Goal: Task Accomplishment & Management: Manage account settings

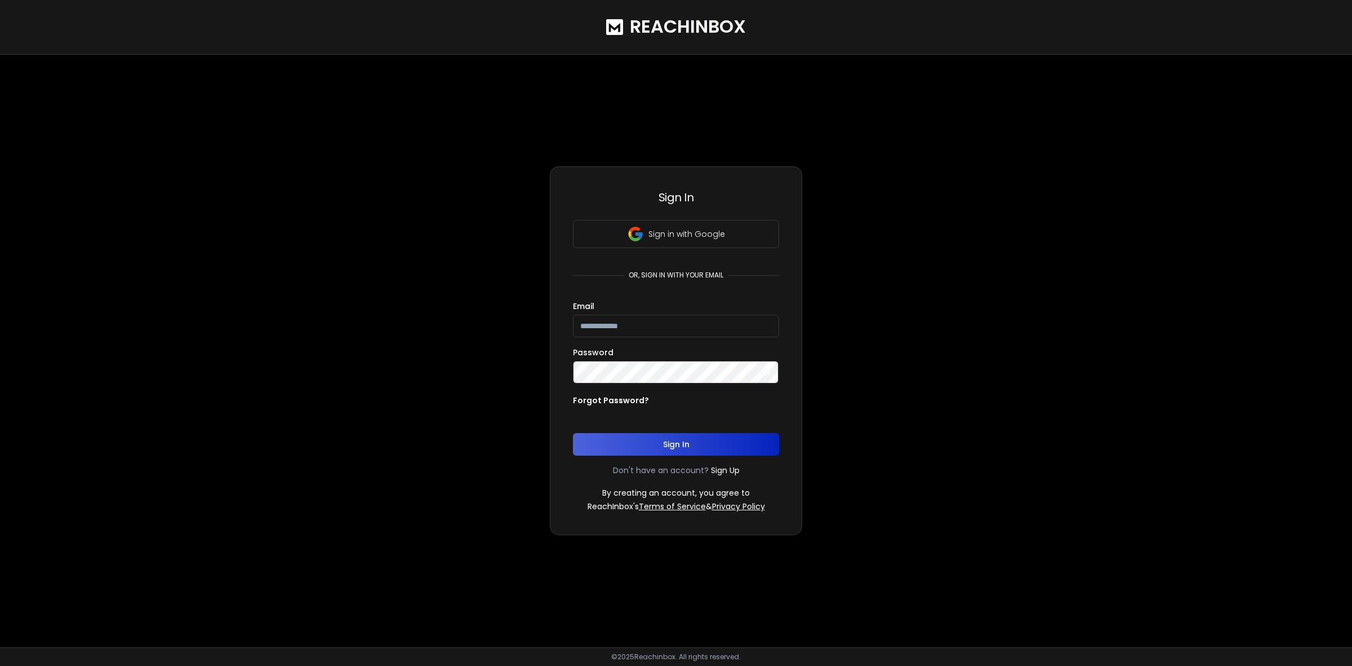
type input "**********"
click at [684, 438] on button "Sign In" at bounding box center [676, 444] width 206 height 23
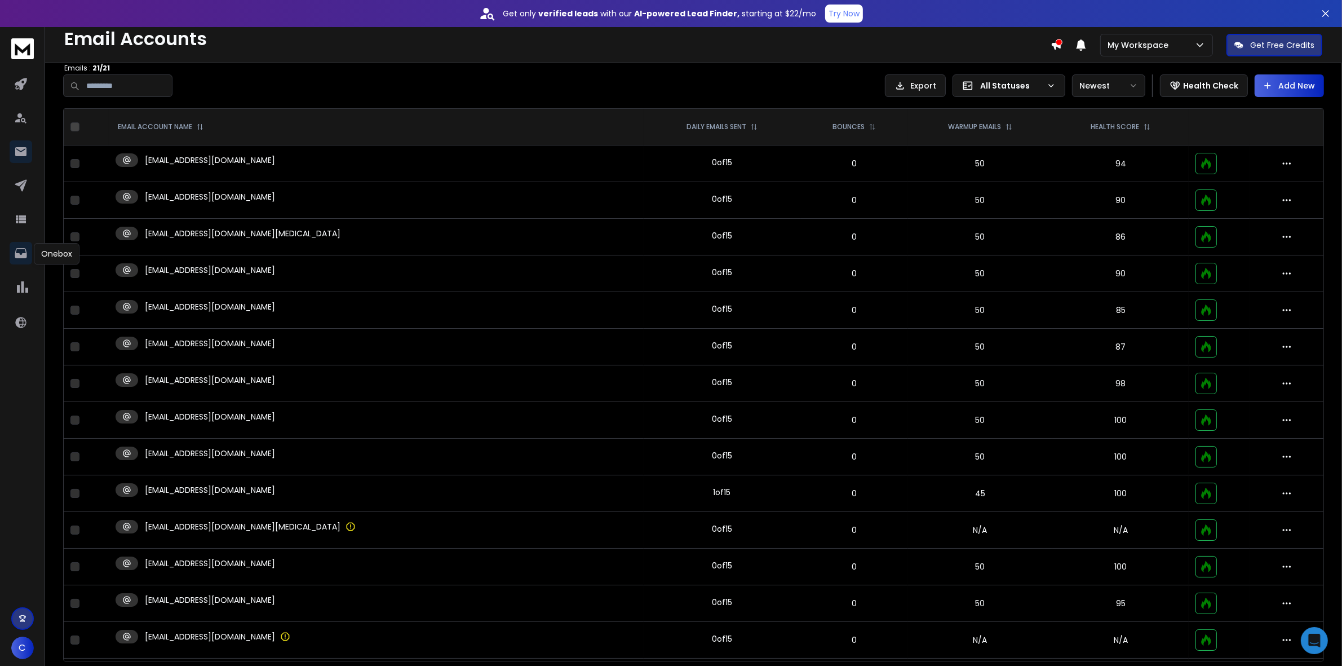
click at [26, 254] on icon at bounding box center [21, 253] width 12 height 10
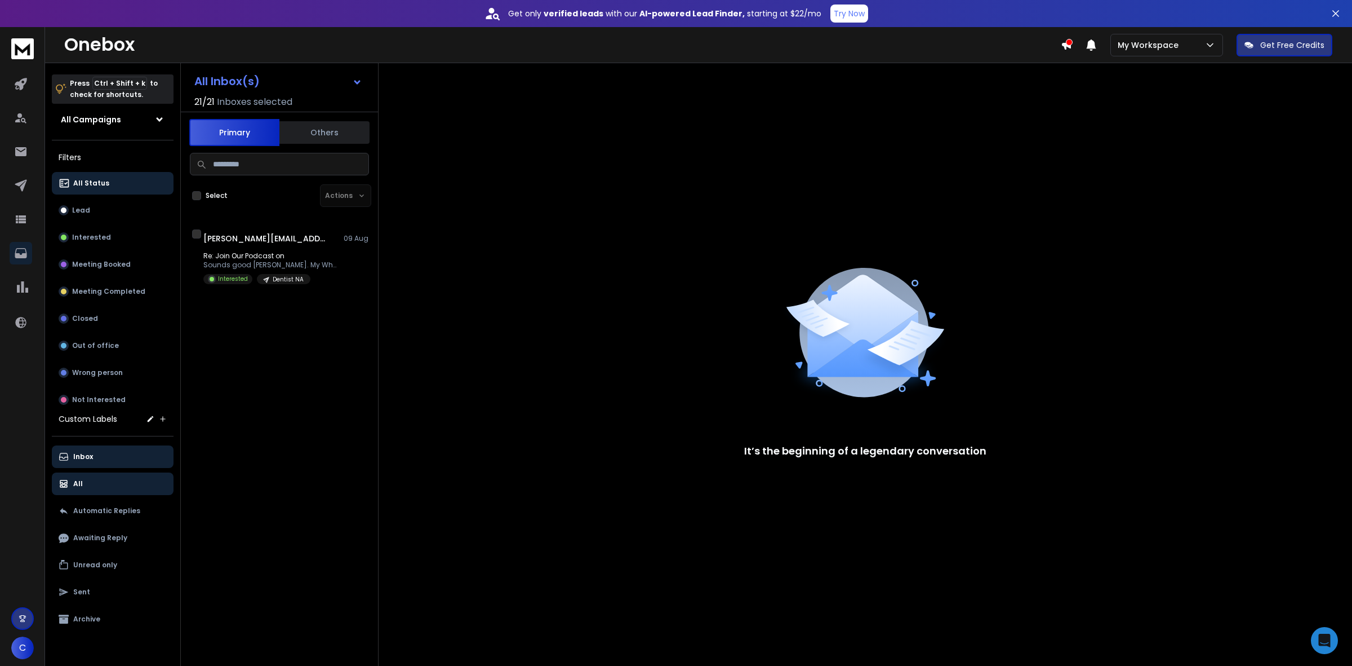
click at [70, 485] on div "All" at bounding box center [71, 484] width 24 height 14
click at [329, 131] on button "Others" at bounding box center [325, 132] width 90 height 25
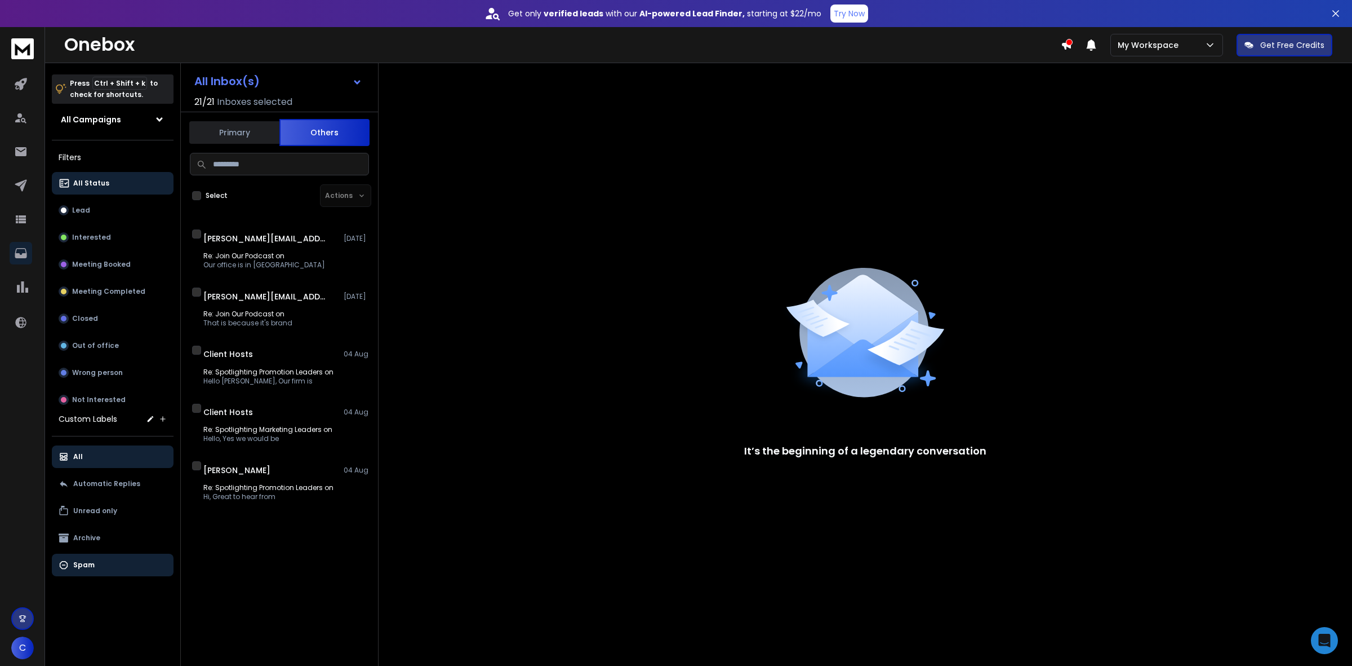
click at [117, 559] on button "Spam" at bounding box center [113, 564] width 122 height 23
click at [23, 184] on icon at bounding box center [21, 186] width 14 height 14
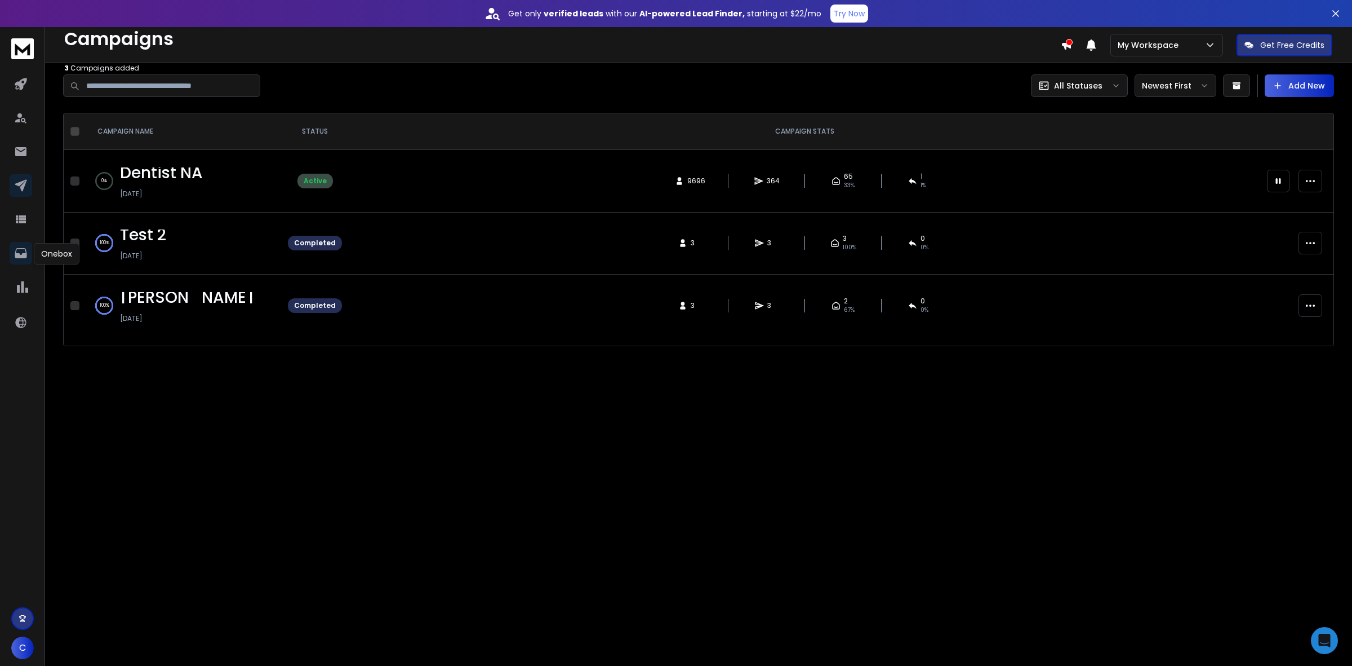
click at [17, 254] on icon at bounding box center [21, 253] width 12 height 10
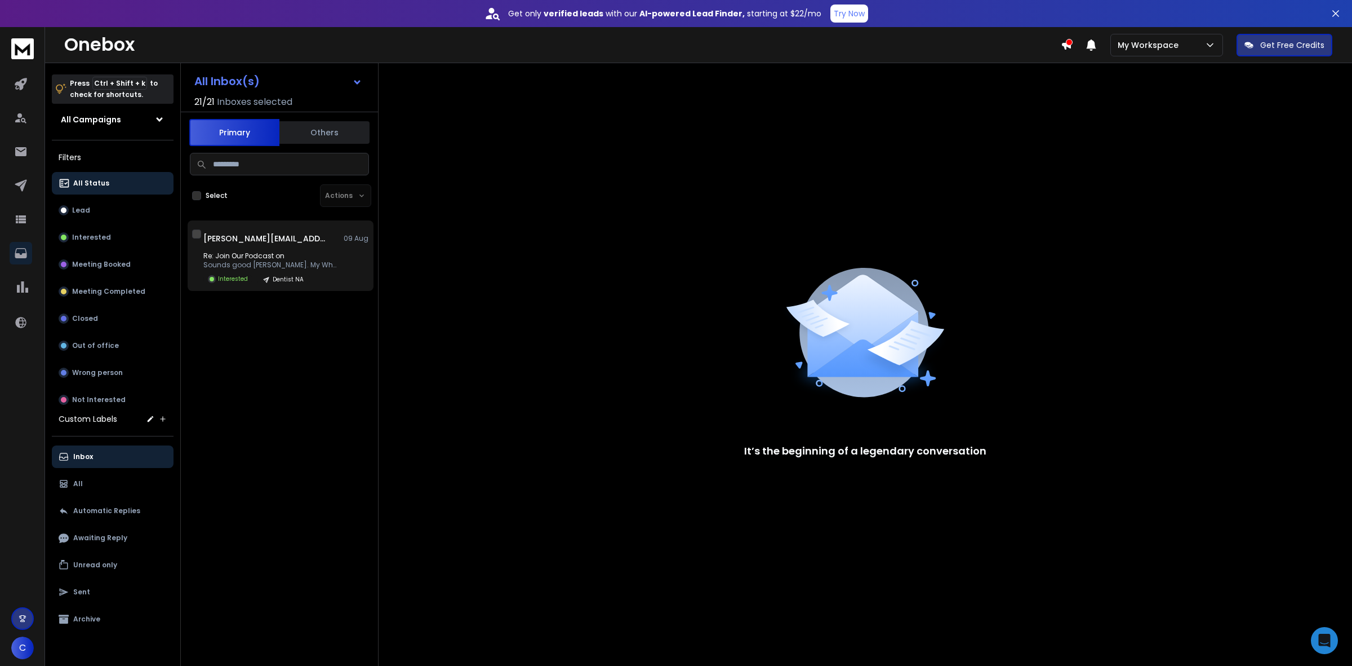
click at [258, 249] on div "adam@wheelyclean.ca 09 Aug Re: Join Our Podcast on Sounds good Adam. My WhatsAp…" at bounding box center [286, 255] width 166 height 57
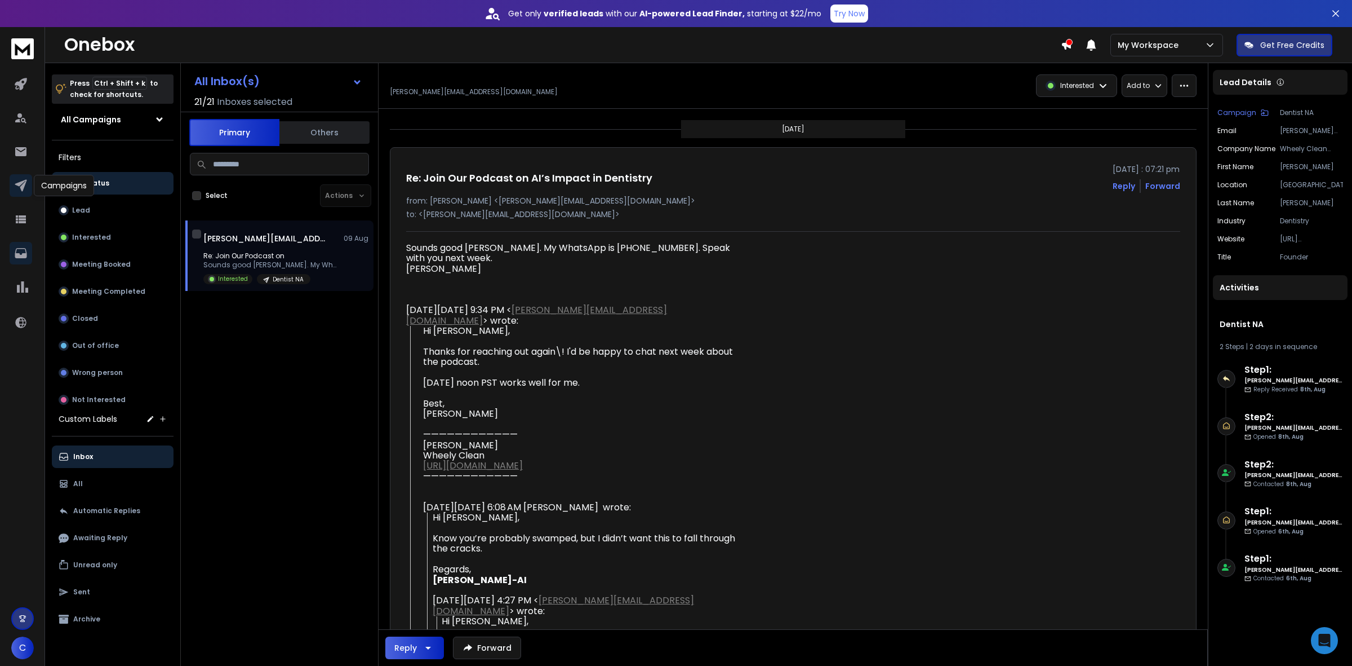
click at [27, 187] on link at bounding box center [21, 185] width 23 height 23
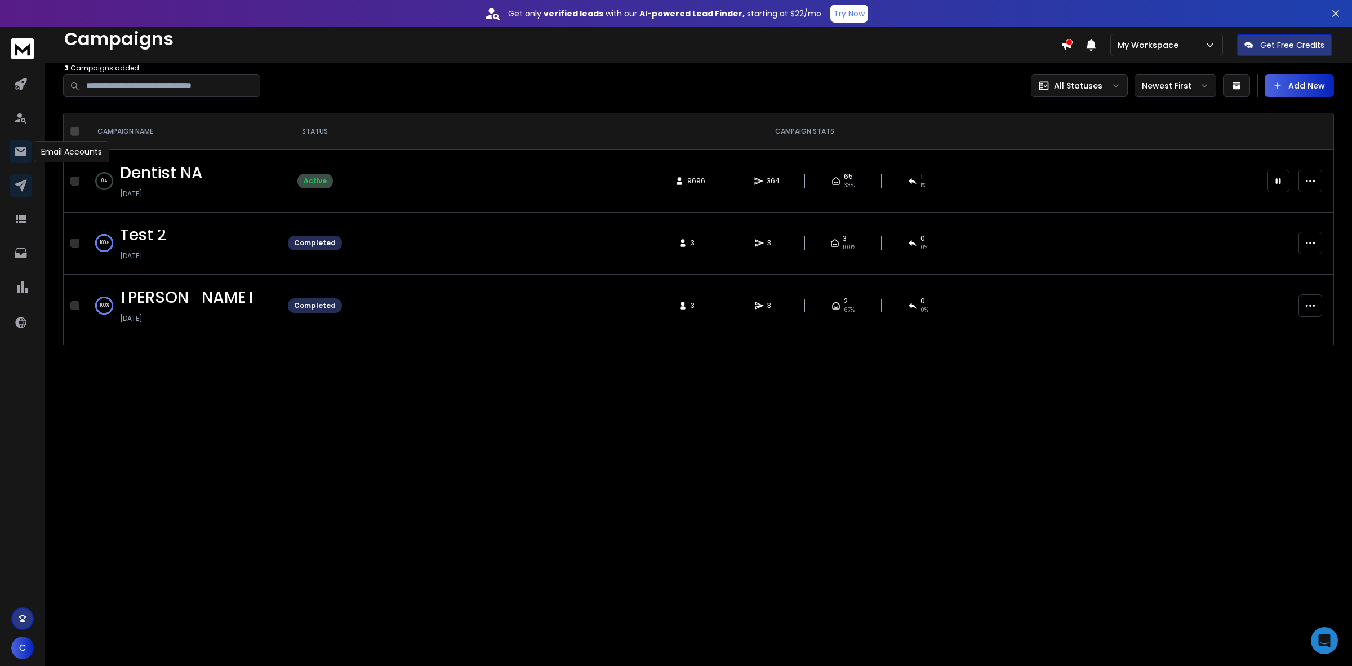
click at [21, 148] on icon at bounding box center [20, 151] width 11 height 9
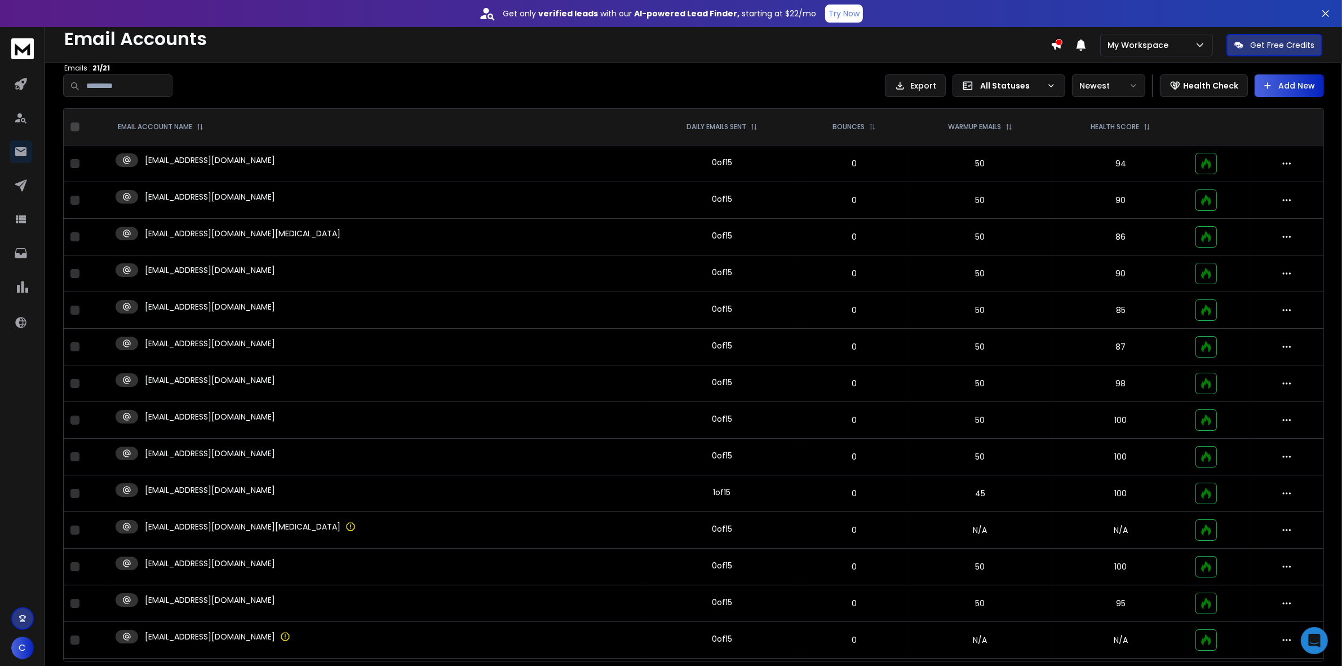
click at [312, 158] on div "timringg@voiccom.digital" at bounding box center [376, 160] width 521 height 14
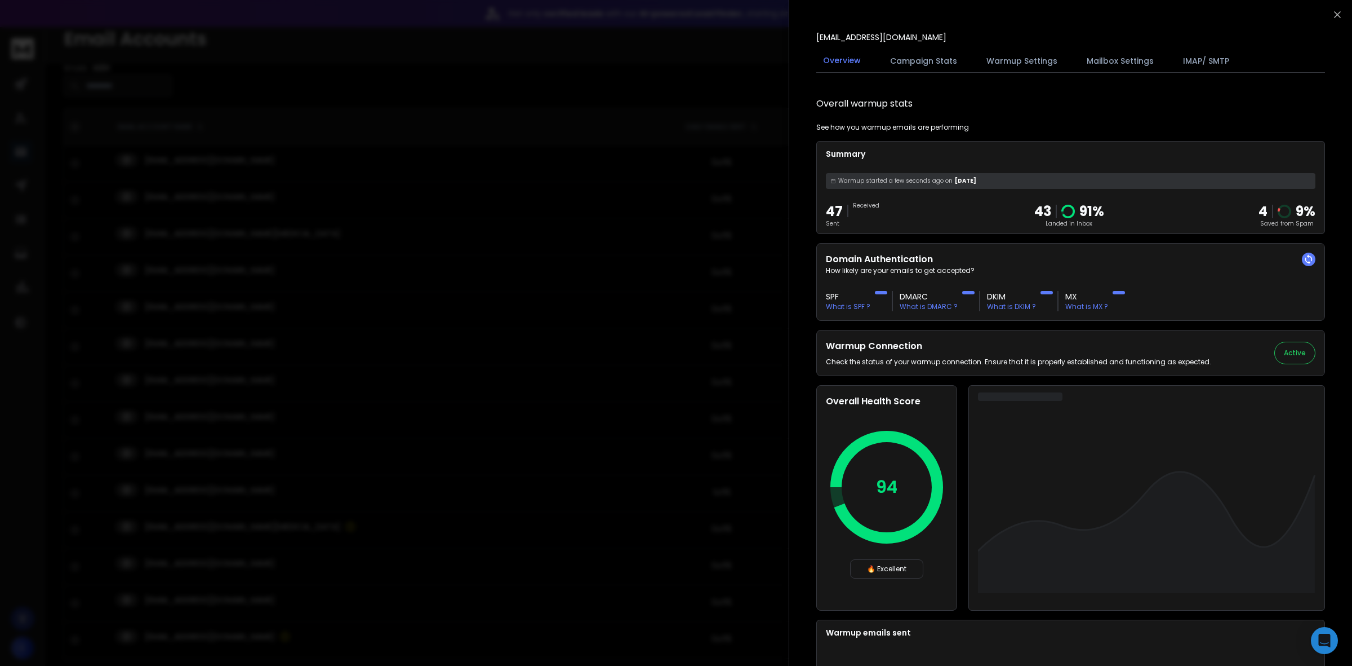
click at [1102, 55] on button "Mailbox Settings" at bounding box center [1120, 60] width 81 height 25
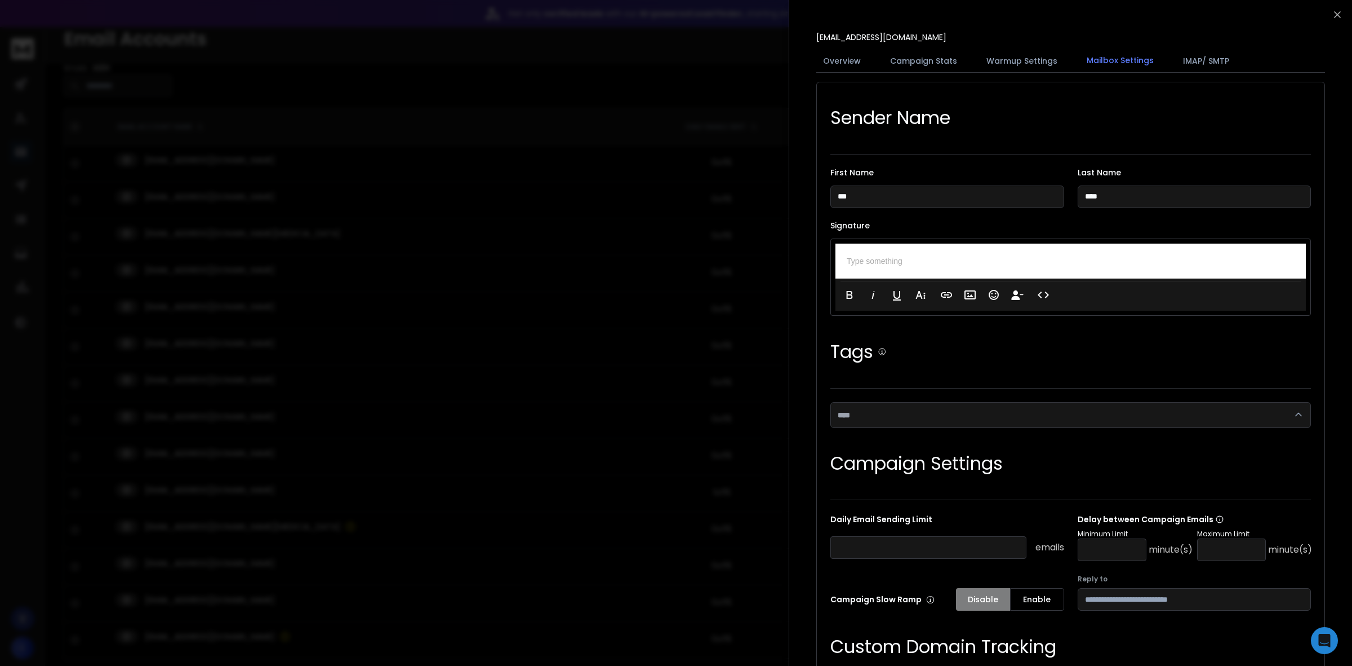
drag, startPoint x: 847, startPoint y: 544, endPoint x: 751, endPoint y: 549, distance: 96.0
click at [751, 549] on body "Get only verified leads with our AI-powered Lead Finder, starting at $22/mo Try…" at bounding box center [671, 333] width 1342 height 666
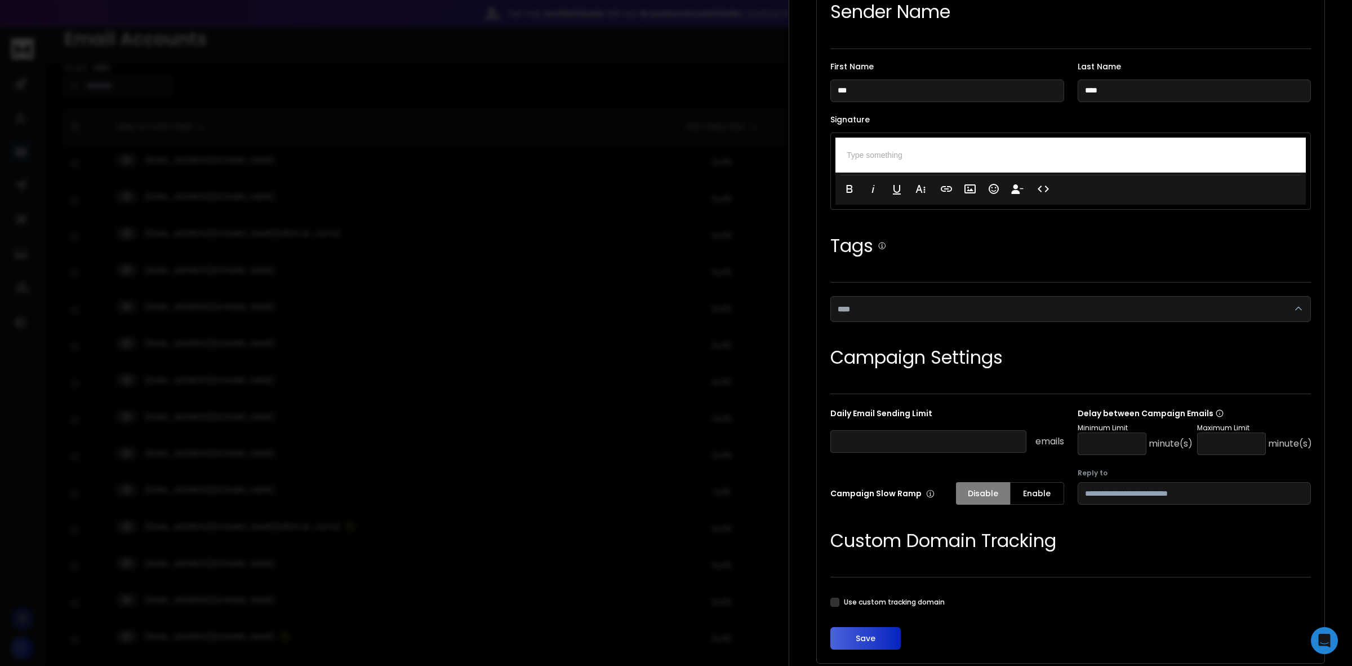
scroll to position [135, 0]
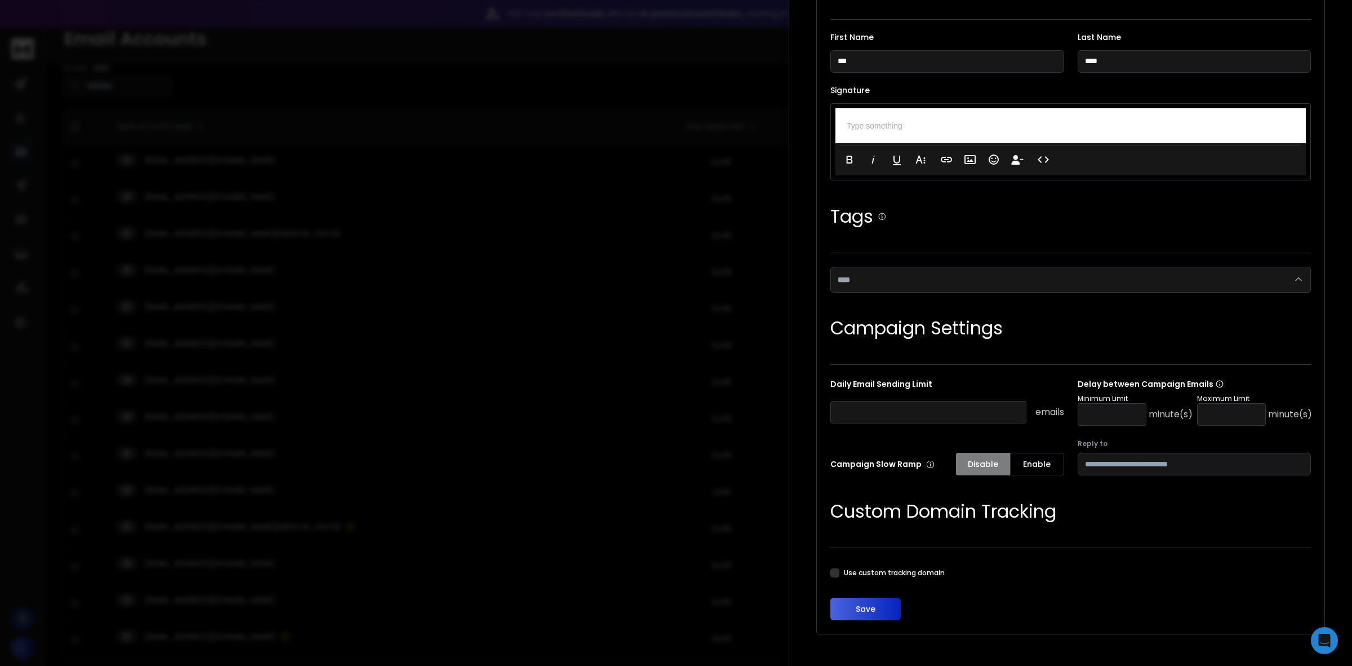
type input "**"
click at [878, 610] on button "Save" at bounding box center [866, 608] width 70 height 23
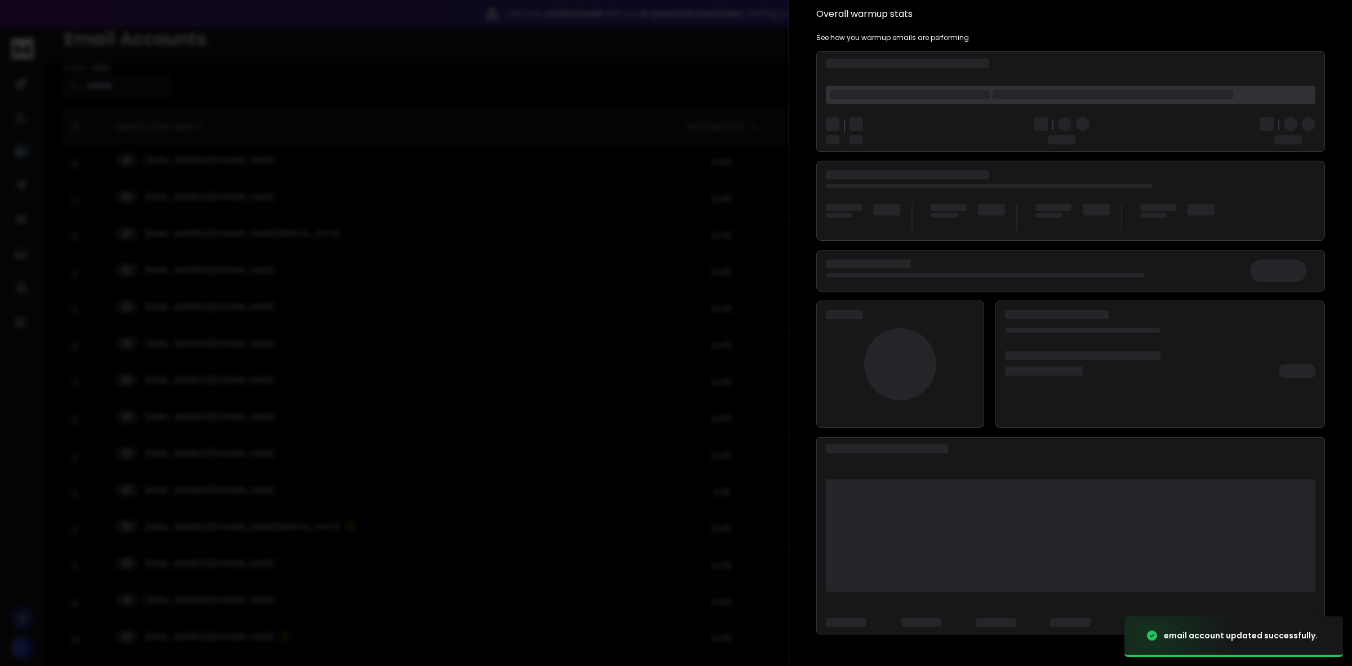
scroll to position [0, 0]
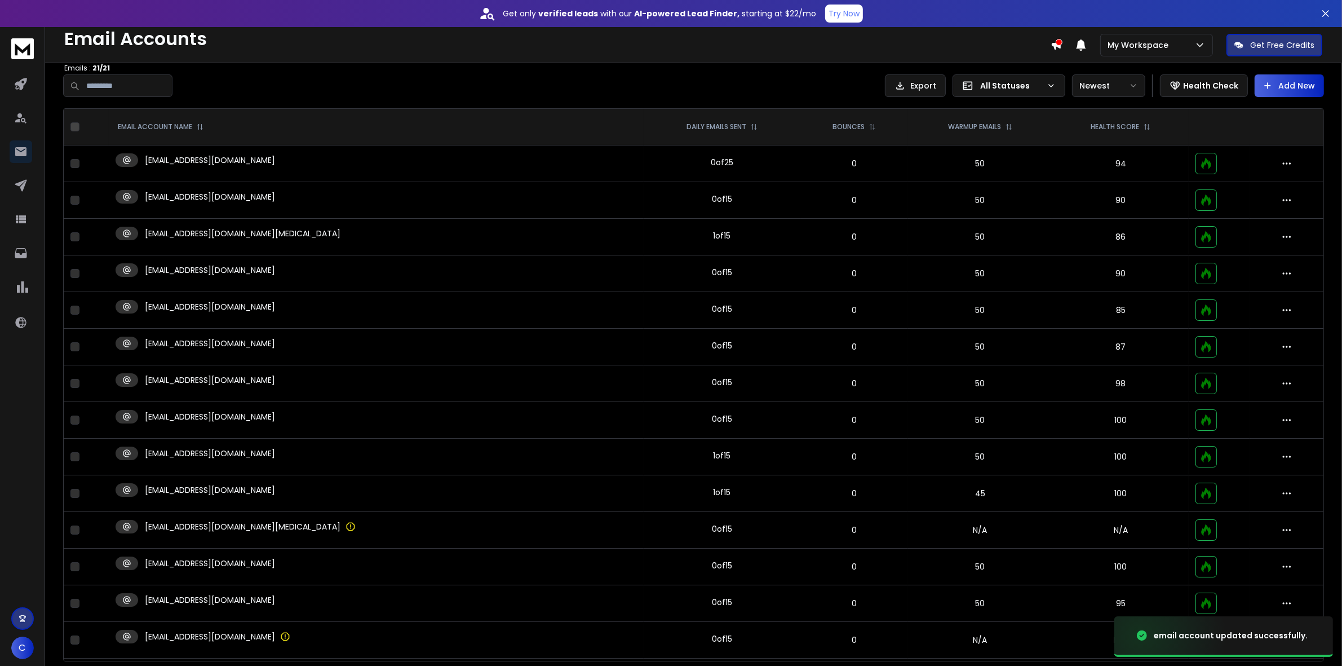
click at [242, 197] on p "timringg@voiccom.email" at bounding box center [210, 196] width 130 height 11
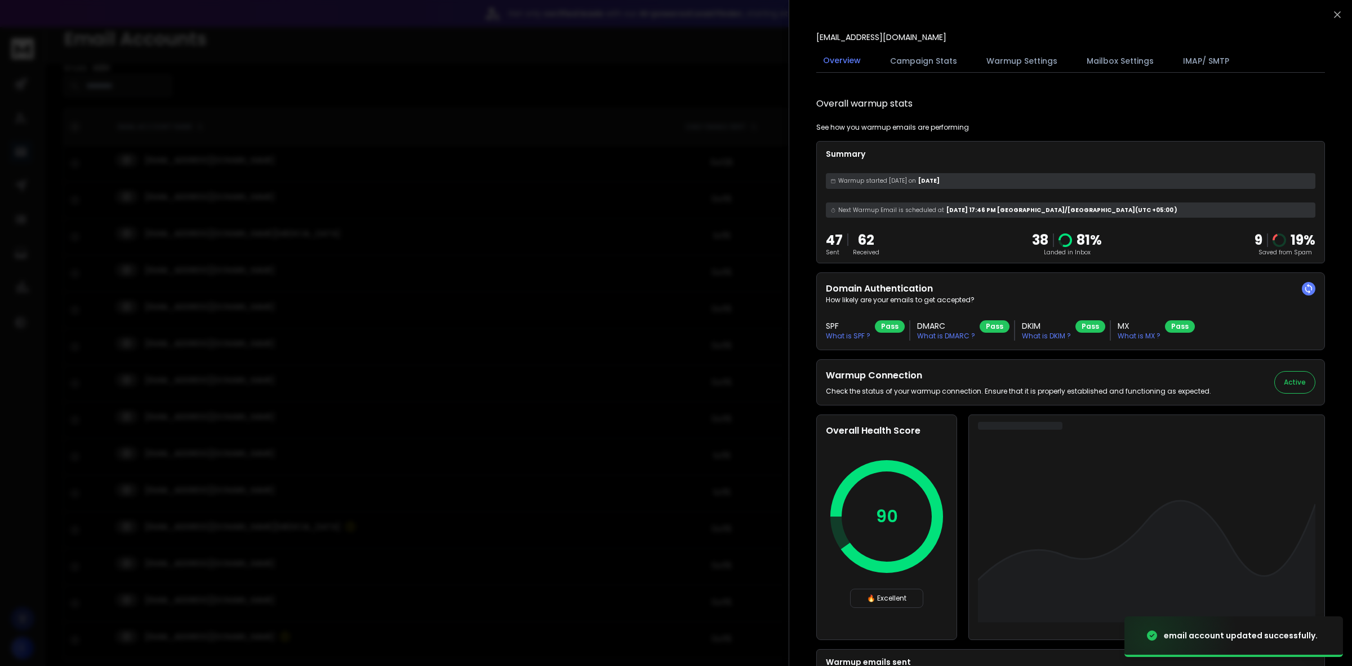
click at [1102, 56] on button "Mailbox Settings" at bounding box center [1120, 60] width 81 height 25
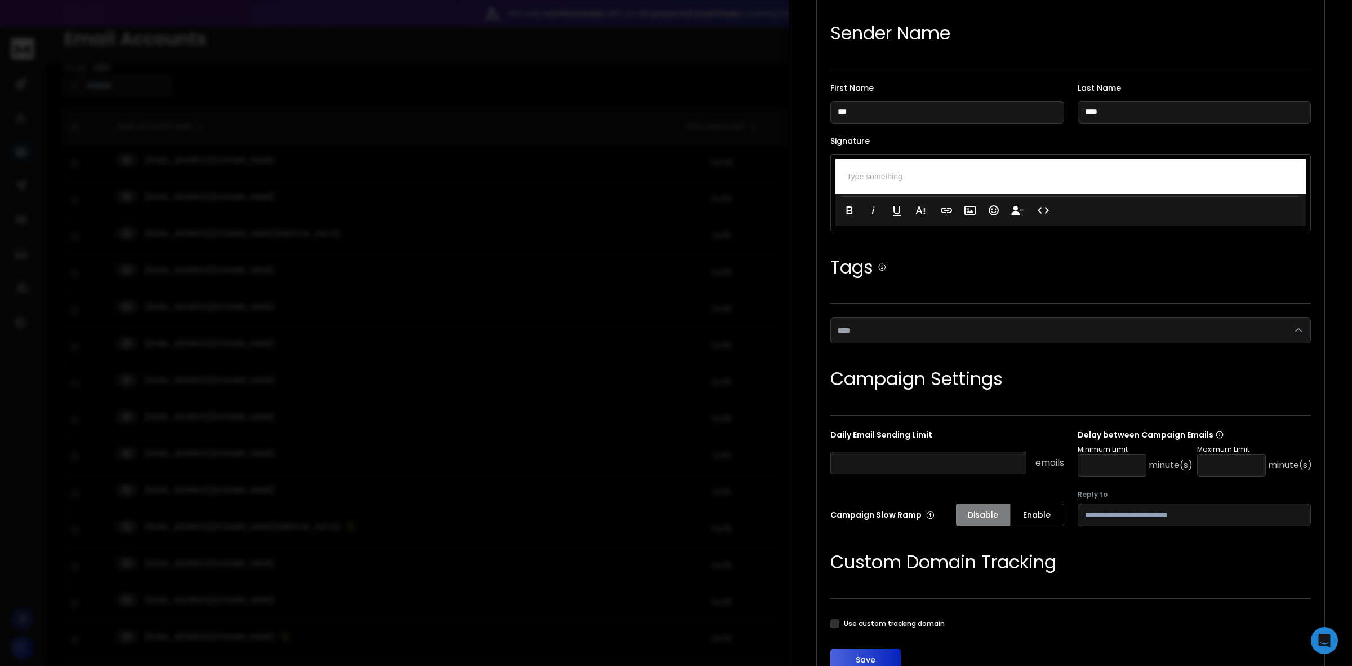
scroll to position [135, 0]
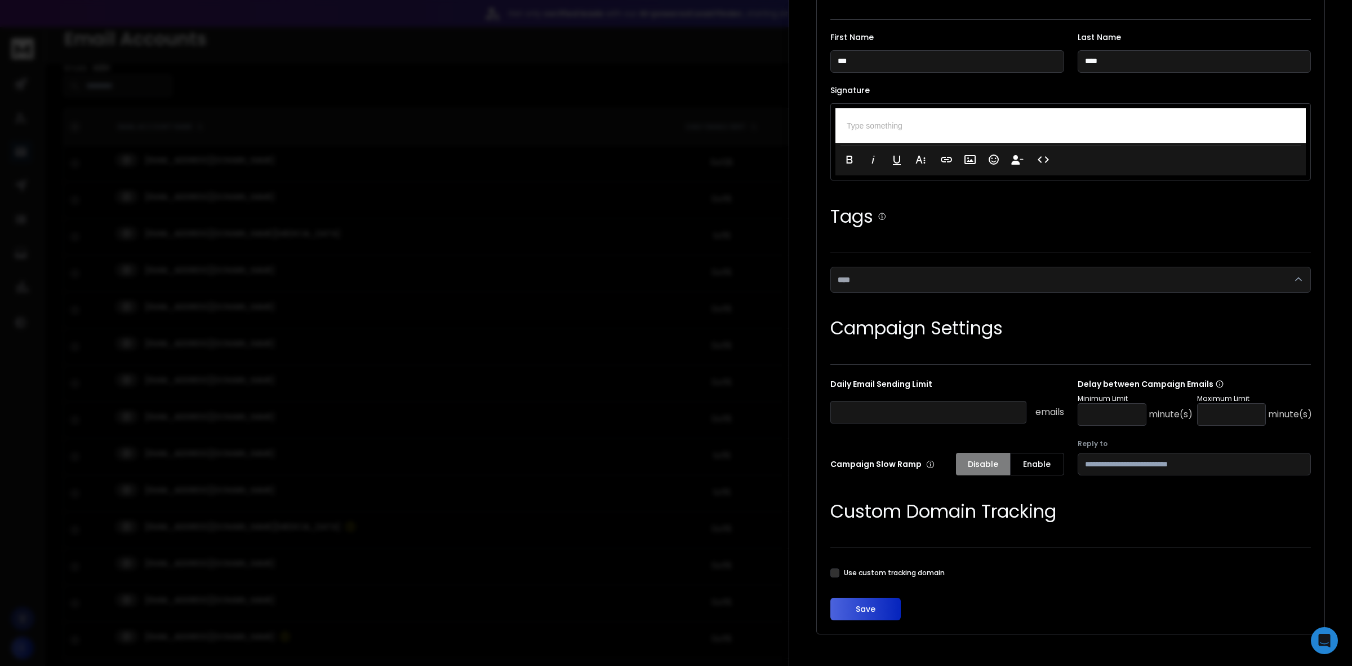
drag, startPoint x: 858, startPoint y: 410, endPoint x: 675, endPoint y: 448, distance: 187.5
click at [707, 441] on body "Get only verified leads with our AI-powered Lead Finder, starting at $22/mo Try…" at bounding box center [671, 333] width 1342 height 666
type input "**"
click at [891, 606] on button "Save" at bounding box center [866, 608] width 70 height 23
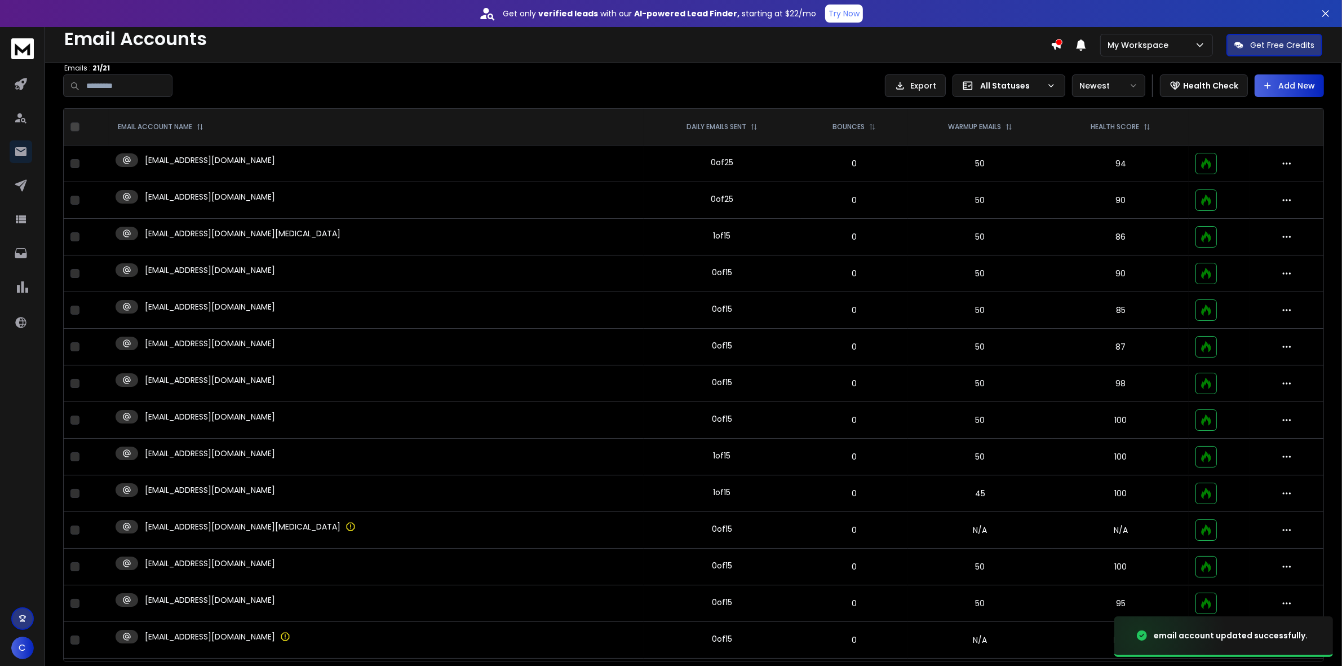
click at [243, 224] on td "timringg@voiccom.icu" at bounding box center [376, 237] width 535 height 37
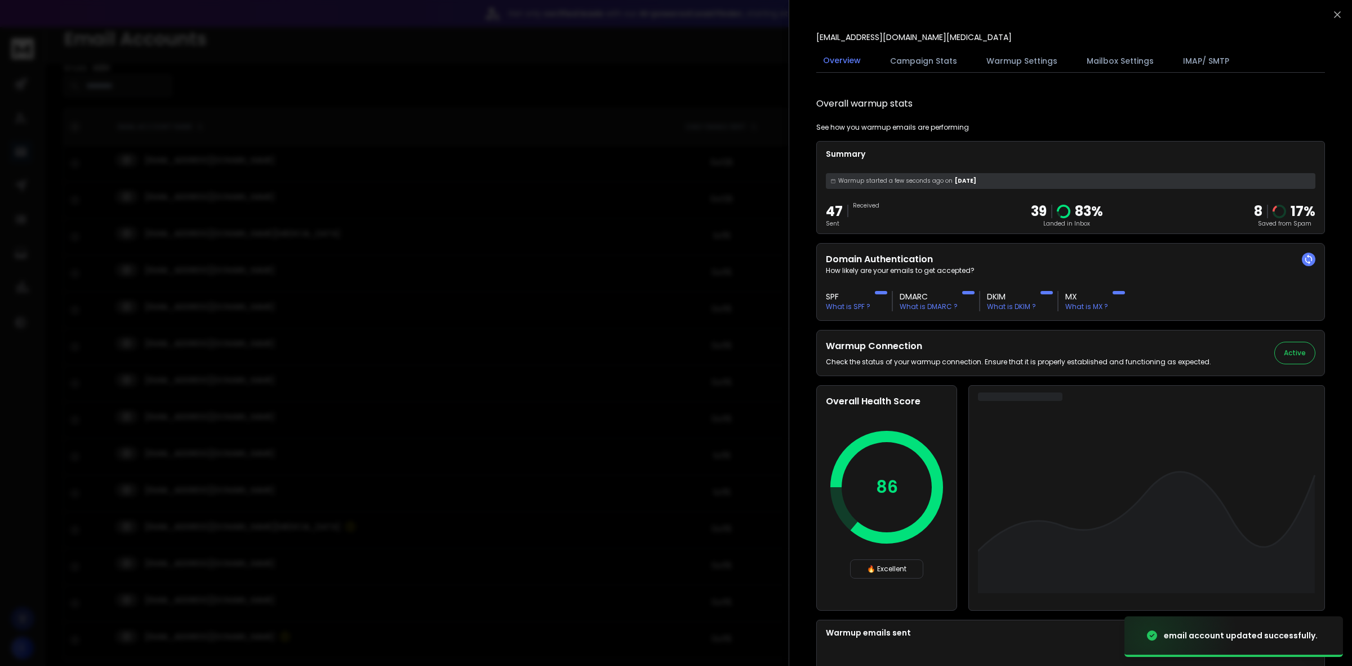
click at [1130, 57] on button "Mailbox Settings" at bounding box center [1120, 60] width 81 height 25
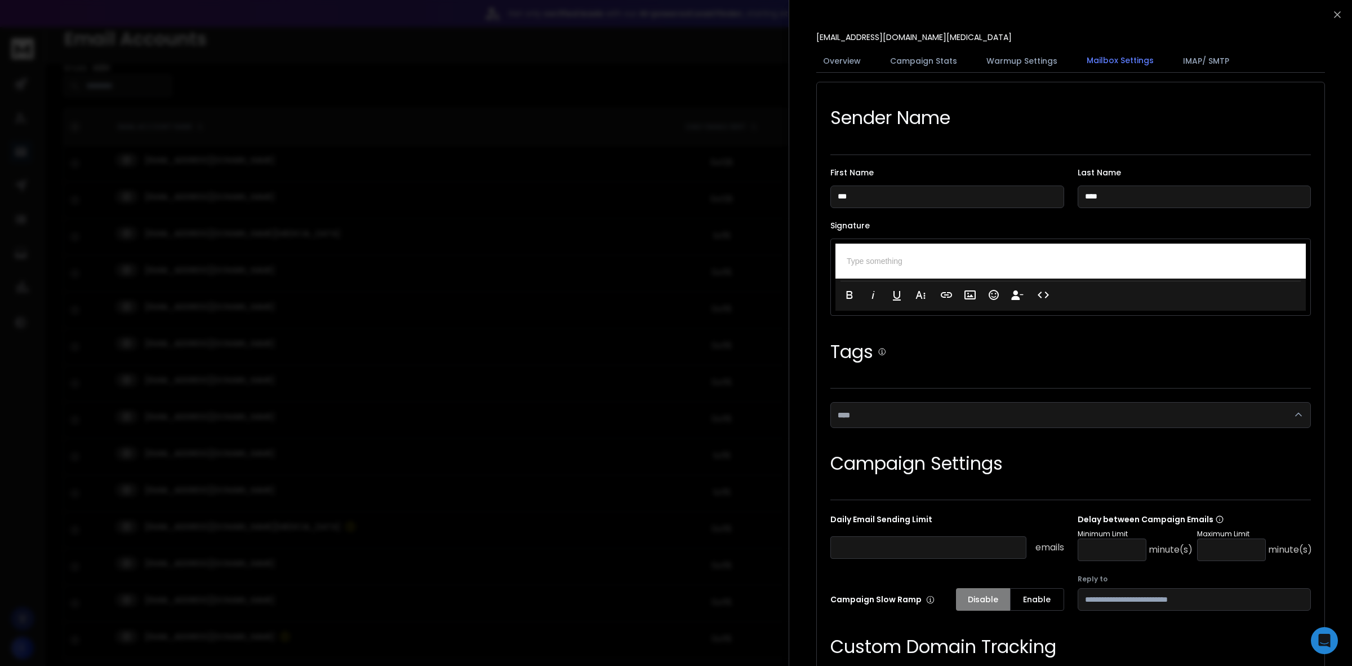
drag, startPoint x: 854, startPoint y: 552, endPoint x: 788, endPoint y: 560, distance: 66.9
click at [789, 560] on div "Multi Select Table Sheet timringg@voiccom.icu Overview Campaign Stats Warmup Se…" at bounding box center [1071, 333] width 564 height 666
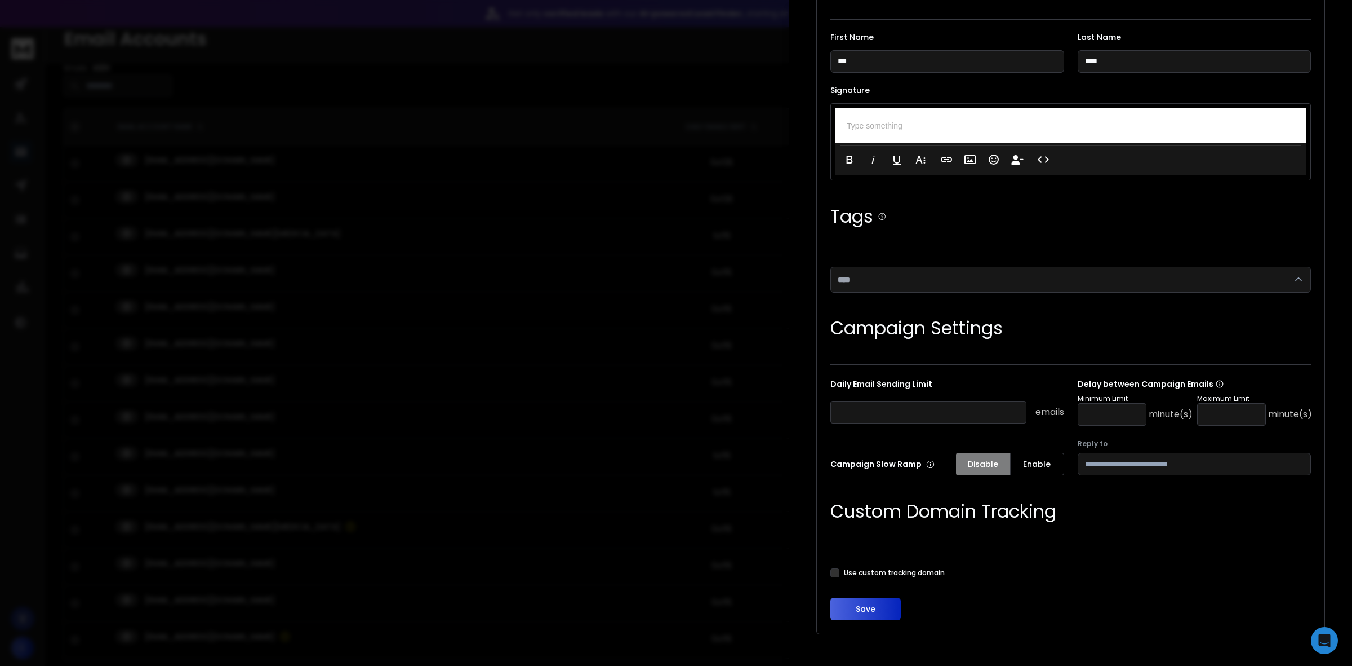
type input "**"
click at [878, 601] on button "Save" at bounding box center [866, 608] width 70 height 23
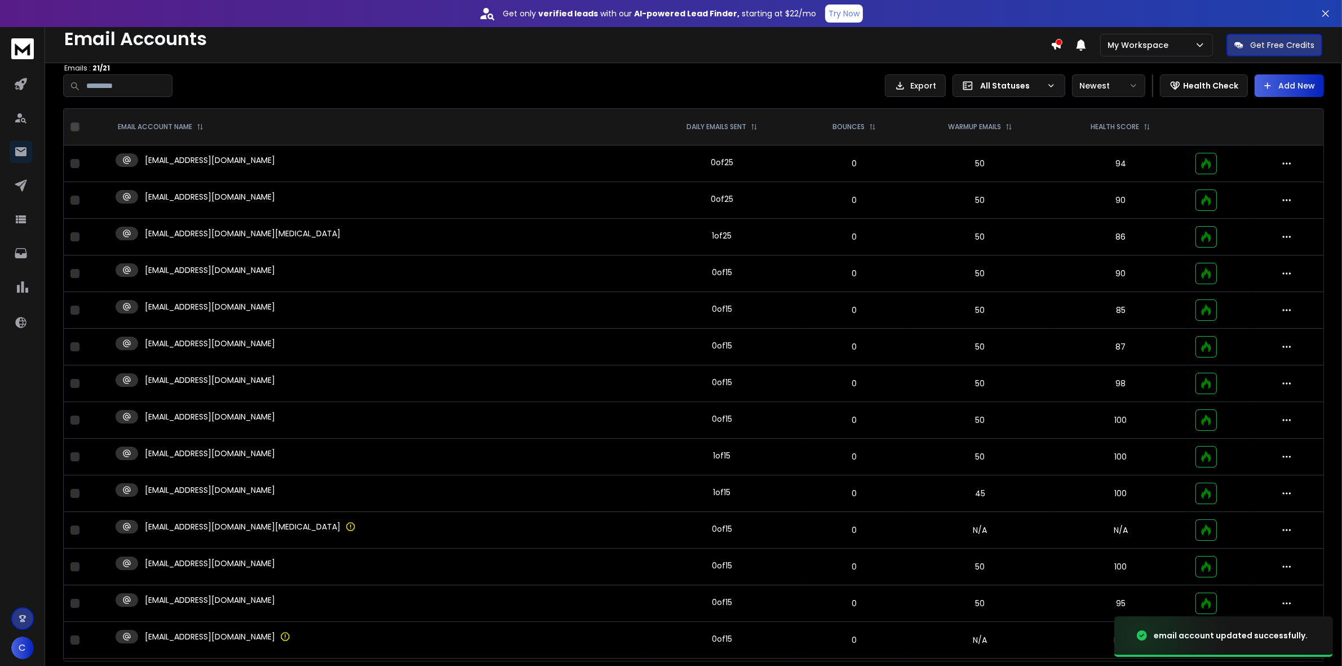
click at [240, 241] on td "timringg@voiccom.icu" at bounding box center [376, 237] width 535 height 37
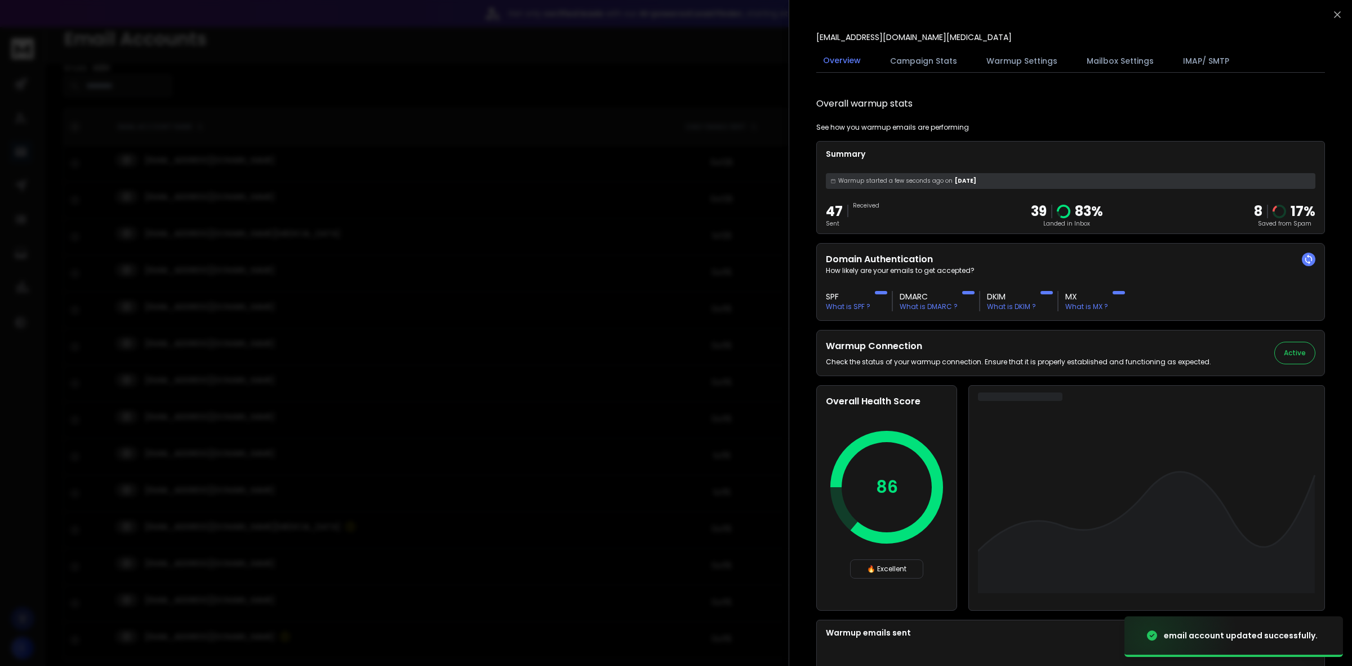
click at [543, 238] on div at bounding box center [676, 333] width 1352 height 666
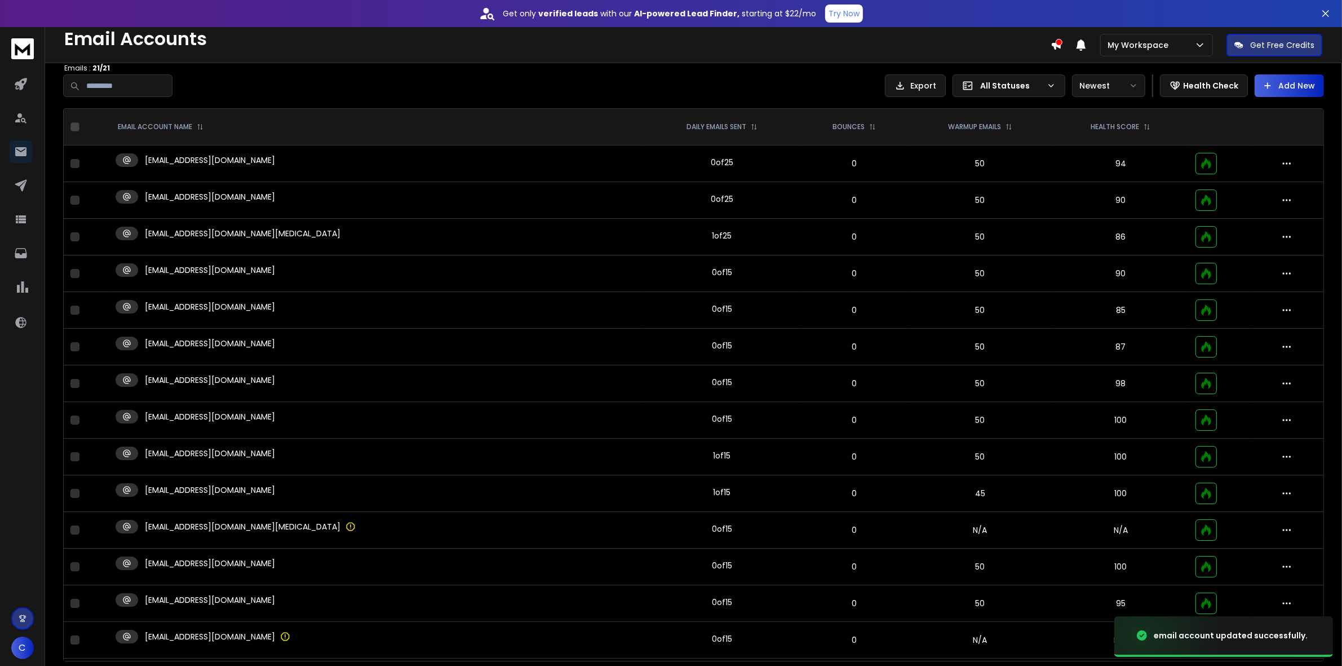
click at [242, 282] on td "timringg@voiccom.info" at bounding box center [376, 273] width 535 height 37
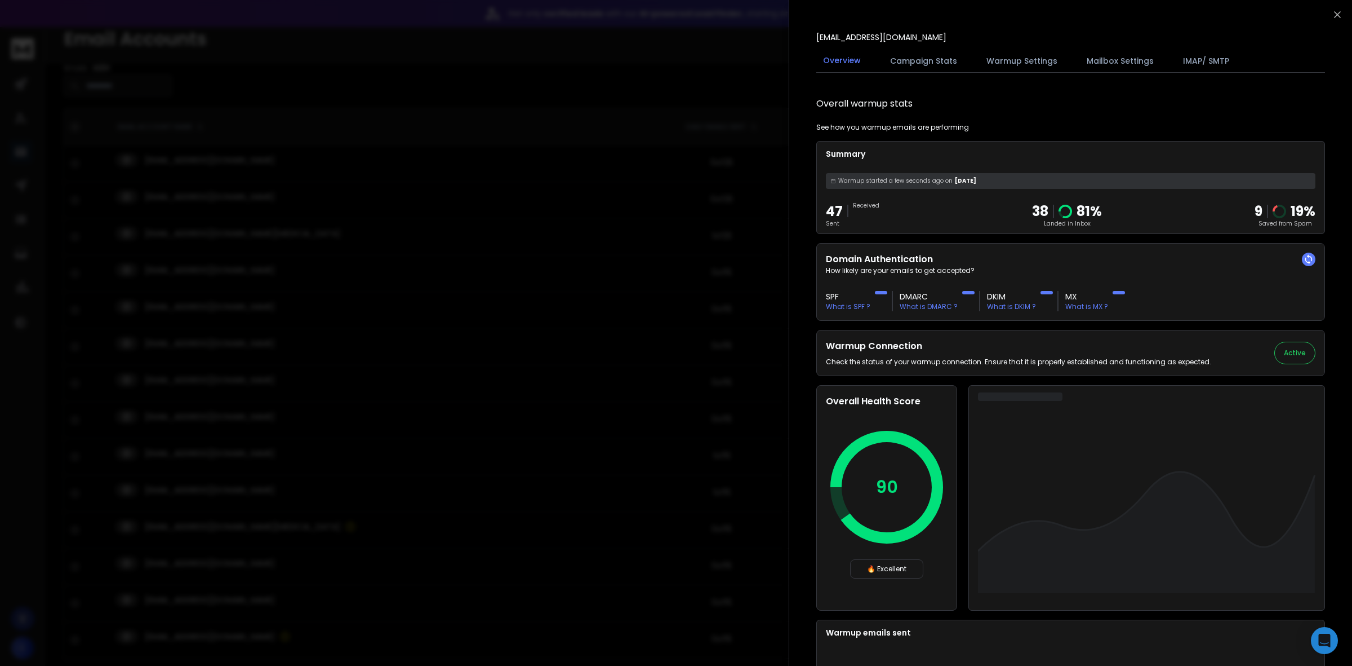
click at [1108, 57] on button "Mailbox Settings" at bounding box center [1120, 60] width 81 height 25
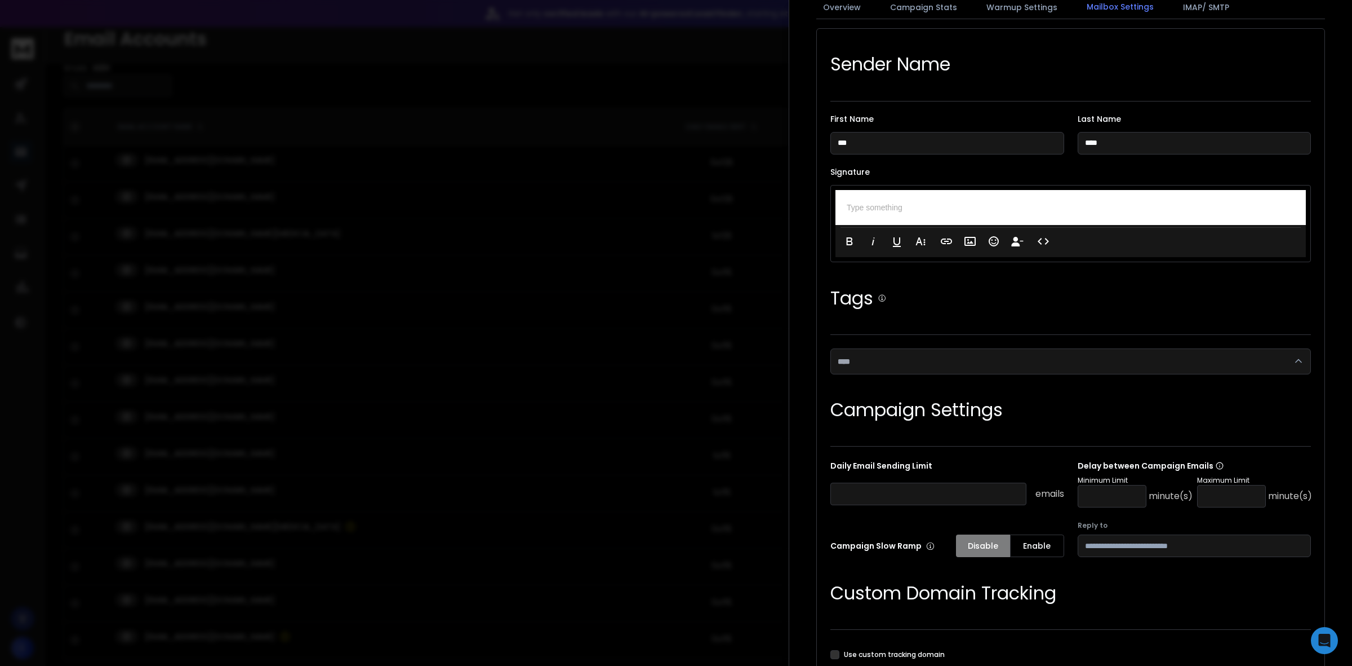
scroll to position [135, 0]
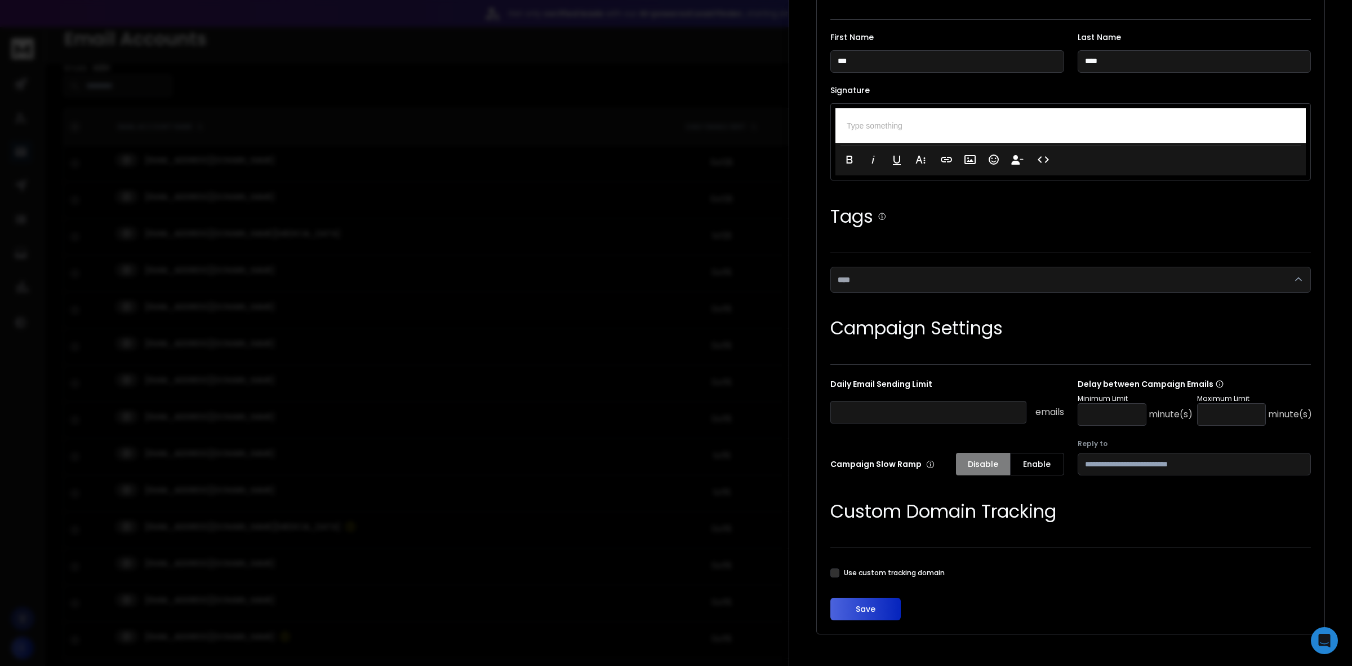
drag, startPoint x: 850, startPoint y: 417, endPoint x: 770, endPoint y: 426, distance: 80.0
click at [780, 424] on body "Get only verified leads with our AI-powered Lead Finder, starting at $22/mo Try…" at bounding box center [671, 333] width 1342 height 666
type input "**"
click at [878, 606] on button "Save" at bounding box center [866, 608] width 70 height 23
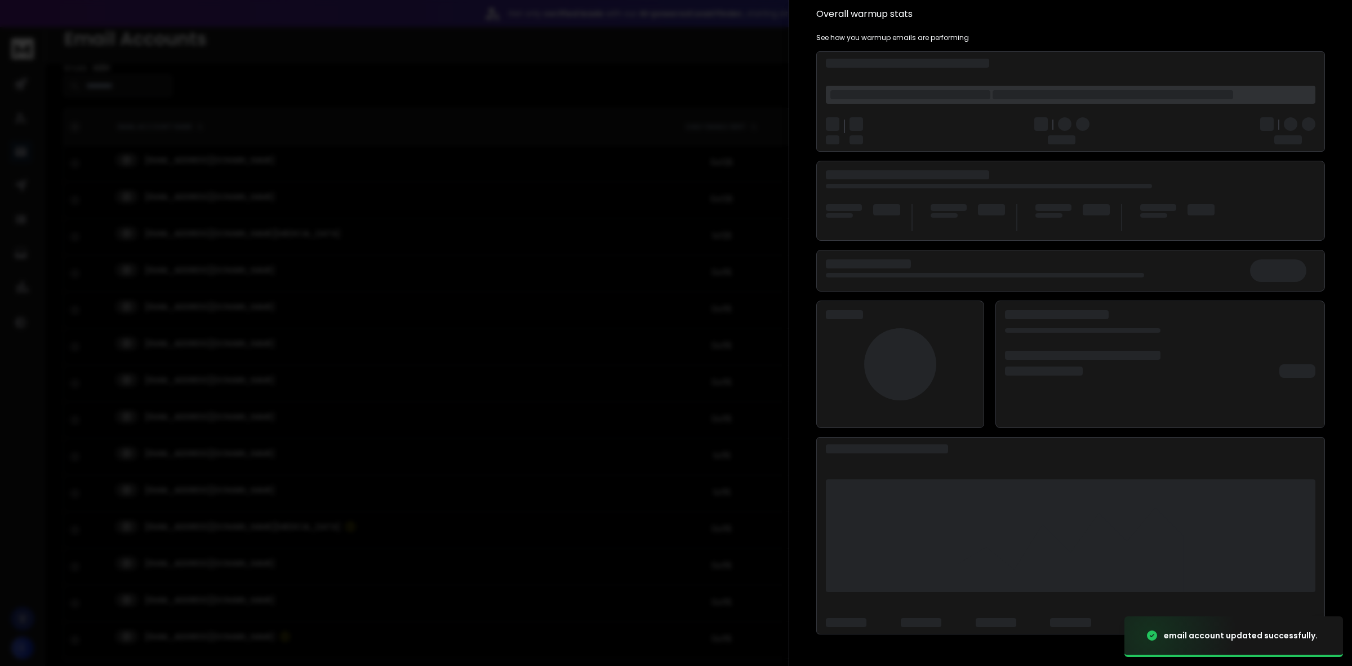
scroll to position [0, 0]
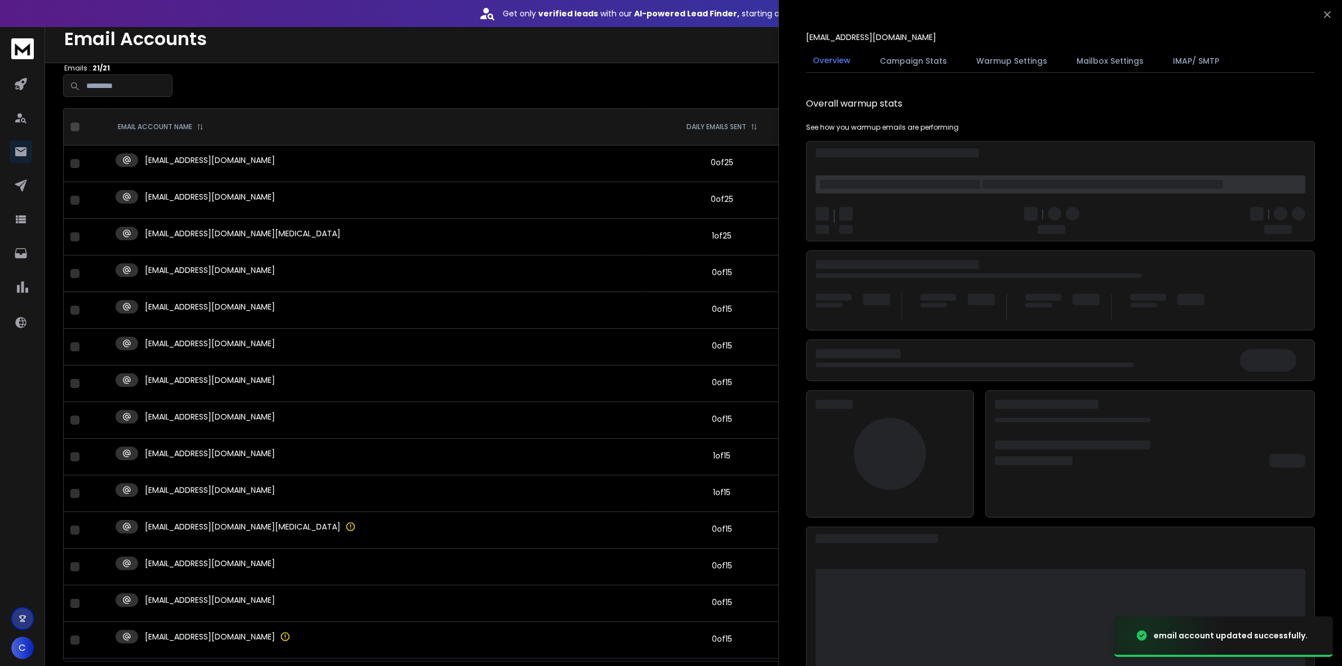
click at [282, 279] on td "timringg@voiccom.info" at bounding box center [376, 273] width 535 height 37
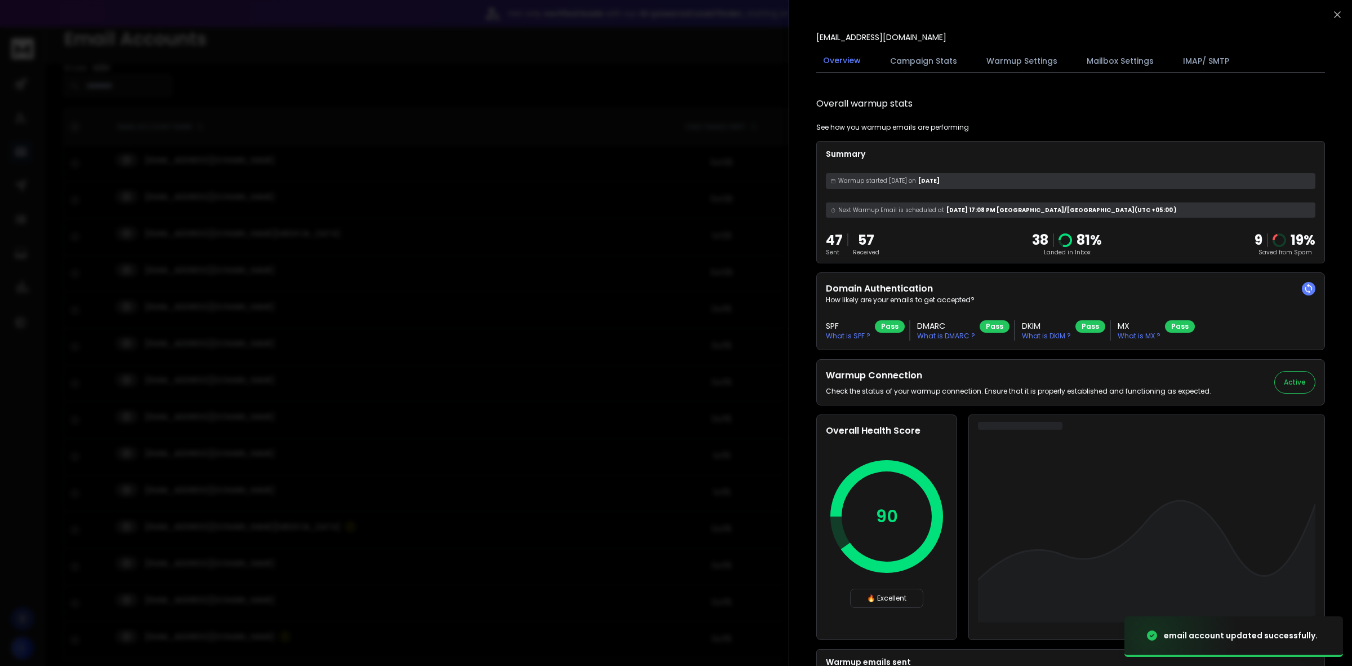
click at [273, 272] on div at bounding box center [676, 333] width 1352 height 666
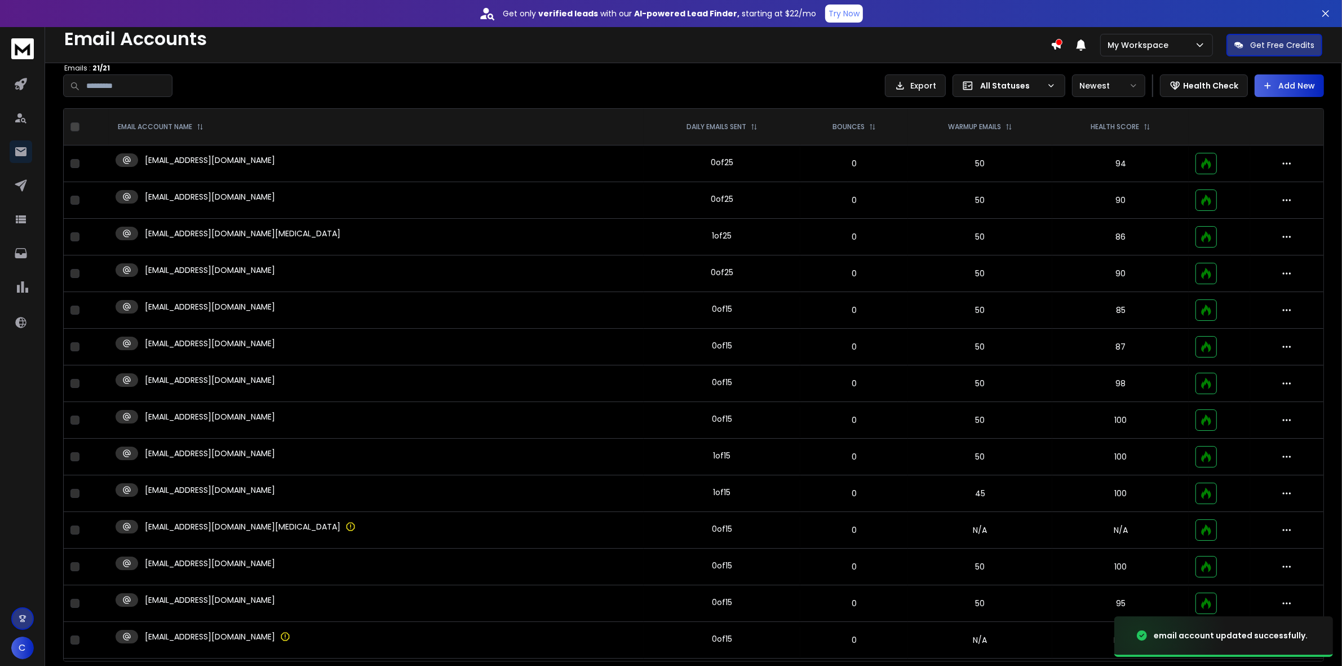
click at [248, 314] on td "timringg@voiccom.link" at bounding box center [376, 310] width 535 height 37
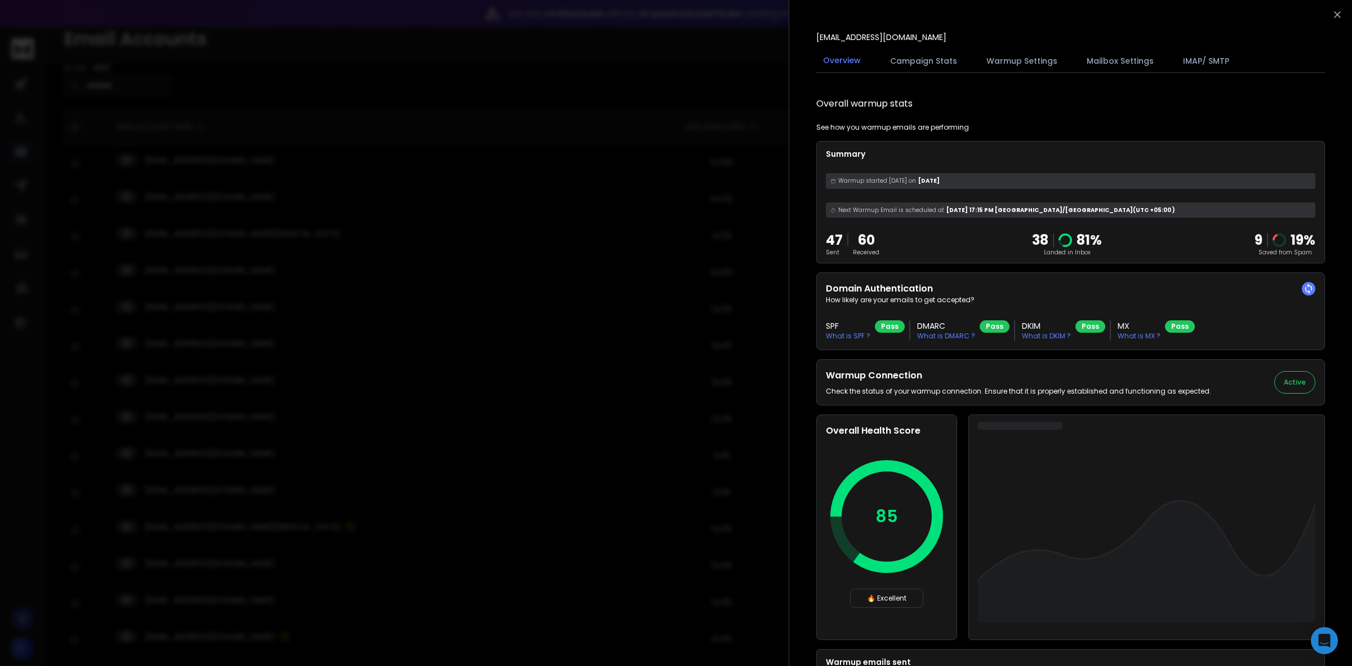
click at [1102, 58] on button "Mailbox Settings" at bounding box center [1120, 60] width 81 height 25
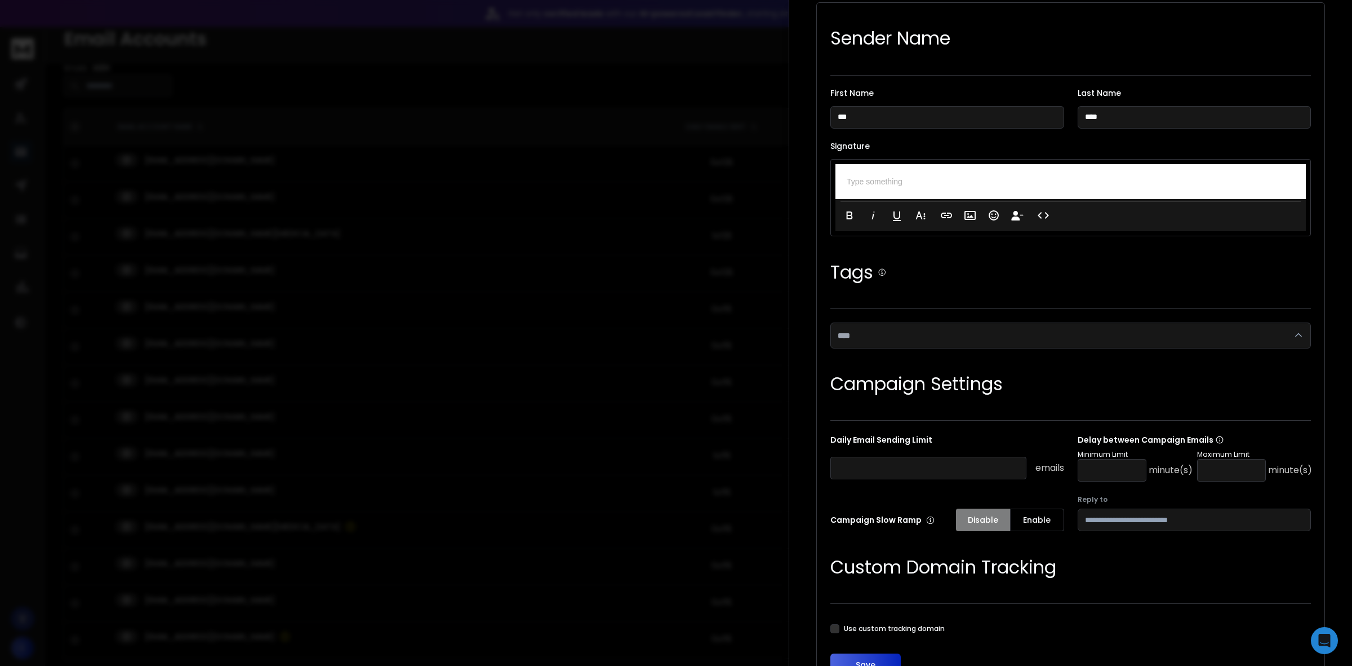
scroll to position [135, 0]
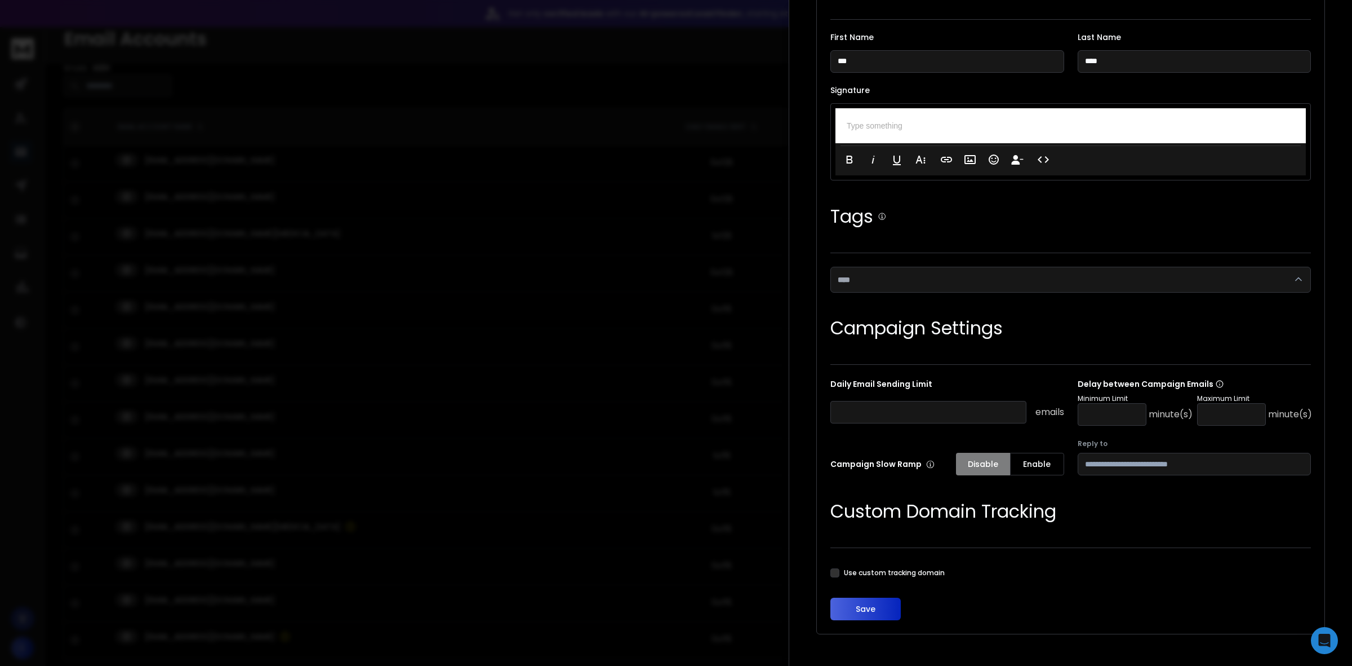
drag, startPoint x: 863, startPoint y: 403, endPoint x: 680, endPoint y: 444, distance: 187.6
click at [687, 443] on body "Get only verified leads with our AI-powered Lead Finder, starting at $22/mo Try…" at bounding box center [671, 333] width 1342 height 666
type input "**"
click at [860, 603] on button "Save" at bounding box center [866, 608] width 70 height 23
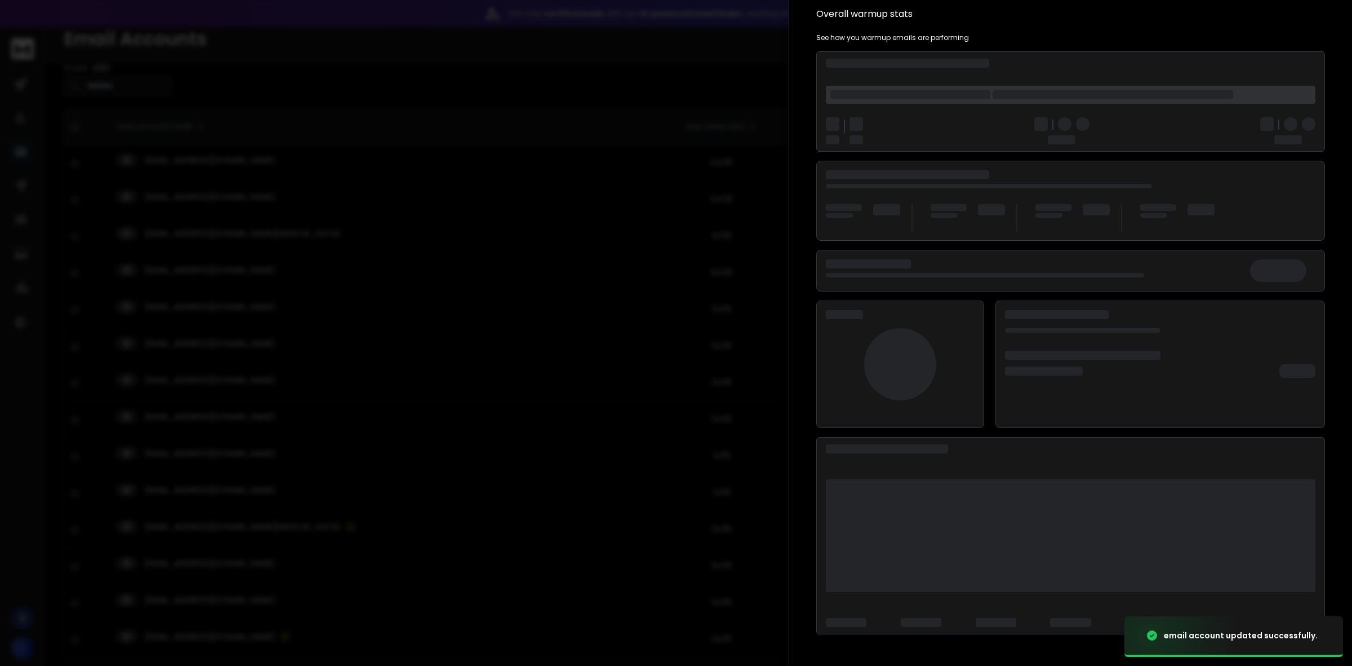
scroll to position [0, 0]
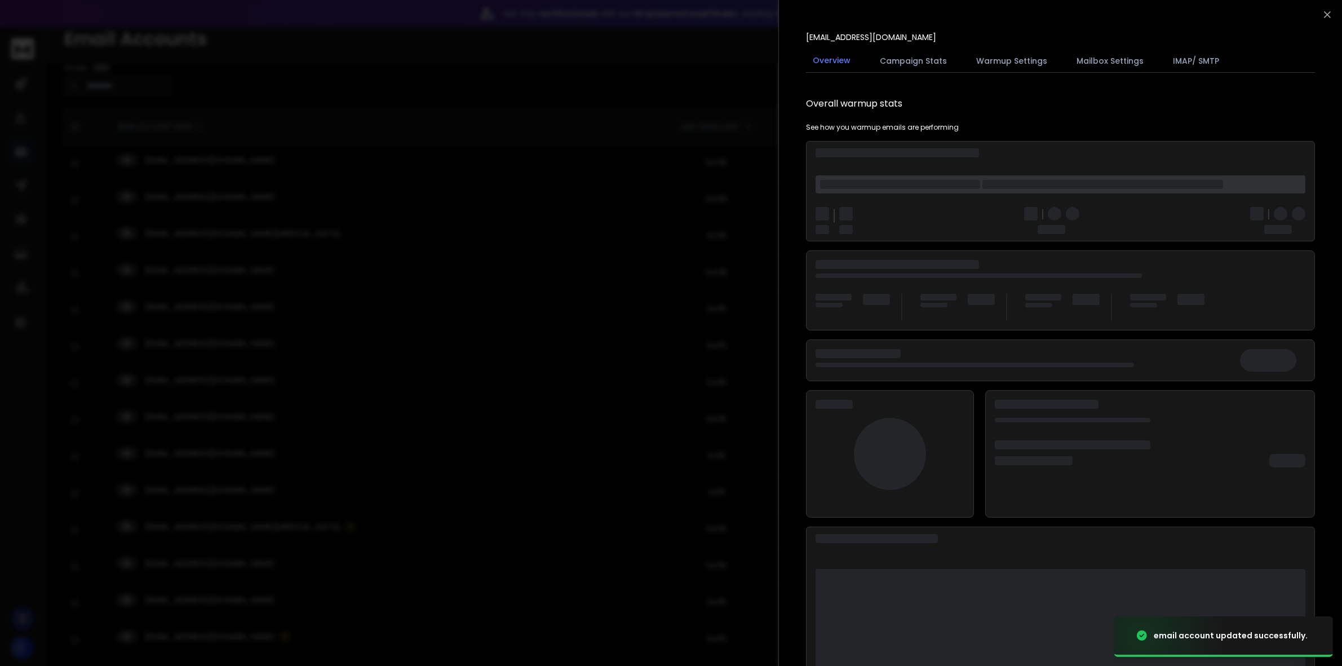
click at [411, 301] on div "timringg@voiccom.link" at bounding box center [374, 307] width 517 height 14
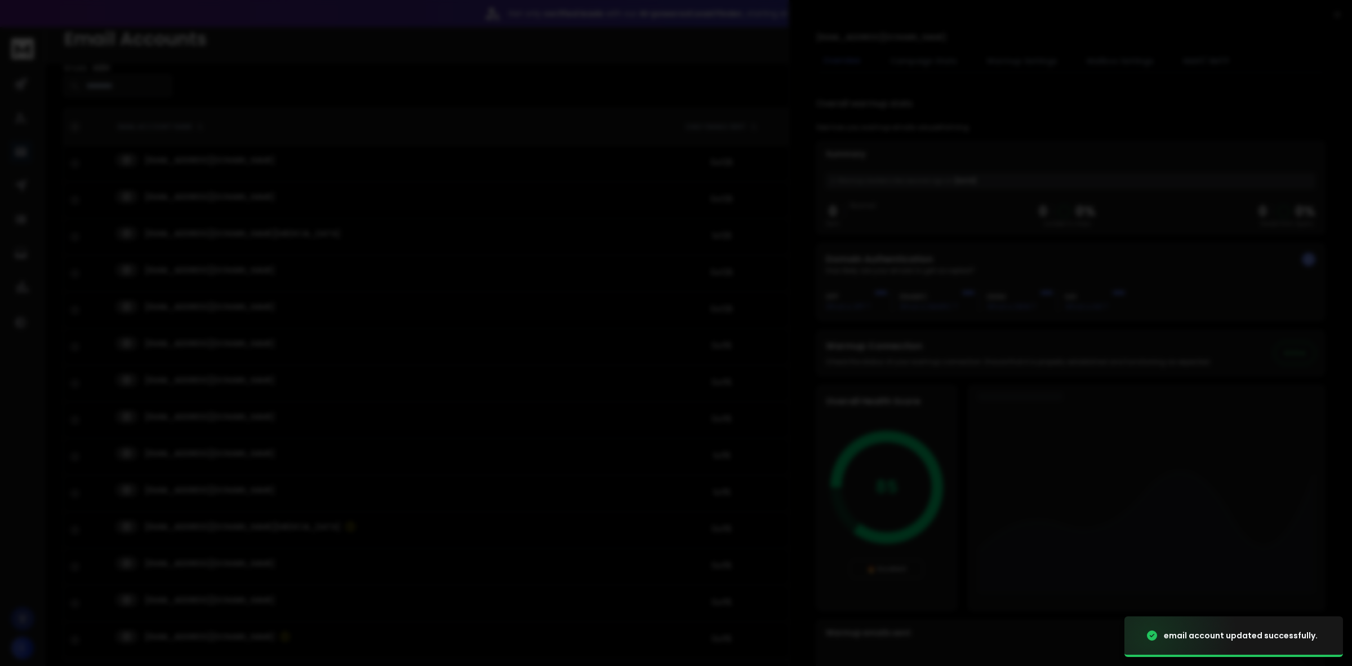
click at [411, 301] on div at bounding box center [676, 333] width 1352 height 666
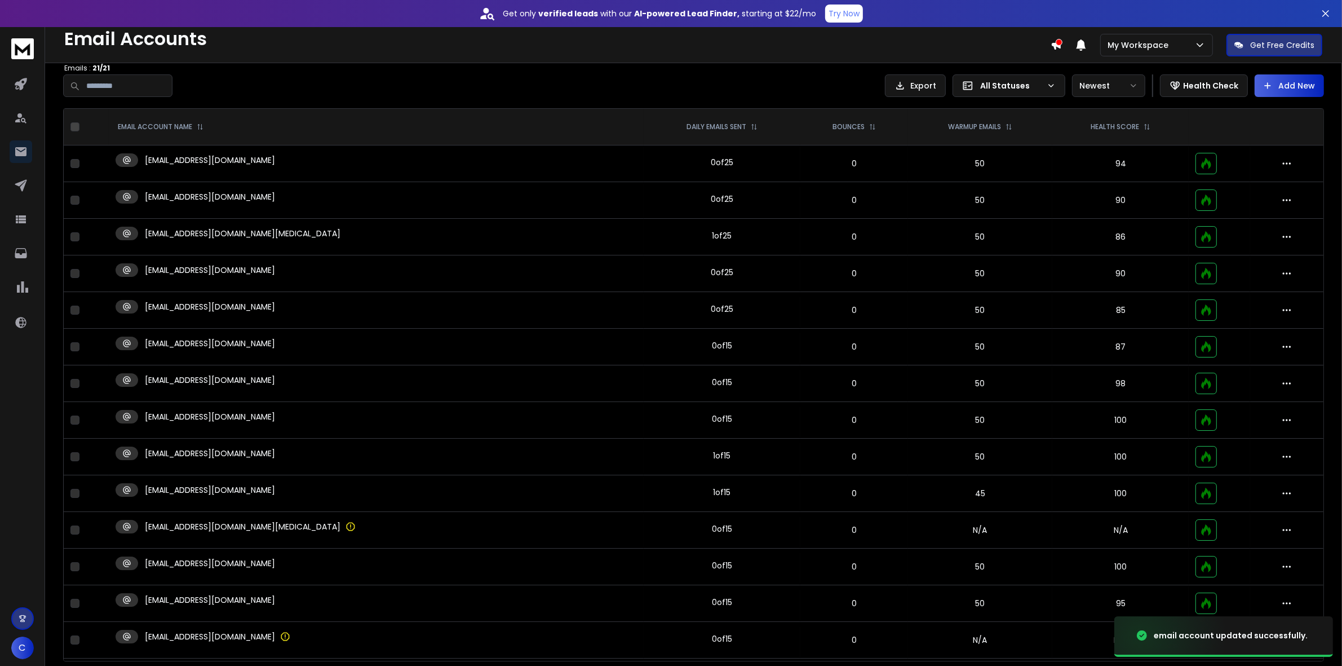
click at [263, 351] on td "timringg@voiccom.online" at bounding box center [376, 347] width 535 height 37
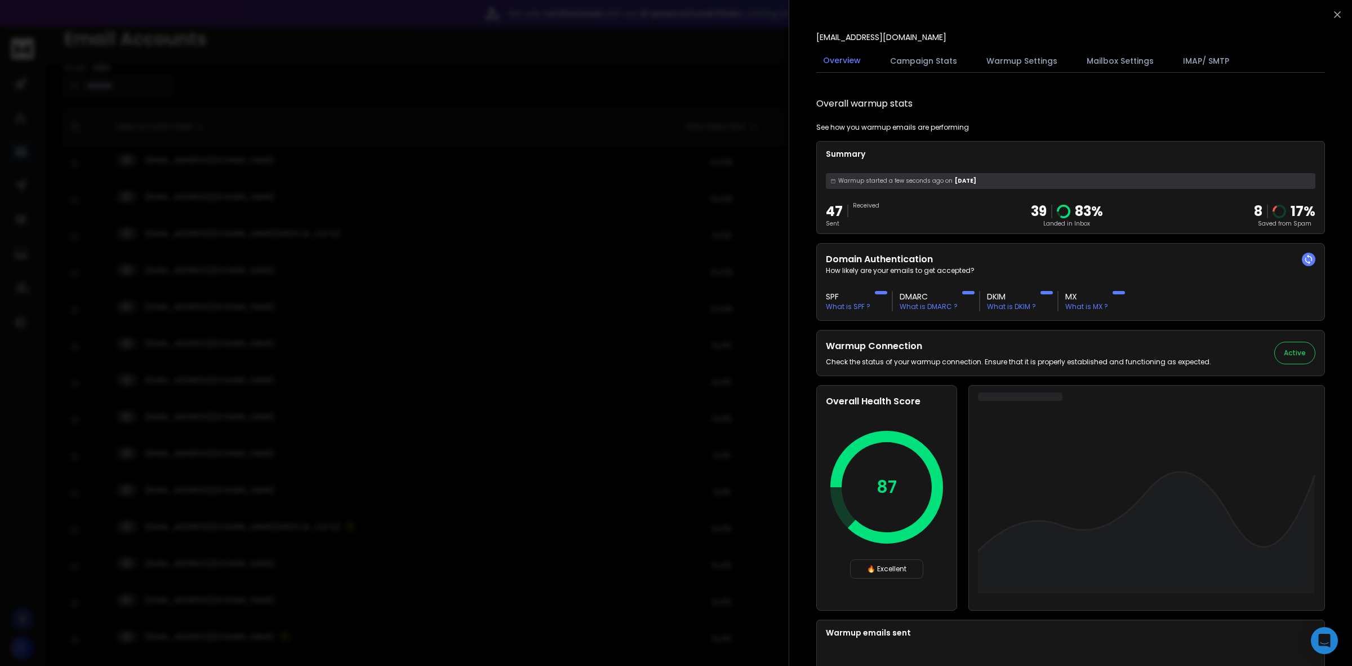
click at [1127, 52] on button "Mailbox Settings" at bounding box center [1120, 60] width 81 height 25
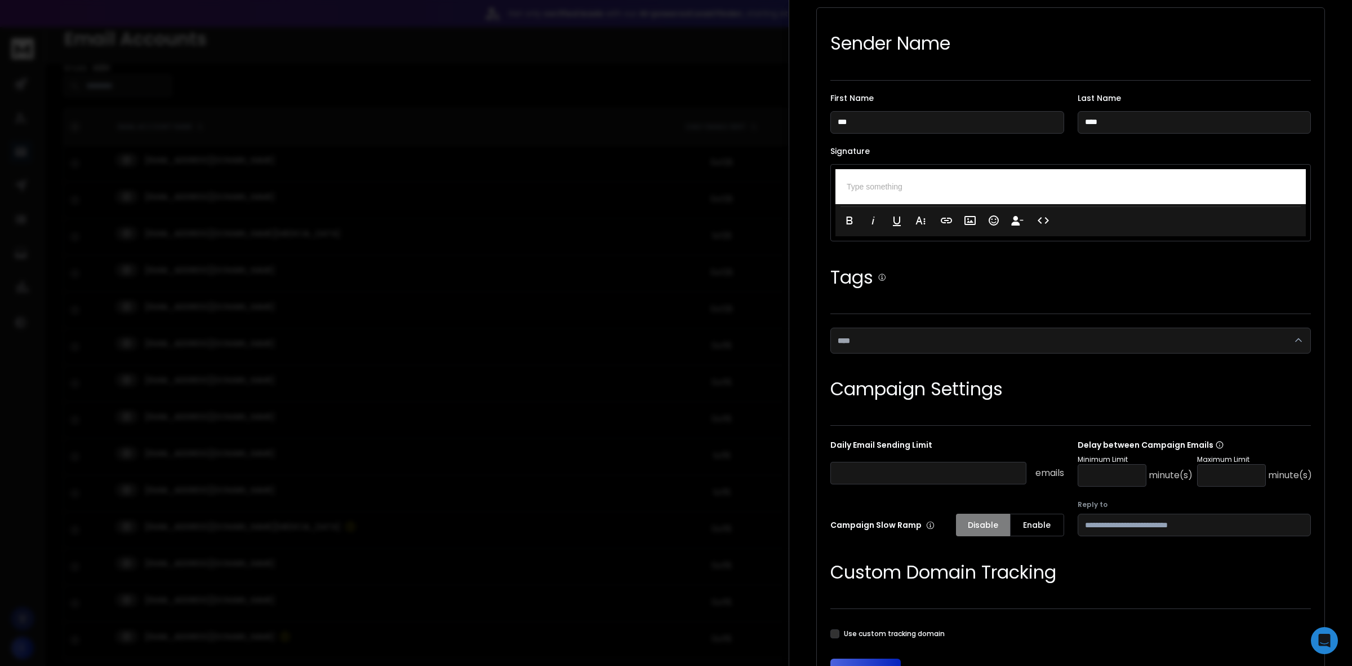
scroll to position [135, 0]
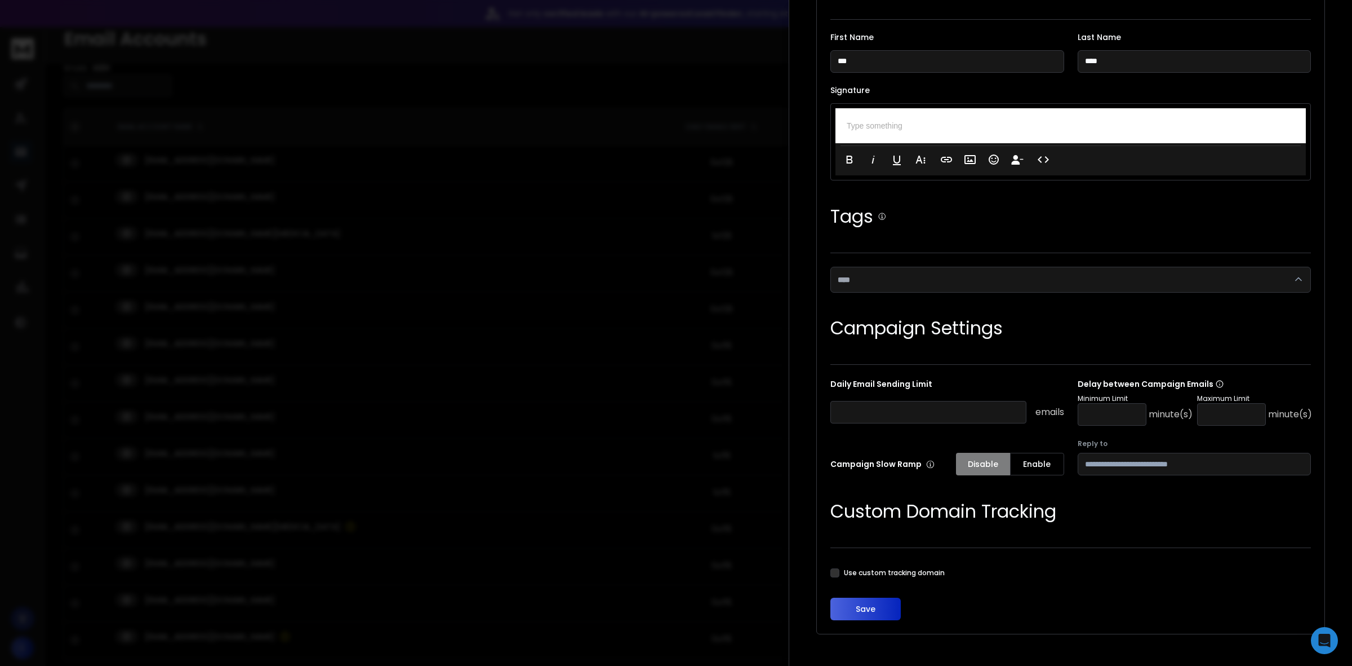
drag, startPoint x: 851, startPoint y: 412, endPoint x: 669, endPoint y: 452, distance: 185.8
click at [728, 443] on body "Get only verified leads with our AI-powered Lead Finder, starting at $22/mo Try…" at bounding box center [671, 333] width 1342 height 666
type input "**"
click at [858, 601] on button "Save" at bounding box center [866, 608] width 70 height 23
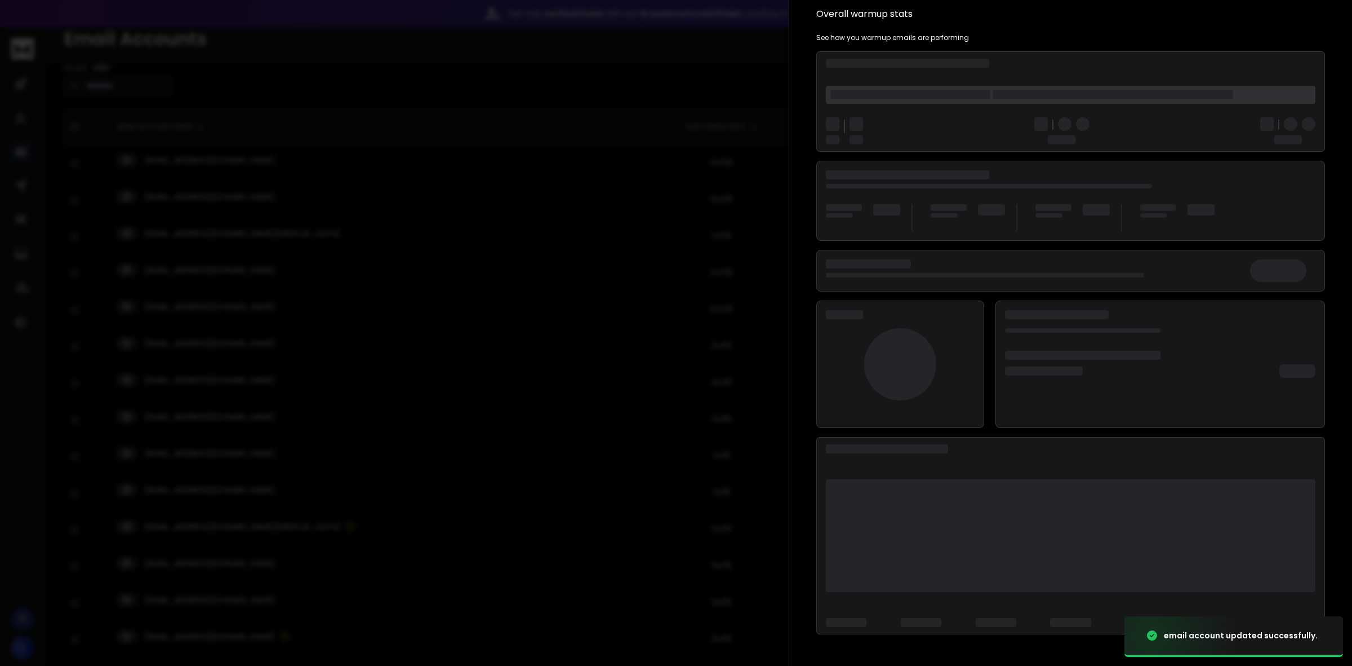
scroll to position [0, 0]
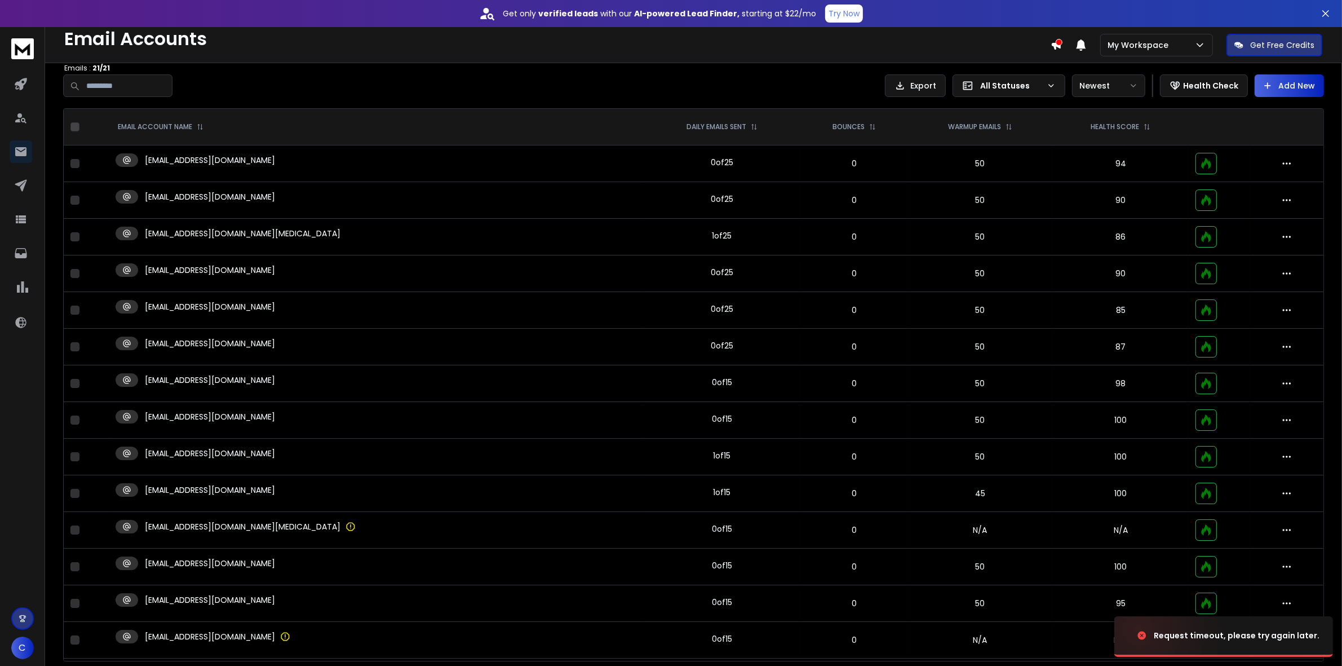
click at [255, 385] on div "timringg@voic.online" at bounding box center [376, 380] width 521 height 14
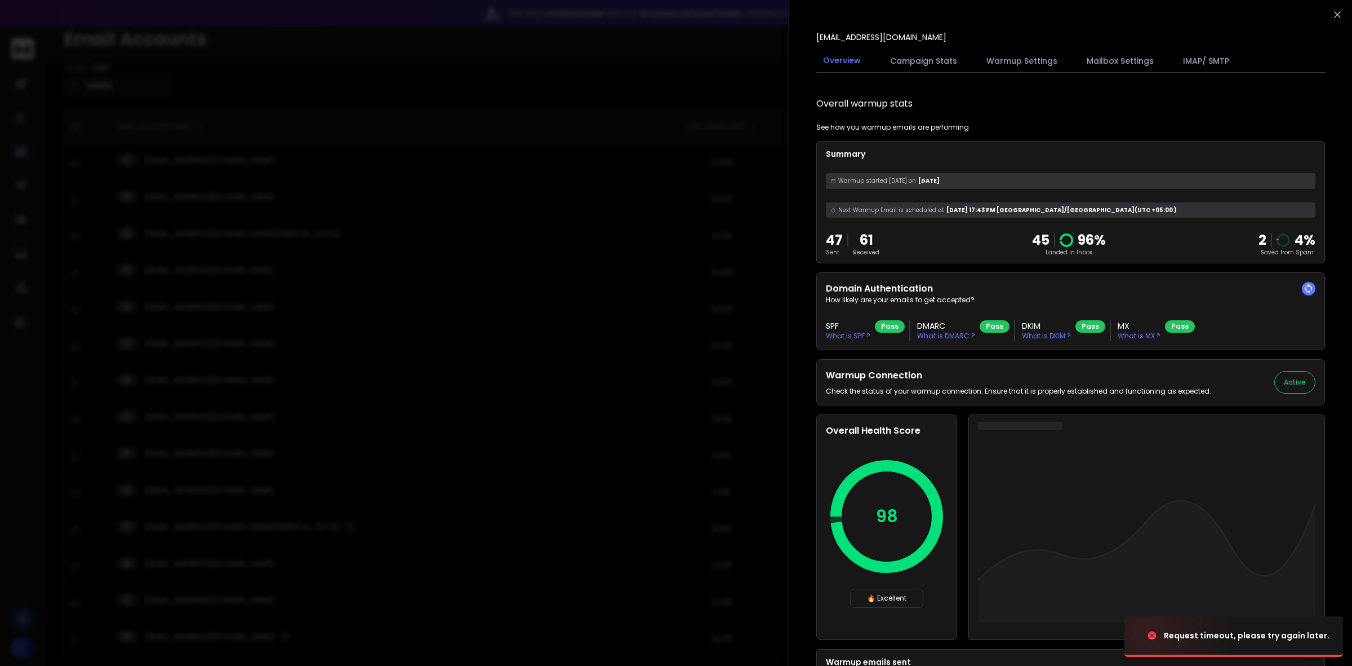
click at [1122, 58] on button "Mailbox Settings" at bounding box center [1120, 60] width 81 height 25
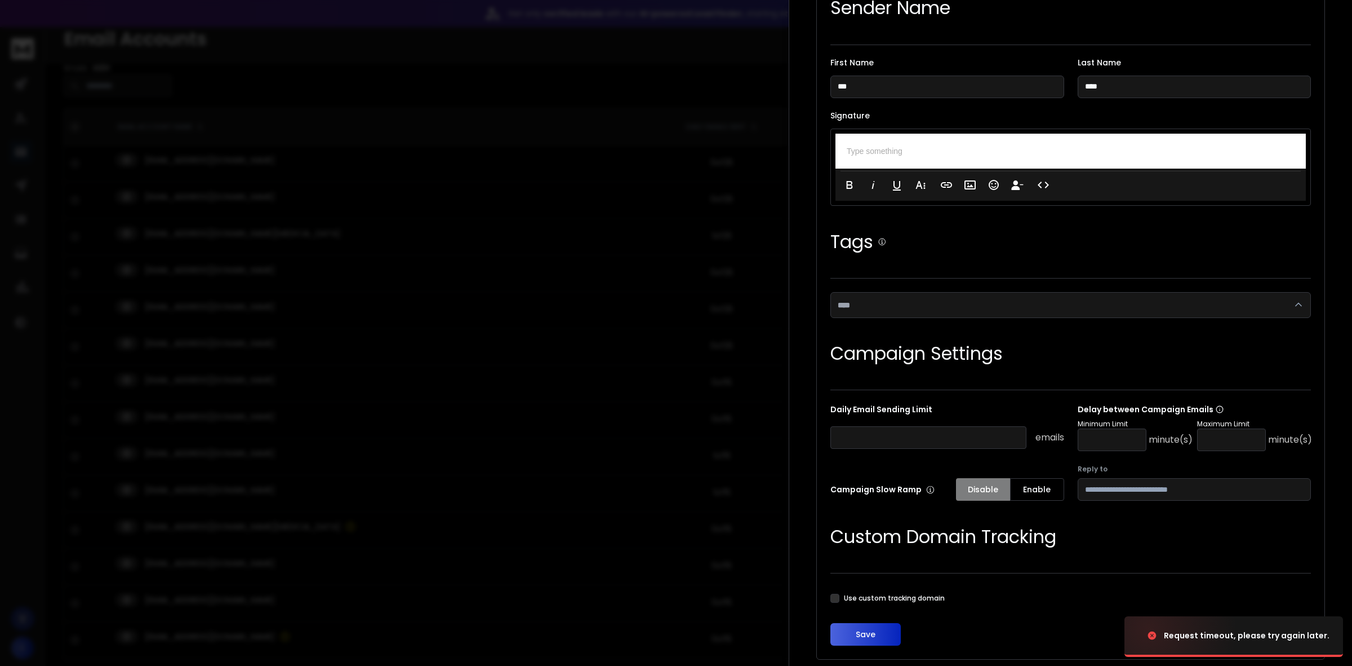
scroll to position [135, 0]
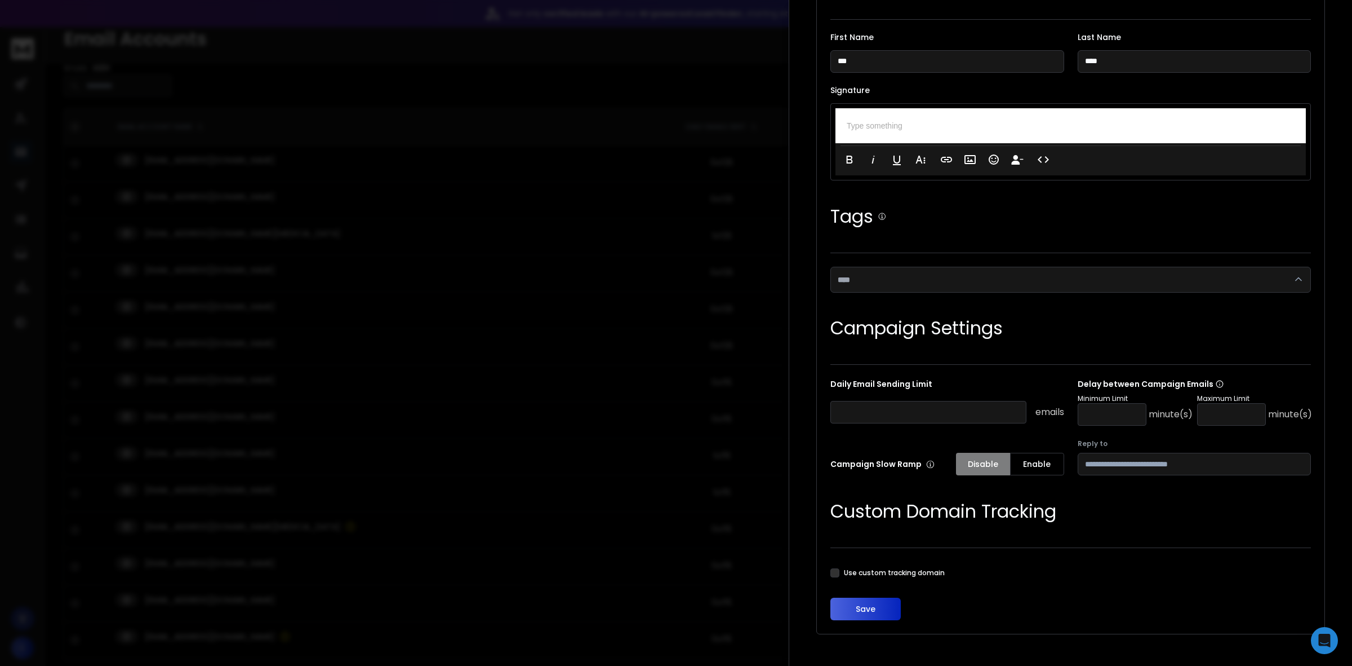
drag, startPoint x: 860, startPoint y: 416, endPoint x: 601, endPoint y: 459, distance: 262.8
click at [605, 458] on body "Get only verified leads with our AI-powered Lead Finder, starting at $22/mo Try…" at bounding box center [671, 333] width 1342 height 666
type input "**"
click at [872, 604] on button "Save" at bounding box center [866, 608] width 70 height 23
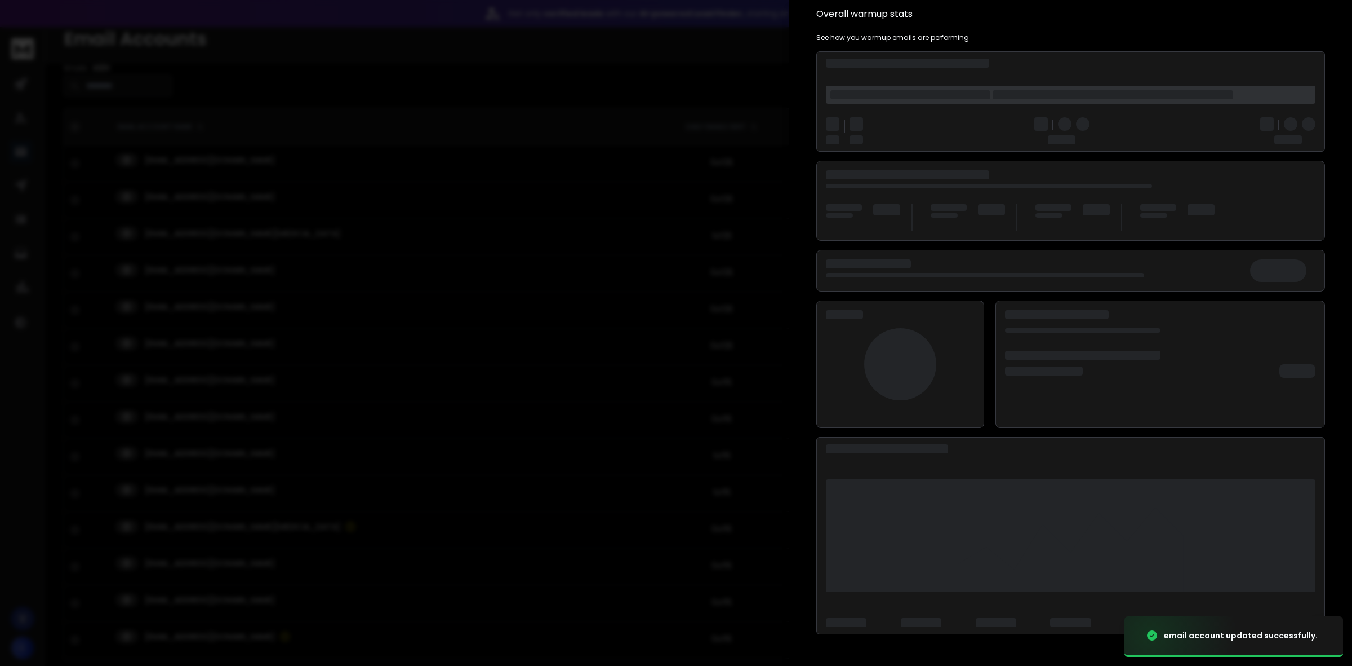
scroll to position [0, 0]
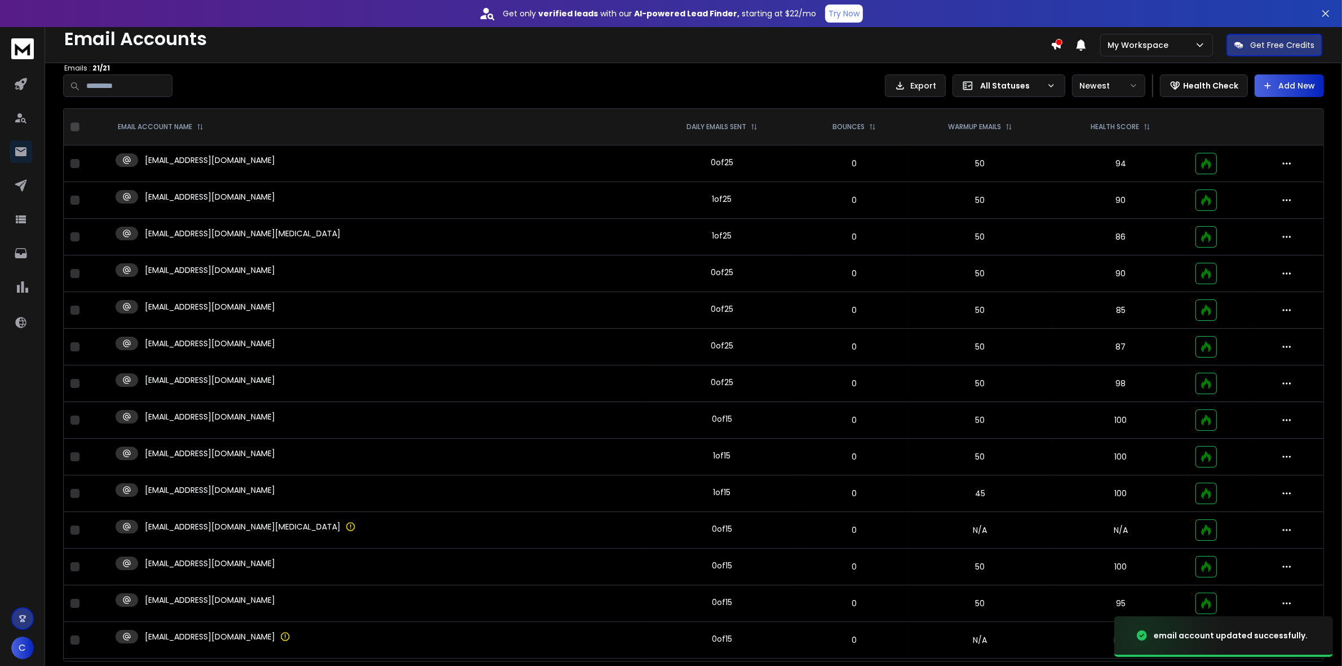
click at [226, 429] on td "timring@voic.online" at bounding box center [376, 420] width 535 height 37
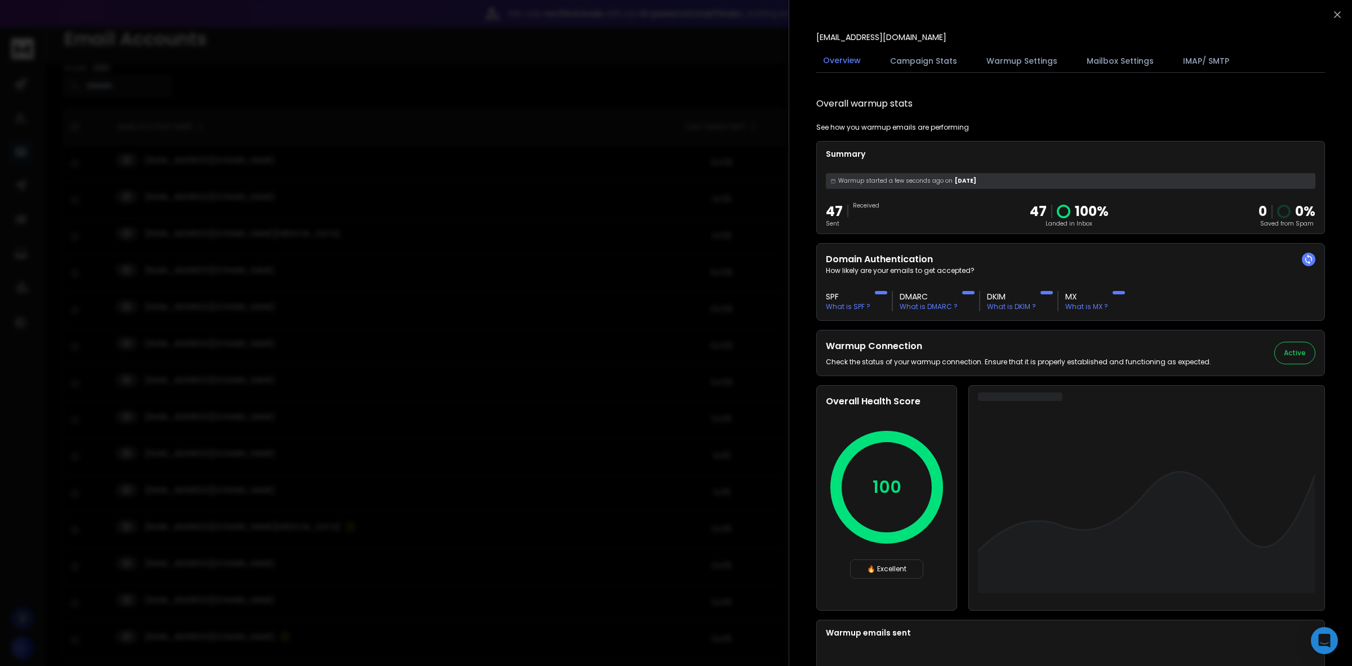
click at [1114, 57] on button "Mailbox Settings" at bounding box center [1120, 60] width 81 height 25
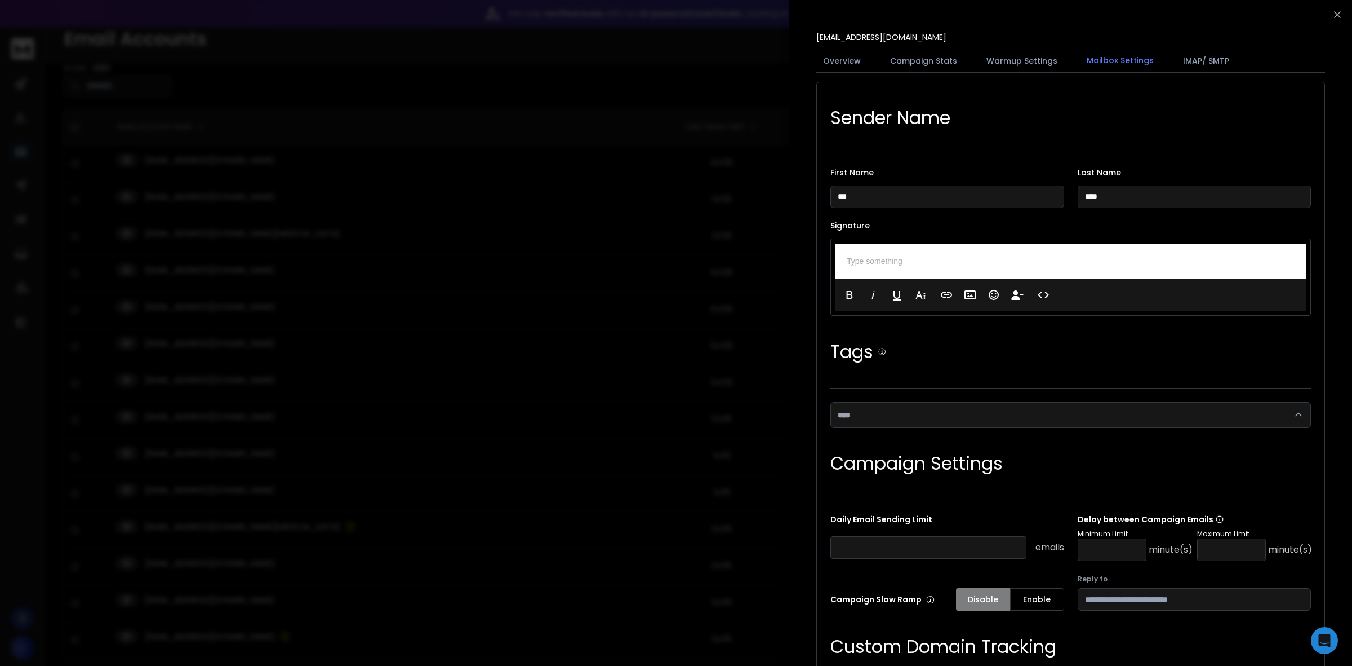
scroll to position [135, 0]
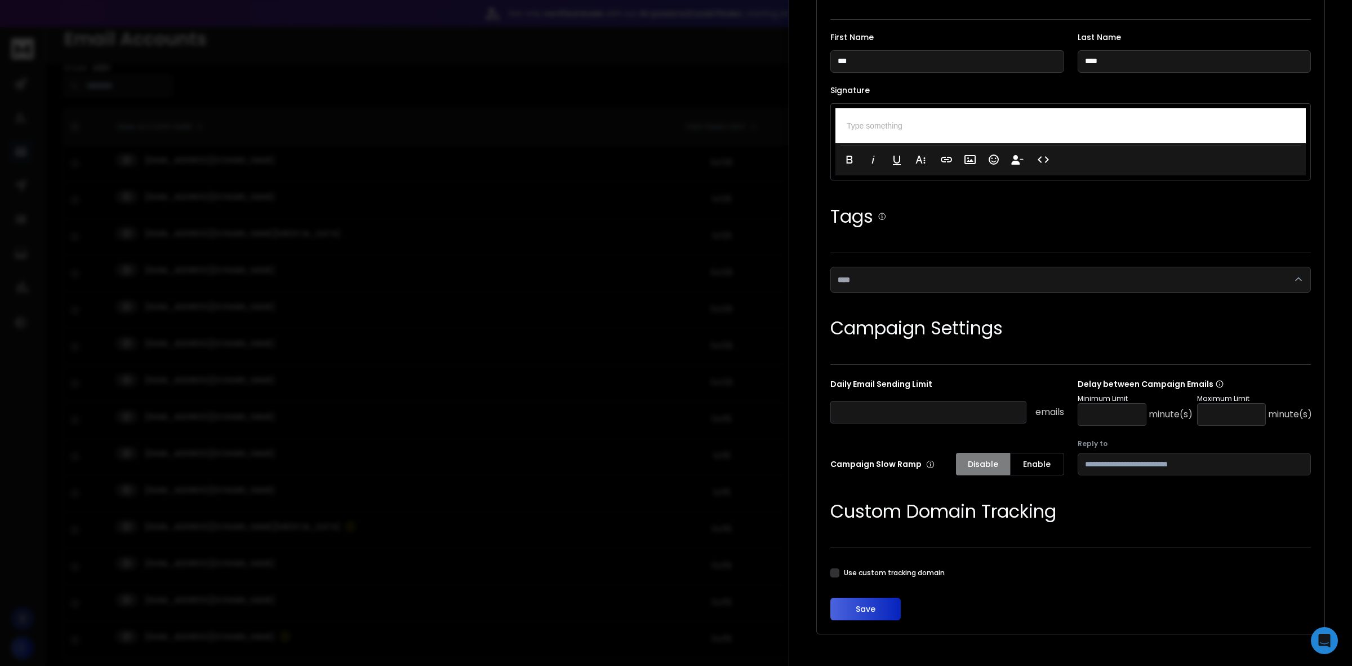
drag, startPoint x: 850, startPoint y: 413, endPoint x: 762, endPoint y: 421, distance: 88.3
click at [778, 420] on body "Get only verified leads with our AI-powered Lead Finder, starting at $22/mo Try…" at bounding box center [671, 333] width 1342 height 666
type input "**"
click at [868, 609] on button "Save" at bounding box center [866, 608] width 70 height 23
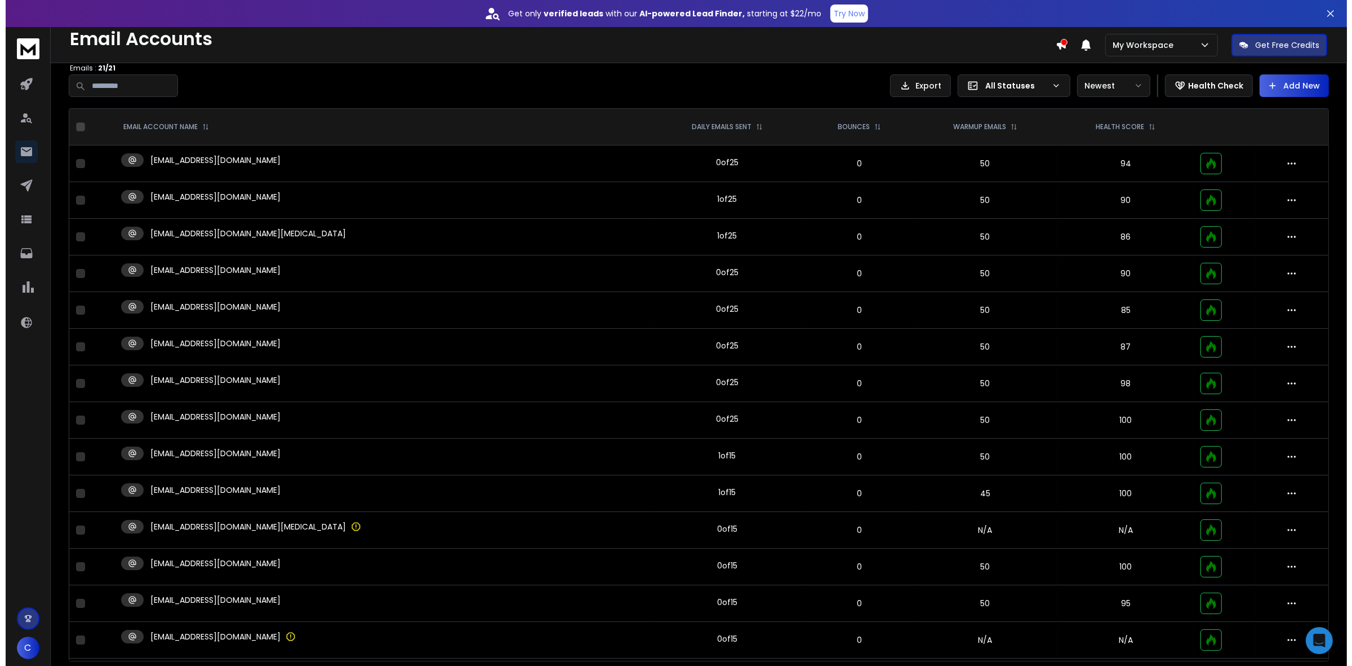
scroll to position [70, 0]
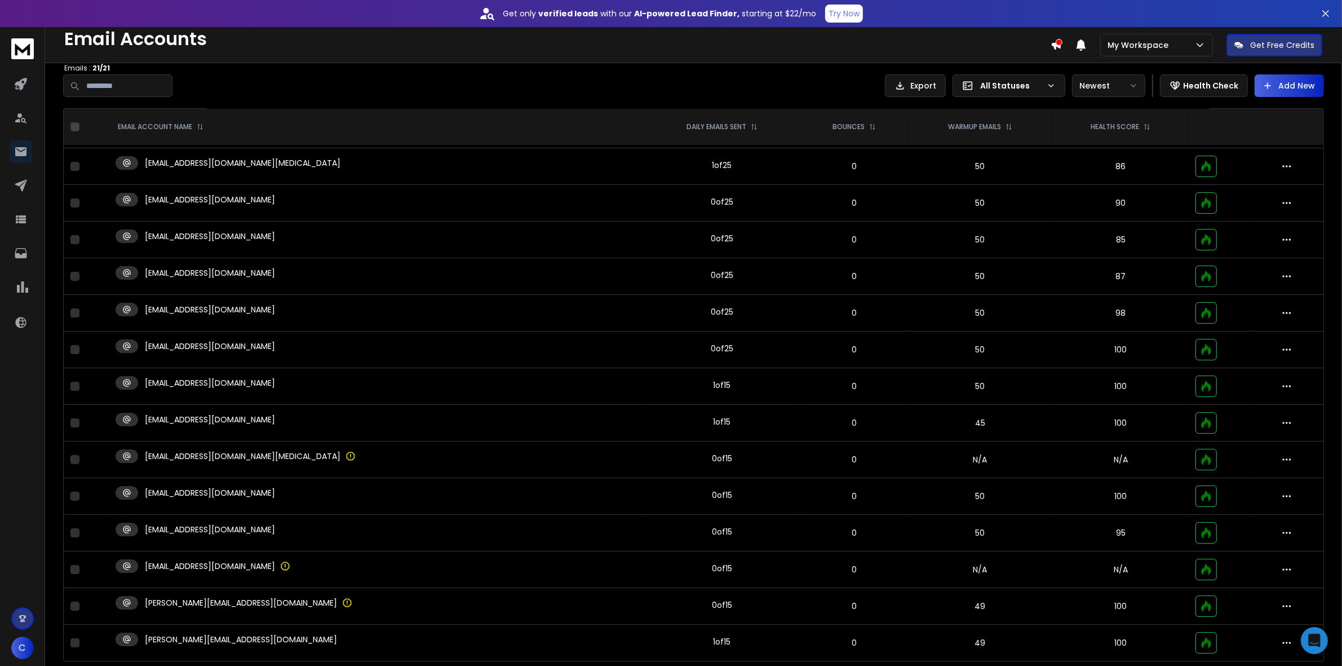
click at [296, 391] on td "timring@voiccom.digital" at bounding box center [376, 386] width 535 height 37
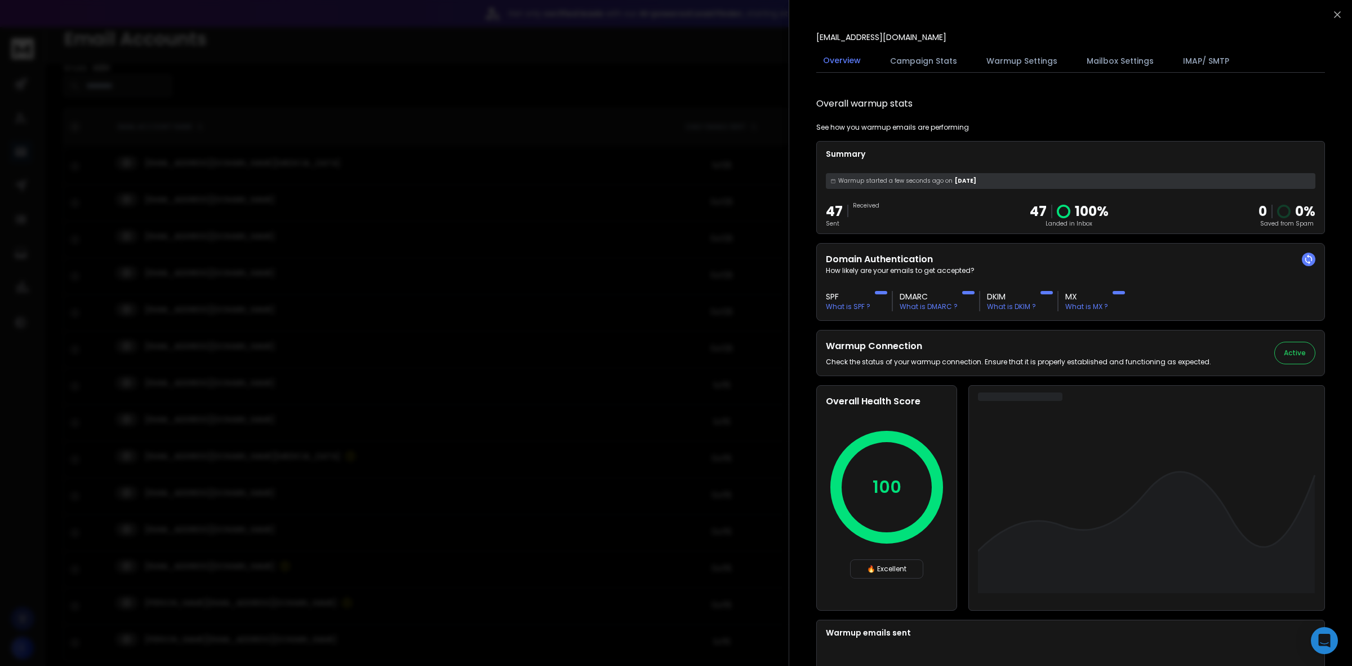
click at [1097, 52] on button "Mailbox Settings" at bounding box center [1120, 60] width 81 height 25
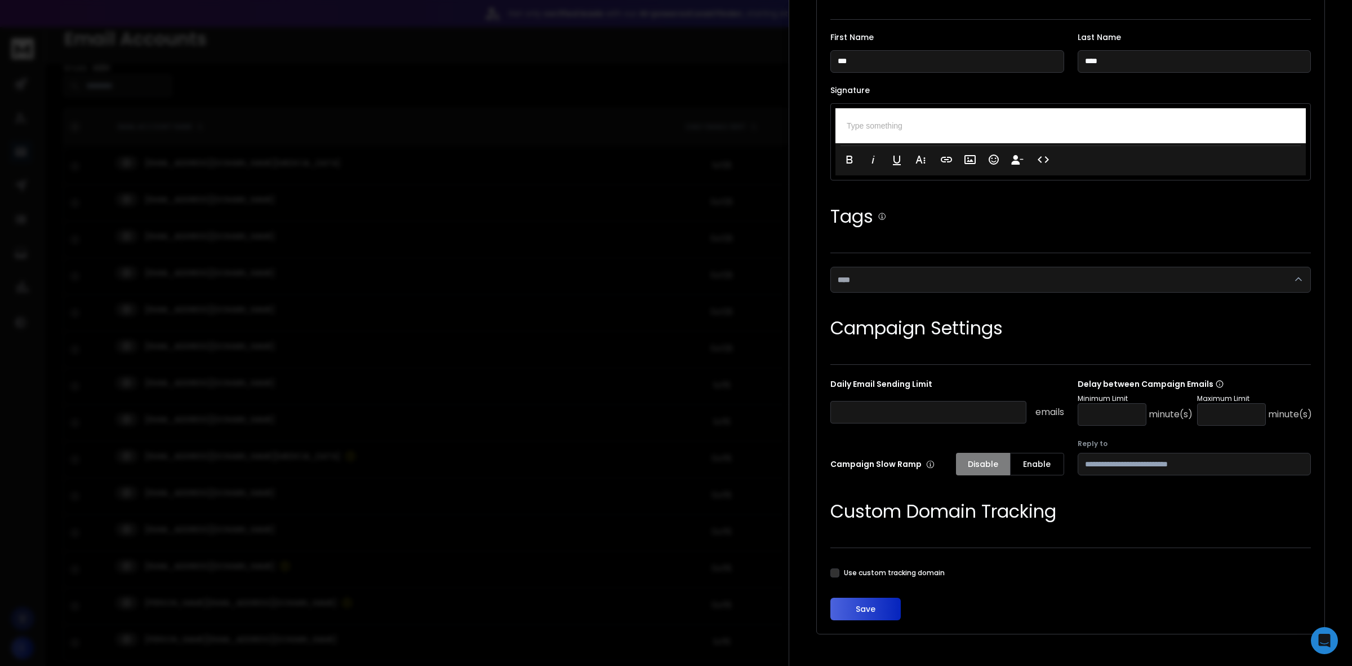
scroll to position [135, 0]
drag, startPoint x: 875, startPoint y: 411, endPoint x: 704, endPoint y: 430, distance: 171.2
click at [716, 429] on body "Get only verified leads with our AI-powered Lead Finder, starting at $22/mo Try…" at bounding box center [671, 333] width 1342 height 666
type input "**"
click at [879, 607] on button "Save" at bounding box center [866, 608] width 70 height 23
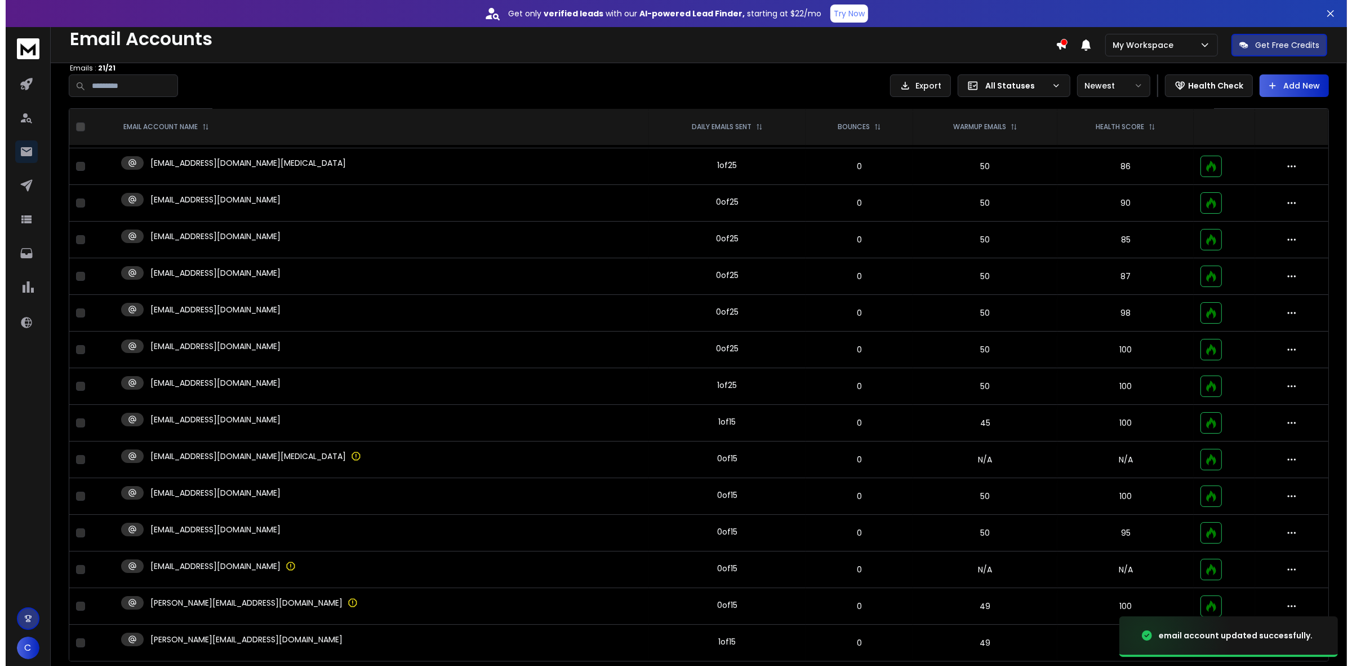
scroll to position [141, 0]
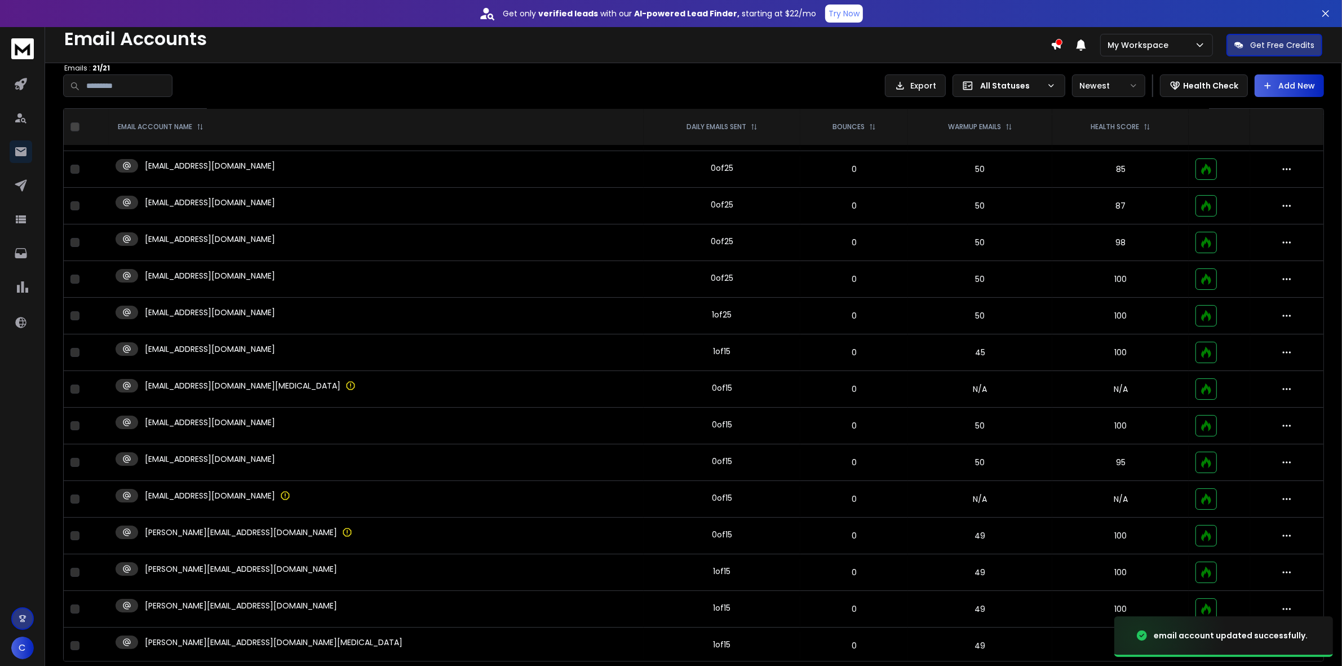
click at [255, 357] on td "timring@voiccom.email" at bounding box center [376, 352] width 535 height 37
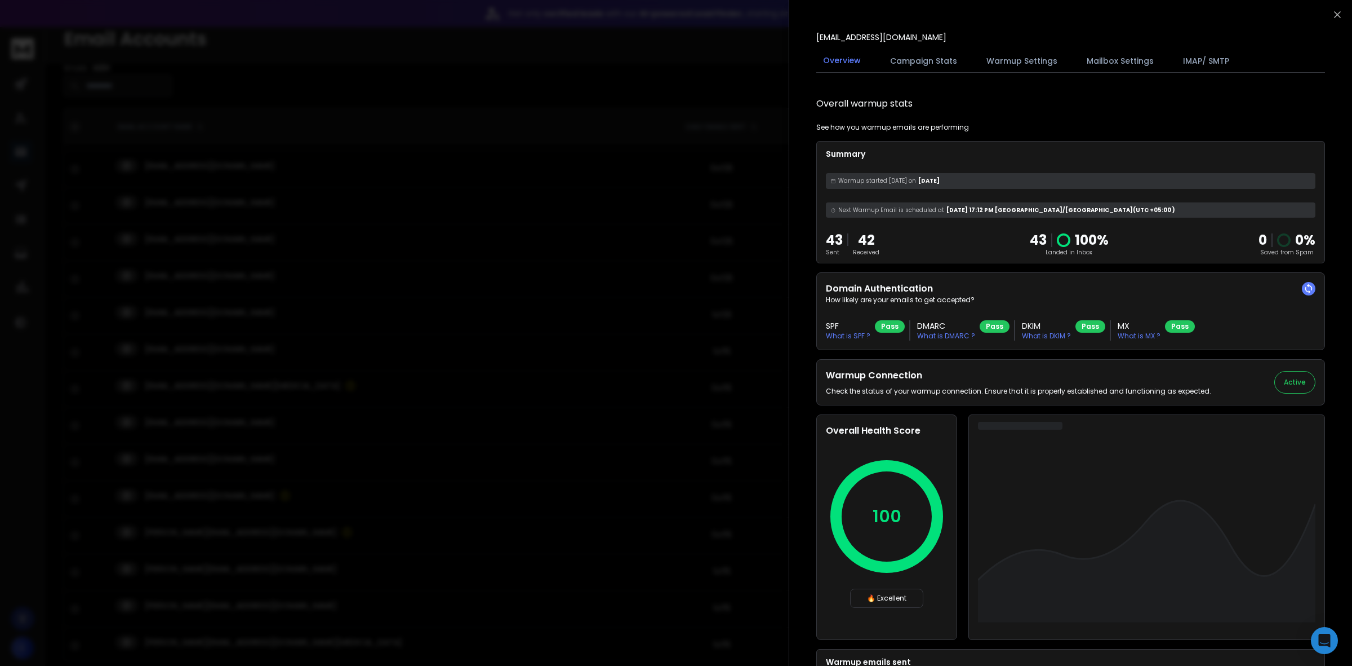
click at [1106, 57] on button "Mailbox Settings" at bounding box center [1120, 60] width 81 height 25
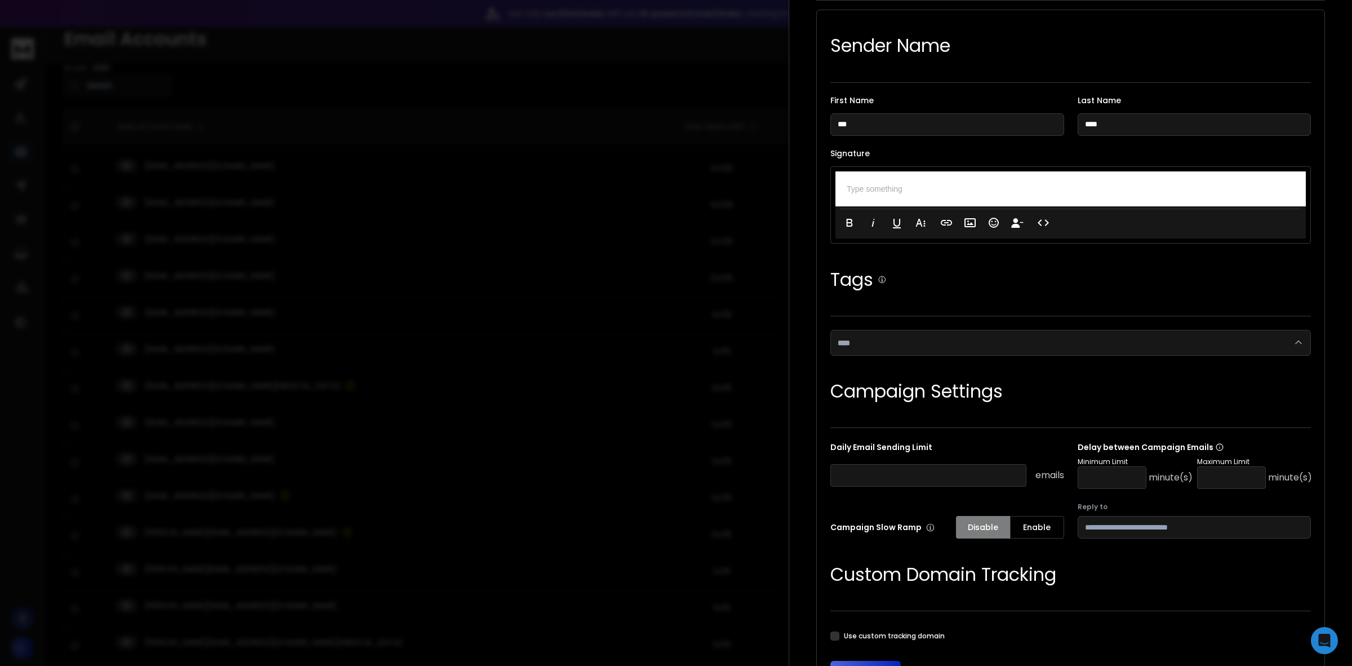
scroll to position [135, 0]
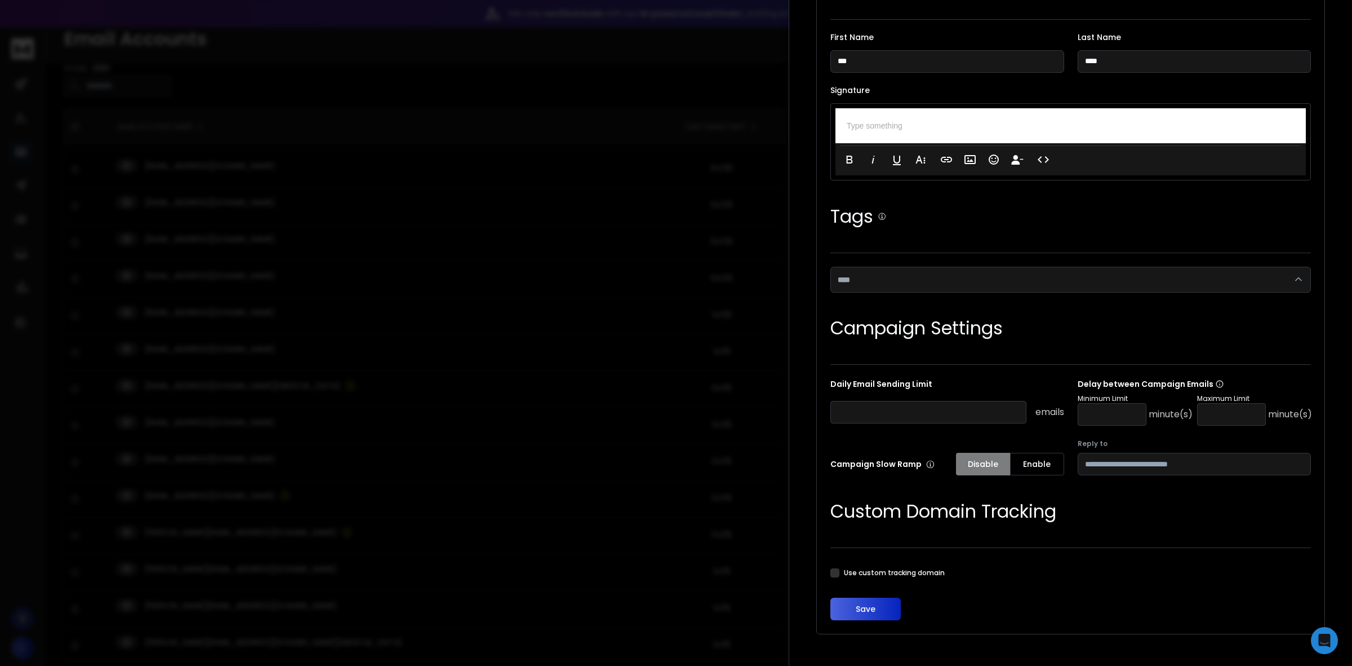
drag, startPoint x: 849, startPoint y: 411, endPoint x: 658, endPoint y: 474, distance: 200.7
click at [749, 431] on body "Get only verified leads with our AI-powered Lead Finder, starting at $22/mo Try…" at bounding box center [671, 333] width 1342 height 666
type input "**"
click at [886, 611] on button "Save" at bounding box center [866, 608] width 70 height 23
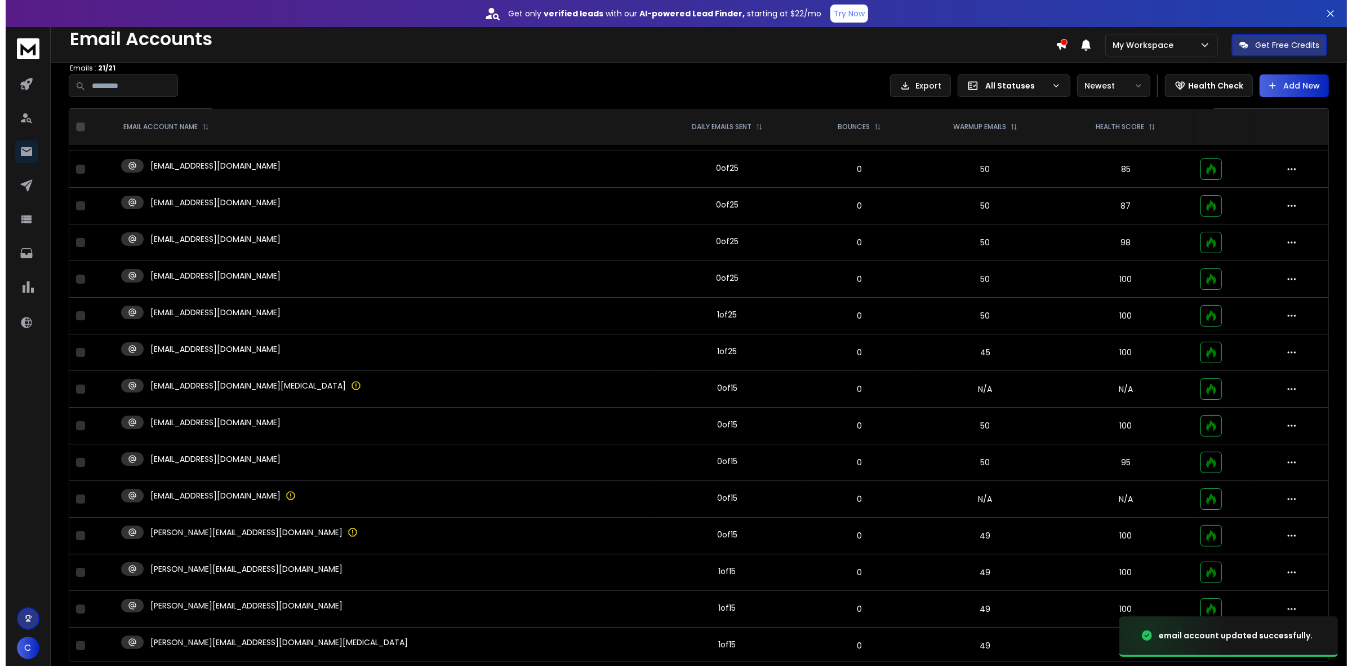
scroll to position [211, 0]
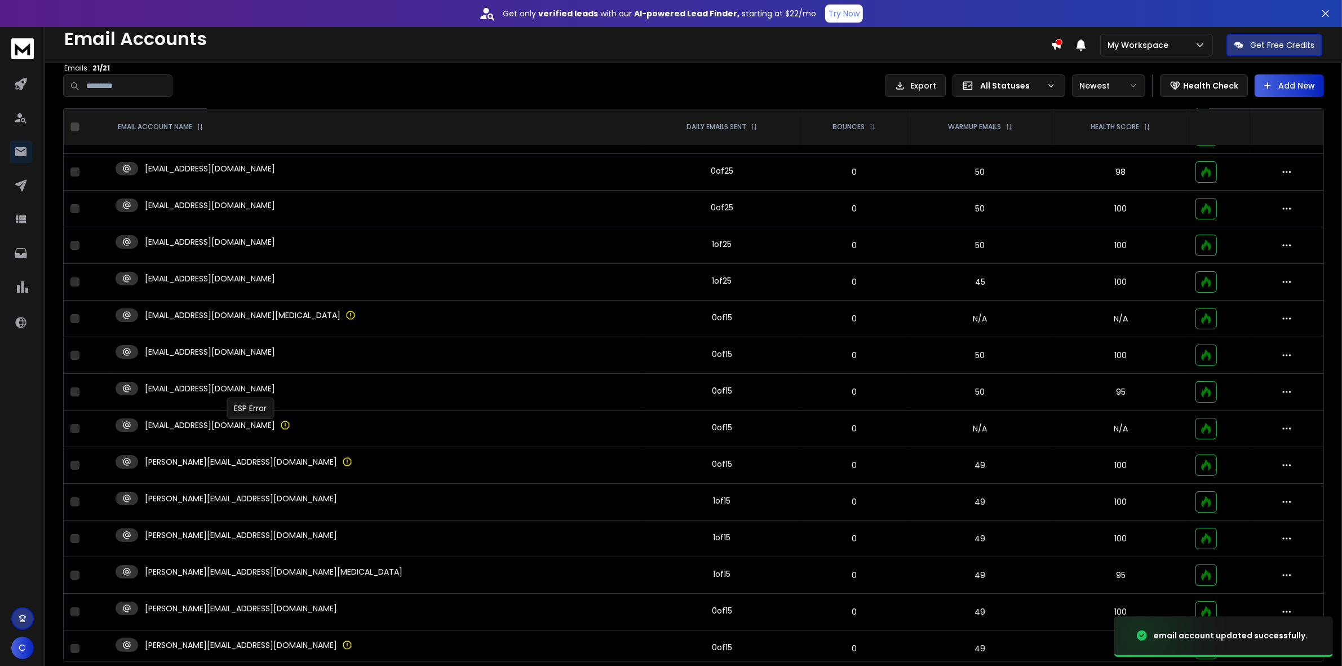
click at [320, 327] on td "timring@voiccom.icu" at bounding box center [376, 318] width 535 height 37
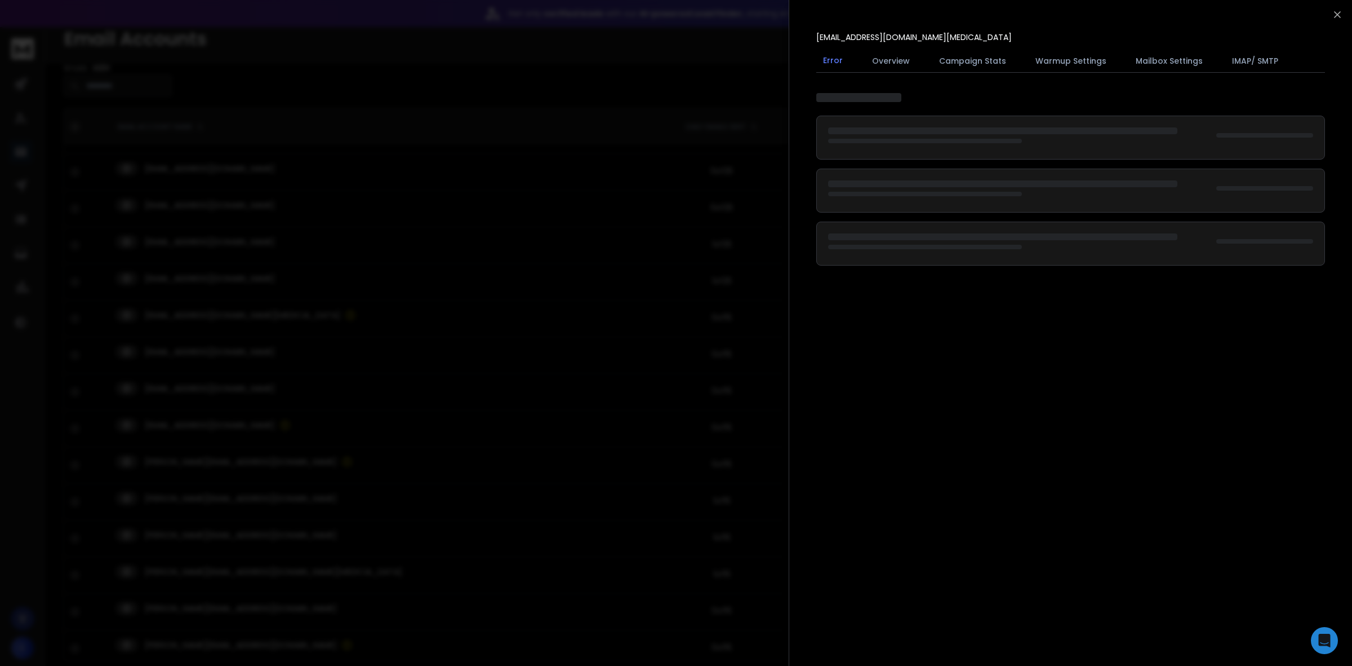
click at [1138, 54] on button "Mailbox Settings" at bounding box center [1169, 60] width 81 height 25
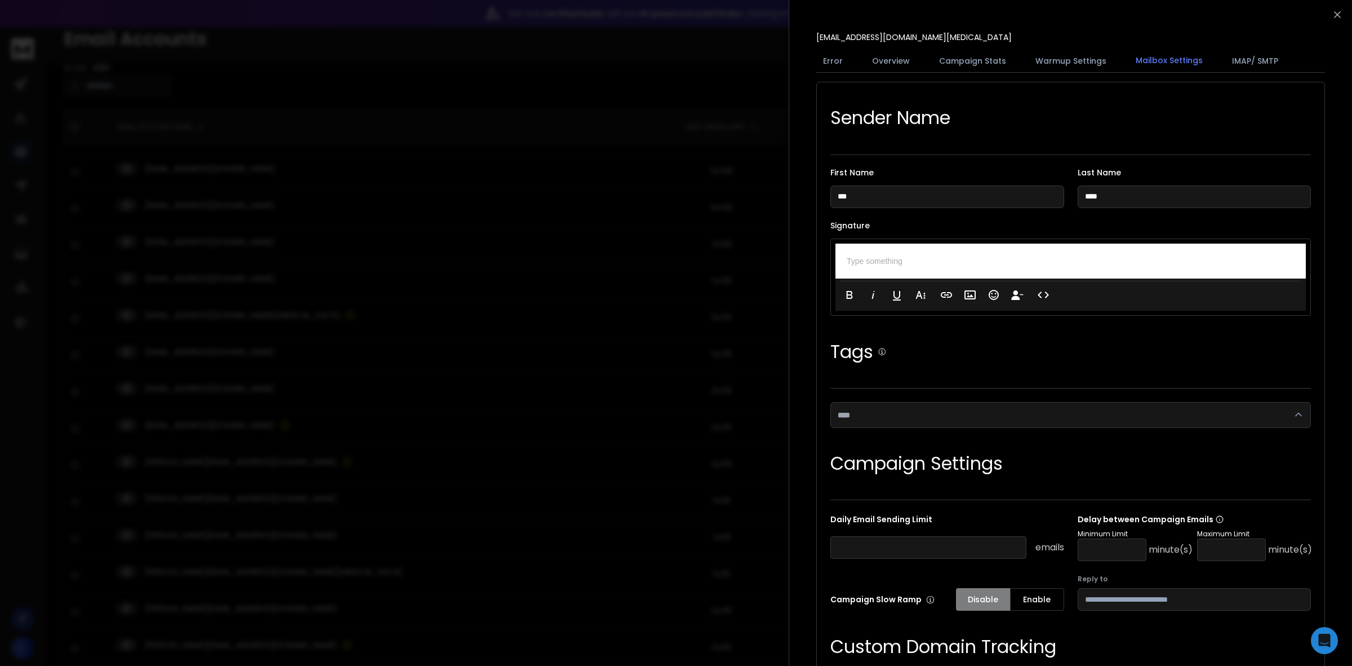
drag, startPoint x: 846, startPoint y: 556, endPoint x: 775, endPoint y: 567, distance: 71.9
click at [779, 565] on body "Get only verified leads with our AI-powered Lead Finder, starting at $22/mo Try…" at bounding box center [671, 333] width 1342 height 666
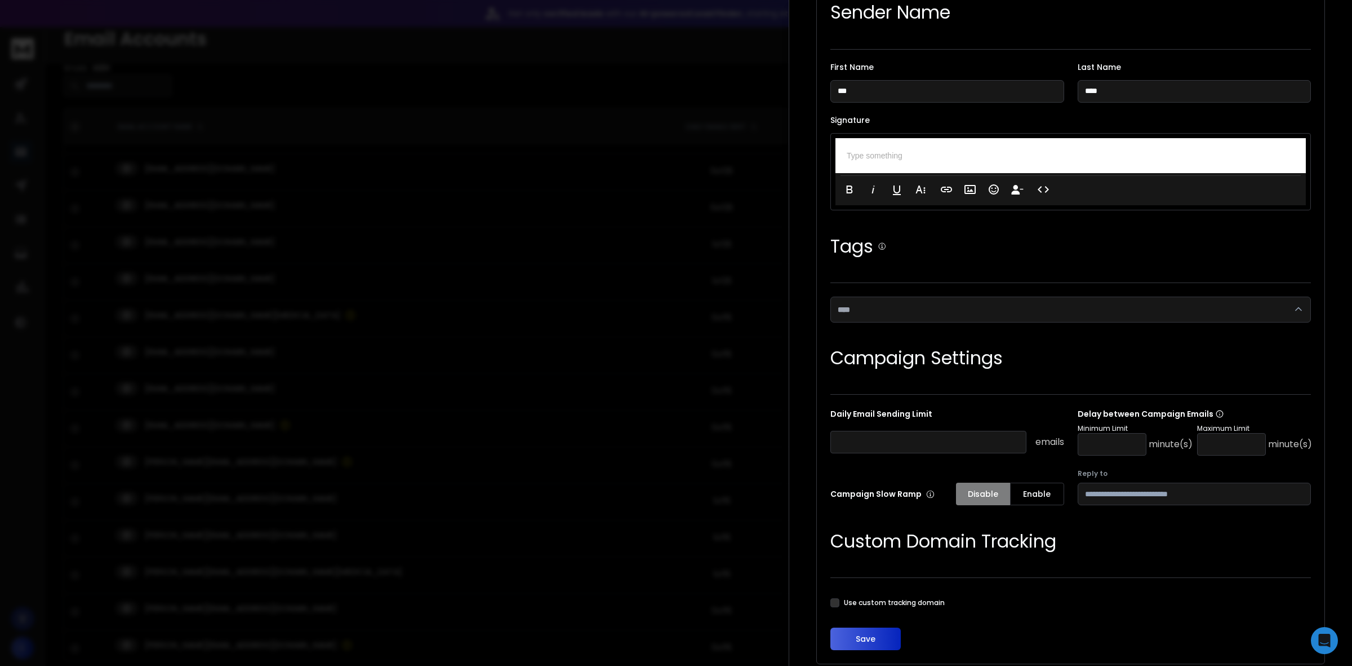
scroll to position [135, 0]
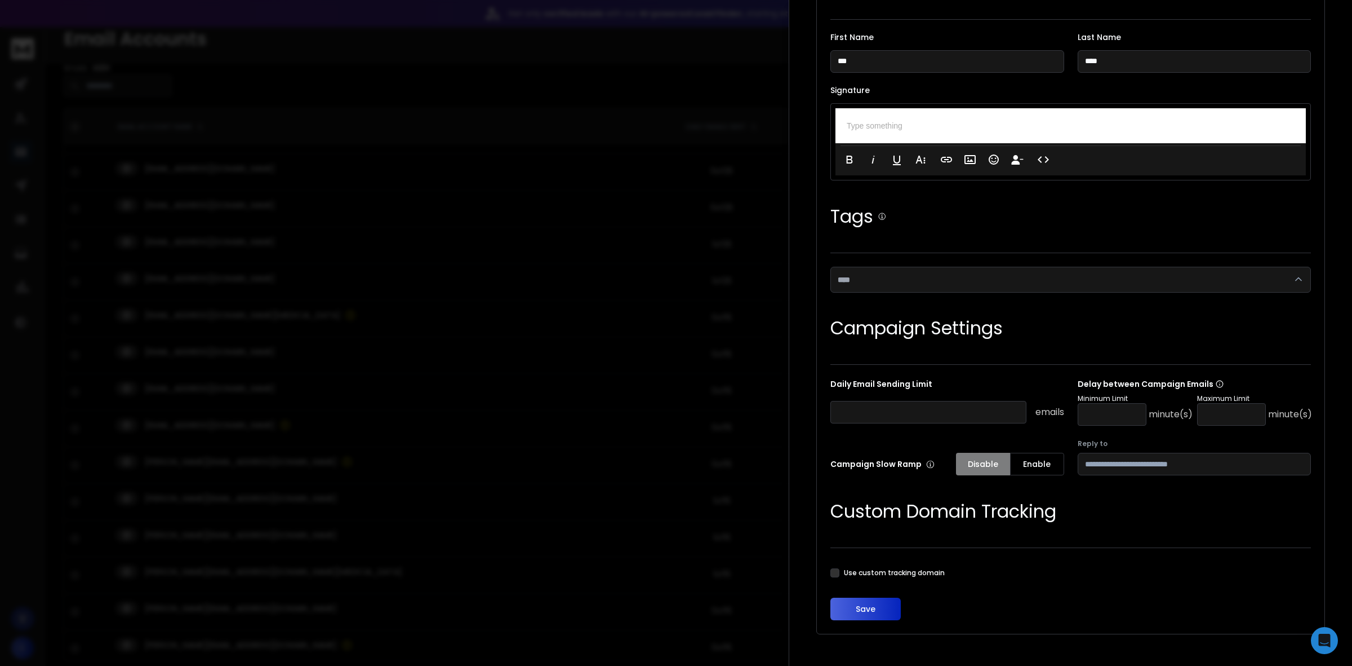
type input "**"
click at [900, 609] on button "Save" at bounding box center [866, 608] width 70 height 23
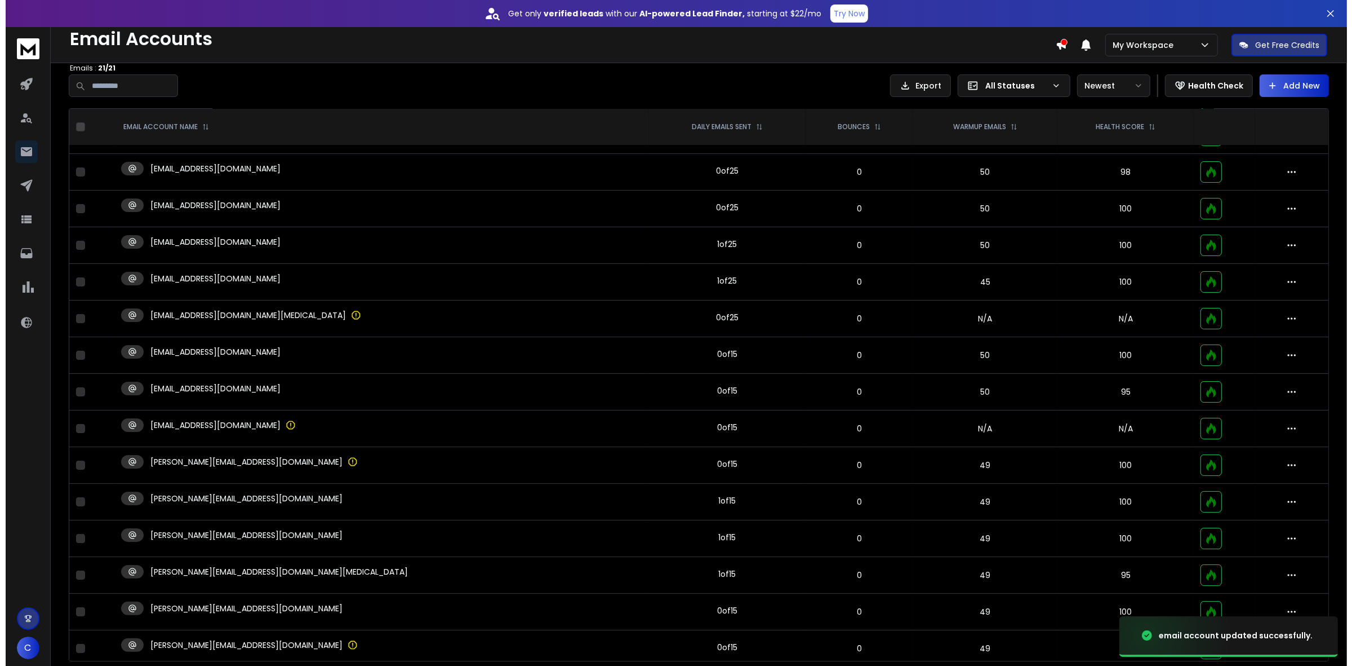
scroll to position [265, 0]
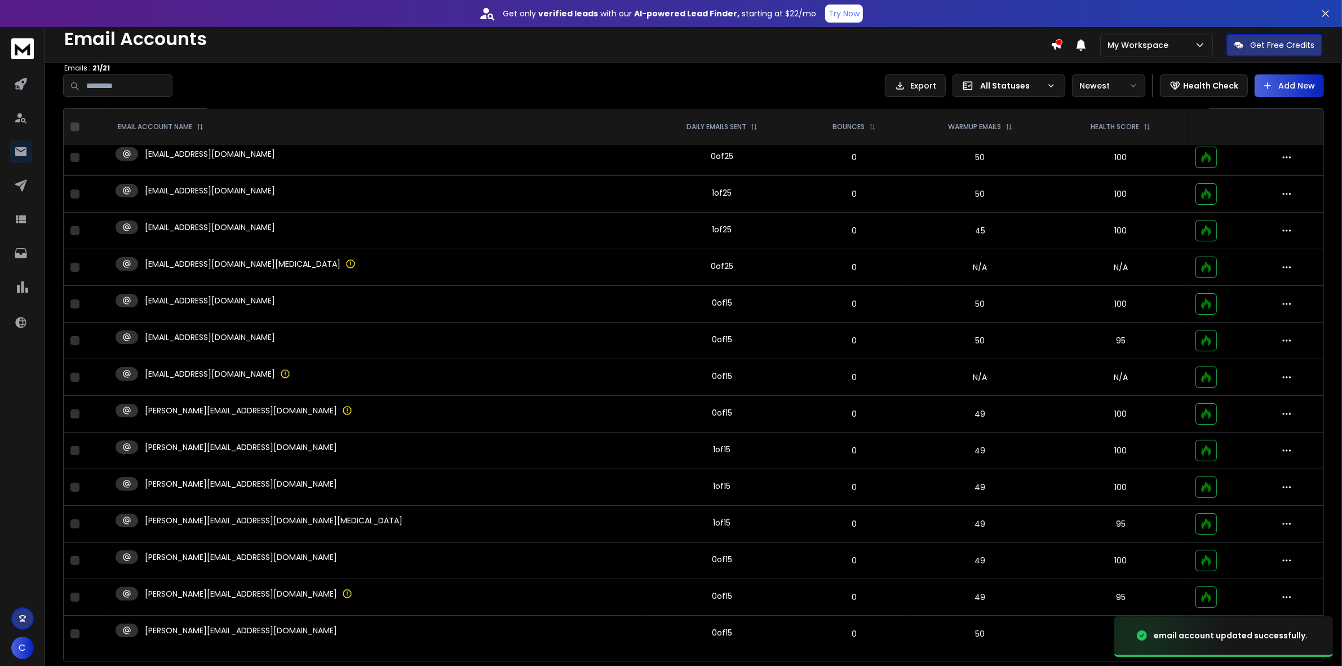
click at [243, 300] on div "timring@voiccom.info" at bounding box center [376, 301] width 521 height 14
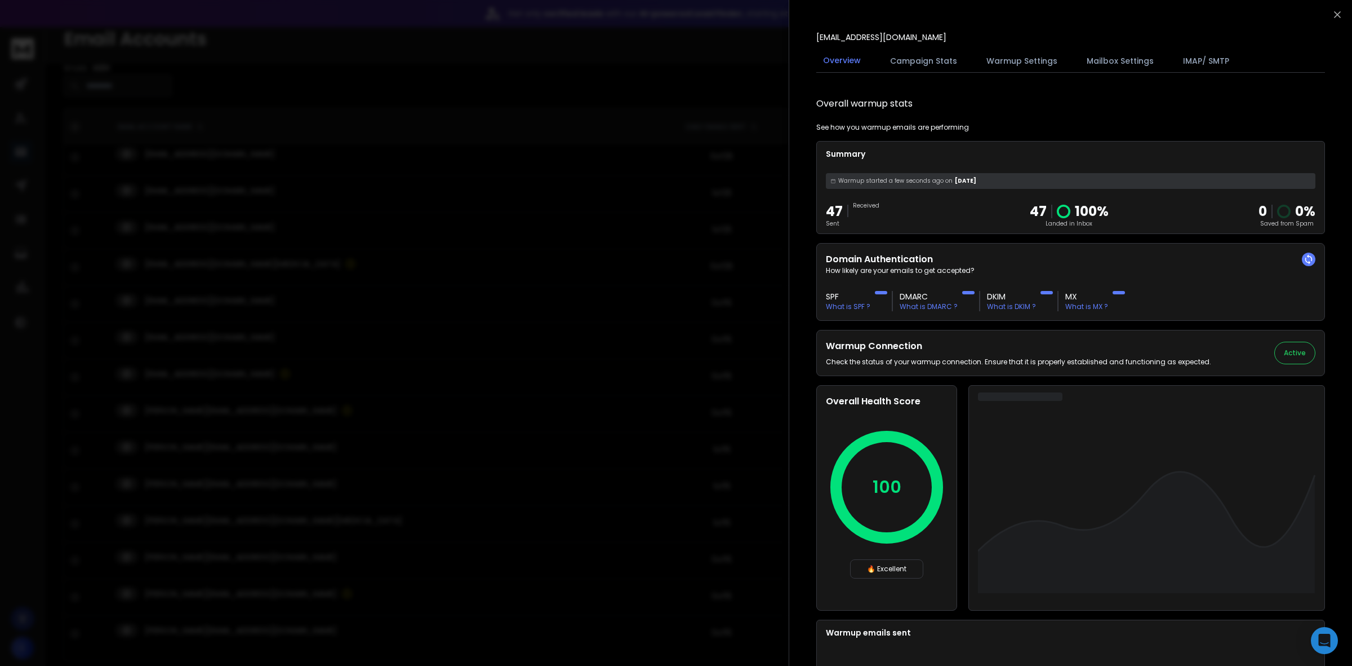
click at [1107, 49] on button "Mailbox Settings" at bounding box center [1120, 60] width 81 height 25
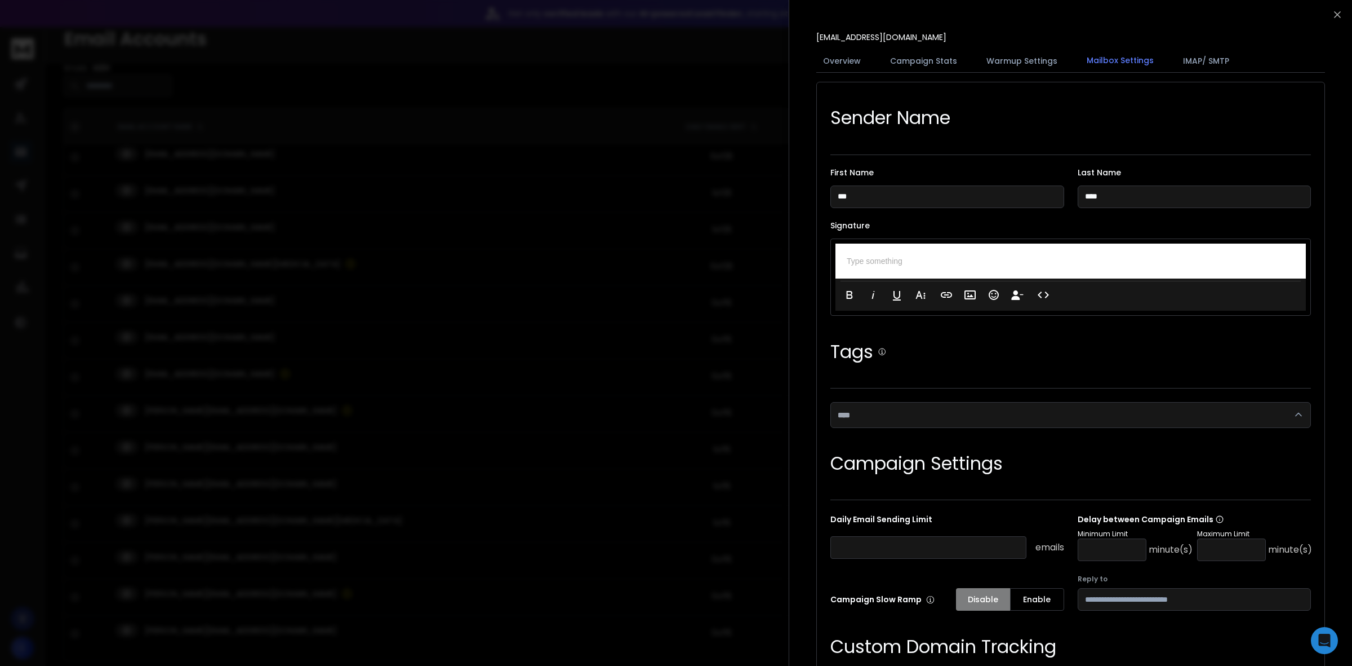
drag, startPoint x: 862, startPoint y: 555, endPoint x: 784, endPoint y: 561, distance: 78.0
click at [795, 561] on div "Multi Select Table Sheet timring@voiccom.info Overview Campaign Stats Warmup Se…" at bounding box center [1071, 333] width 564 height 666
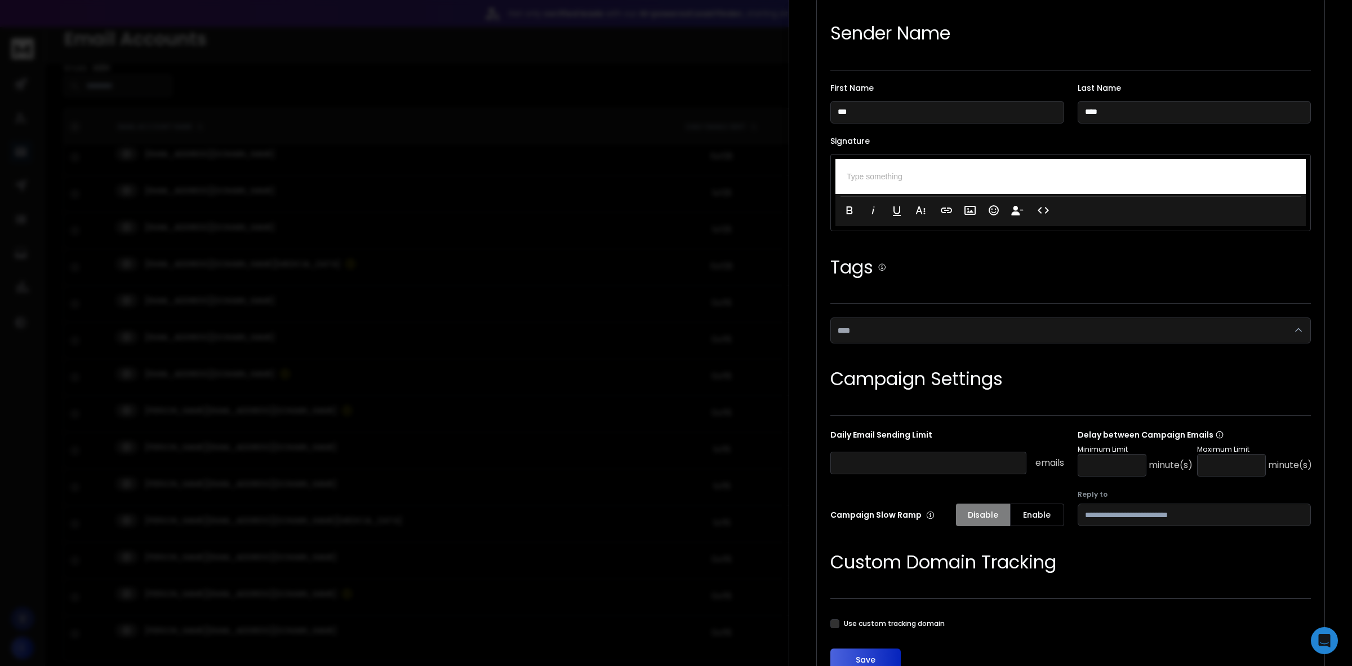
scroll to position [135, 0]
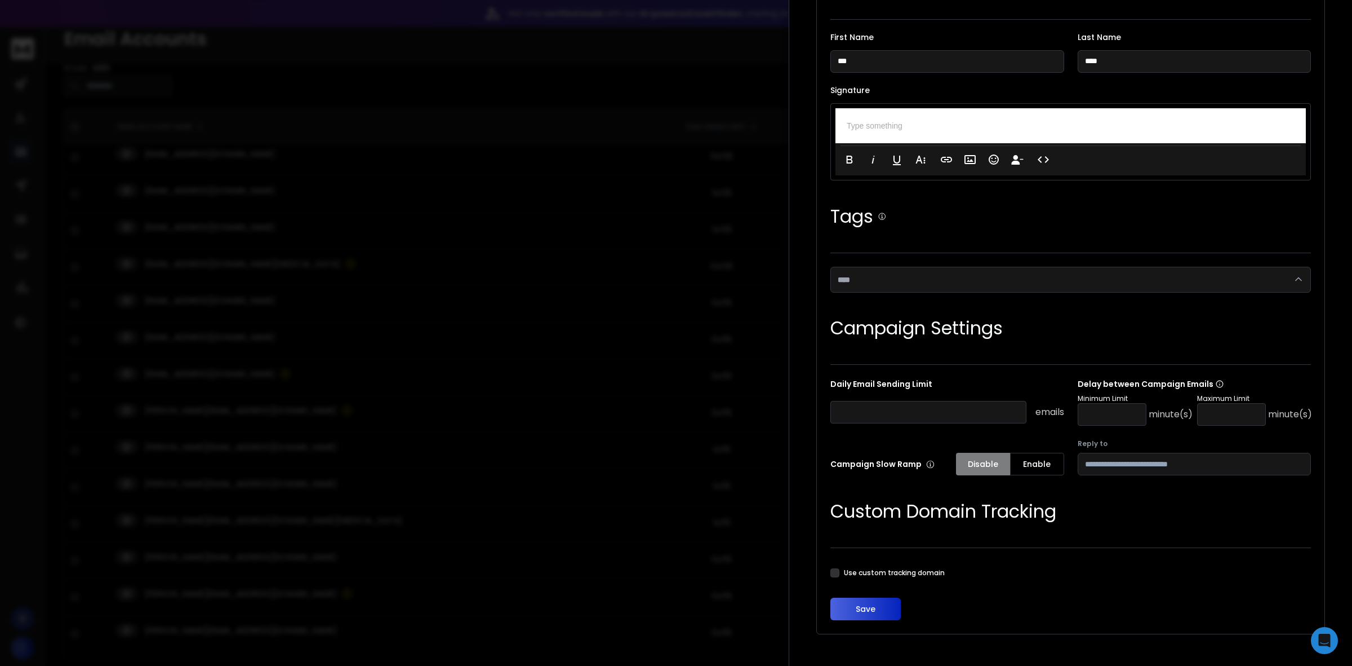
type input "**"
click at [849, 606] on button "Save" at bounding box center [866, 608] width 70 height 23
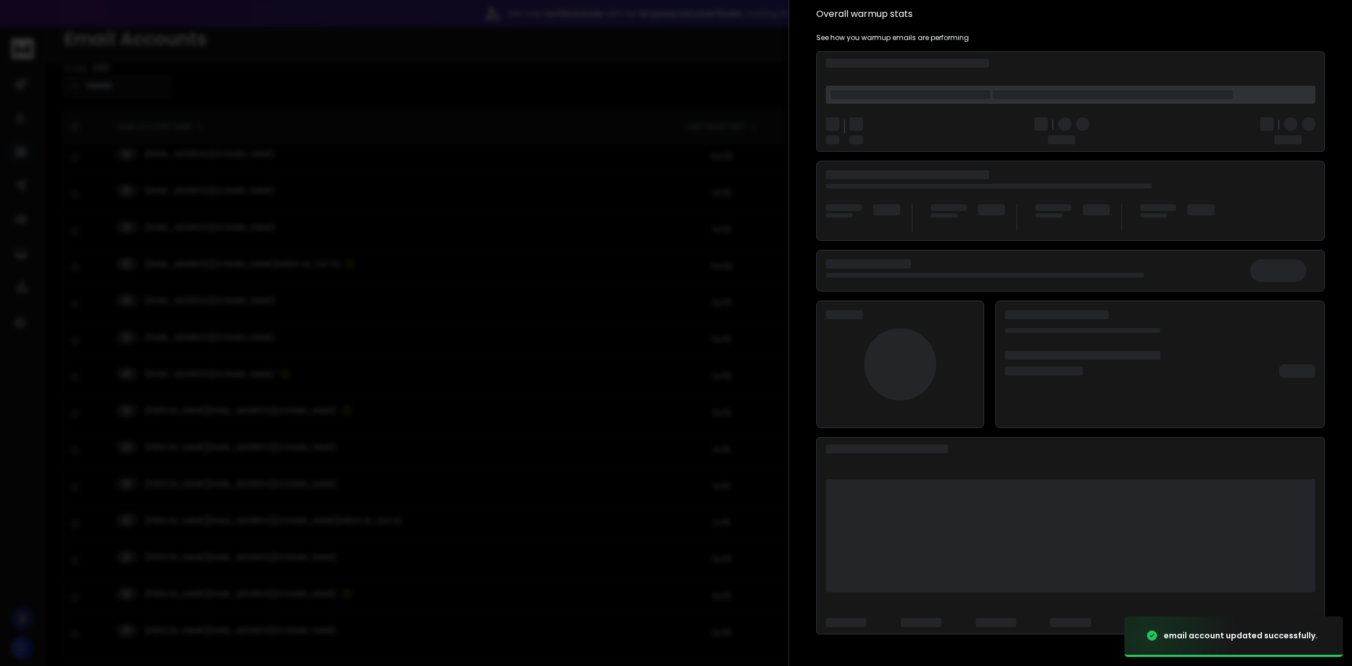
scroll to position [0, 0]
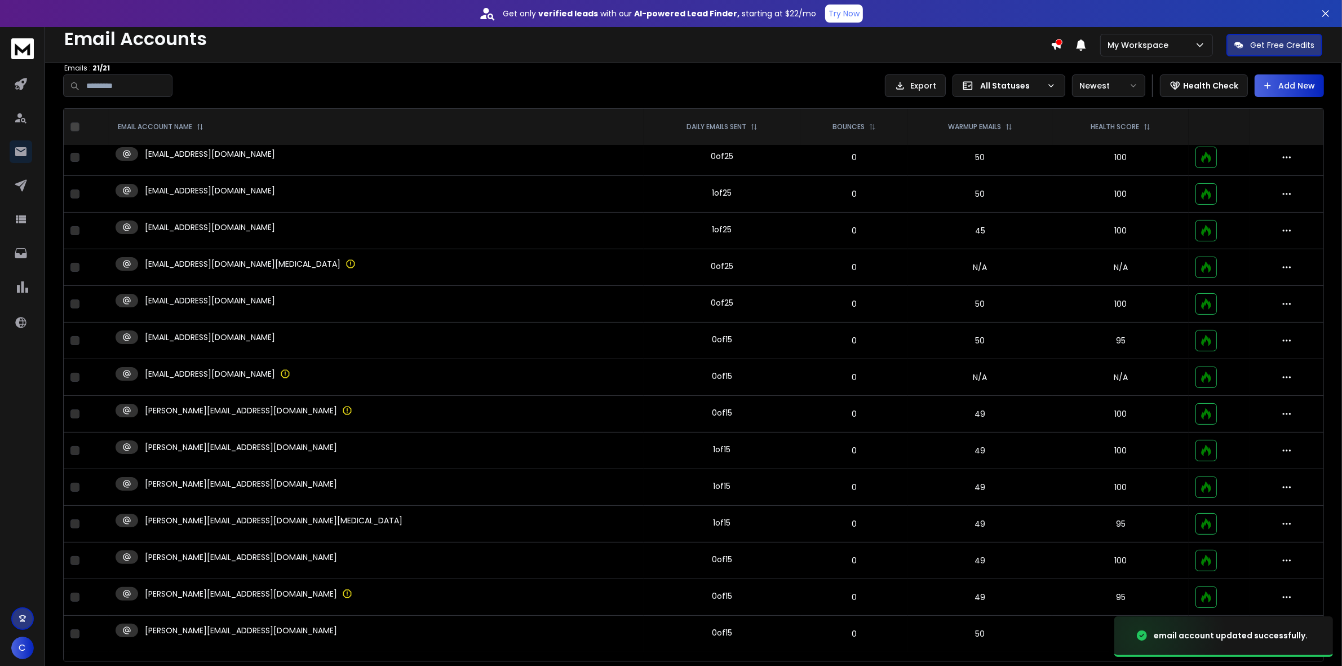
click at [199, 341] on p "timring@voiccom.link" at bounding box center [210, 336] width 130 height 11
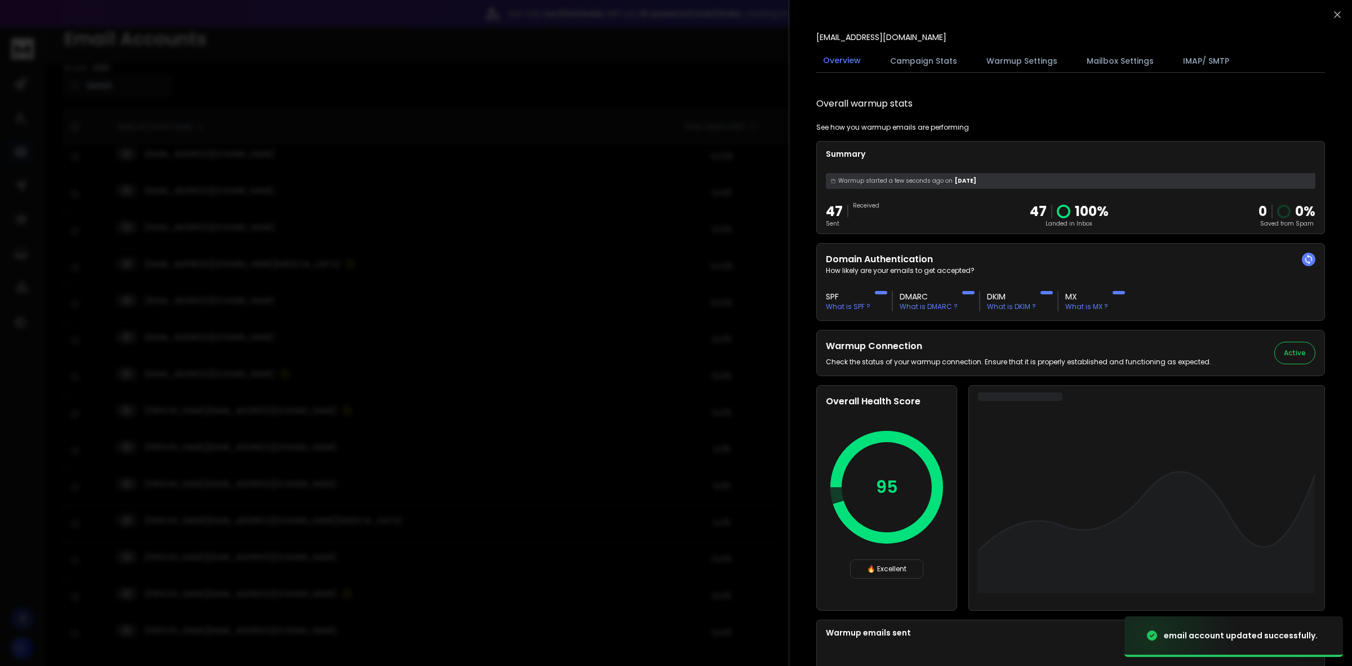
click at [1103, 57] on button "Mailbox Settings" at bounding box center [1120, 60] width 81 height 25
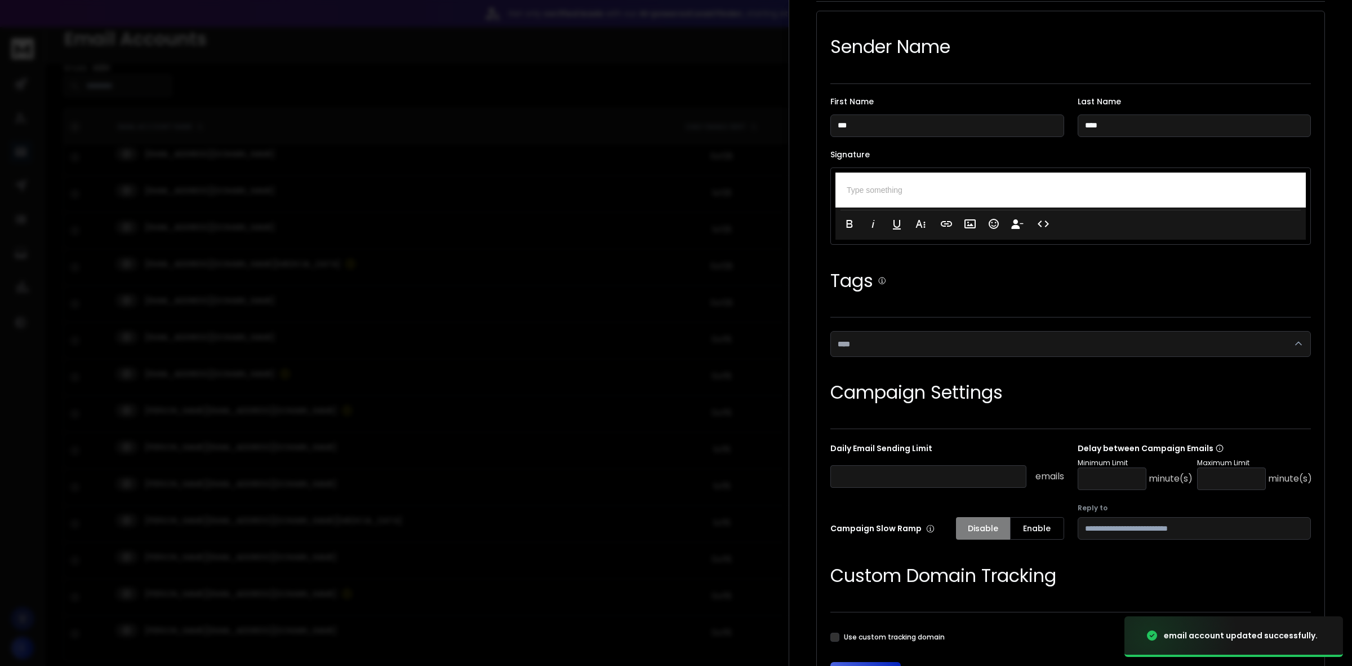
scroll to position [135, 0]
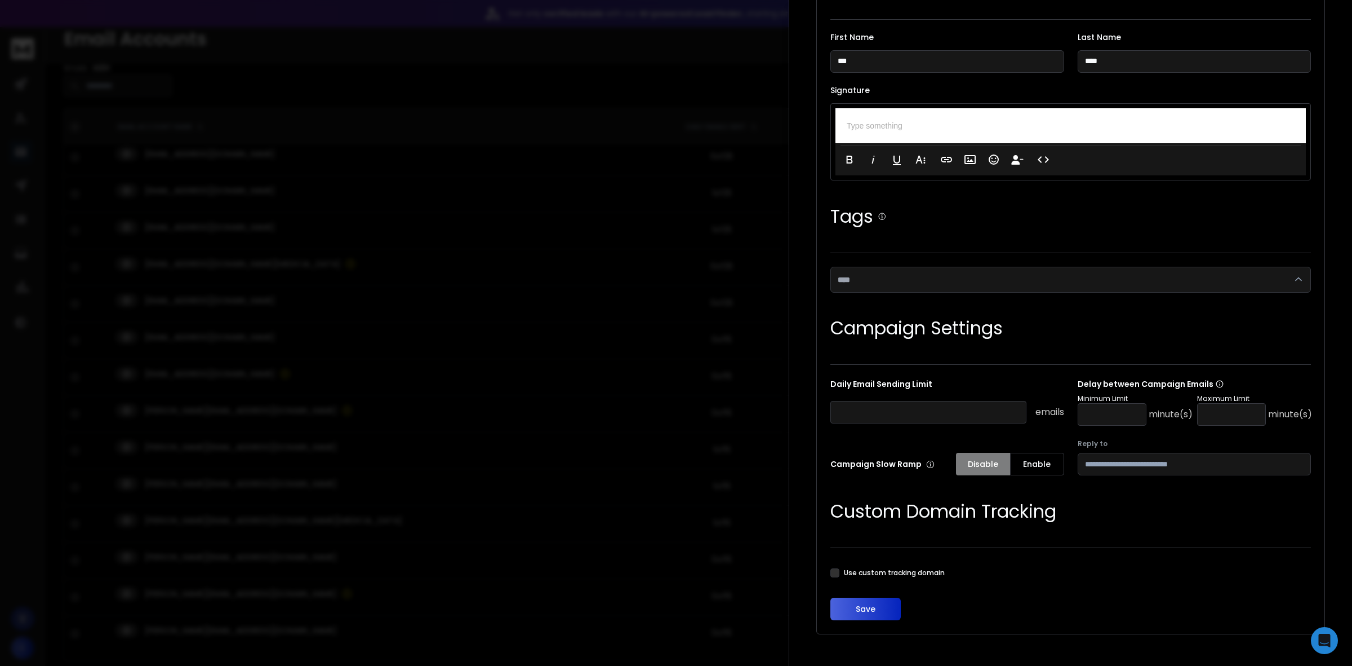
drag, startPoint x: 845, startPoint y: 409, endPoint x: 731, endPoint y: 448, distance: 121.0
click at [758, 428] on body "Get only verified leads with our AI-powered Lead Finder, starting at $22/mo Try…" at bounding box center [671, 333] width 1342 height 666
type input "**"
click at [863, 606] on button "Save" at bounding box center [866, 608] width 70 height 23
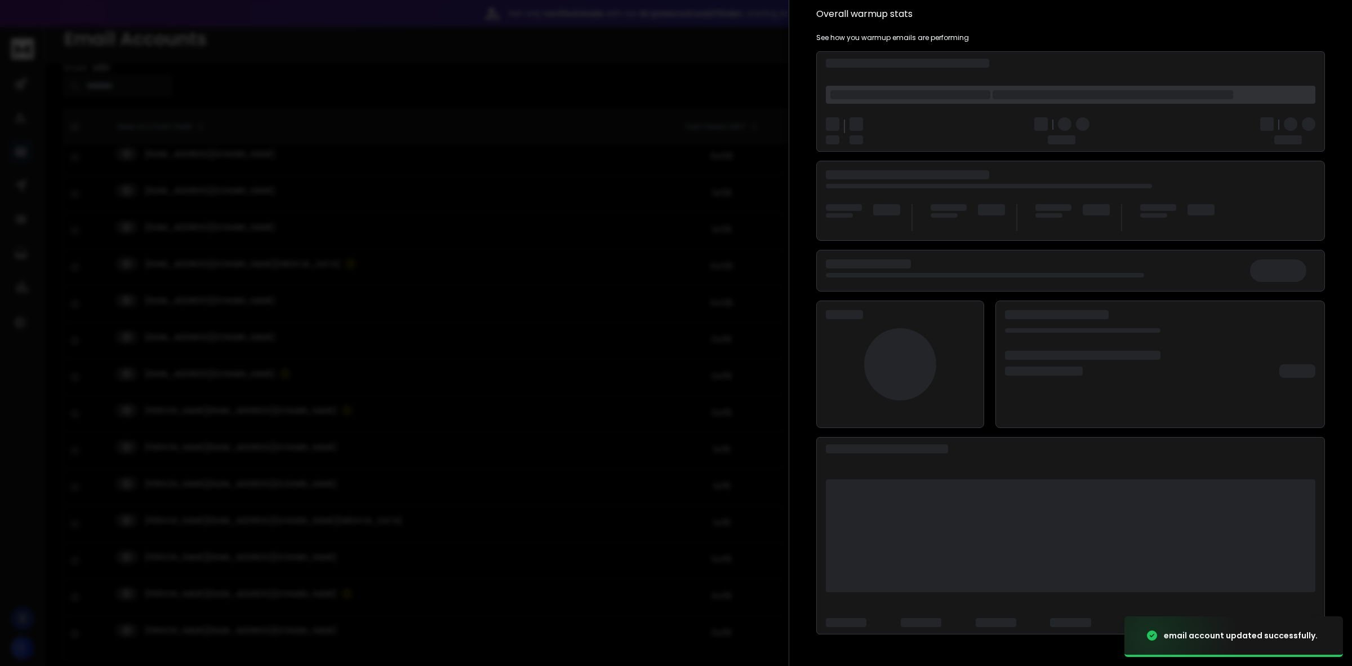
scroll to position [0, 0]
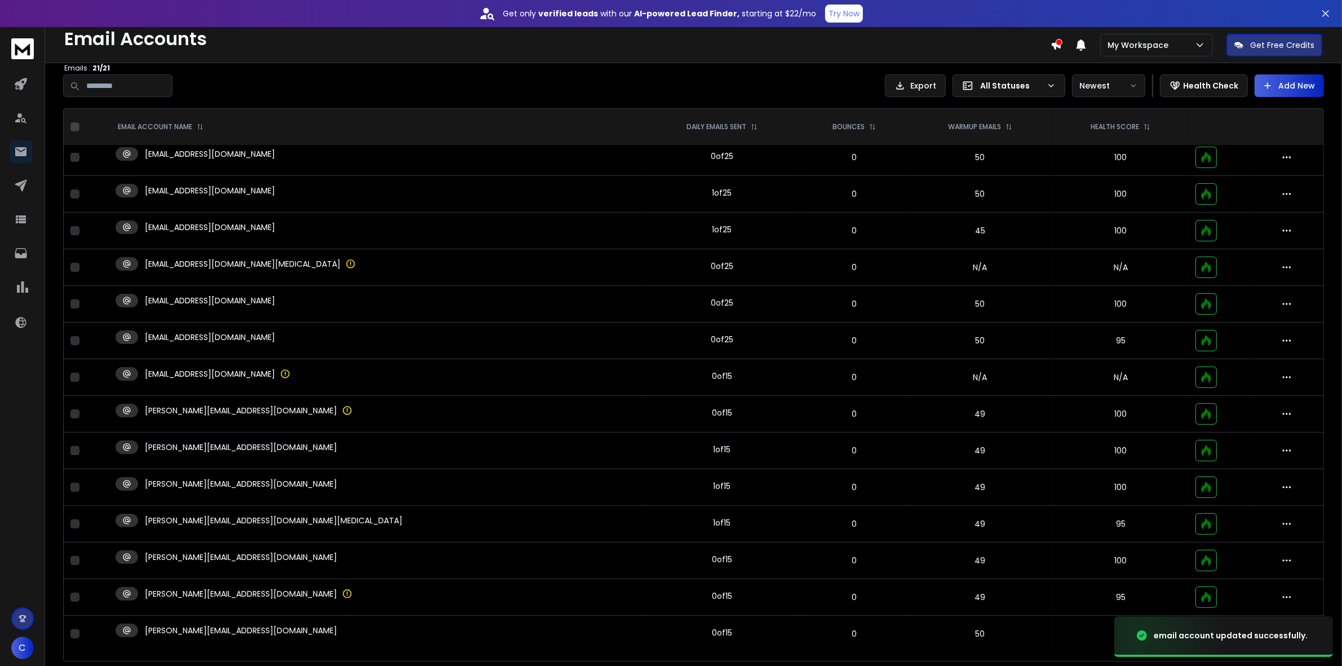
click at [255, 448] on div "tim@voiccom.digital" at bounding box center [376, 447] width 521 height 14
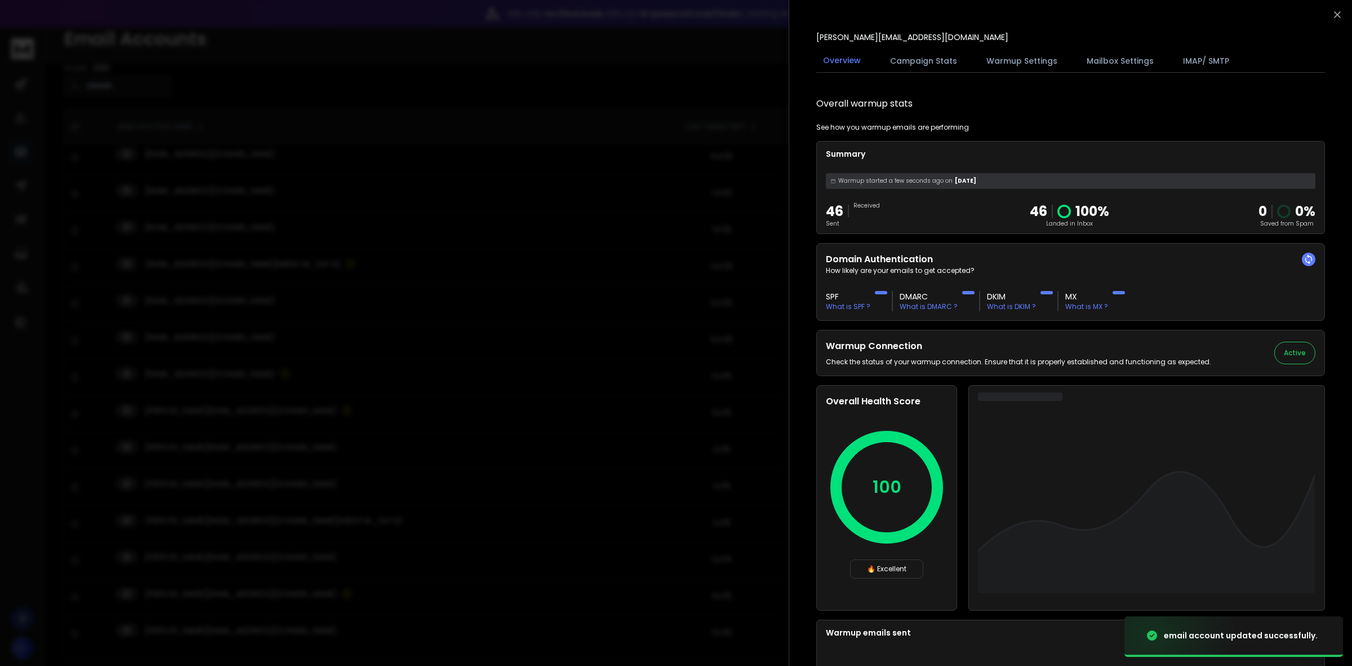
click at [1121, 54] on button "Mailbox Settings" at bounding box center [1120, 60] width 81 height 25
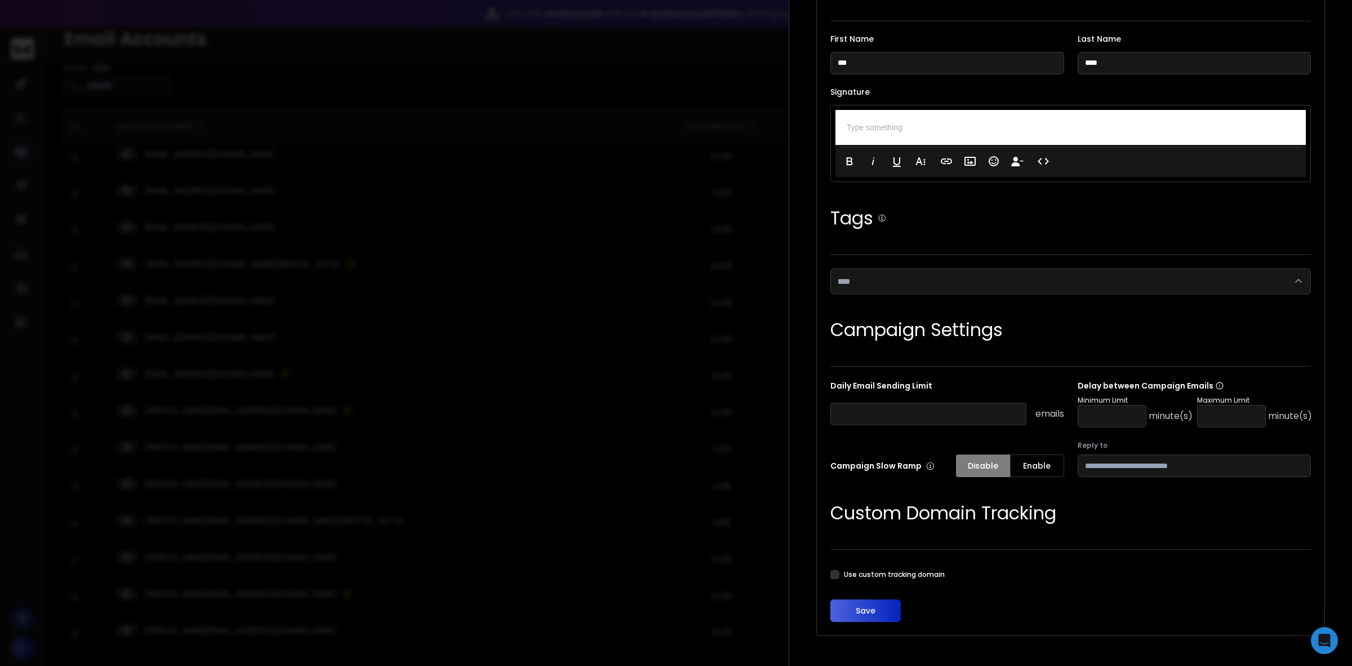
scroll to position [135, 0]
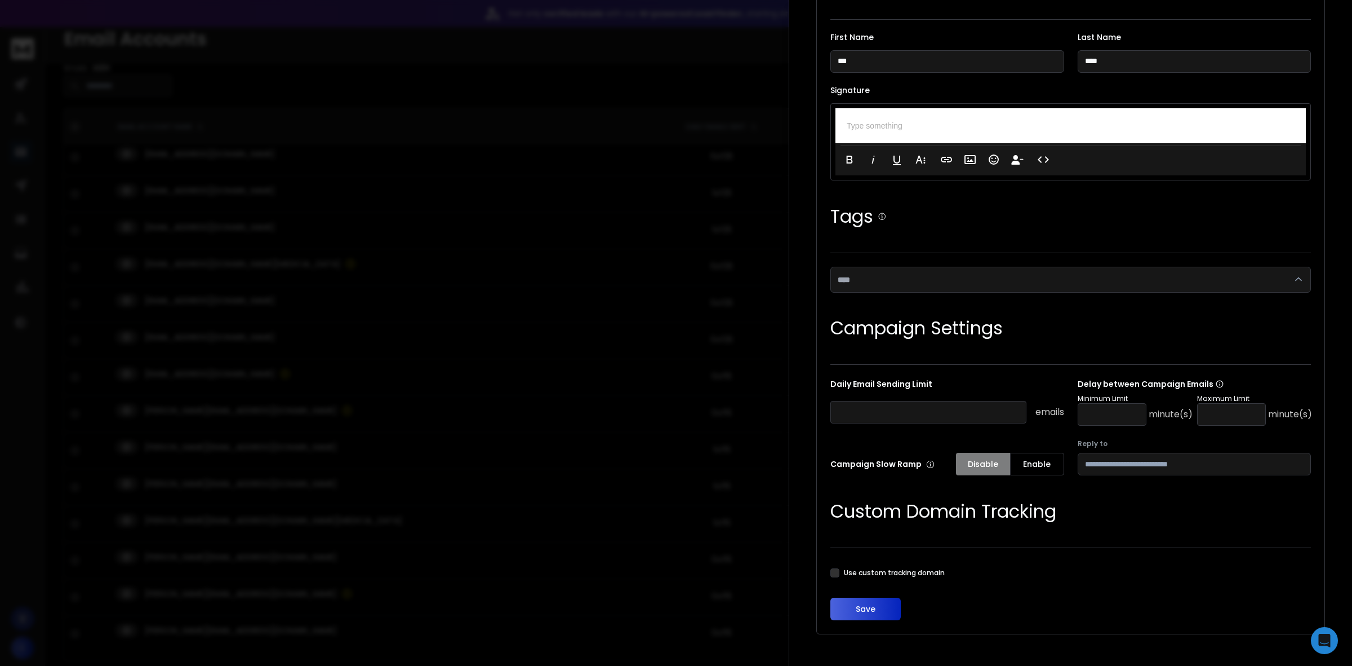
drag, startPoint x: 860, startPoint y: 415, endPoint x: 744, endPoint y: 443, distance: 119.5
click at [748, 441] on body "Get only verified leads with our AI-powered Lead Finder, starting at $22/mo Try…" at bounding box center [671, 333] width 1342 height 666
type input "**"
drag, startPoint x: 888, startPoint y: 601, endPoint x: 576, endPoint y: 655, distance: 316.3
click at [888, 601] on button "Save" at bounding box center [866, 608] width 70 height 23
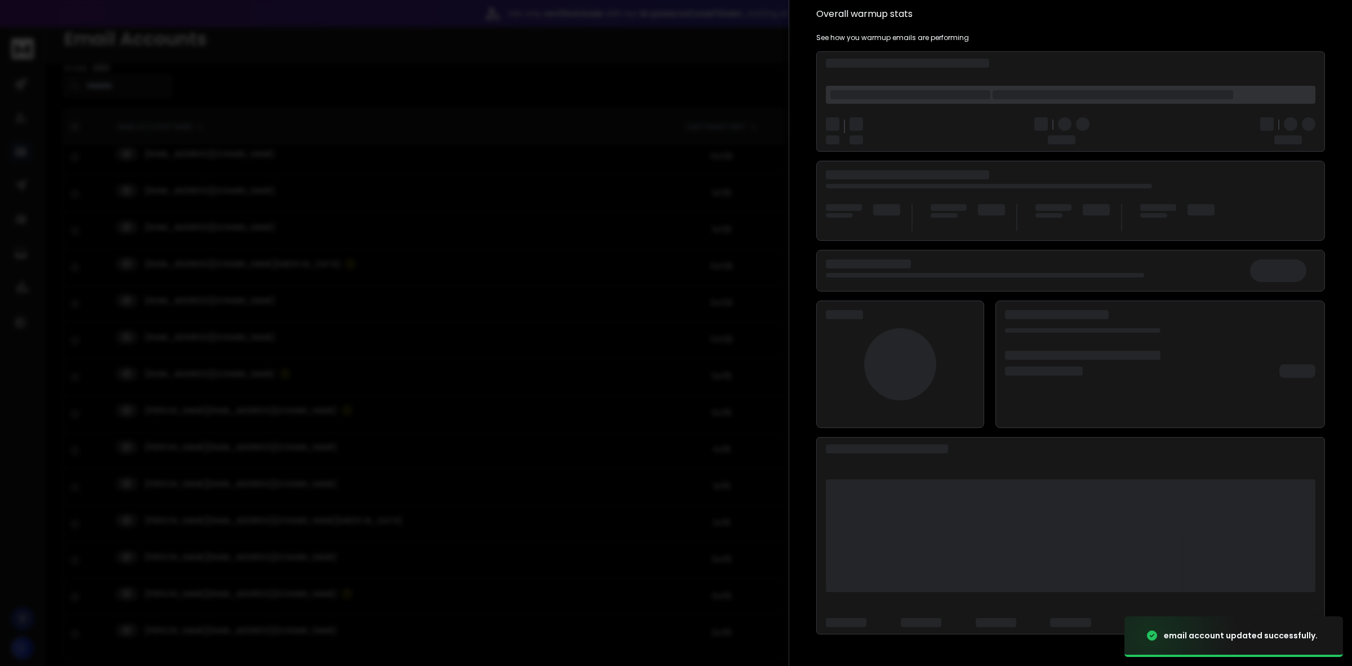
scroll to position [0, 0]
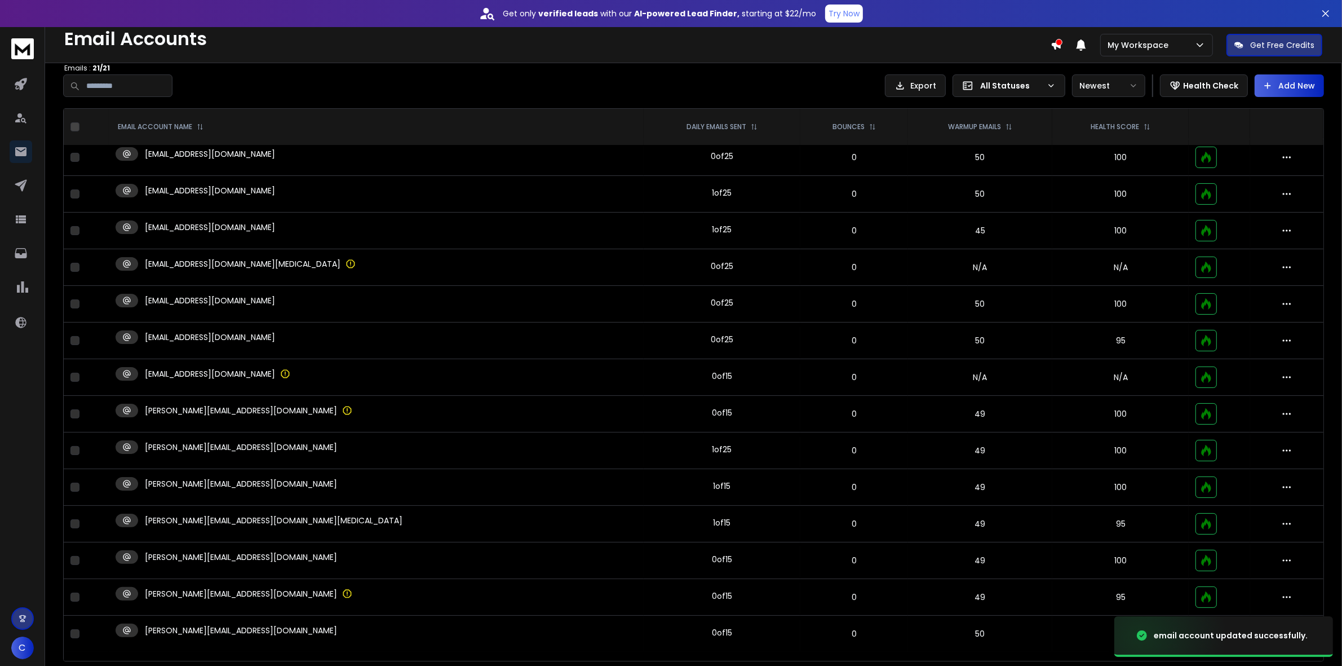
click at [244, 477] on div "tim@voiccom.email" at bounding box center [376, 484] width 521 height 14
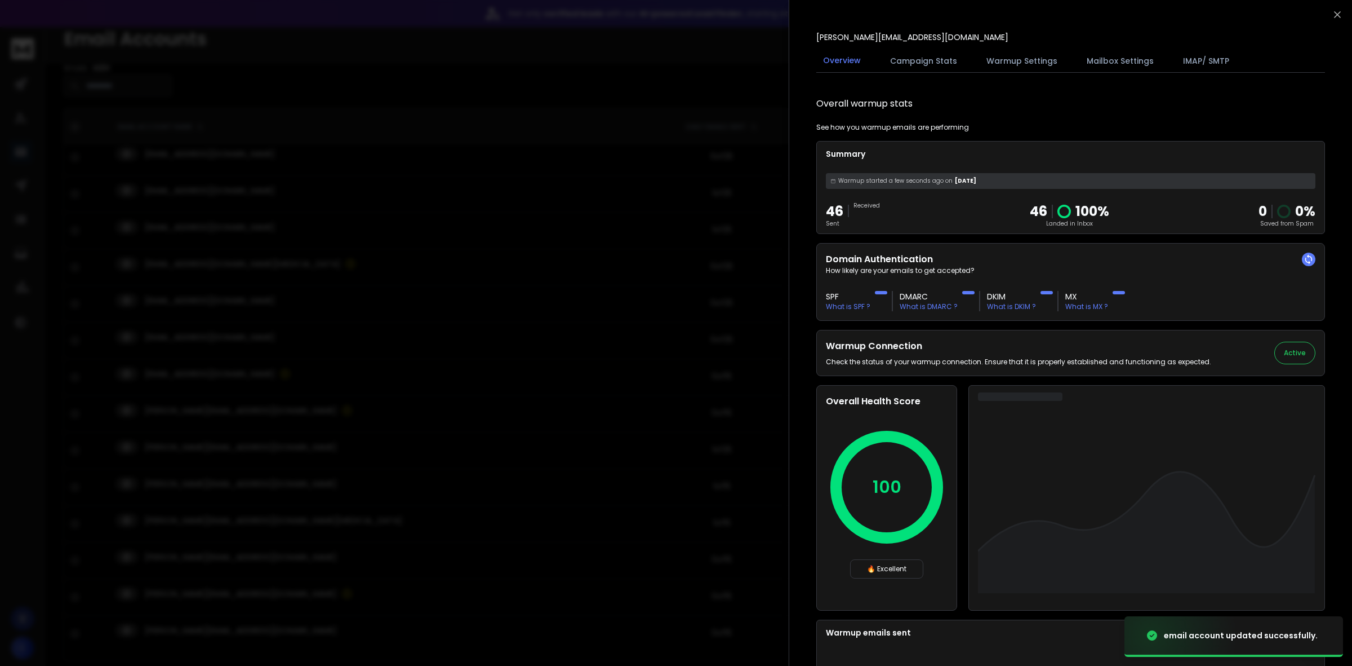
click at [1107, 58] on button "Mailbox Settings" at bounding box center [1120, 60] width 81 height 25
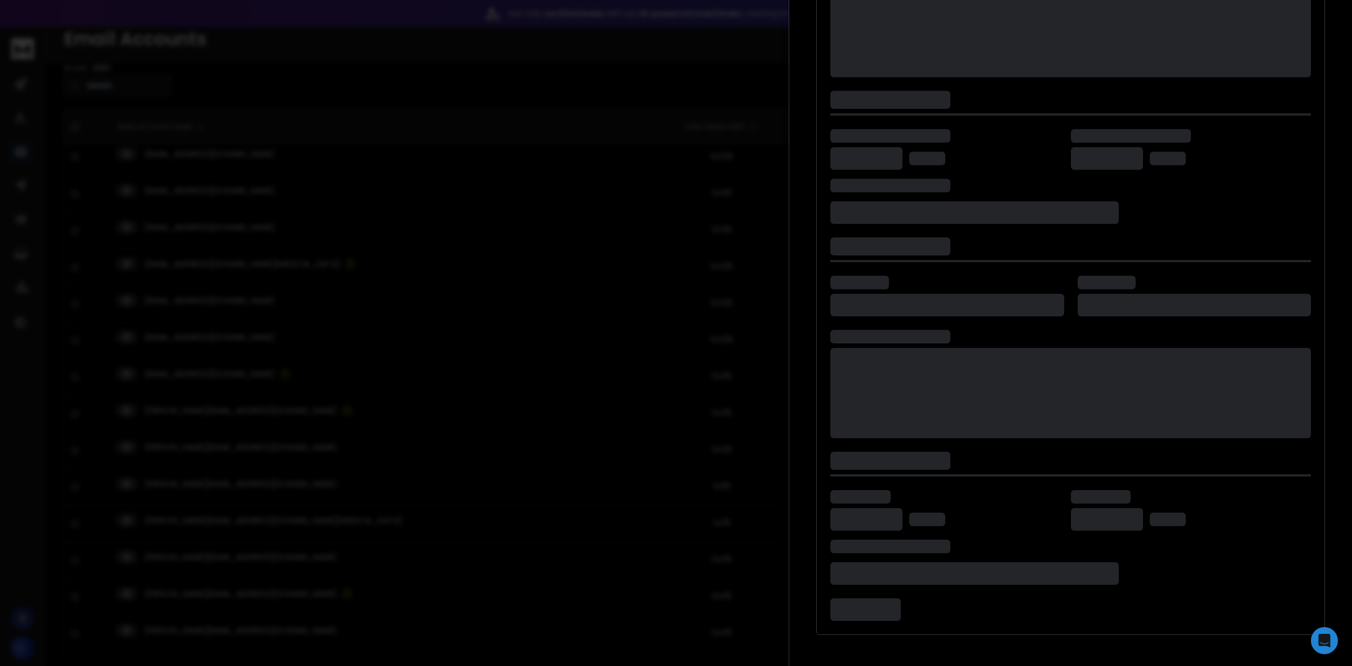
scroll to position [135, 0]
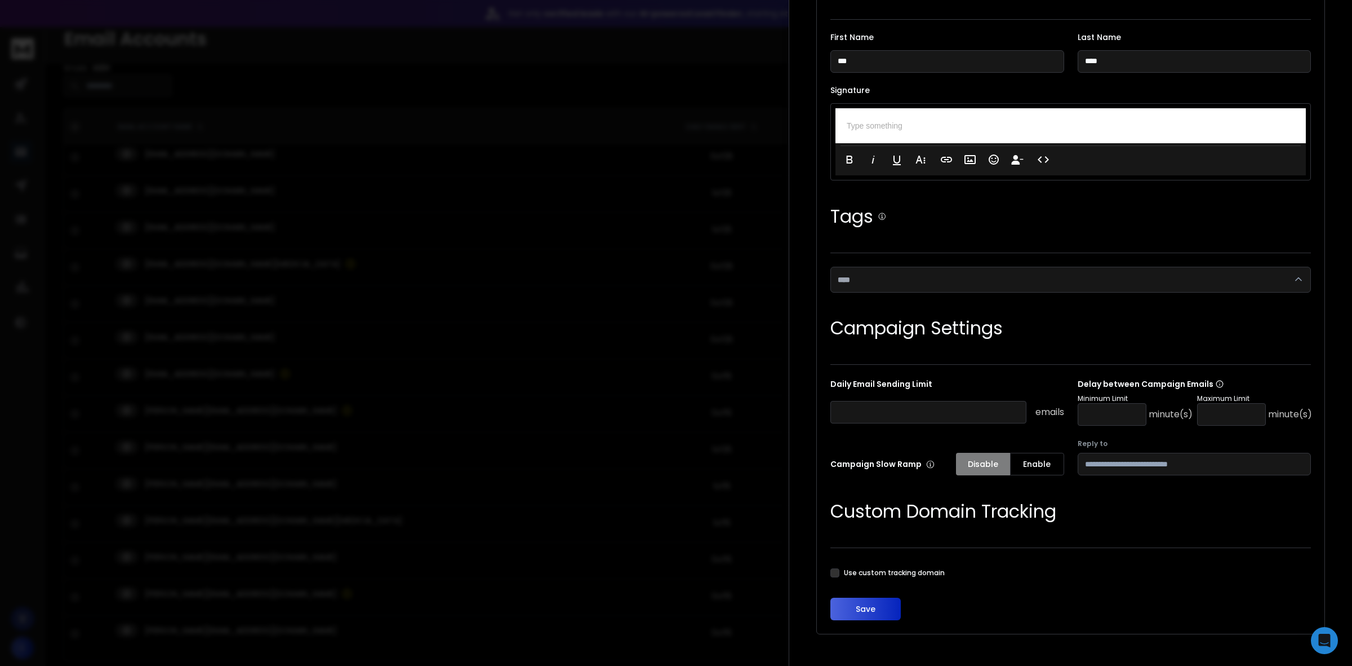
drag, startPoint x: 886, startPoint y: 415, endPoint x: 726, endPoint y: 421, distance: 160.2
click at [731, 420] on body "Get only verified leads with our AI-powered Lead Finder, starting at $22/mo Try…" at bounding box center [671, 333] width 1342 height 666
type input "**"
click at [895, 612] on button "Save" at bounding box center [866, 608] width 70 height 23
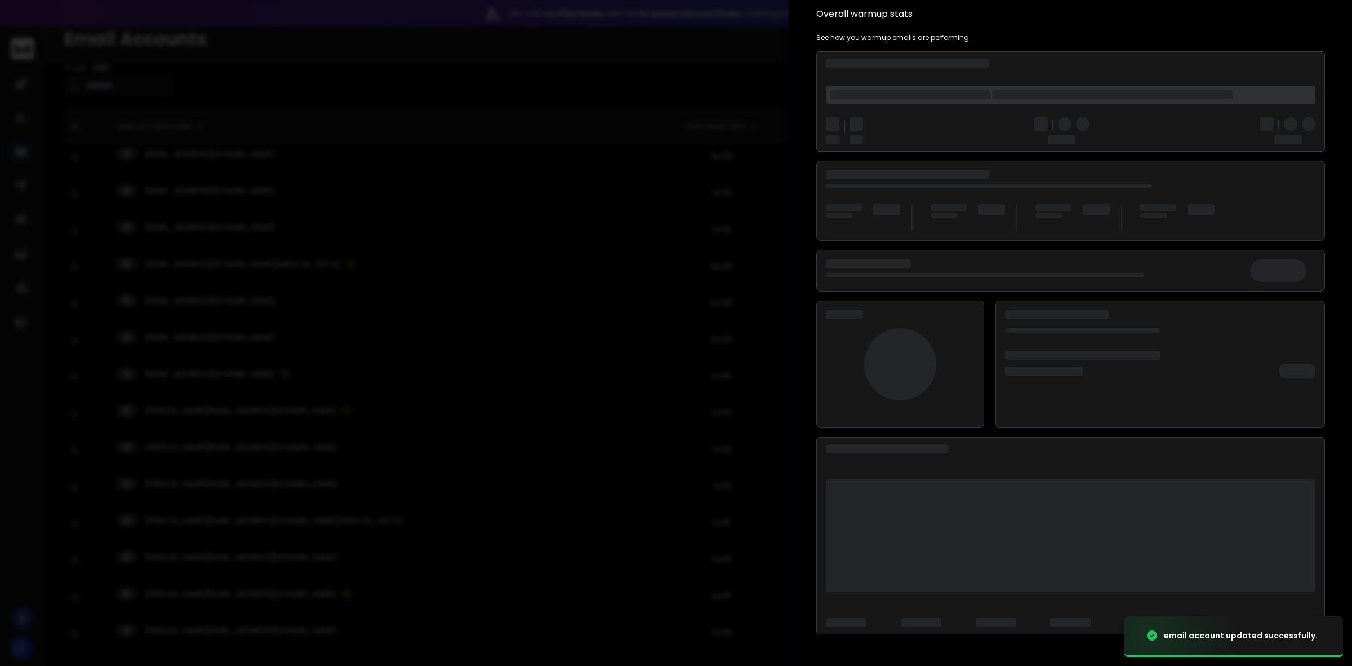
scroll to position [0, 0]
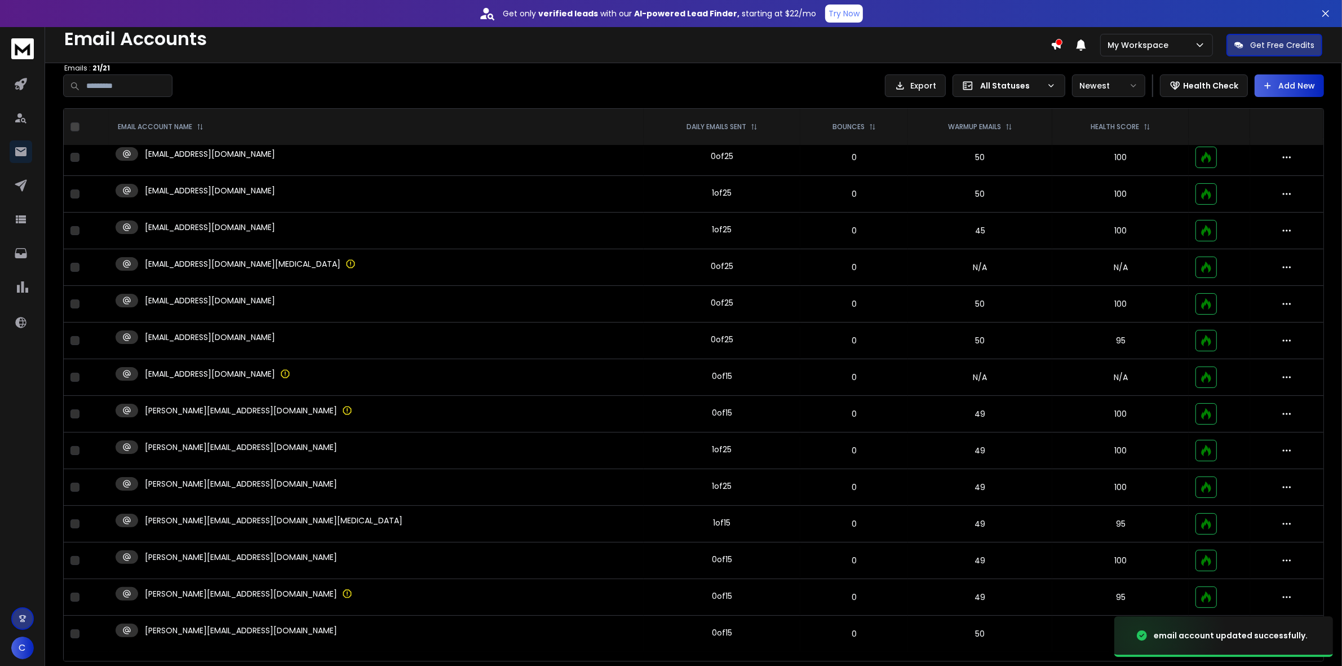
click at [220, 513] on div "tim@voiccom.icu" at bounding box center [376, 520] width 521 height 14
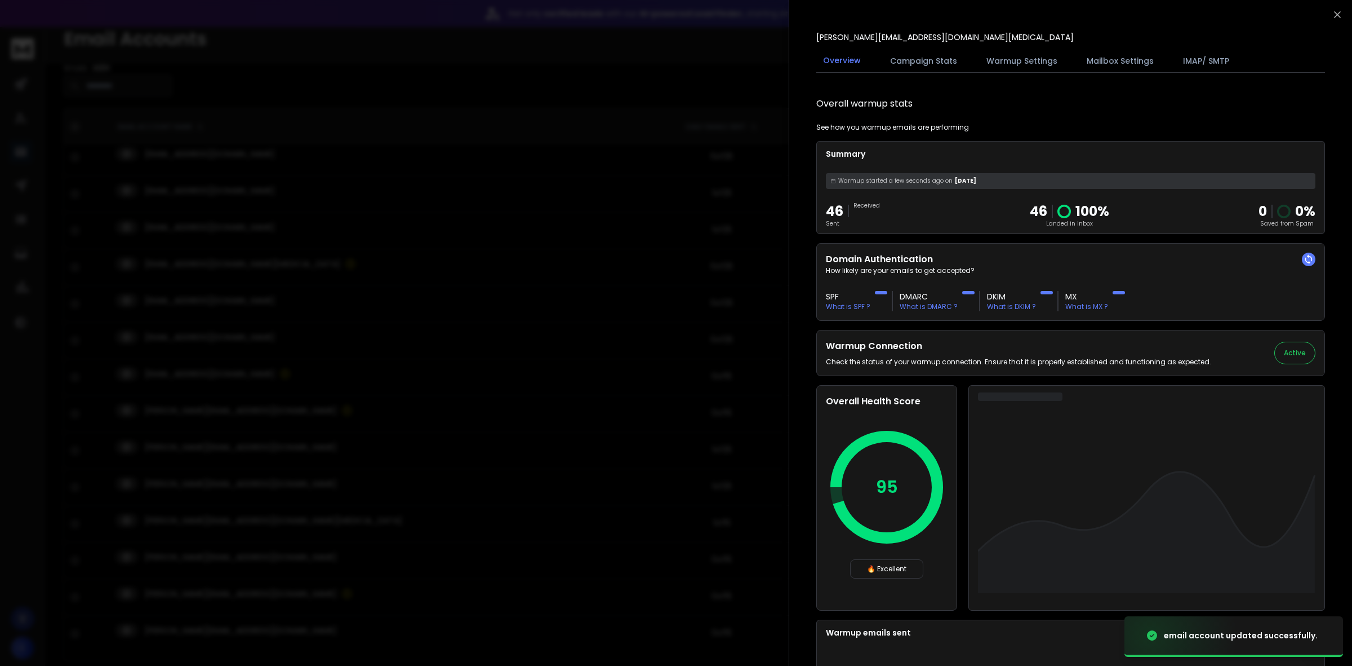
click at [1108, 50] on button "Mailbox Settings" at bounding box center [1120, 60] width 81 height 25
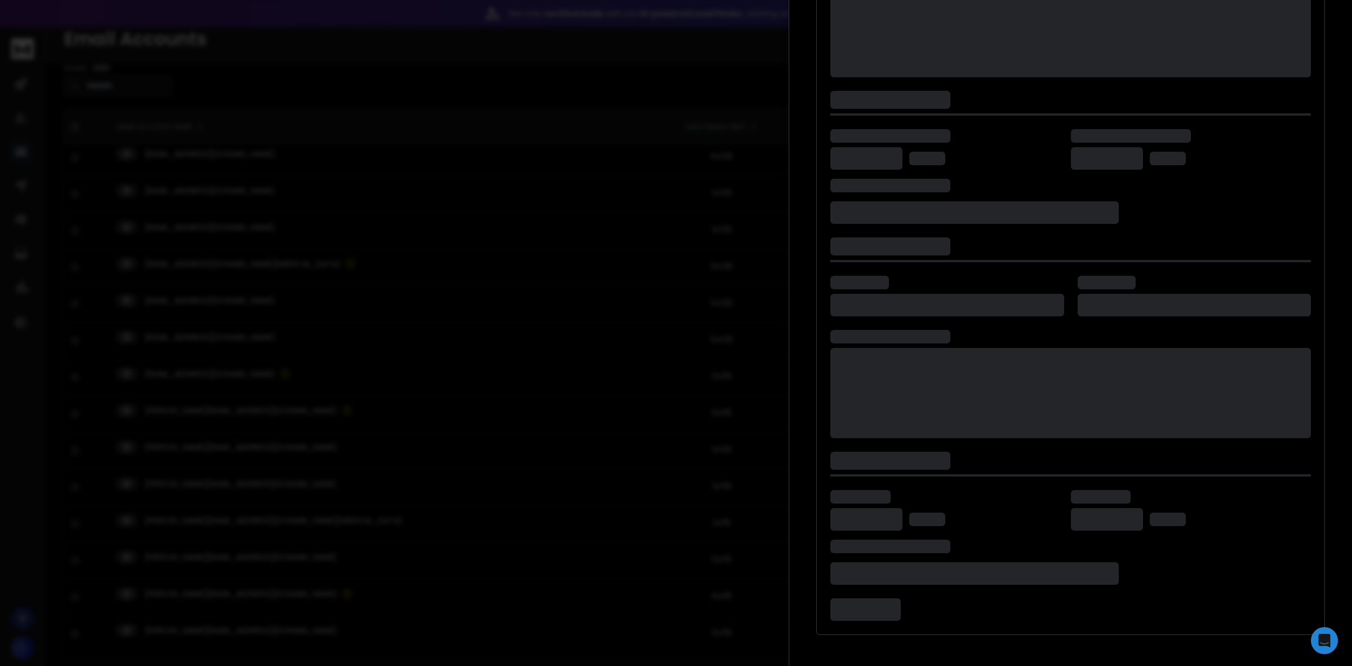
scroll to position [135, 0]
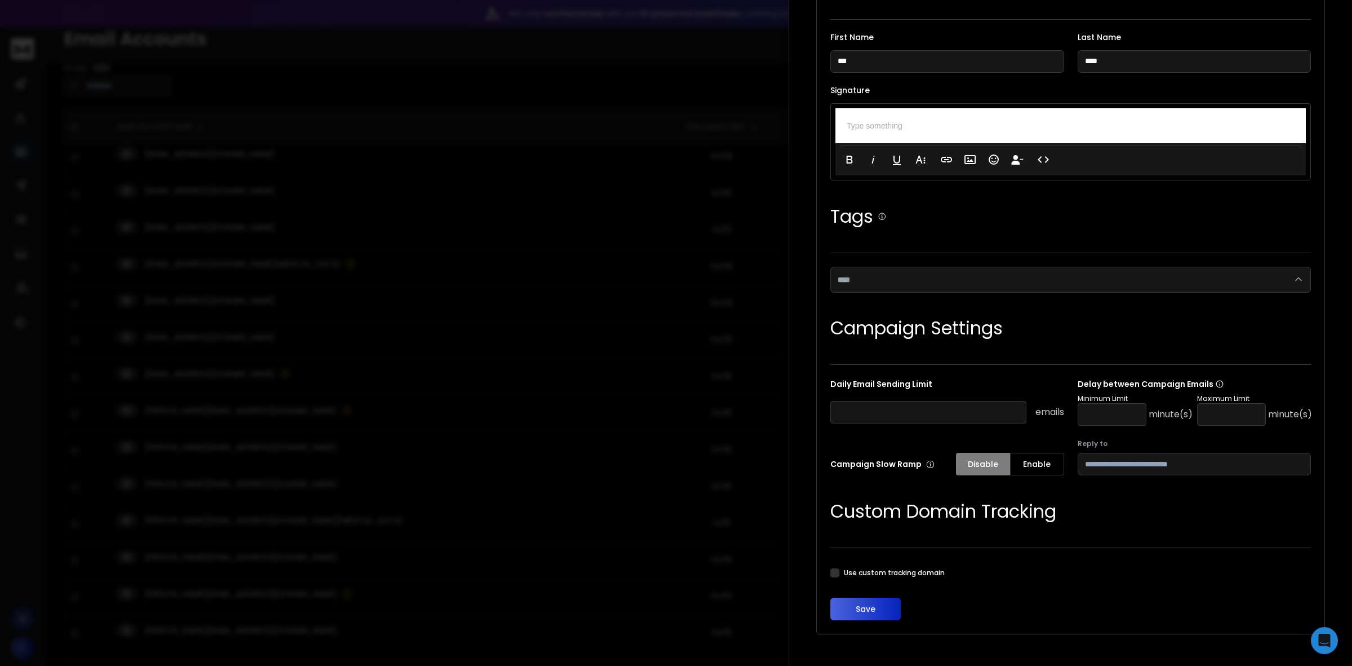
drag, startPoint x: 861, startPoint y: 406, endPoint x: 685, endPoint y: 469, distance: 186.8
click at [730, 454] on body "Get only verified leads with our AI-powered Lead Finder, starting at $22/mo Try…" at bounding box center [671, 333] width 1342 height 666
type input "**"
click at [865, 611] on button "Save" at bounding box center [866, 608] width 70 height 23
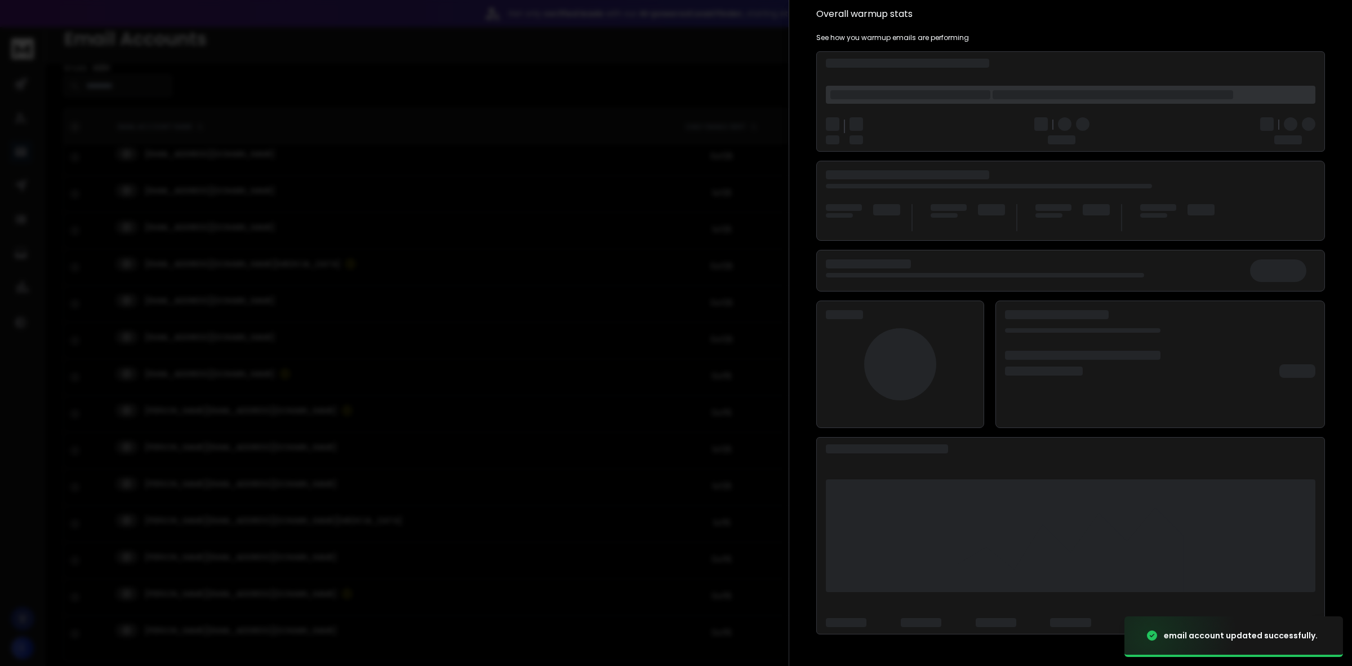
scroll to position [0, 0]
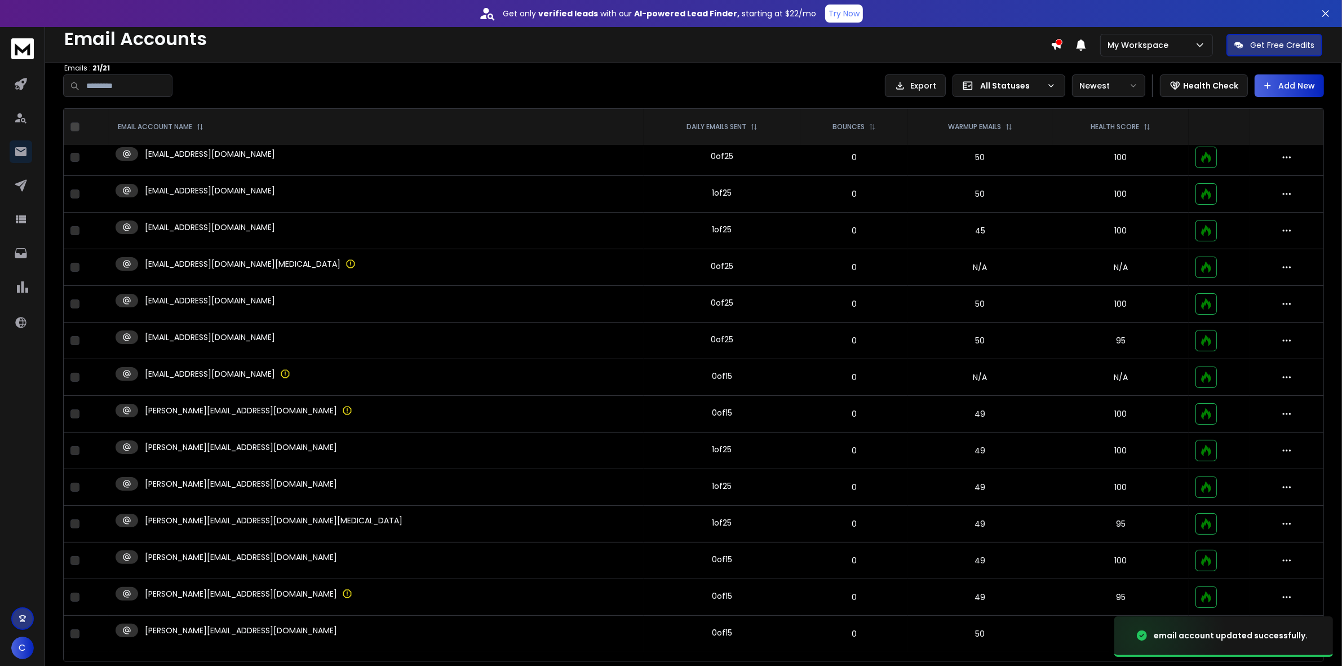
click at [268, 561] on div "tim@voiccom.info" at bounding box center [376, 557] width 521 height 14
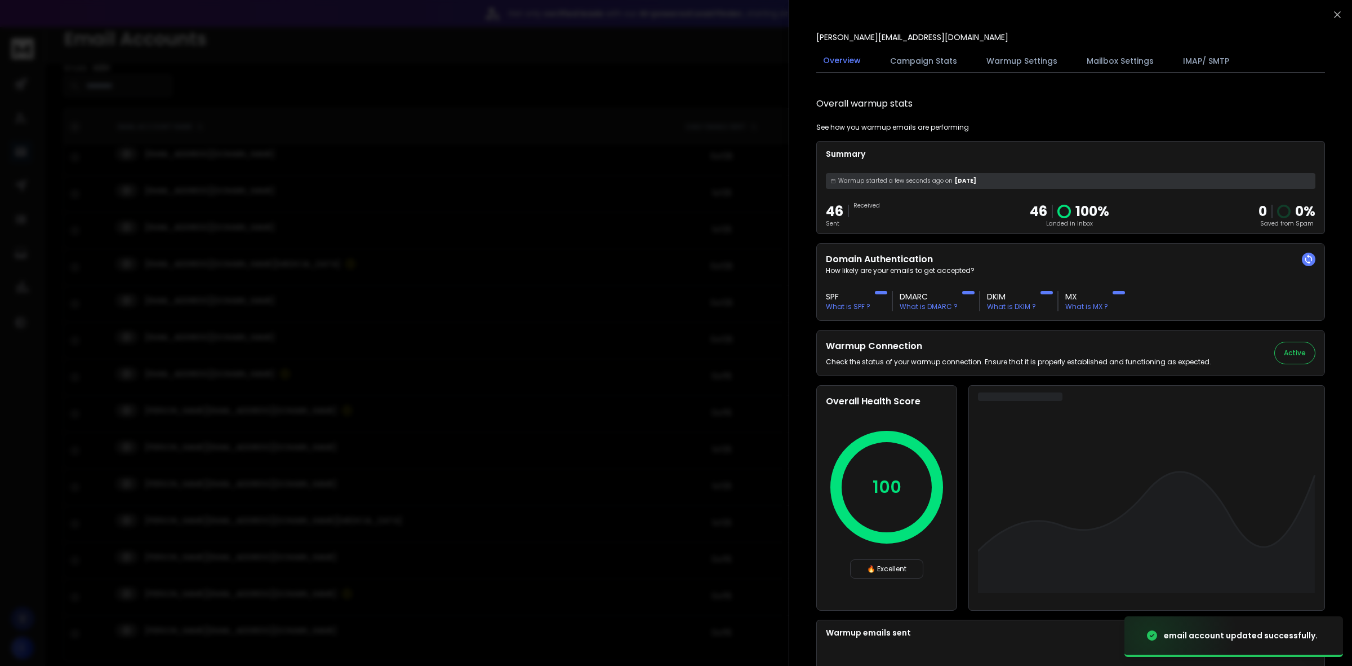
click at [1102, 55] on button "Mailbox Settings" at bounding box center [1120, 60] width 81 height 25
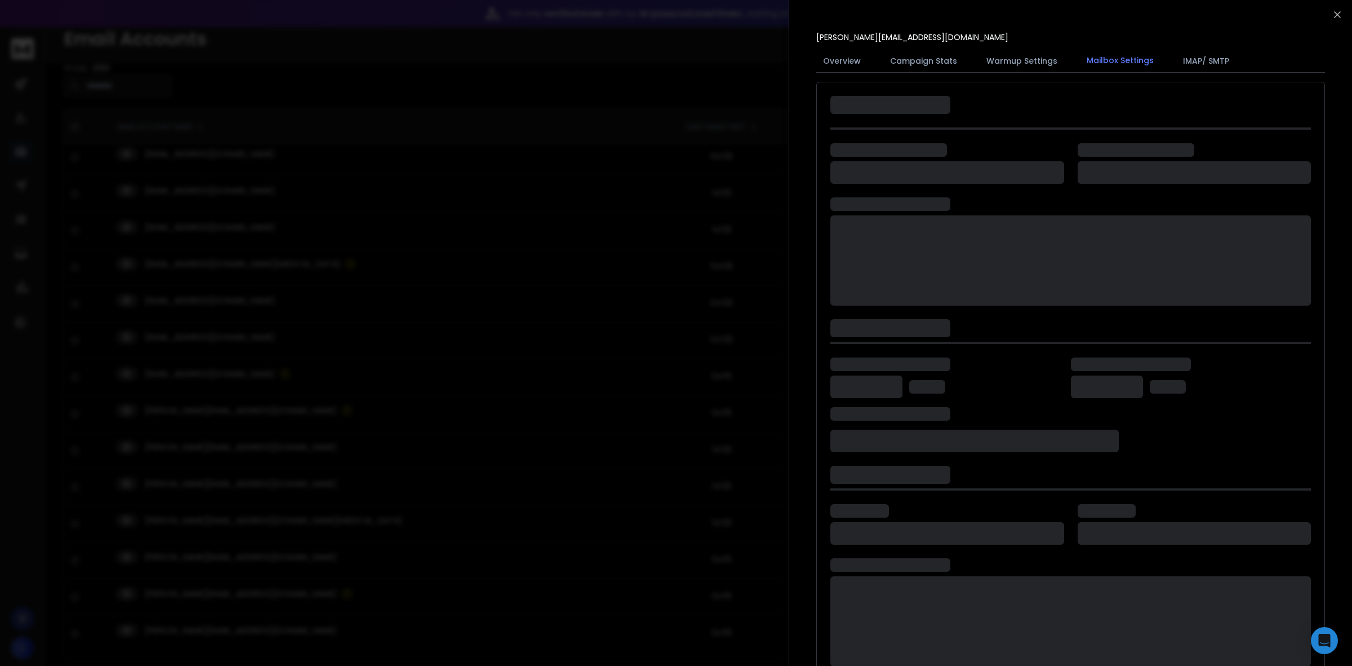
scroll to position [135, 0]
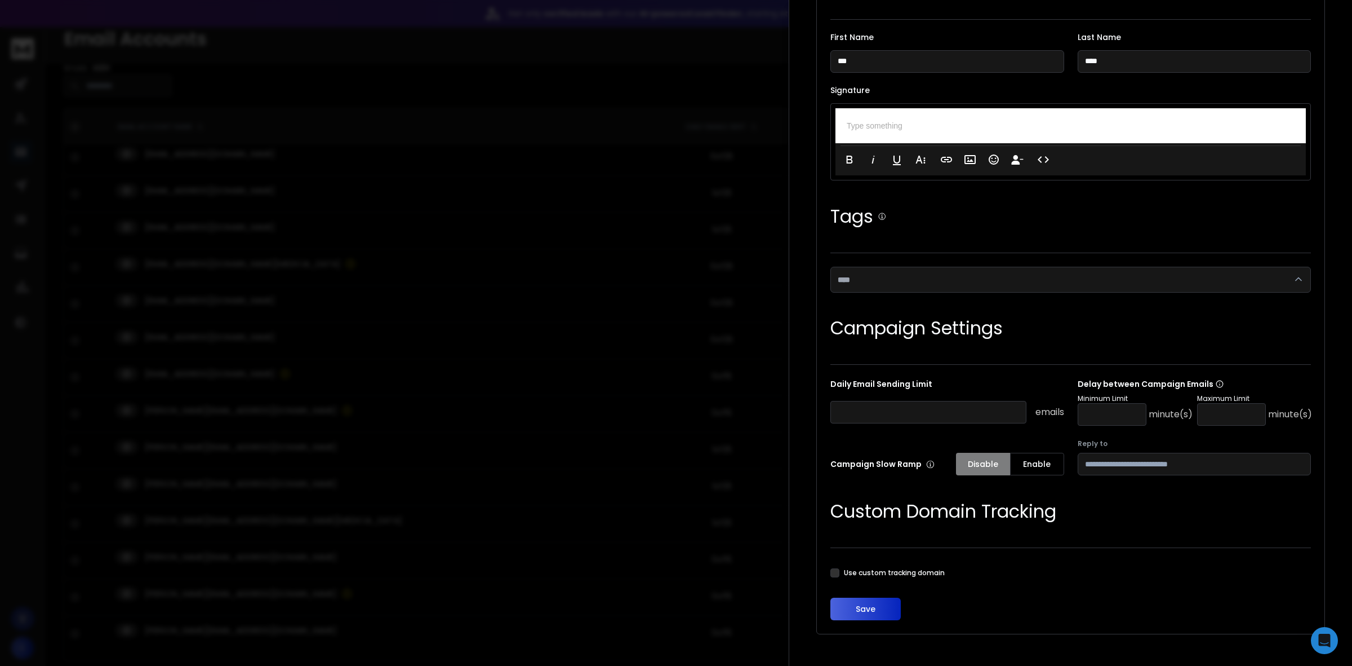
drag, startPoint x: 866, startPoint y: 410, endPoint x: 655, endPoint y: 452, distance: 214.8
click at [692, 445] on body "Get only verified leads with our AI-powered Lead Finder, starting at $22/mo Try…" at bounding box center [671, 333] width 1342 height 666
type input "**"
click at [858, 604] on button "Save" at bounding box center [866, 608] width 70 height 23
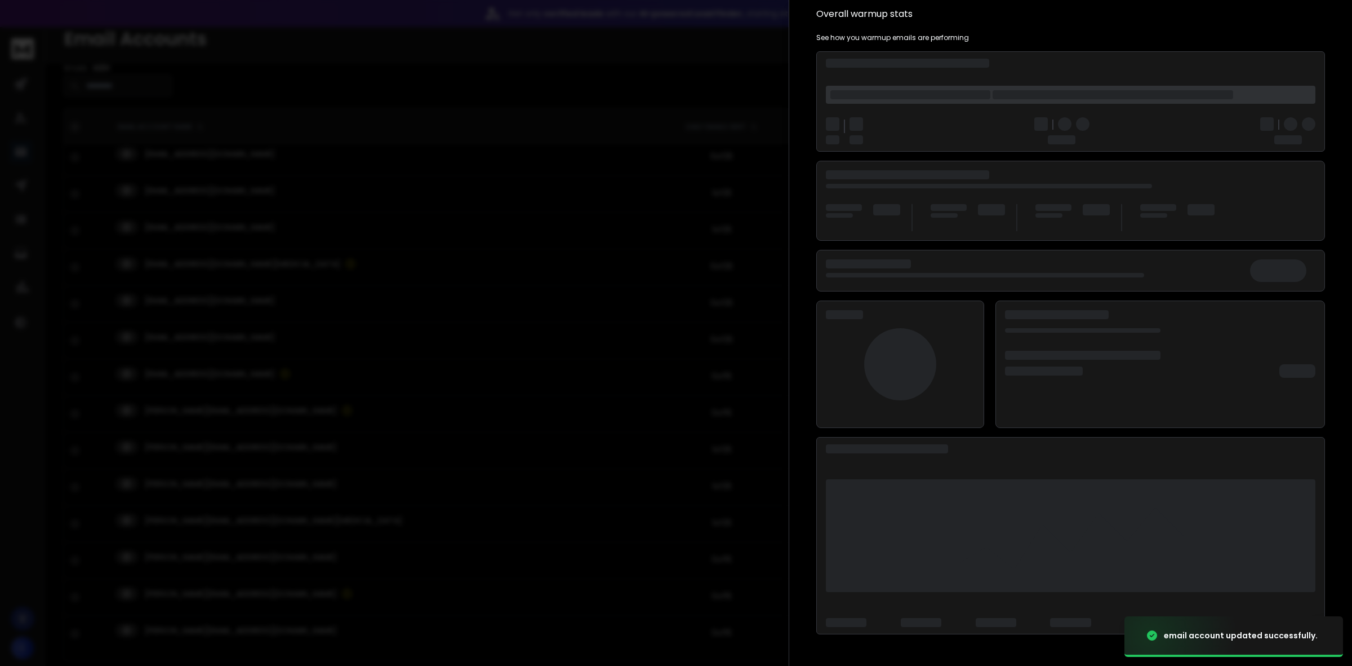
scroll to position [0, 0]
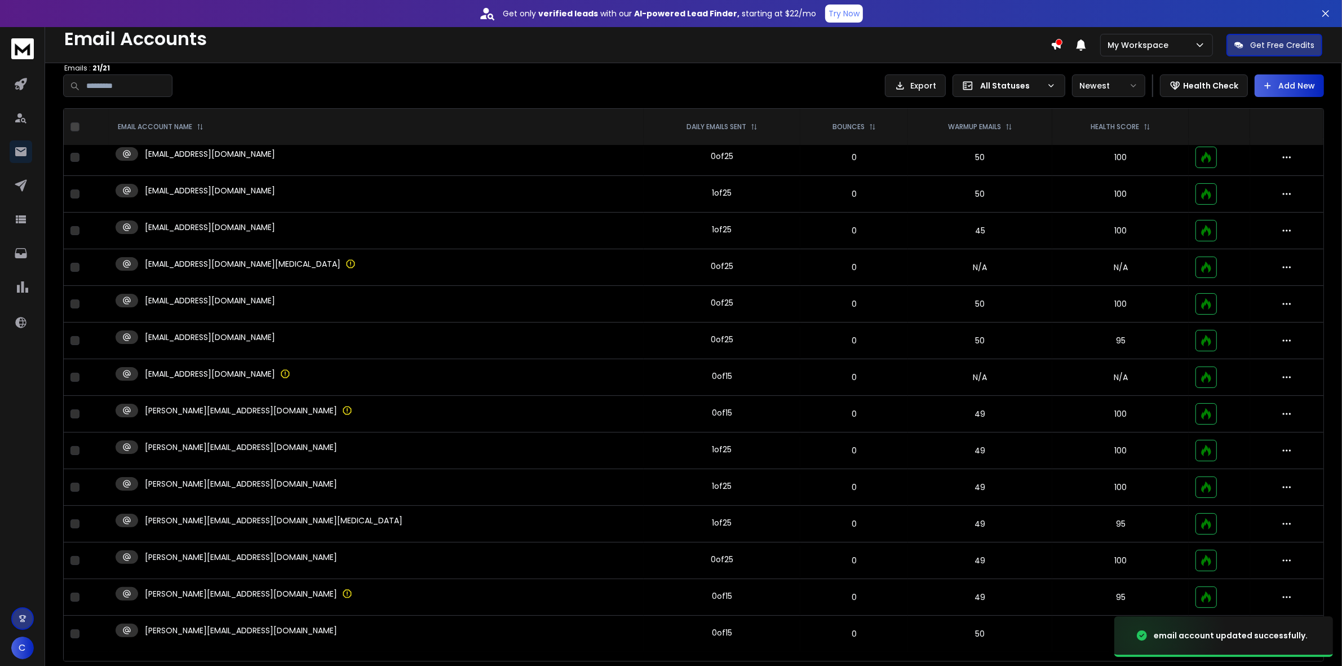
click at [281, 627] on div "tim@voiccom.online" at bounding box center [376, 630] width 521 height 14
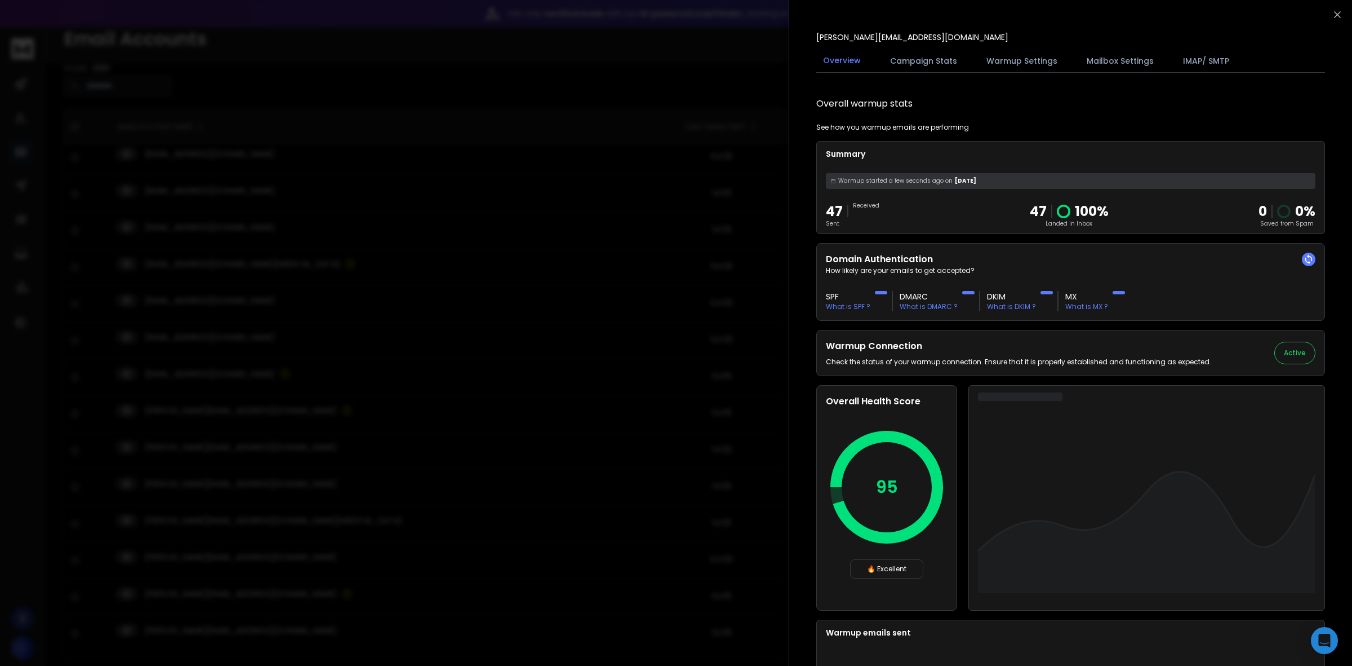
drag, startPoint x: 1139, startPoint y: 51, endPoint x: 1135, endPoint y: 69, distance: 18.5
click at [1138, 51] on button "Mailbox Settings" at bounding box center [1120, 60] width 81 height 25
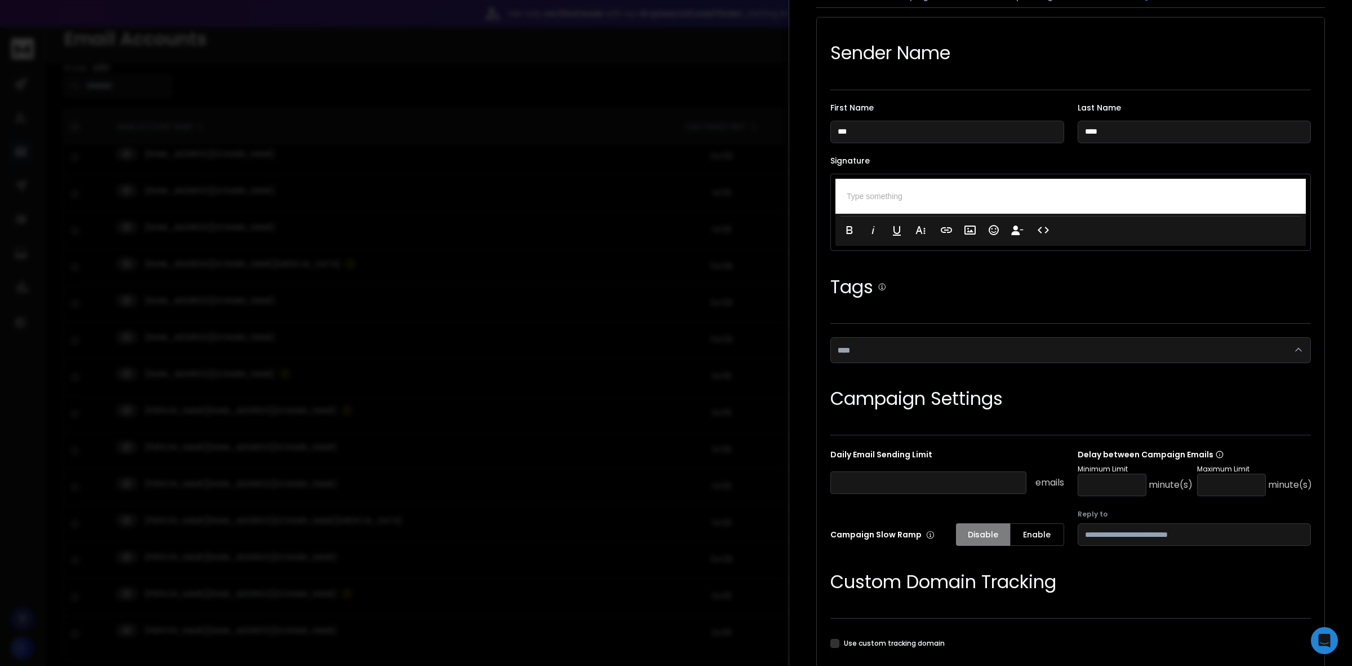
scroll to position [135, 0]
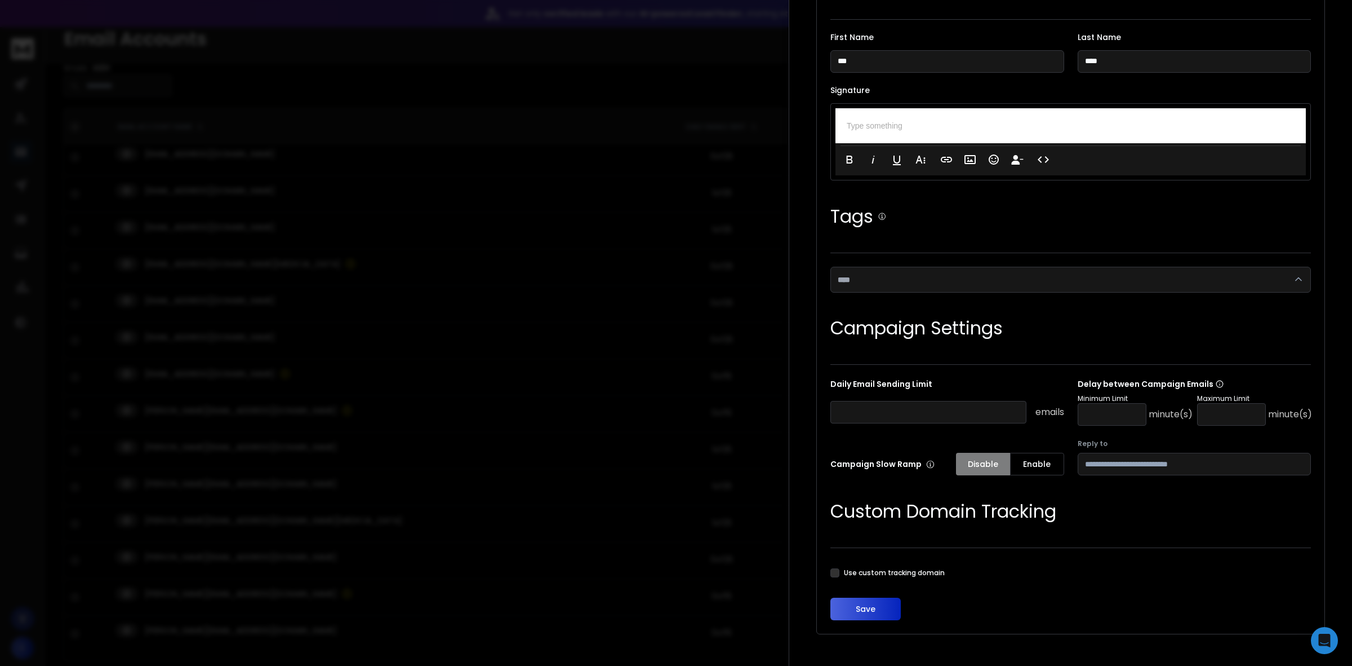
drag, startPoint x: 855, startPoint y: 413, endPoint x: 758, endPoint y: 434, distance: 99.1
click at [809, 417] on div "tim@voiccom.online Overview Campaign Stats Warmup Settings Mailbox Settings IMA…" at bounding box center [1071, 265] width 536 height 774
type input "**"
click at [859, 621] on div "Sender Name First Name *** Last Name **** Signature Type something Clear Format…" at bounding box center [1071, 289] width 509 height 687
click at [849, 607] on button "Save" at bounding box center [866, 608] width 70 height 23
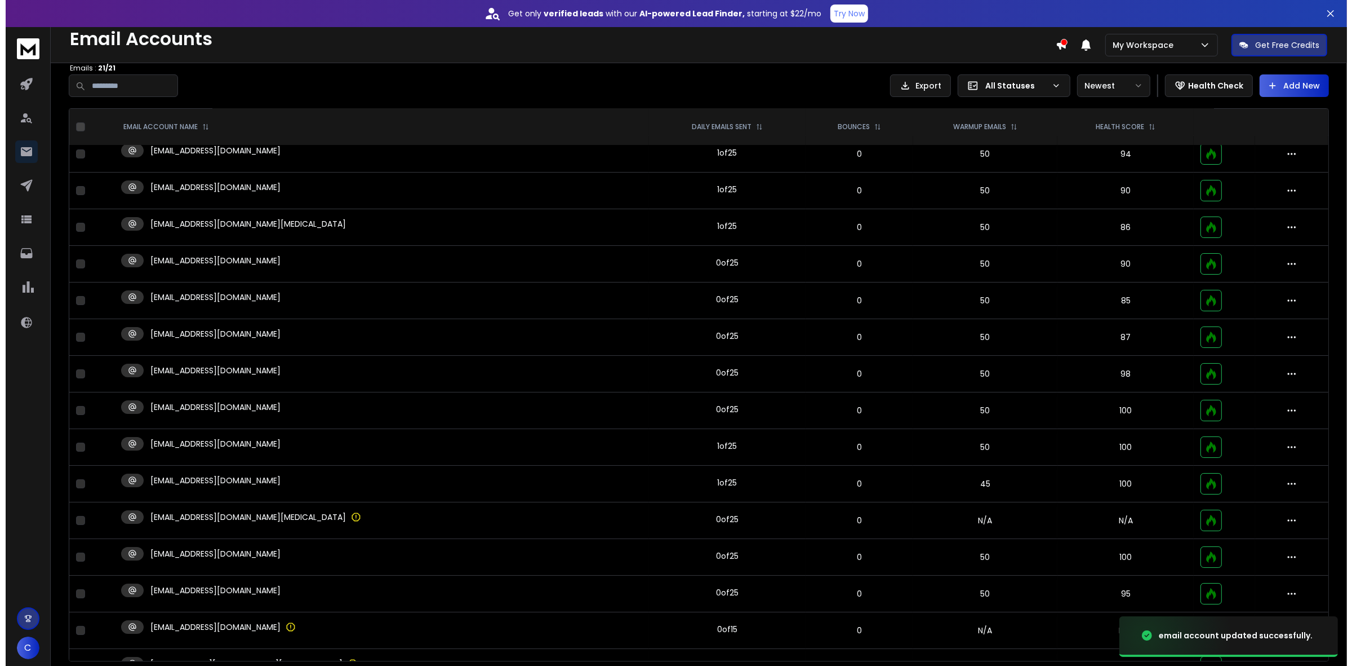
scroll to position [0, 0]
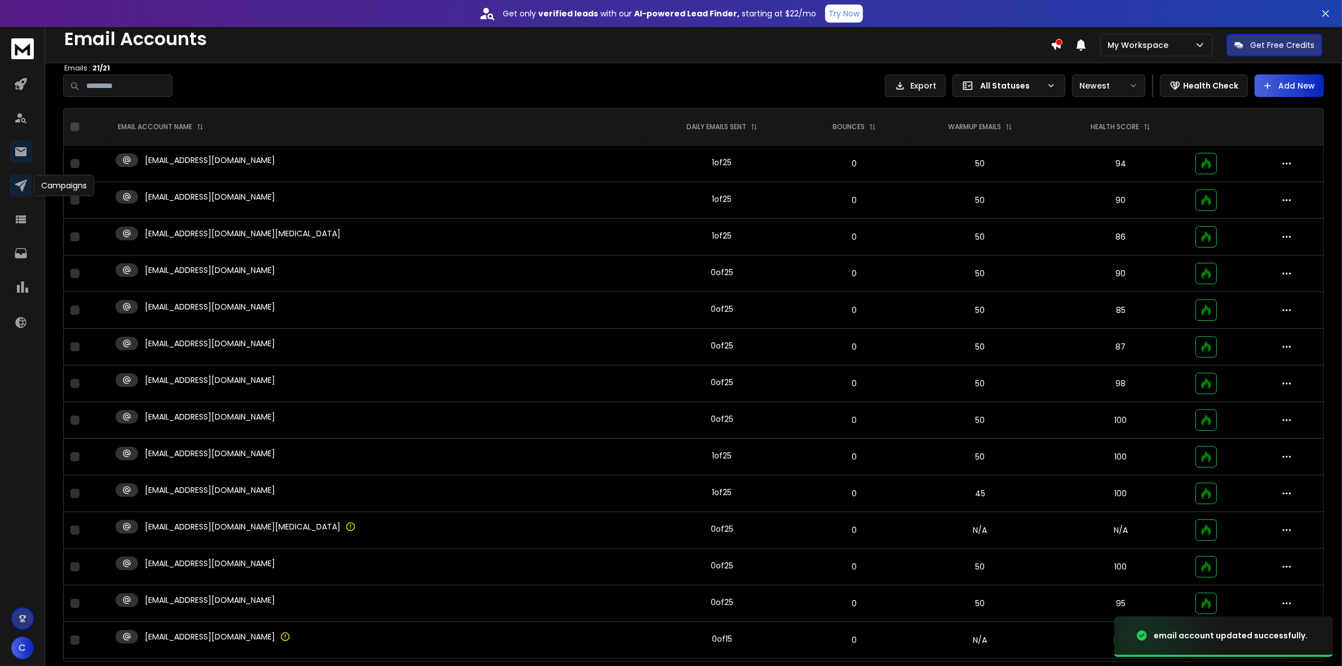
click at [17, 189] on icon at bounding box center [21, 186] width 14 height 14
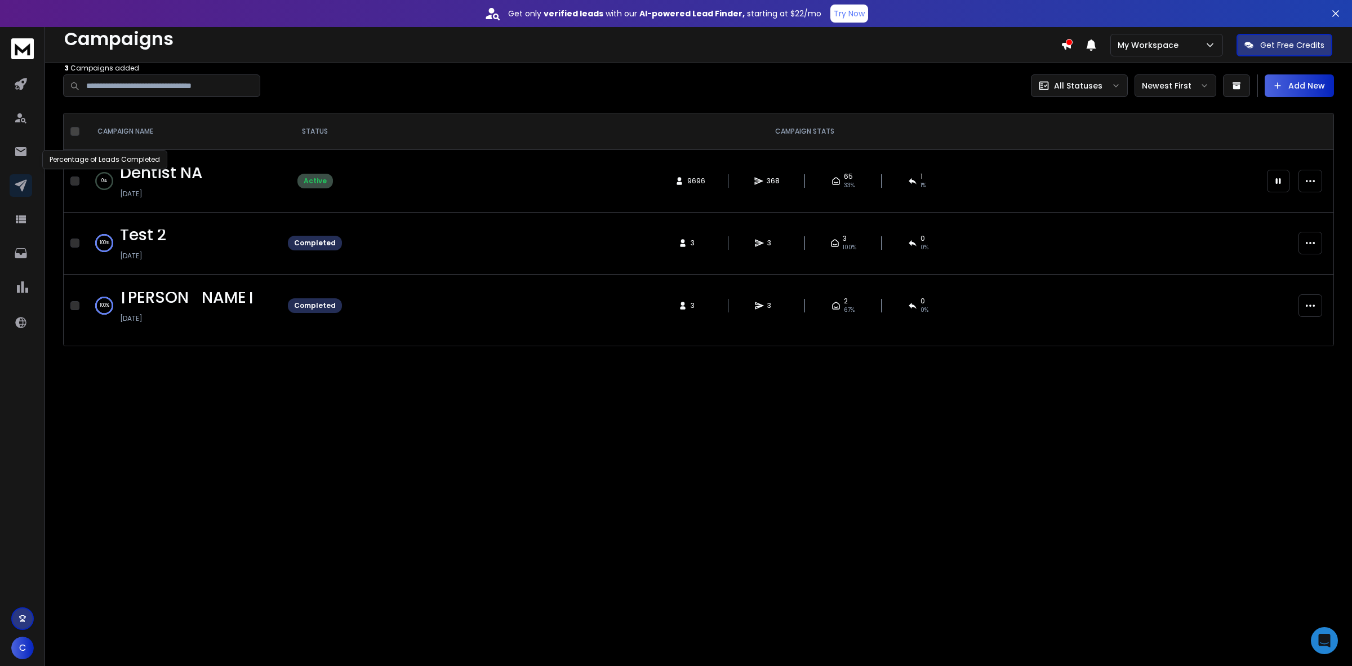
click at [184, 172] on span "Dentist NA" at bounding box center [161, 173] width 83 height 22
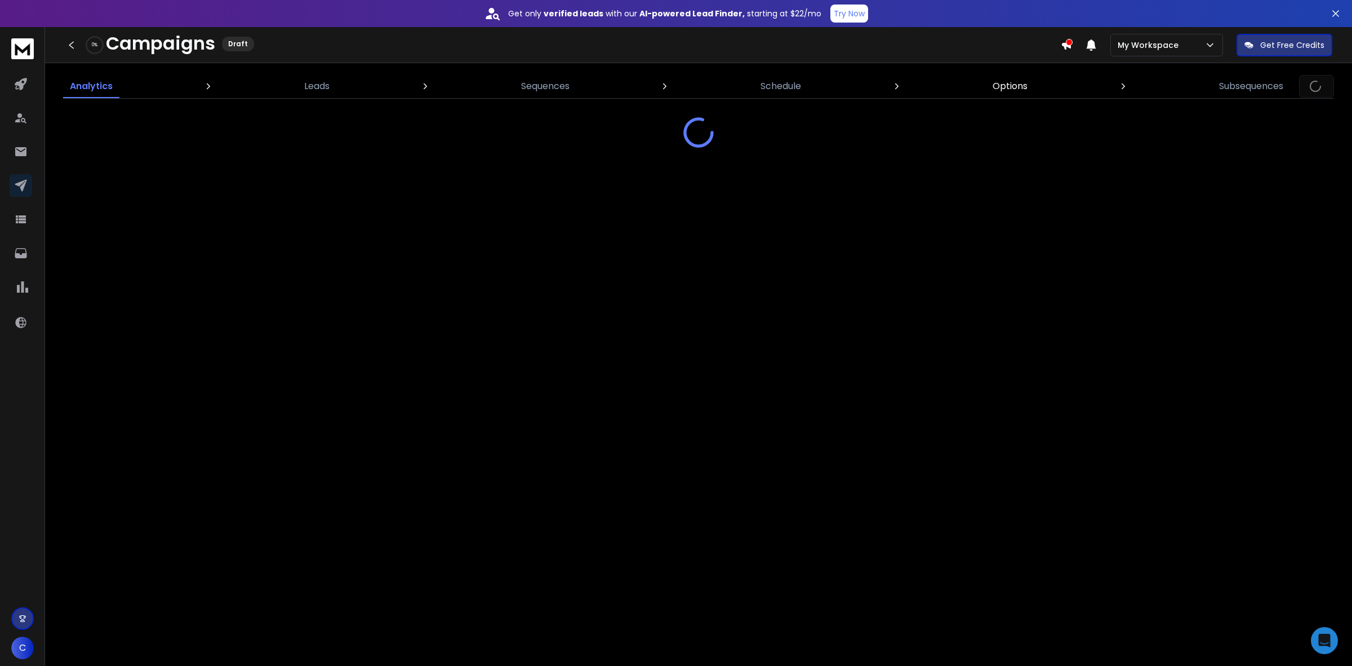
click at [1021, 86] on p "Options" at bounding box center [1010, 86] width 35 height 10
select select "*********"
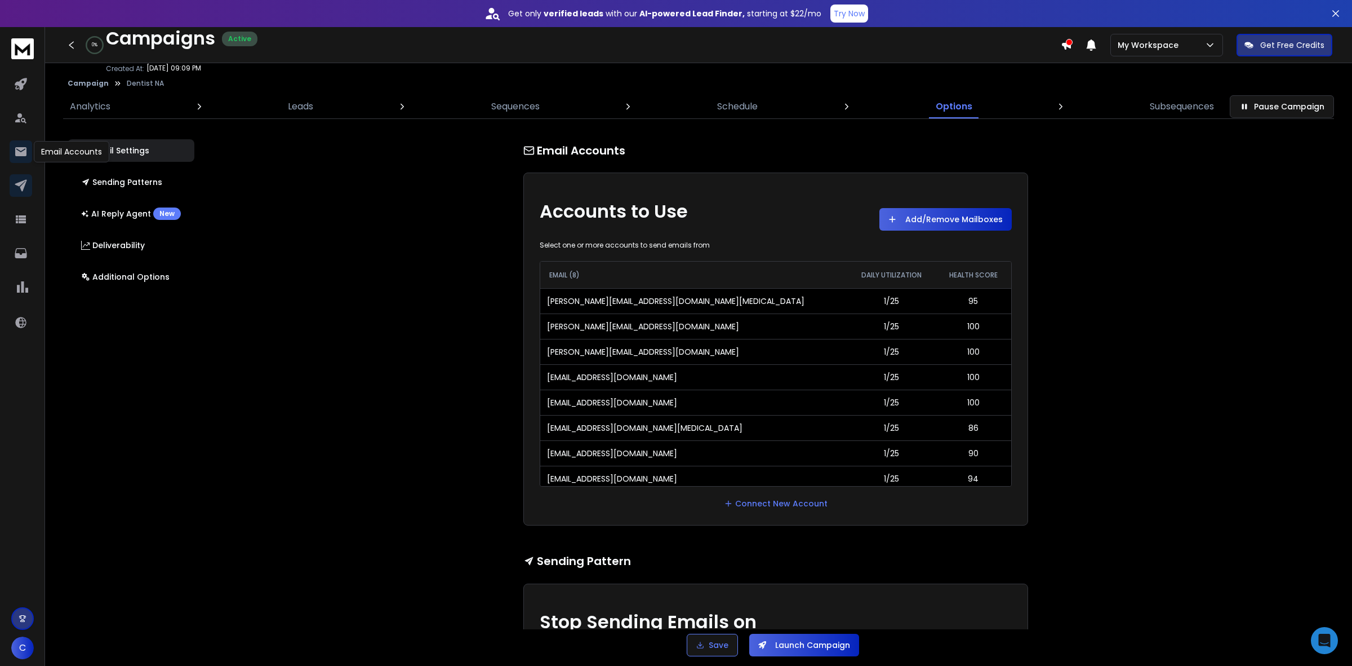
click at [23, 151] on icon at bounding box center [20, 151] width 11 height 9
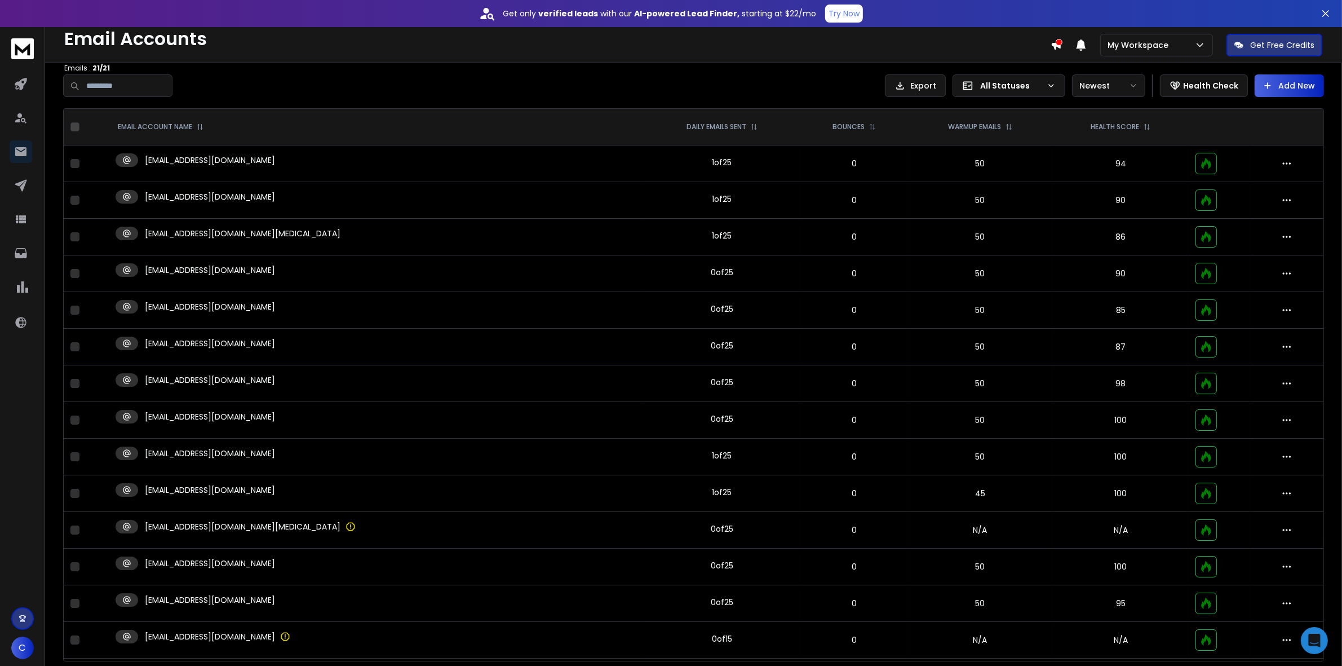
click at [136, 91] on input at bounding box center [117, 85] width 109 height 23
type input "***"
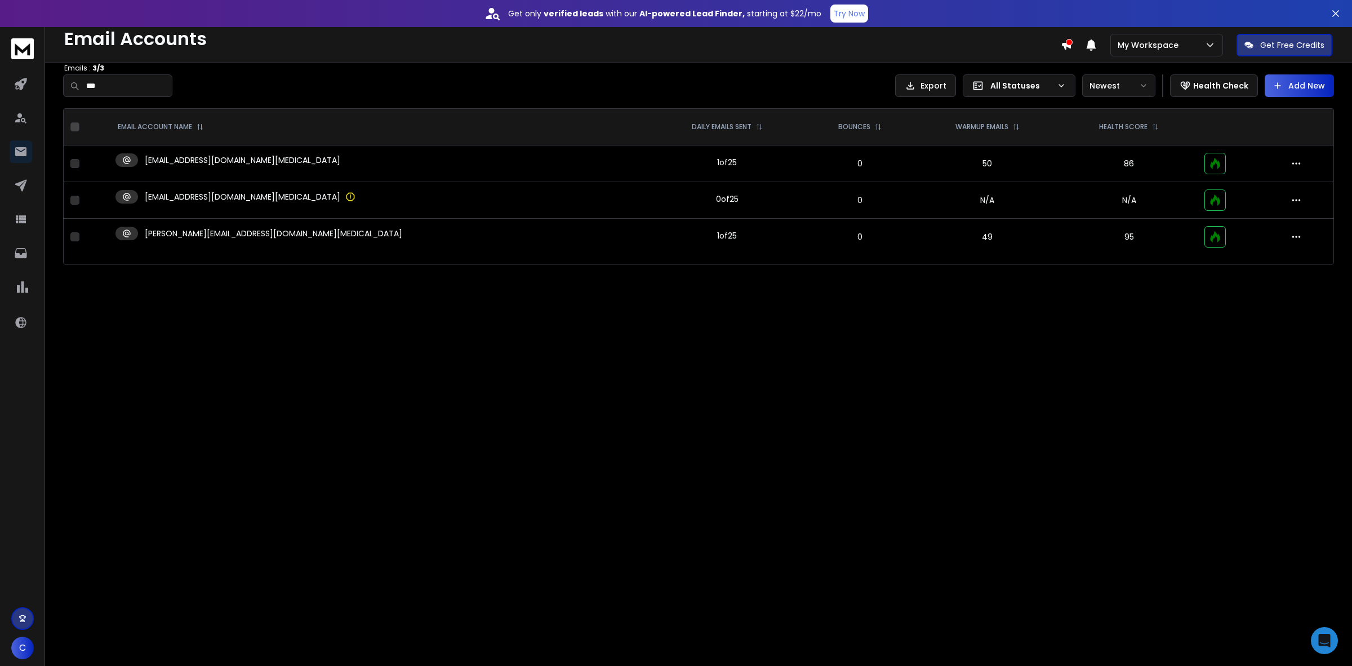
click at [322, 159] on div "timringg@voiccom.icu" at bounding box center [379, 160] width 526 height 14
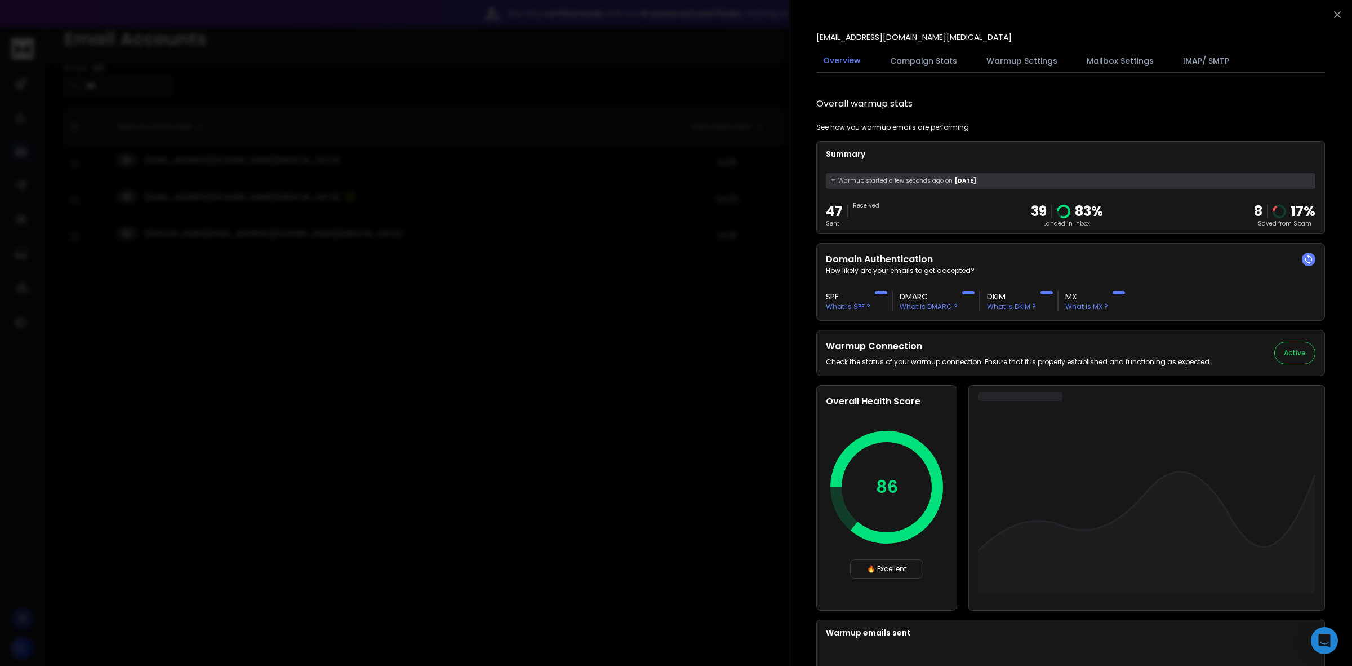
click at [1133, 57] on button "Mailbox Settings" at bounding box center [1120, 60] width 81 height 25
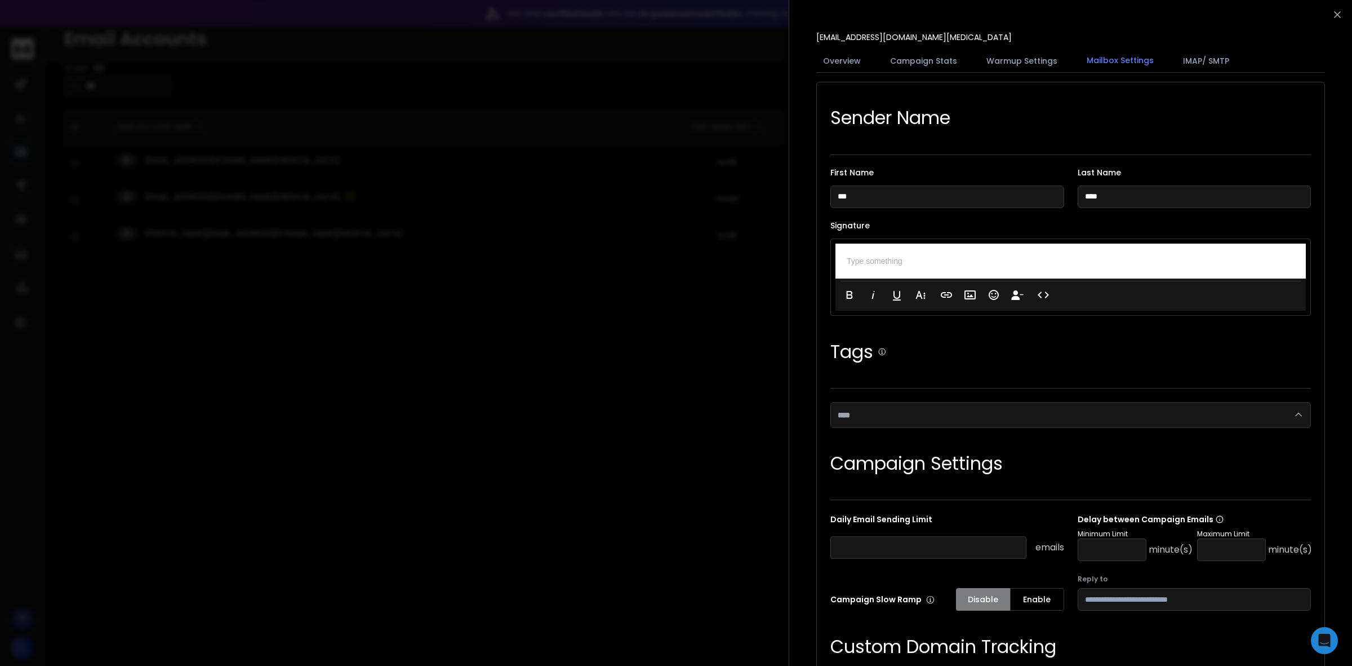
click at [1196, 56] on button "IMAP/ SMTP" at bounding box center [1207, 60] width 60 height 25
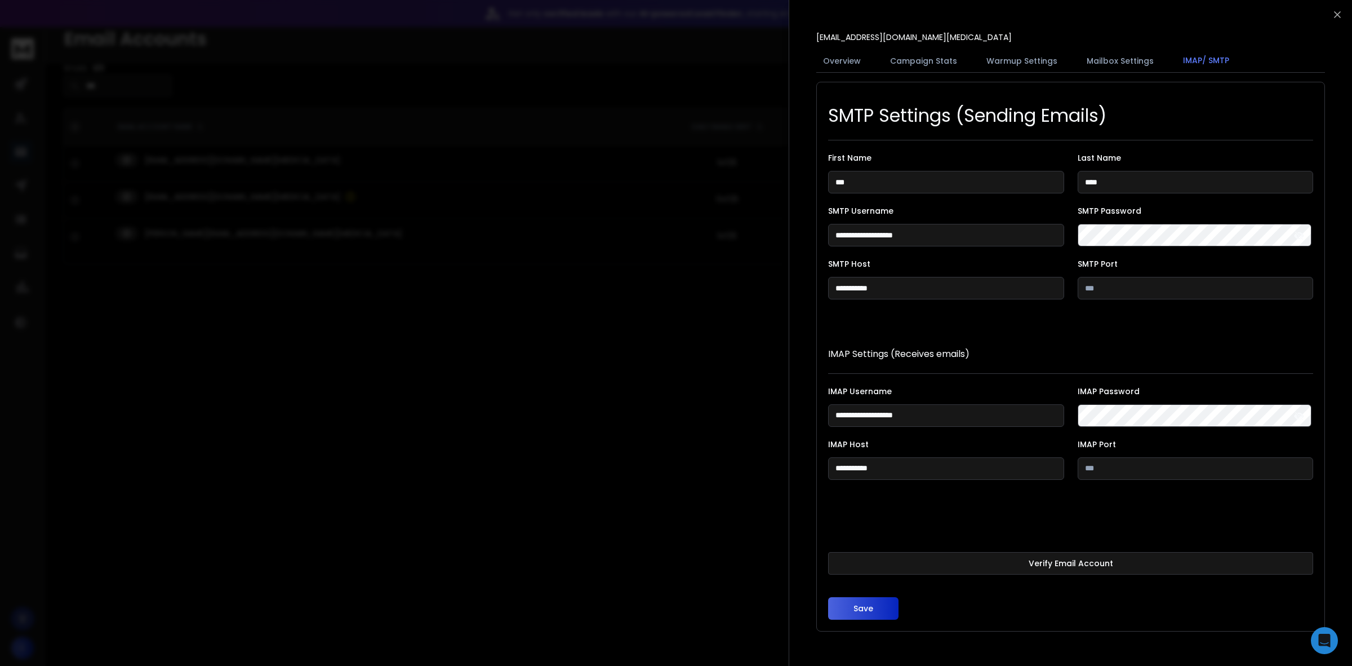
click at [583, 511] on div at bounding box center [676, 333] width 1352 height 666
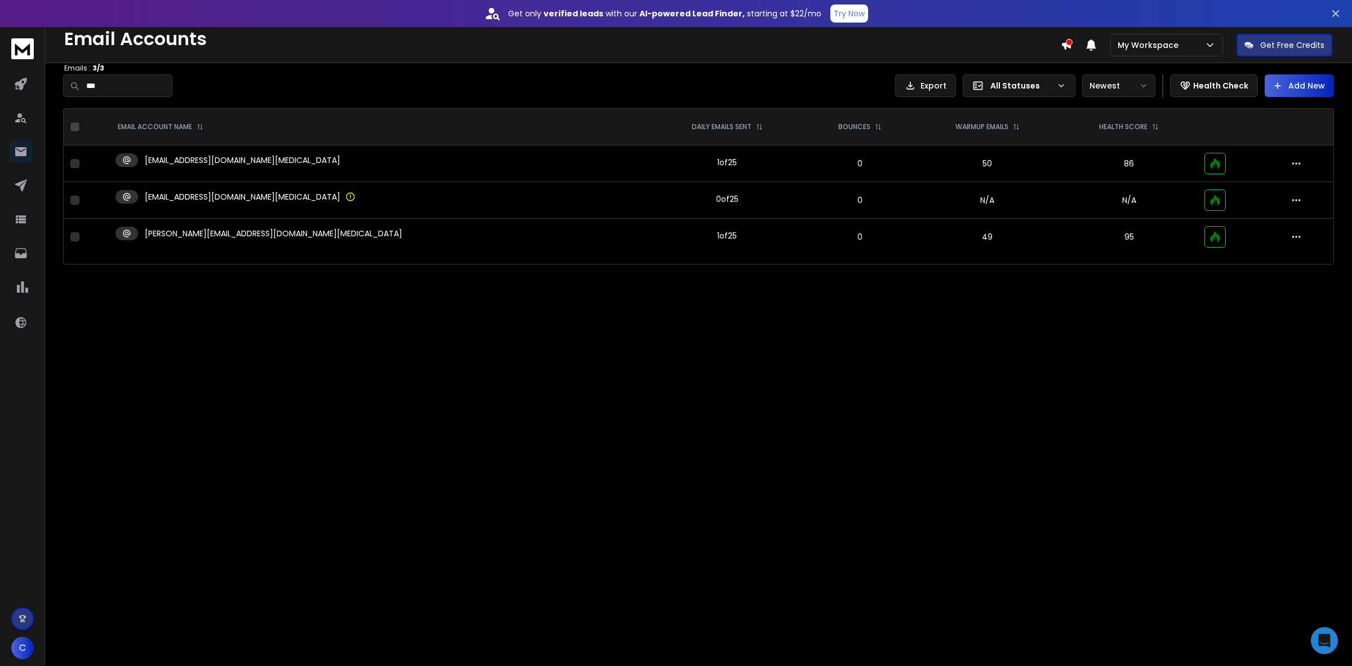
click at [228, 238] on div "tim@voiccom.icu" at bounding box center [379, 234] width 526 height 14
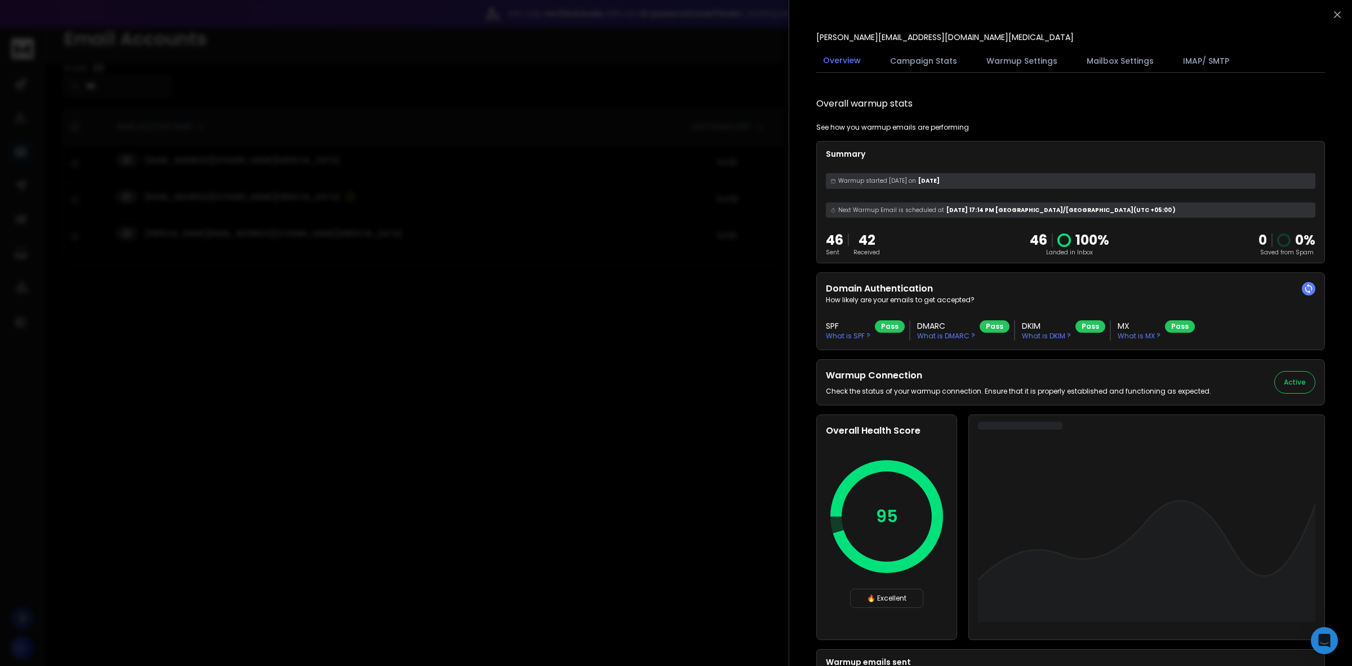
click at [1177, 55] on button "IMAP/ SMTP" at bounding box center [1207, 60] width 60 height 25
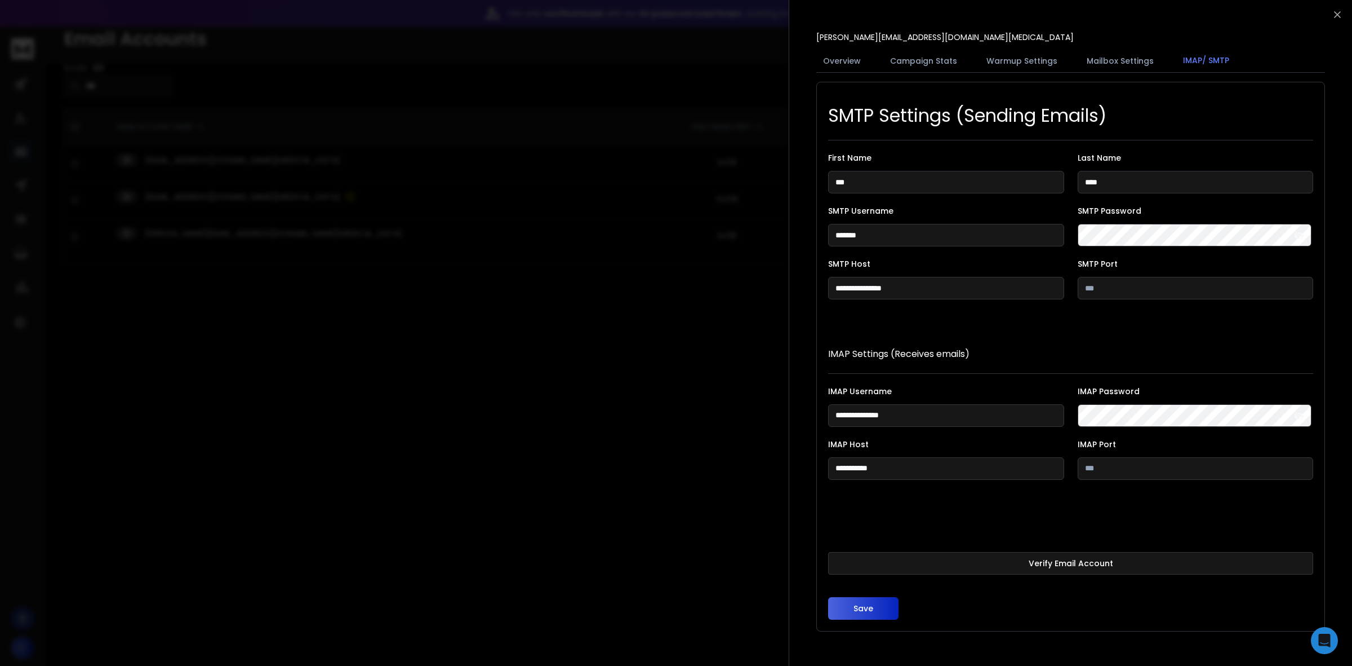
click at [525, 517] on div at bounding box center [676, 333] width 1352 height 666
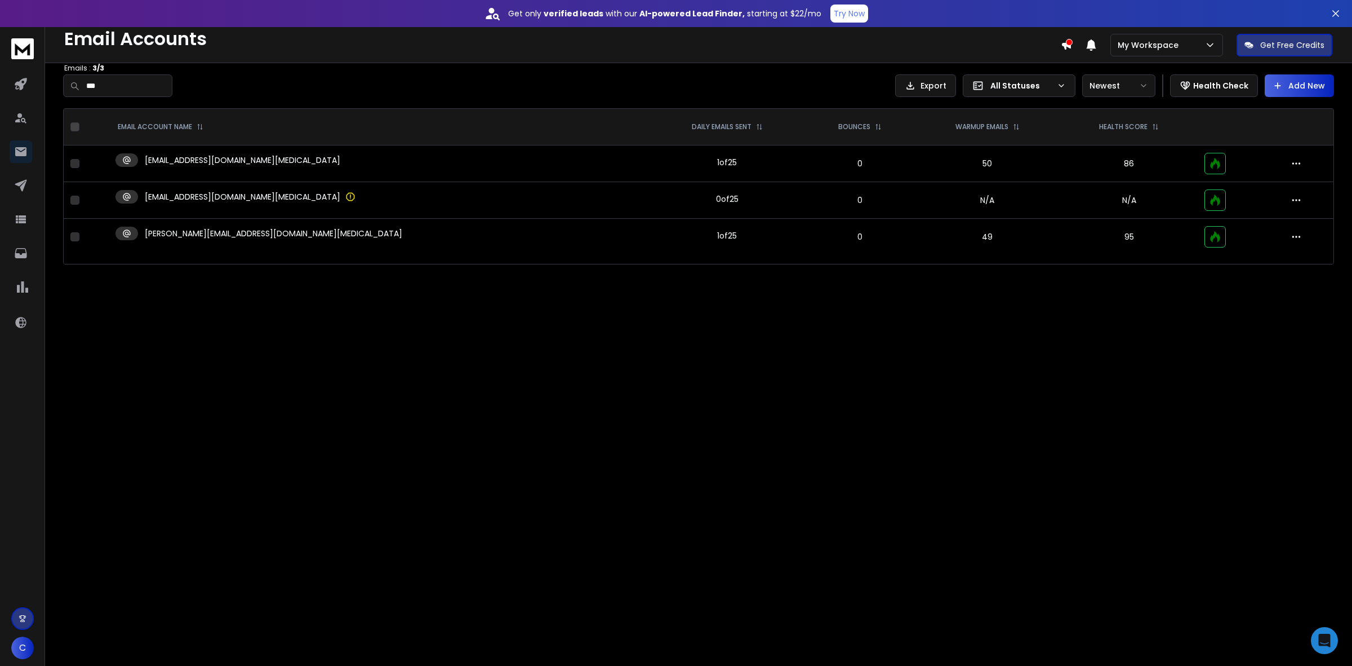
click at [194, 200] on p "timring@voiccom.icu" at bounding box center [243, 196] width 196 height 11
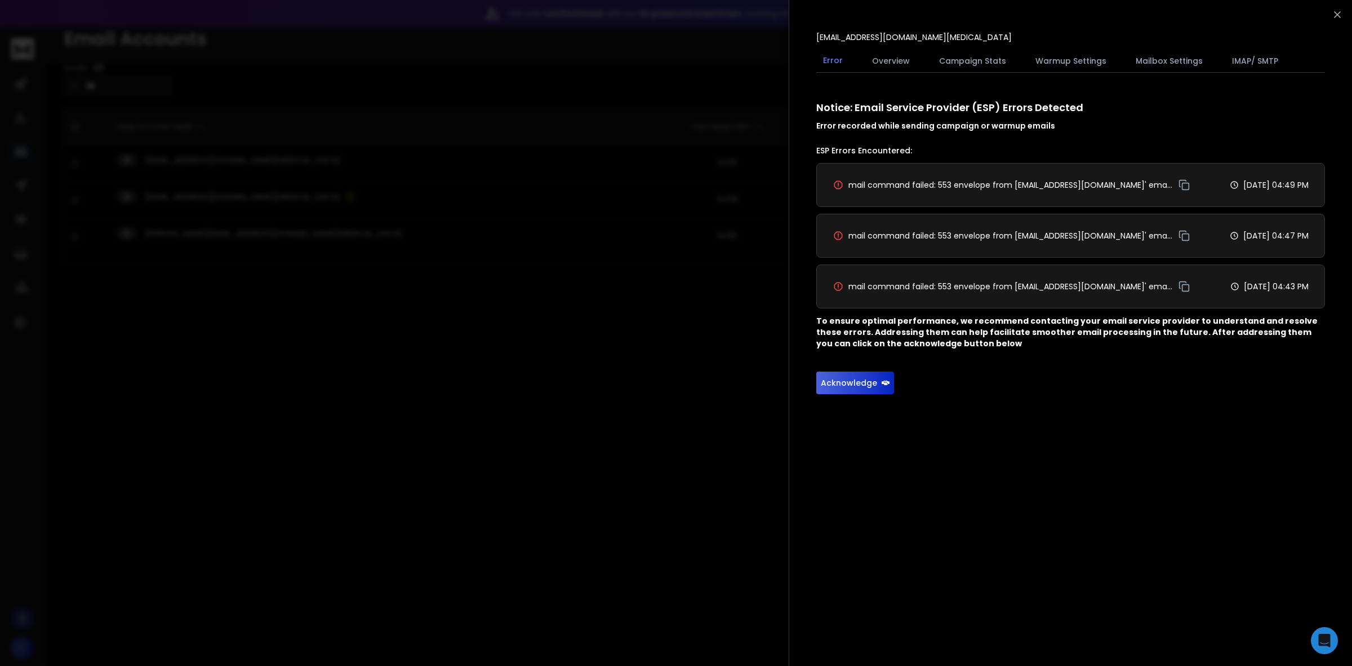
click at [1261, 55] on button "IMAP/ SMTP" at bounding box center [1256, 60] width 60 height 25
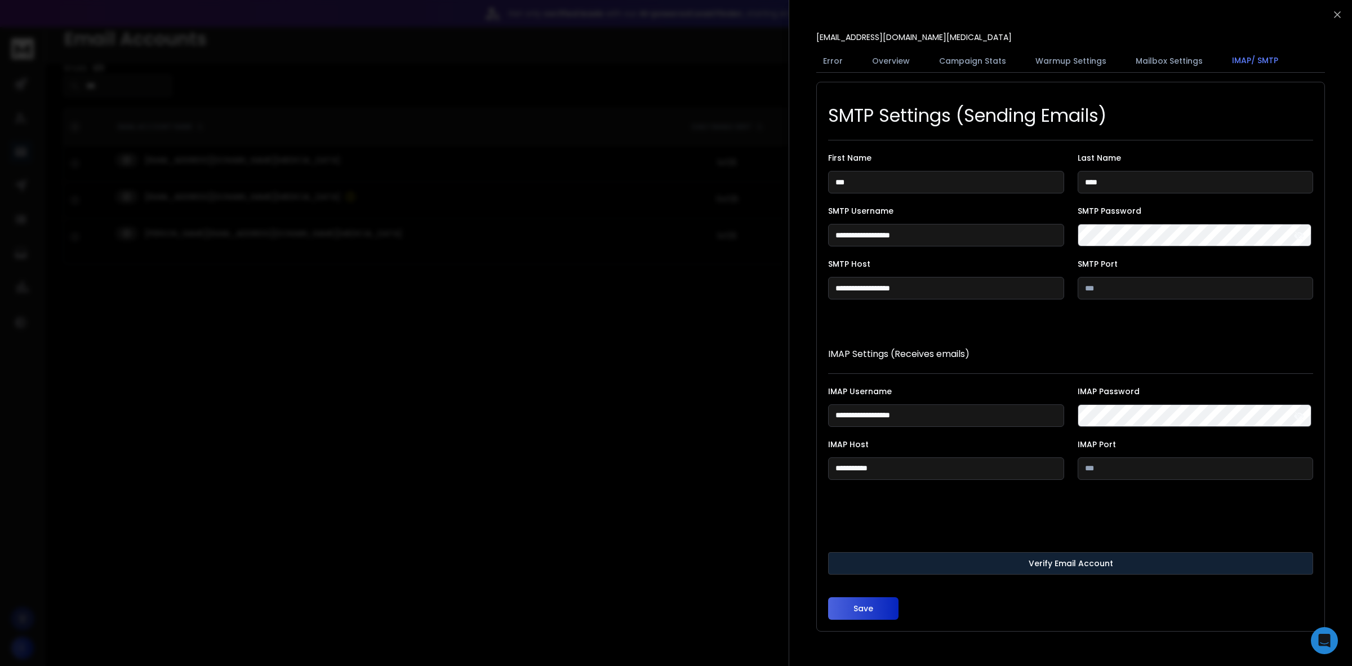
click at [1029, 561] on button "Verify Email Account" at bounding box center [1070, 563] width 485 height 23
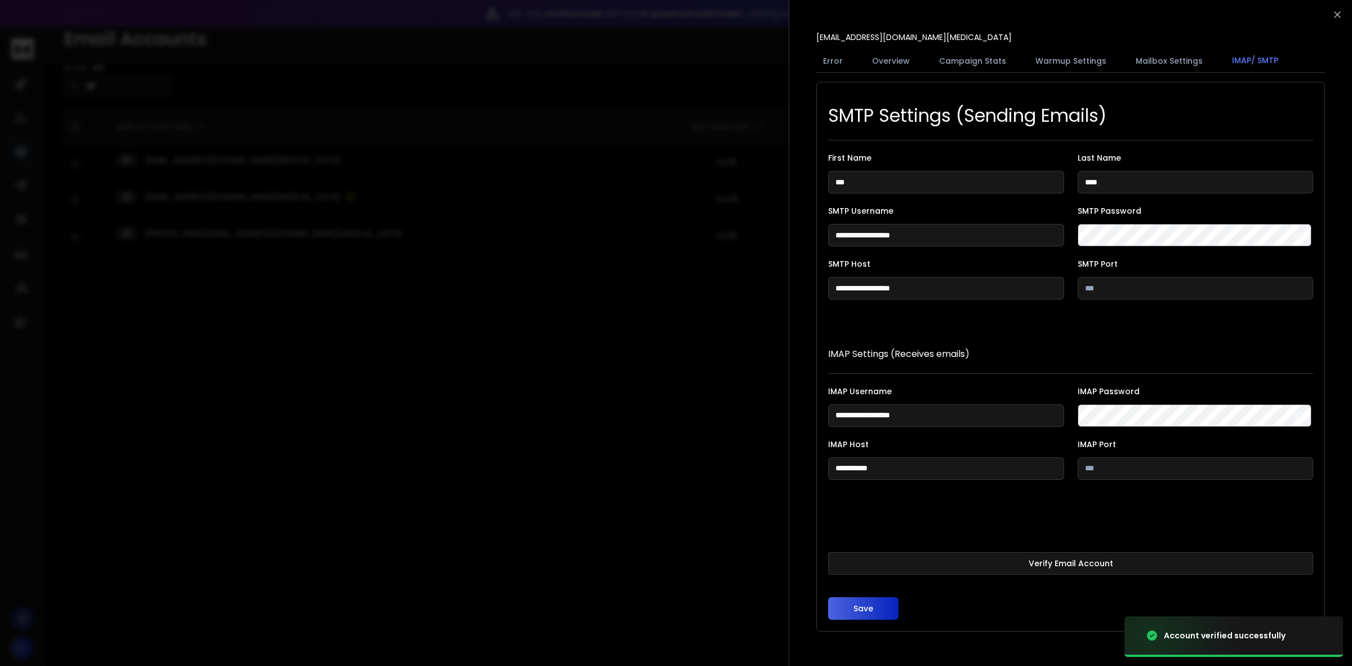
click at [875, 610] on button "Save" at bounding box center [863, 608] width 70 height 23
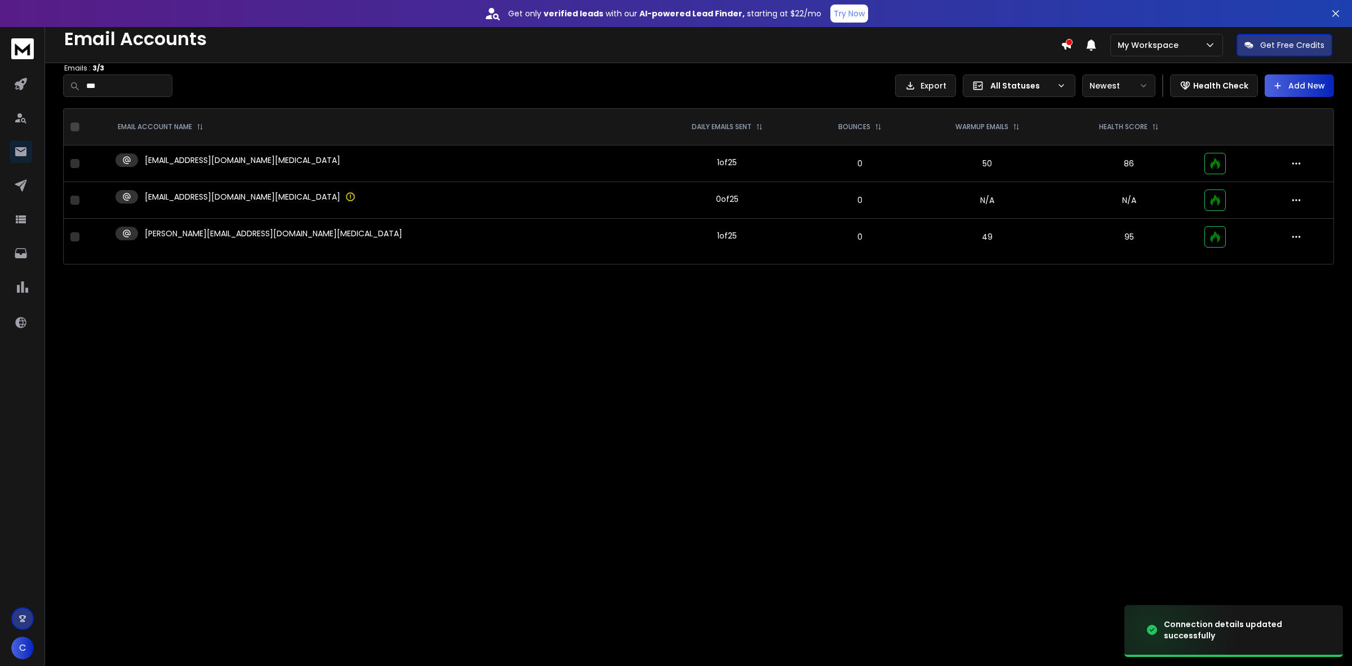
click at [1292, 204] on icon at bounding box center [1297, 200] width 10 height 10
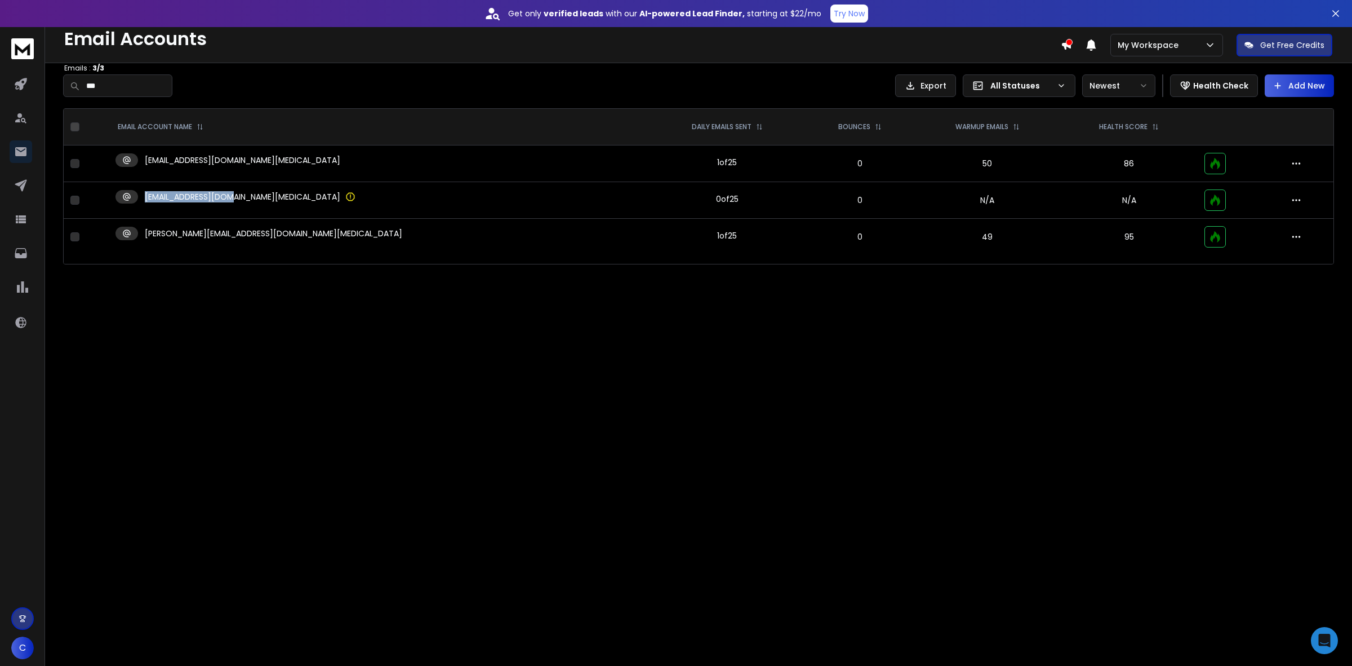
drag, startPoint x: 144, startPoint y: 201, endPoint x: 229, endPoint y: 203, distance: 85.1
click at [229, 203] on div "timring@voiccom.icu" at bounding box center [379, 197] width 526 height 14
copy p "timring@voiccom.icu"
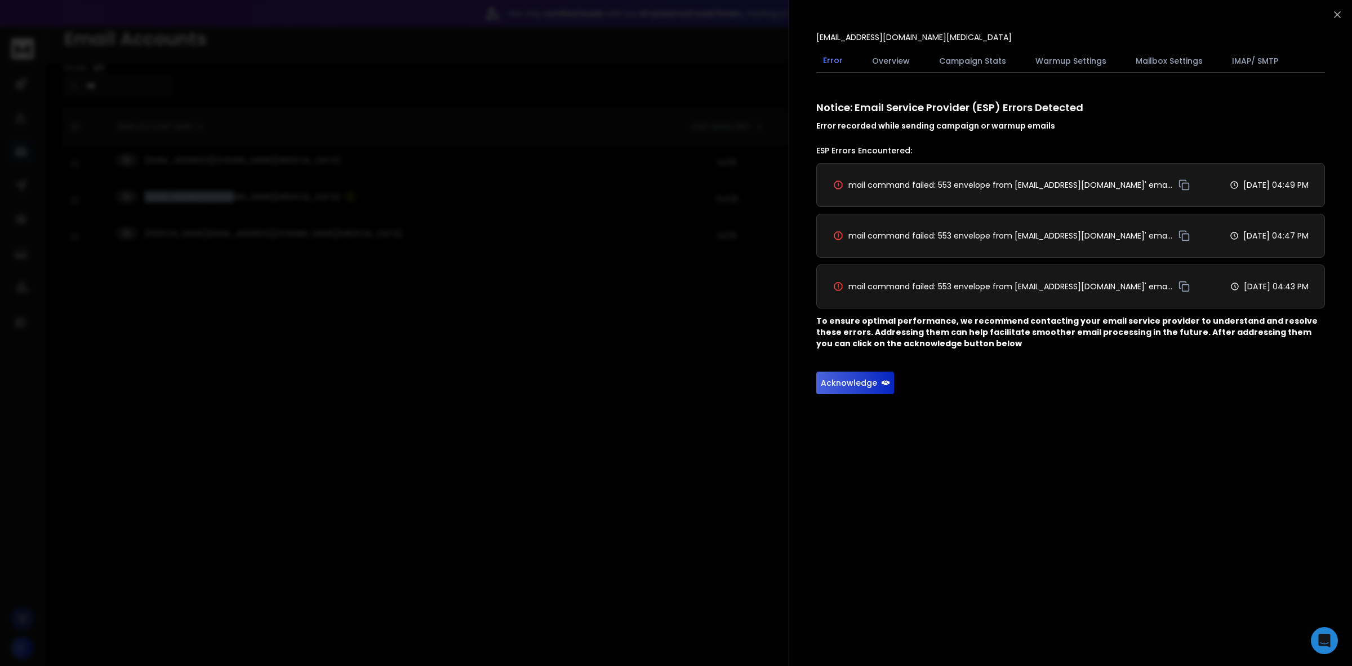
click at [875, 388] on button "Acknowledge" at bounding box center [856, 382] width 78 height 23
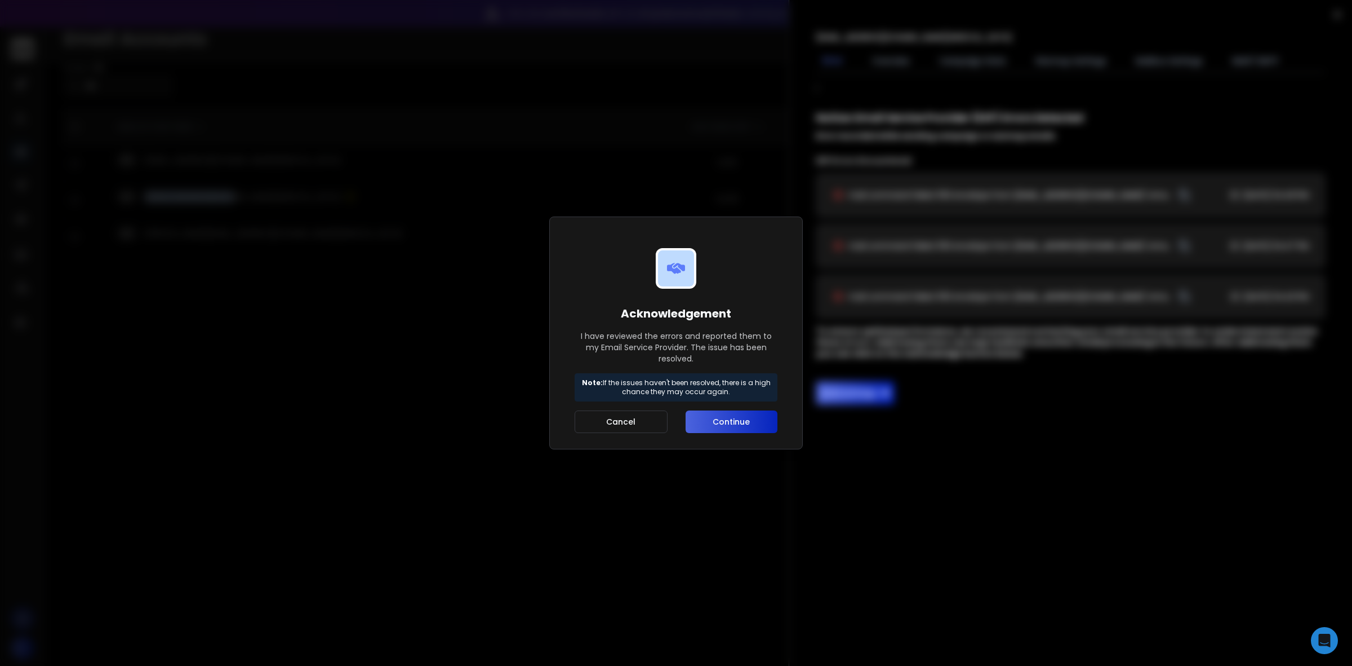
click at [697, 424] on button "Continue" at bounding box center [732, 421] width 92 height 23
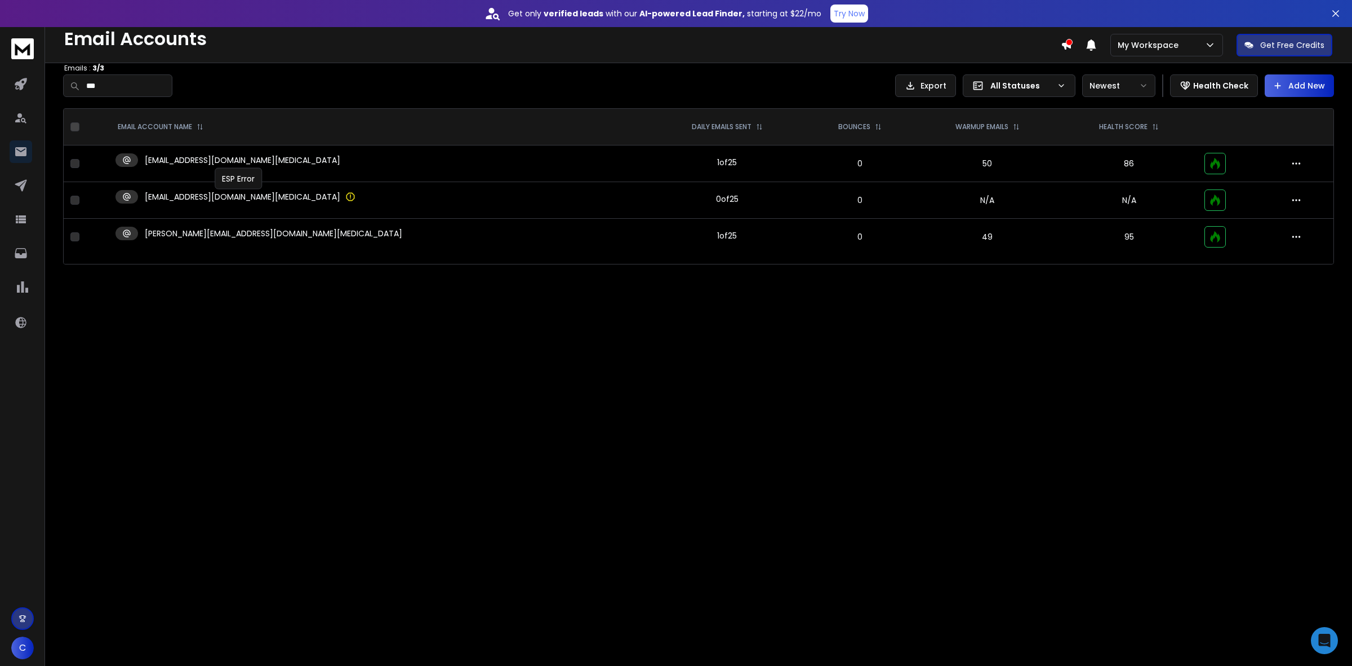
click at [345, 200] on icon at bounding box center [350, 196] width 11 height 11
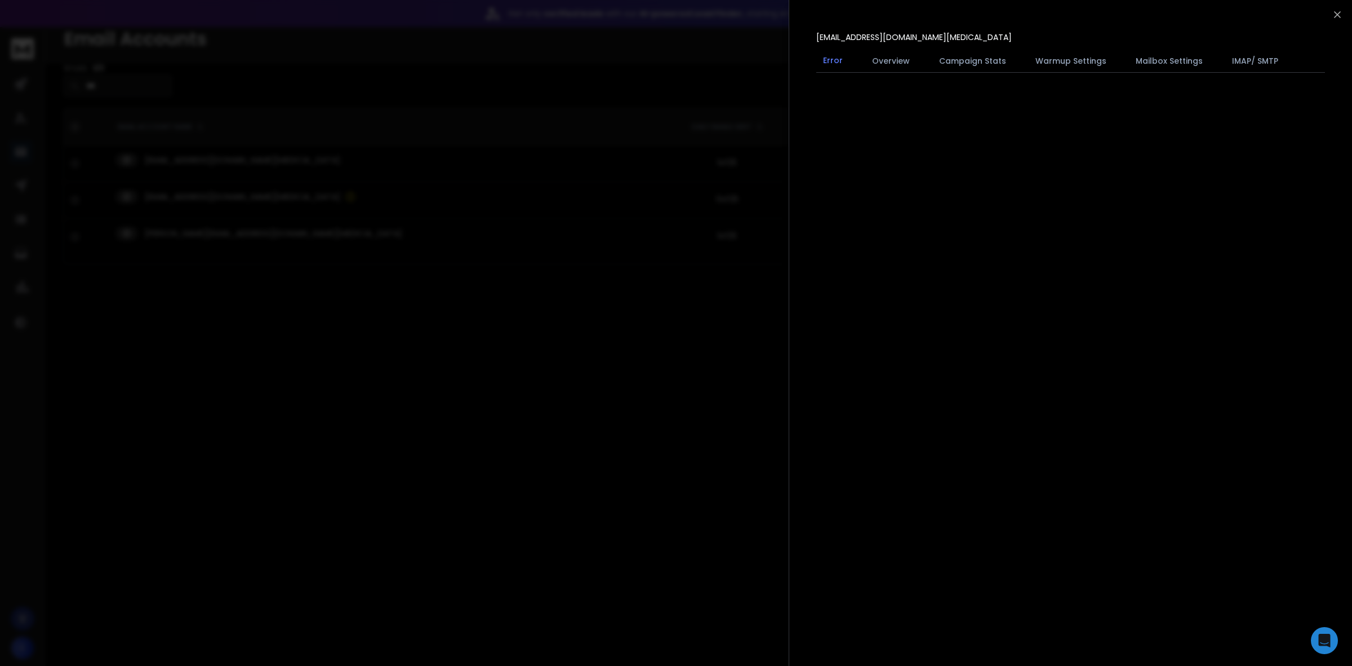
click at [1249, 54] on button "IMAP/ SMTP" at bounding box center [1256, 60] width 60 height 25
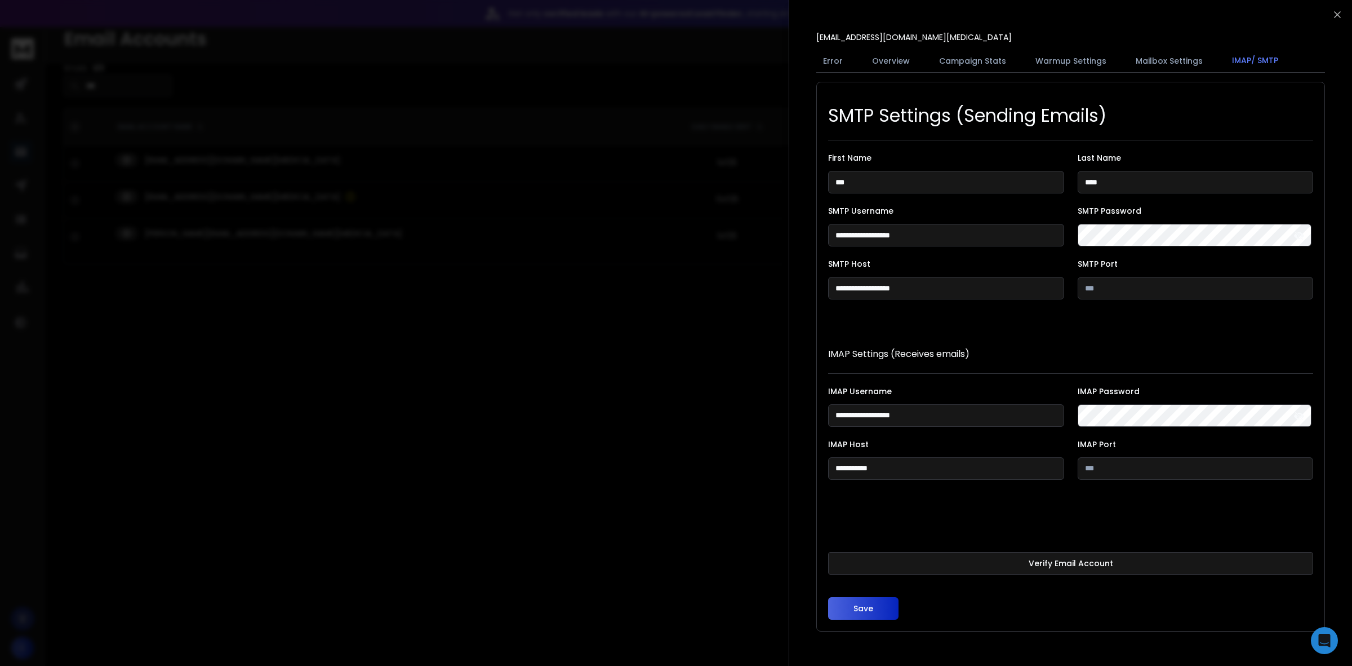
click at [961, 289] on input "SMTP Host" at bounding box center [946, 288] width 236 height 23
click at [667, 522] on div at bounding box center [676, 333] width 1352 height 666
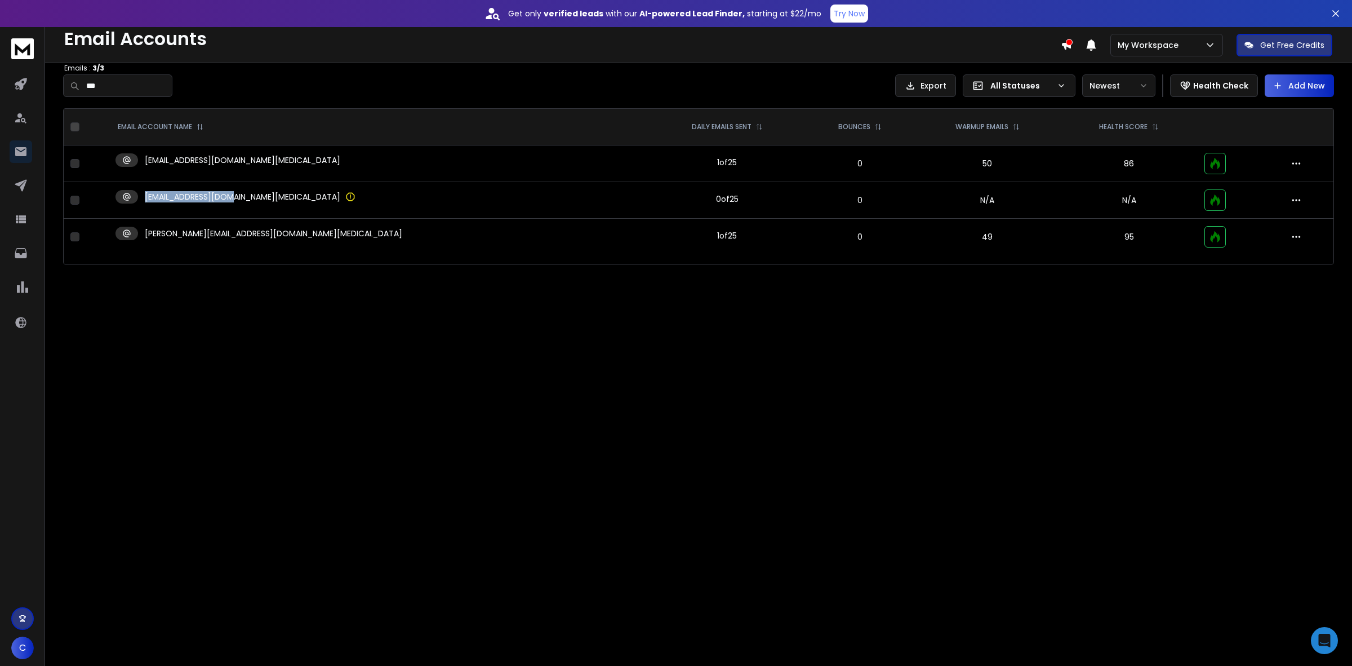
drag, startPoint x: 227, startPoint y: 202, endPoint x: 145, endPoint y: 205, distance: 82.3
click at [145, 205] on td "timring@voiccom.icu" at bounding box center [379, 200] width 540 height 37
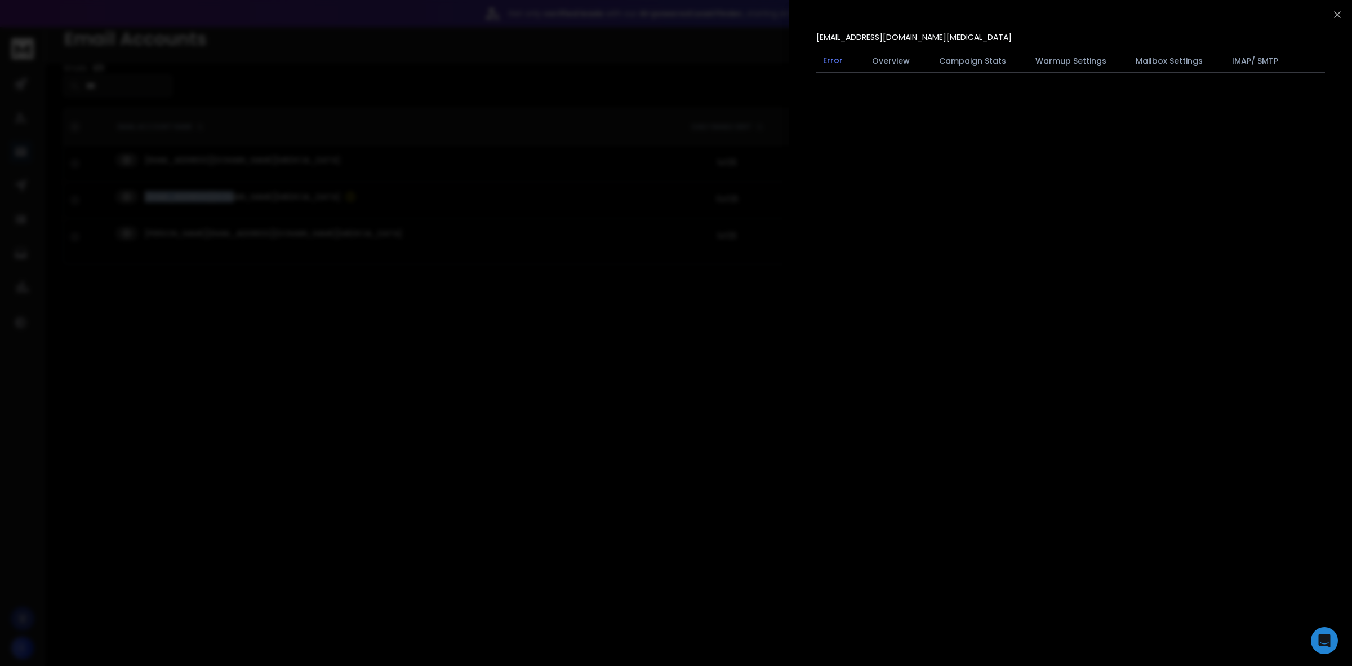
copy p "timring@voiccom.icu"
click at [1249, 48] on div "timring@voiccom.icu Error Overview Campaign Stats Warmup Settings Mailbox Setti…" at bounding box center [1071, 62] width 536 height 97
click at [1249, 57] on button "IMAP/ SMTP" at bounding box center [1256, 60] width 60 height 25
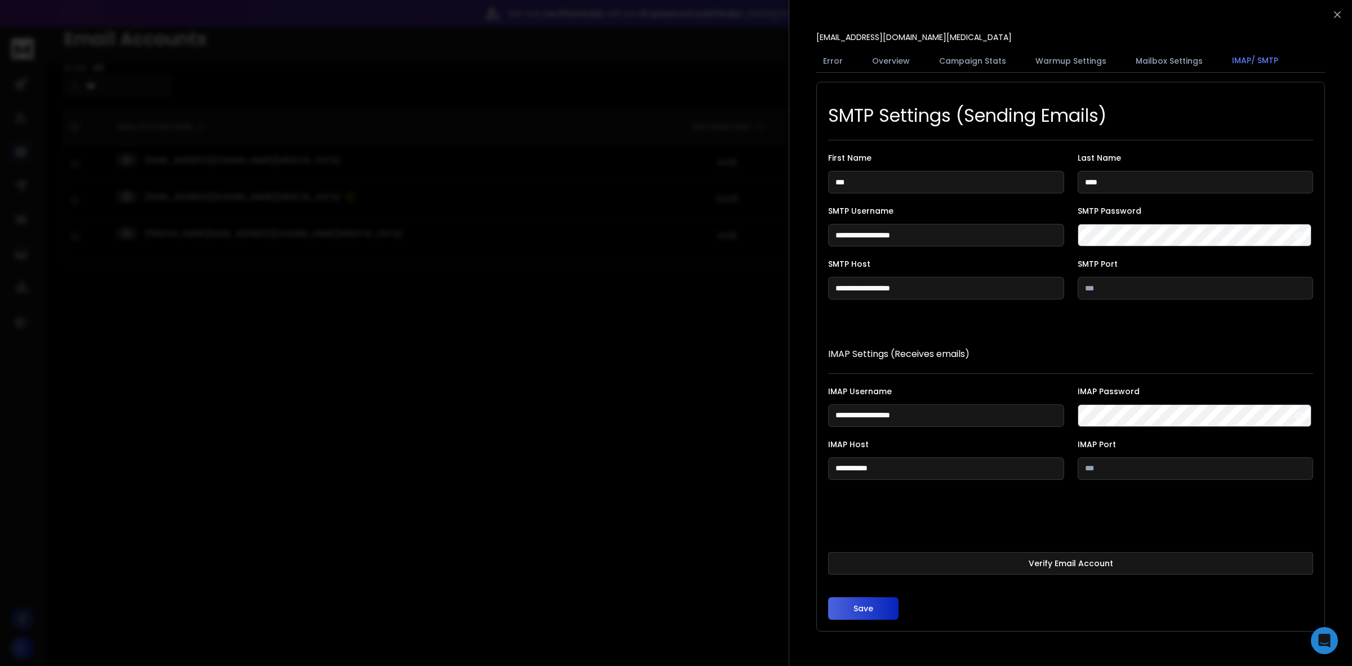
click at [872, 285] on input "SMTP Host" at bounding box center [946, 288] width 236 height 23
click at [553, 586] on div at bounding box center [676, 333] width 1352 height 666
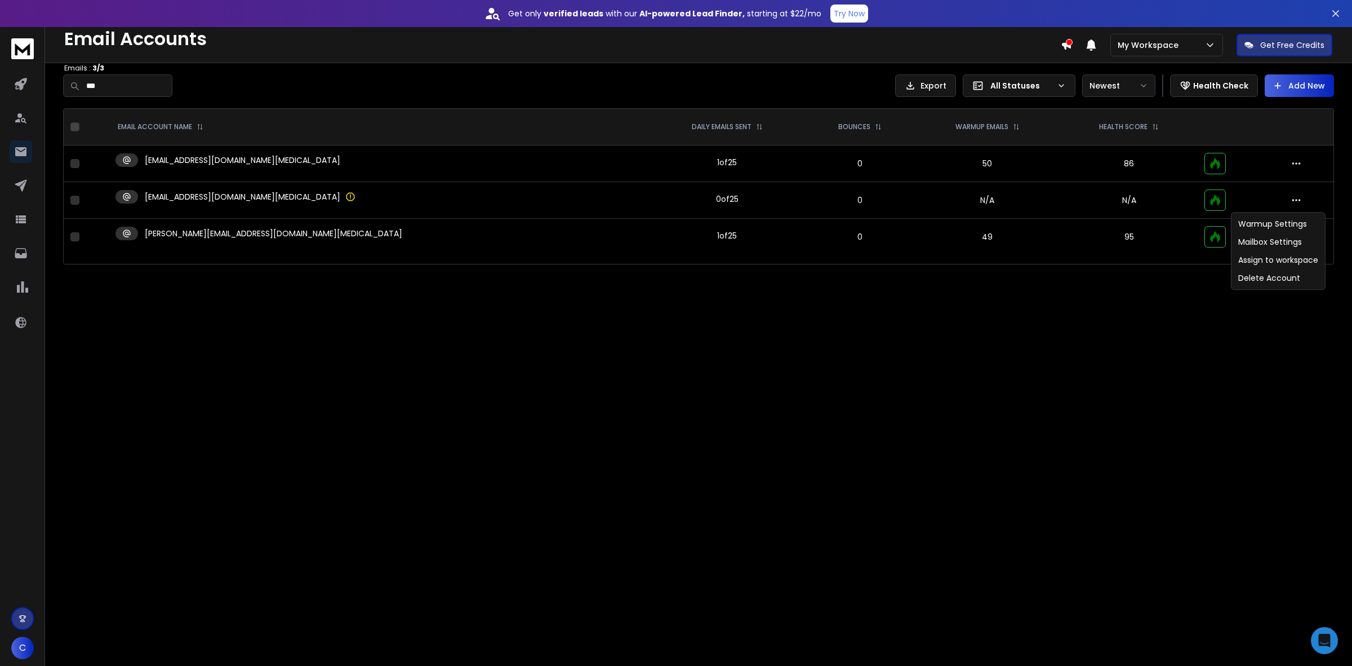
click at [1292, 202] on icon at bounding box center [1297, 200] width 10 height 10
click at [1270, 276] on div "Delete Account" at bounding box center [1278, 278] width 89 height 18
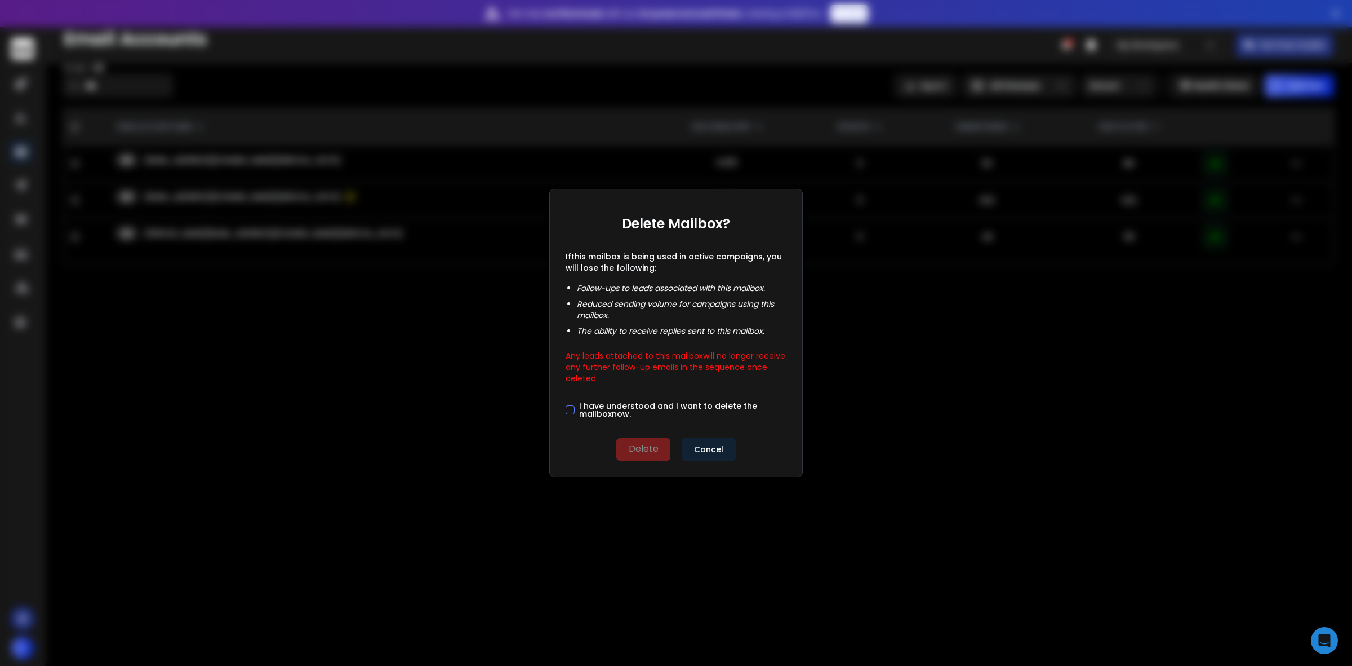
click at [613, 412] on label "I have understood and I want to delete the mailbox now." at bounding box center [682, 410] width 207 height 16
click at [575, 412] on button "I have understood and I want to delete the mailbox now." at bounding box center [570, 409] width 9 height 9
click at [703, 443] on button "Cancel" at bounding box center [709, 449] width 54 height 23
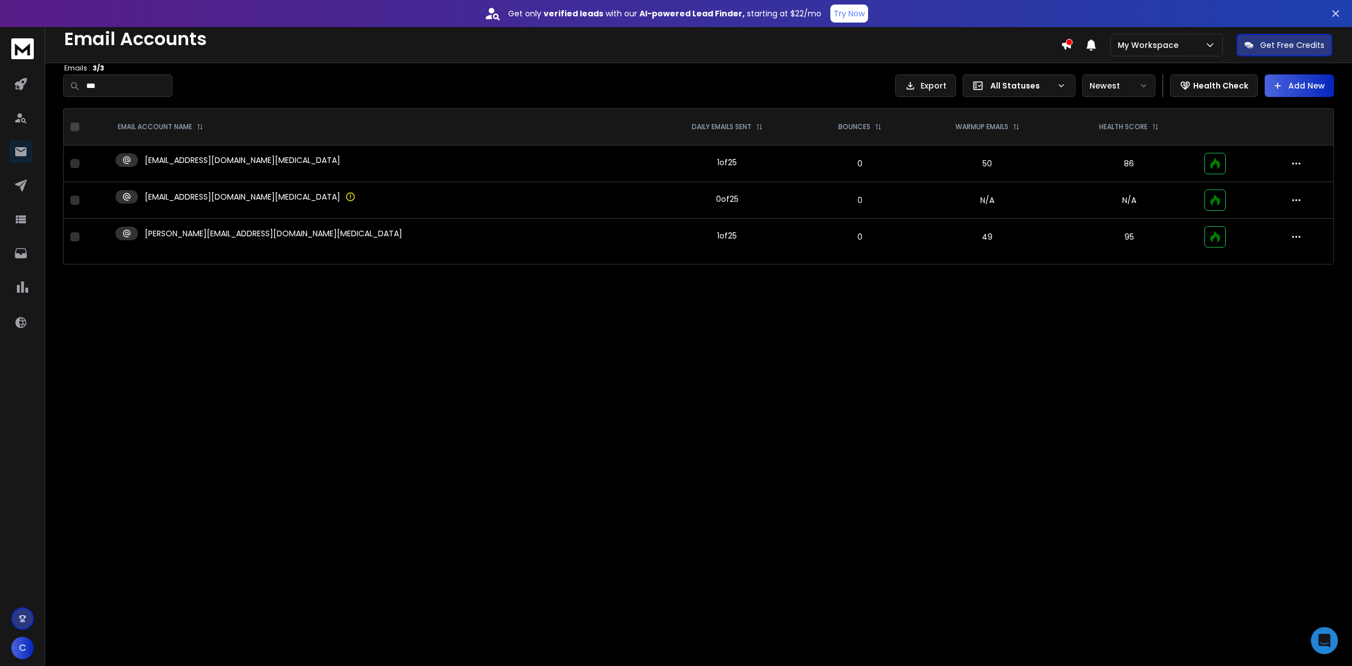
click at [75, 198] on button "button" at bounding box center [74, 200] width 9 height 9
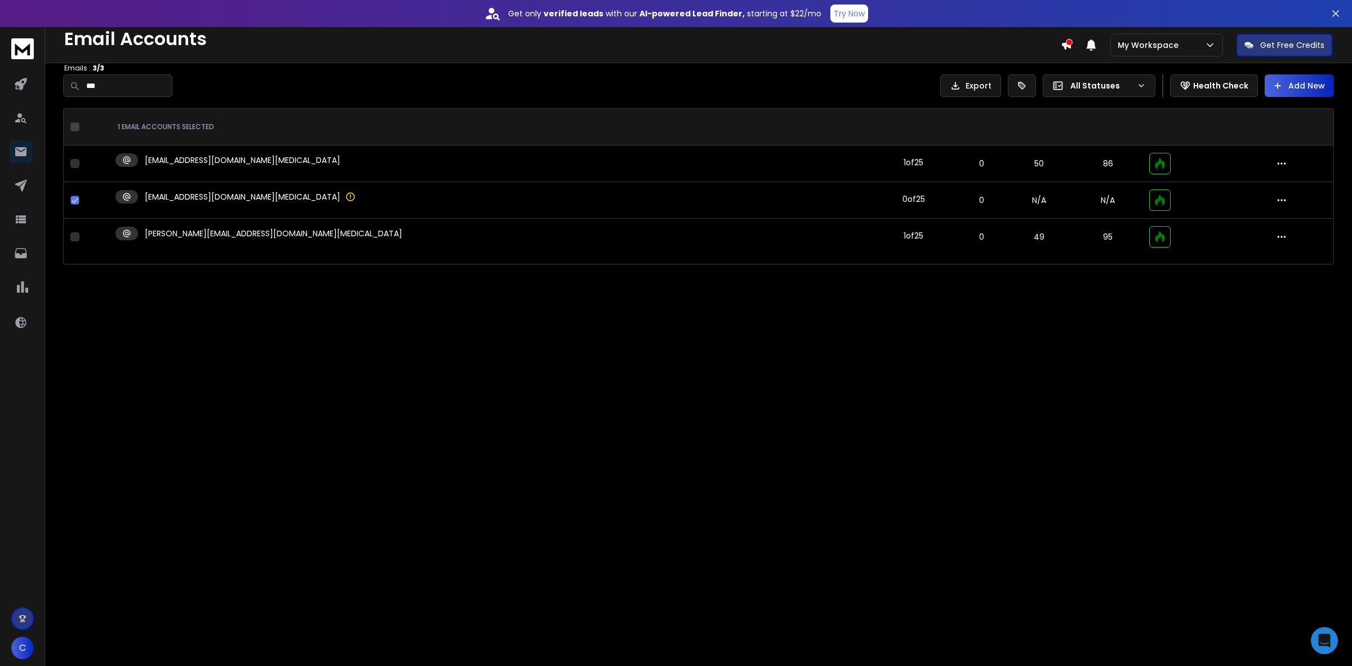
click at [1103, 81] on p "All Statuses" at bounding box center [1102, 85] width 62 height 11
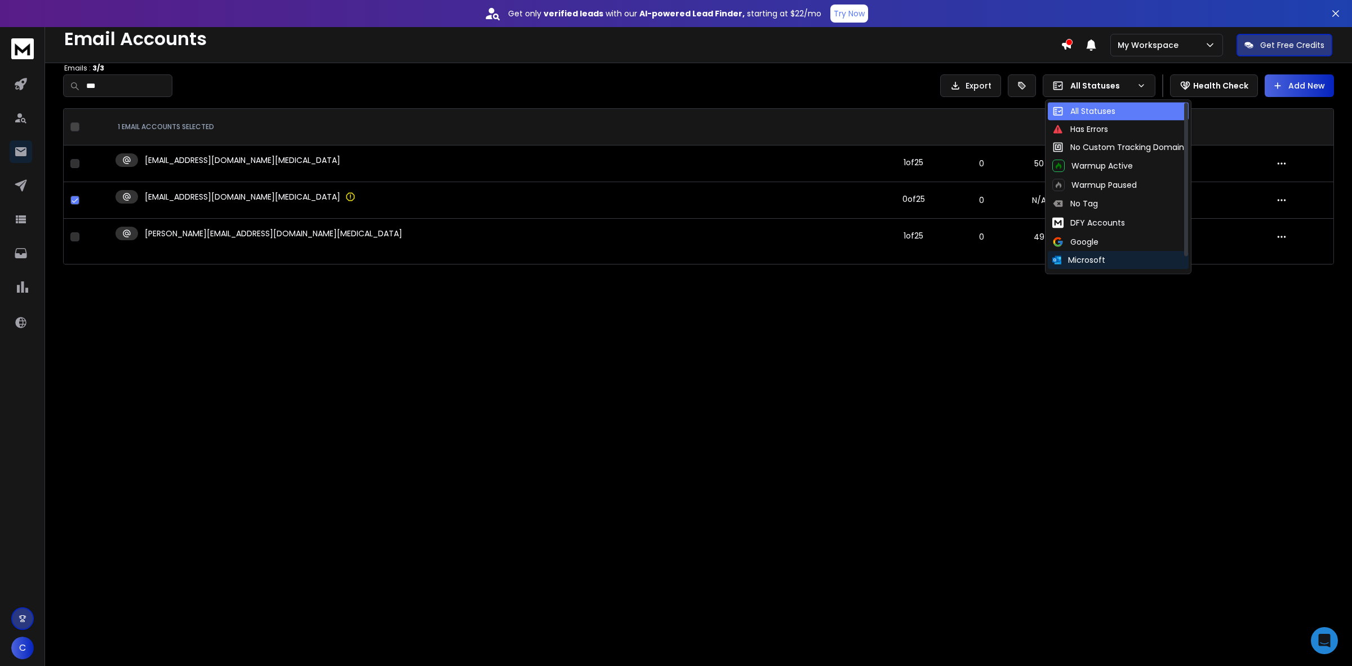
click at [964, 421] on div "Get only verified leads with our AI-powered Lead Finder, starting at $22/mo Try…" at bounding box center [676, 333] width 1352 height 666
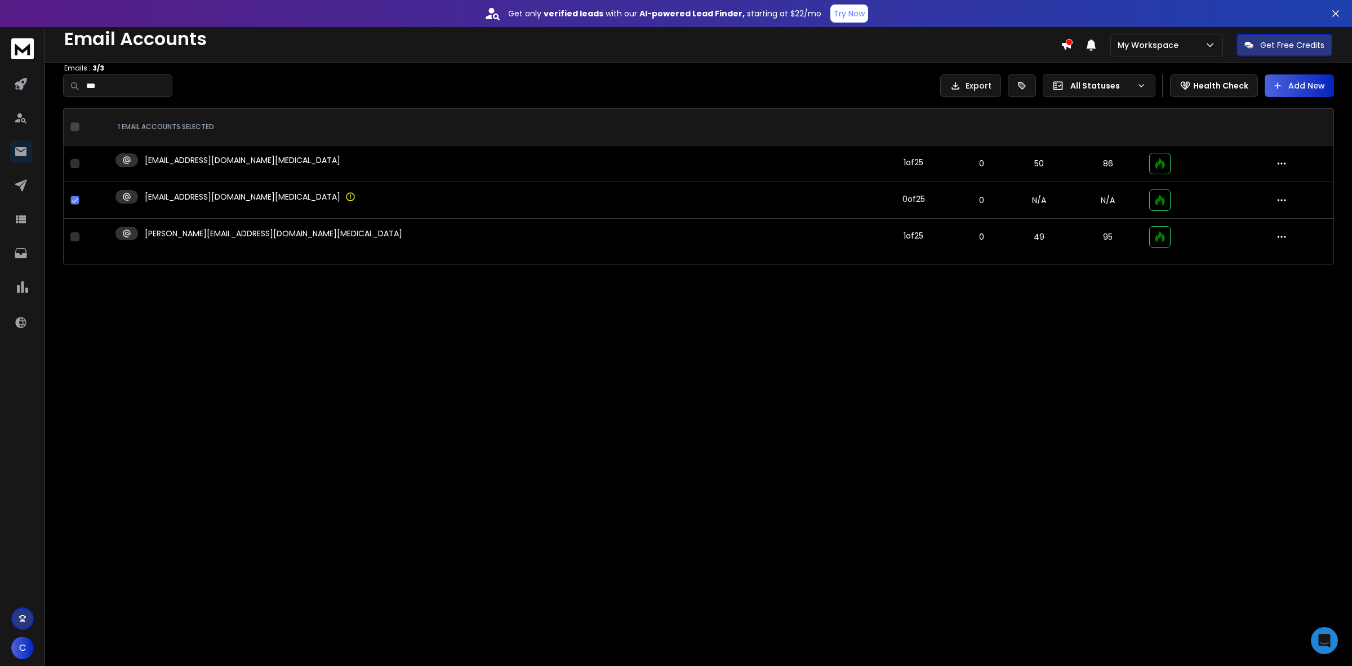
click at [1277, 196] on icon at bounding box center [1282, 200] width 10 height 10
click at [1155, 201] on icon at bounding box center [1160, 199] width 10 height 11
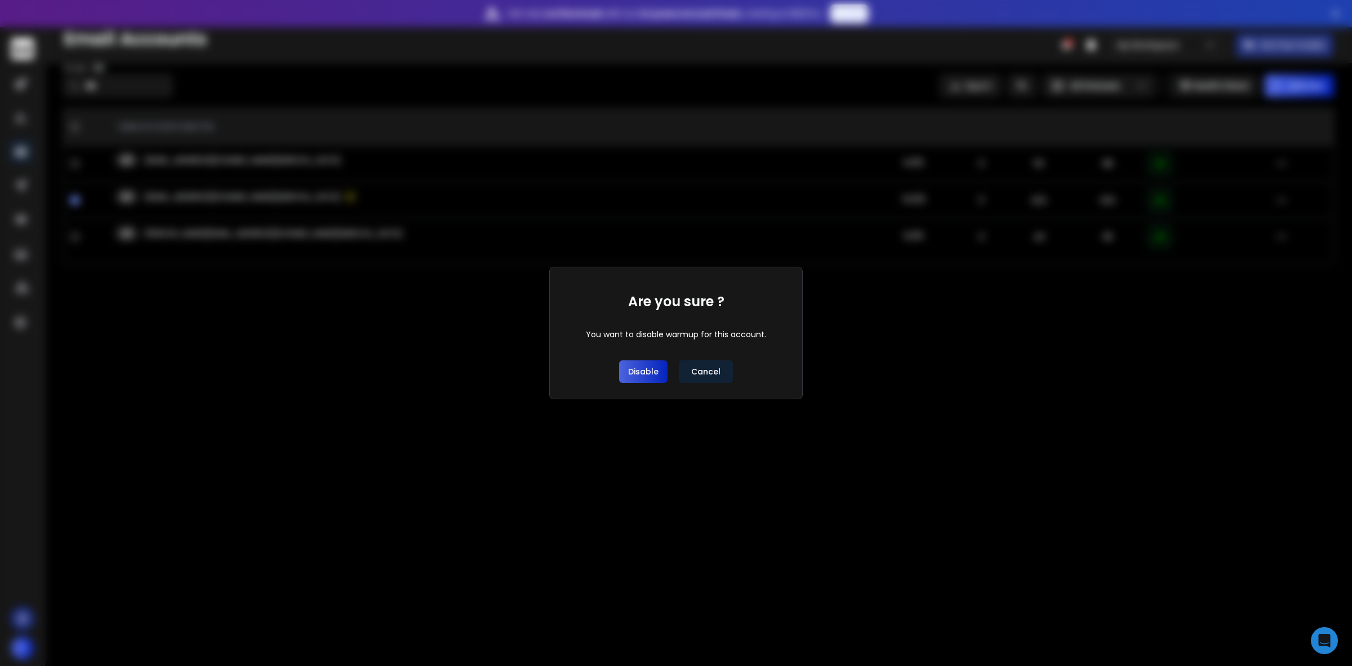
click at [665, 367] on button "Disable" at bounding box center [643, 371] width 48 height 23
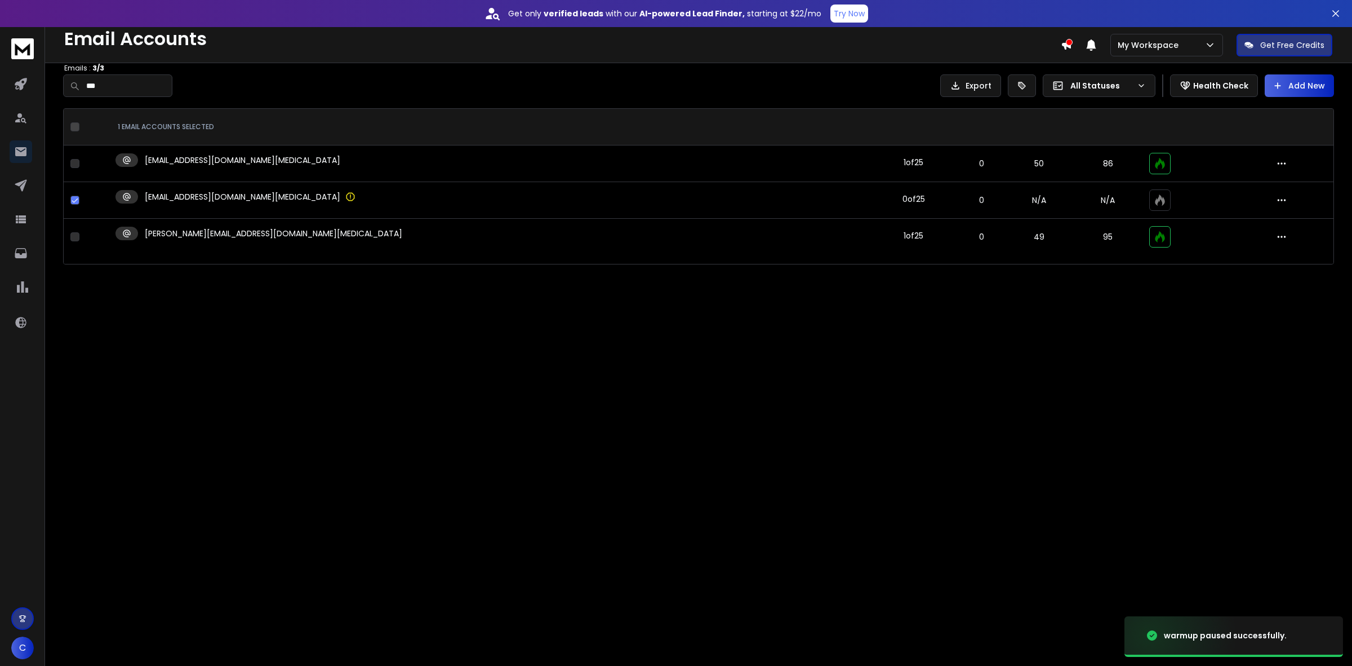
click at [1155, 205] on icon at bounding box center [1160, 199] width 11 height 11
click at [1155, 201] on icon at bounding box center [1160, 199] width 10 height 11
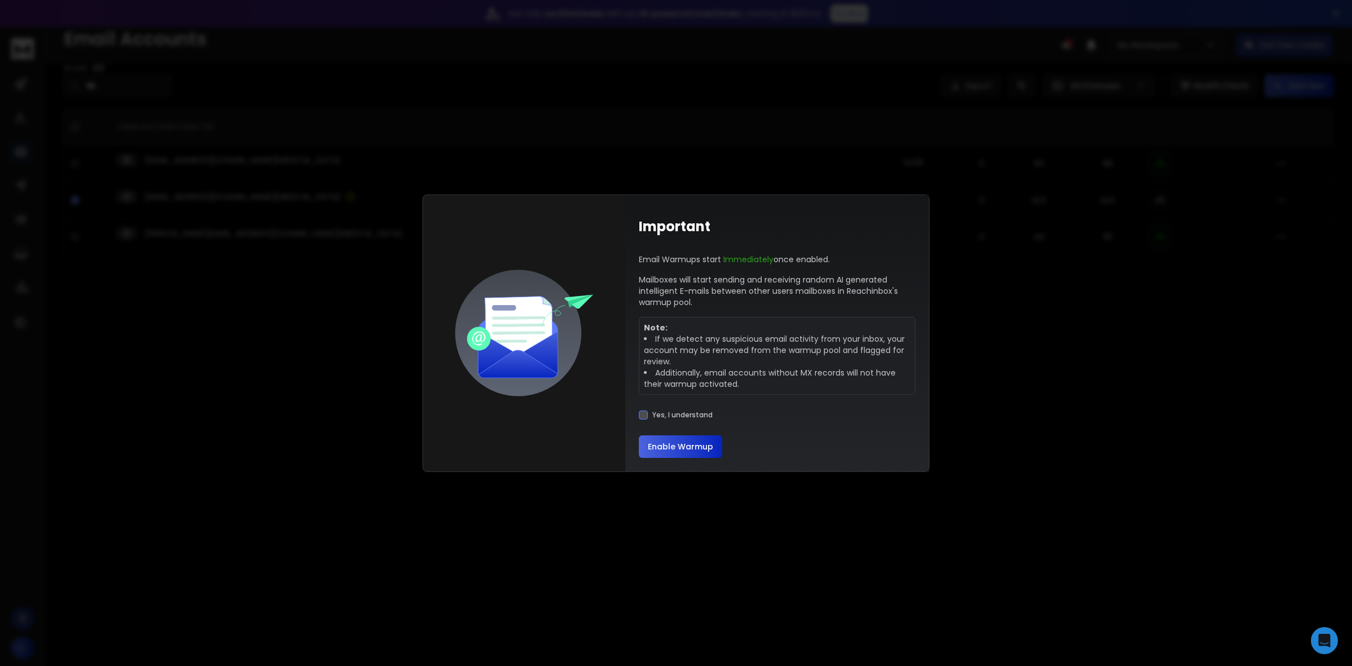
click at [645, 413] on button "Yes, I understand" at bounding box center [643, 414] width 9 height 9
click at [659, 438] on button "Enable Warmup" at bounding box center [680, 446] width 83 height 23
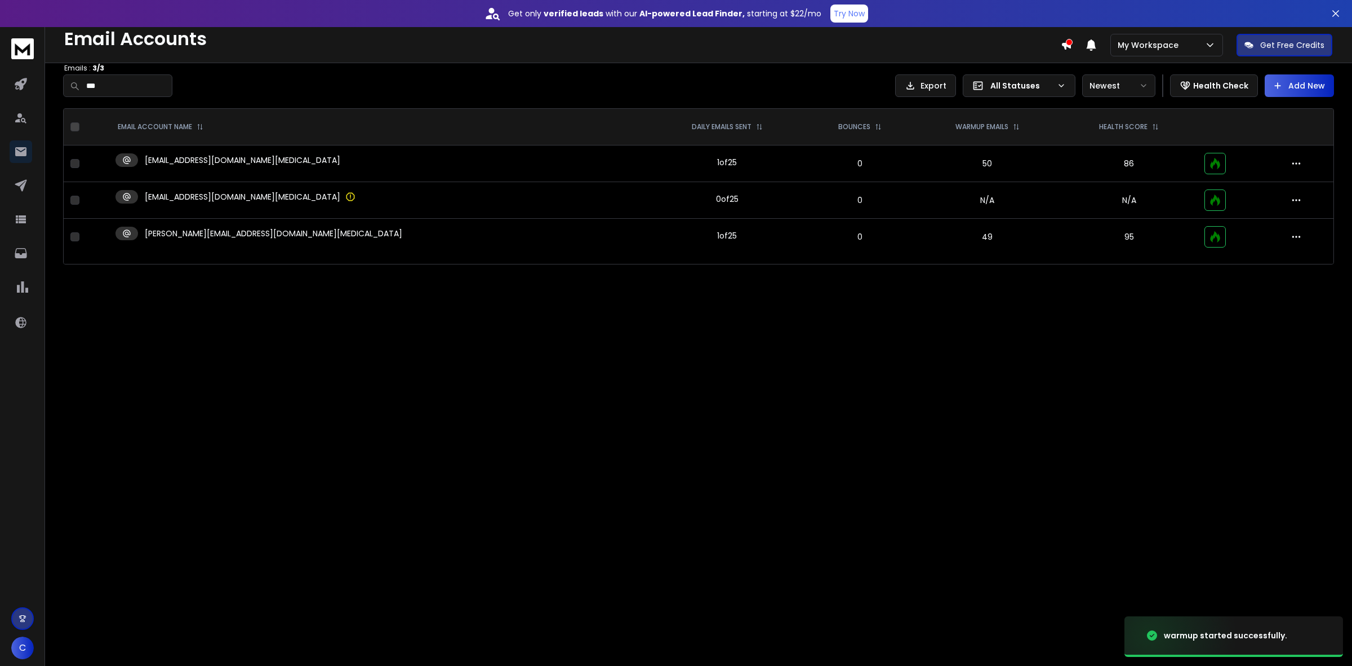
click at [76, 202] on button "button" at bounding box center [74, 200] width 9 height 9
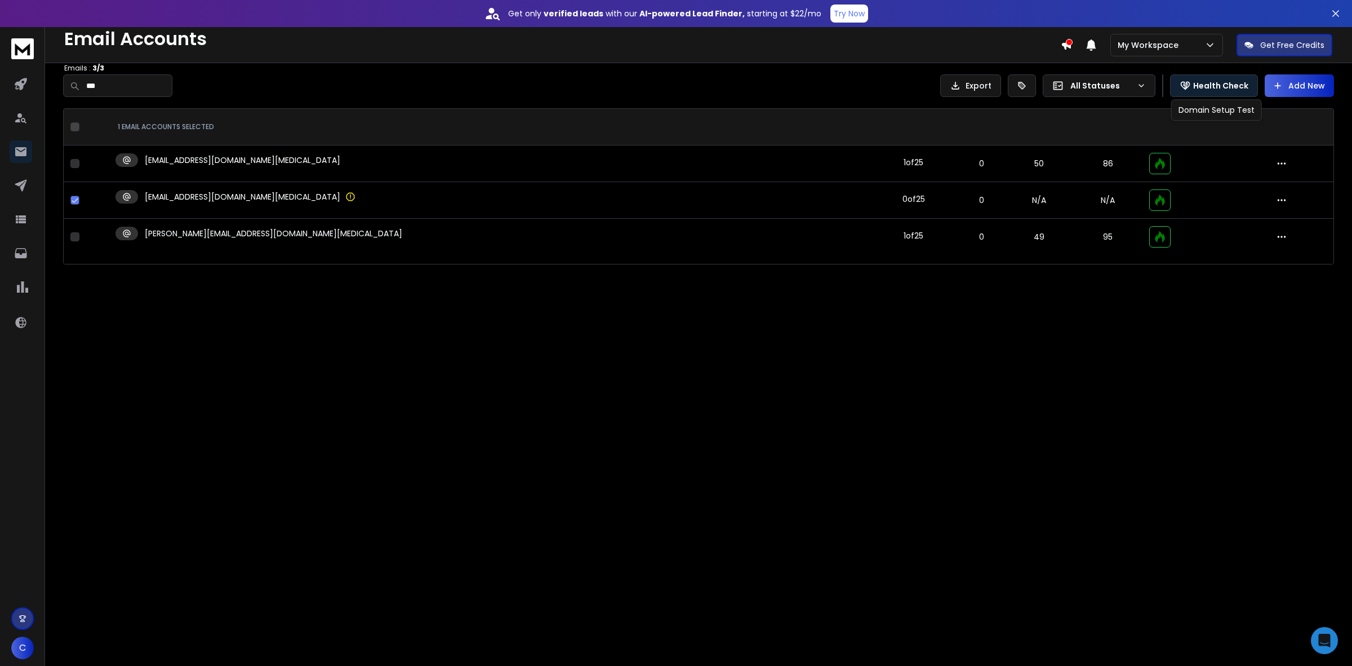
click at [1223, 79] on button "Health Check" at bounding box center [1214, 85] width 88 height 23
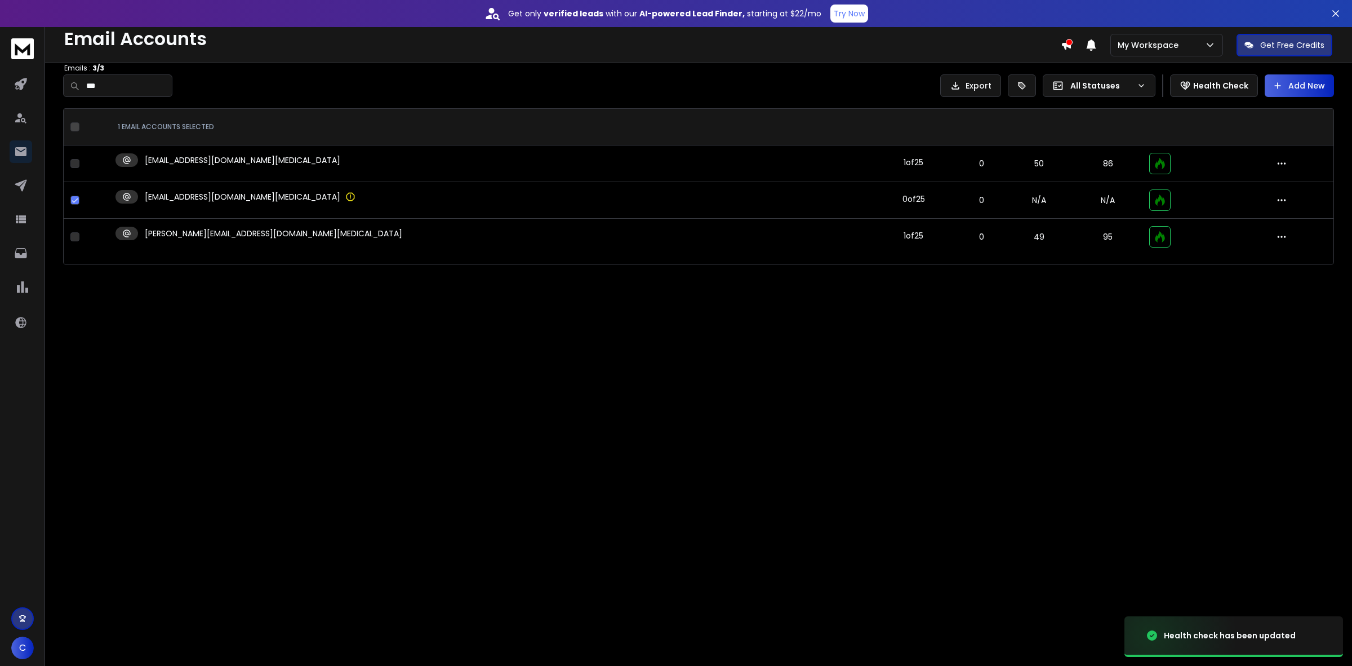
click at [1277, 199] on icon at bounding box center [1282, 200] width 10 height 10
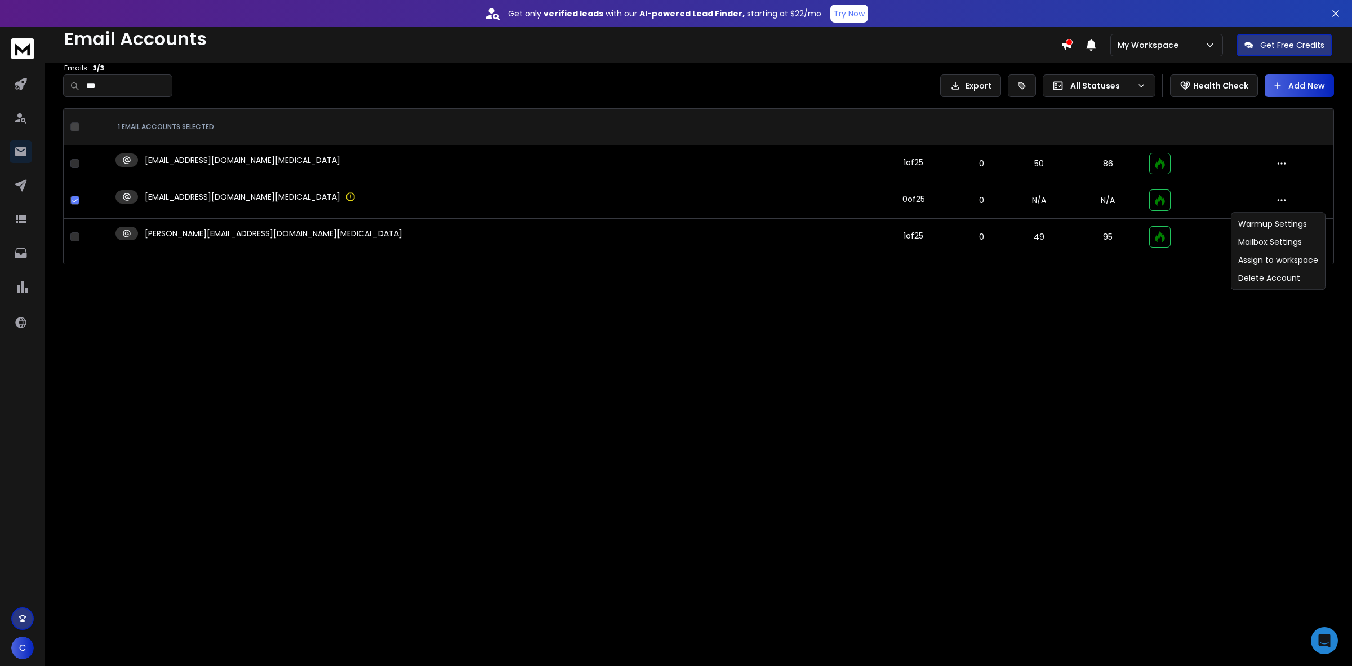
click at [1130, 325] on div "Get only verified leads with our AI-powered Lead Finder, starting at $22/mo Try…" at bounding box center [676, 333] width 1352 height 666
click at [1117, 79] on div "All Statuses" at bounding box center [1099, 85] width 113 height 23
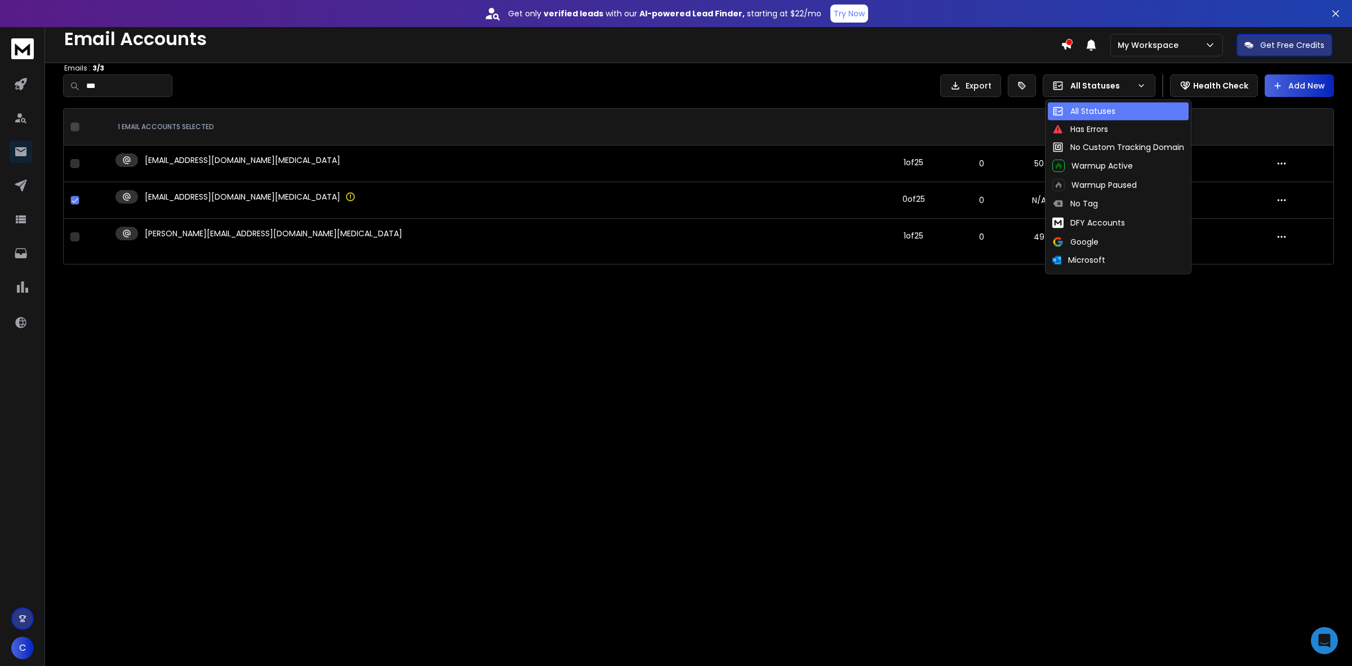
click at [1117, 79] on div "All Statuses" at bounding box center [1099, 85] width 113 height 23
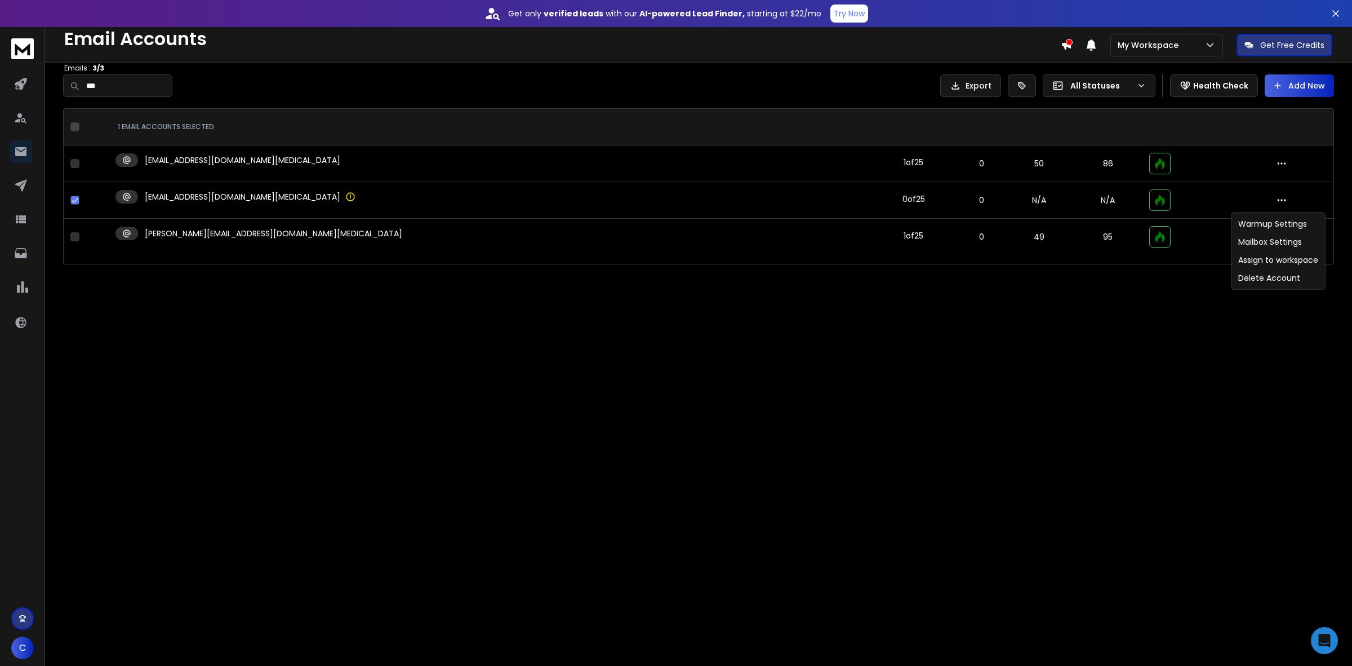
click at [1277, 195] on icon at bounding box center [1282, 200] width 10 height 10
click at [322, 199] on div "timring@voiccom.icu" at bounding box center [489, 197] width 747 height 14
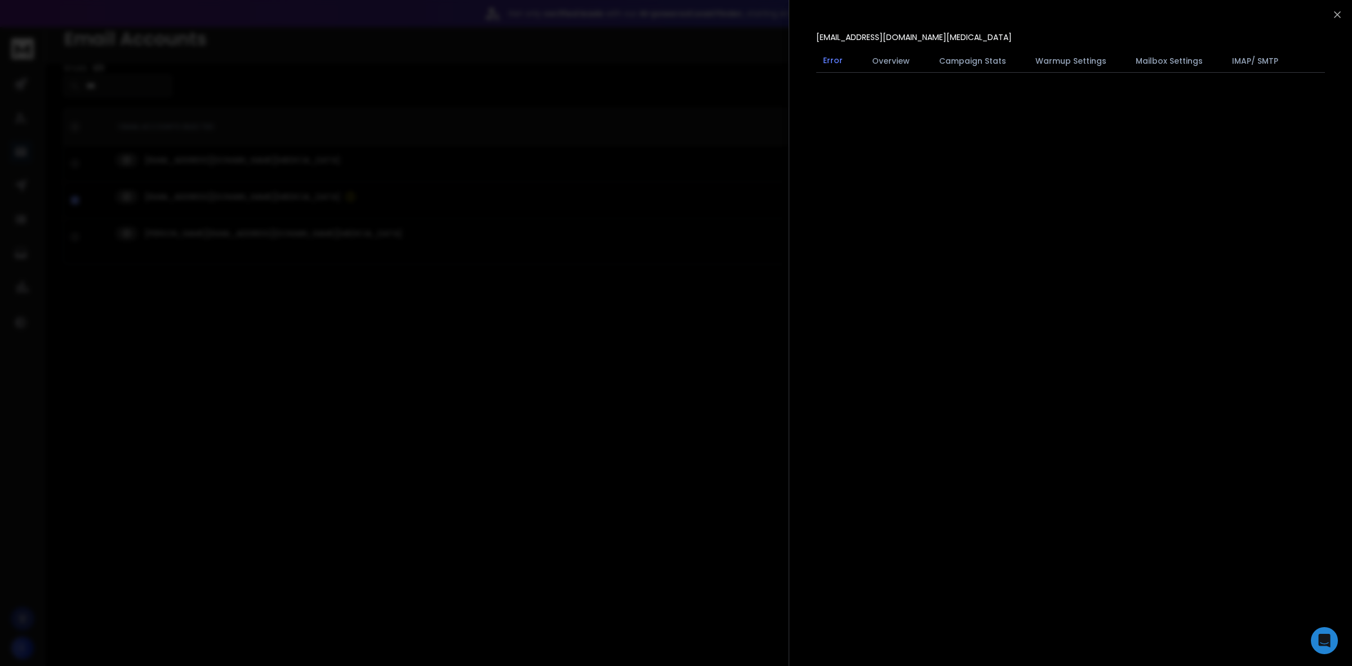
click at [897, 57] on button "Overview" at bounding box center [891, 60] width 51 height 25
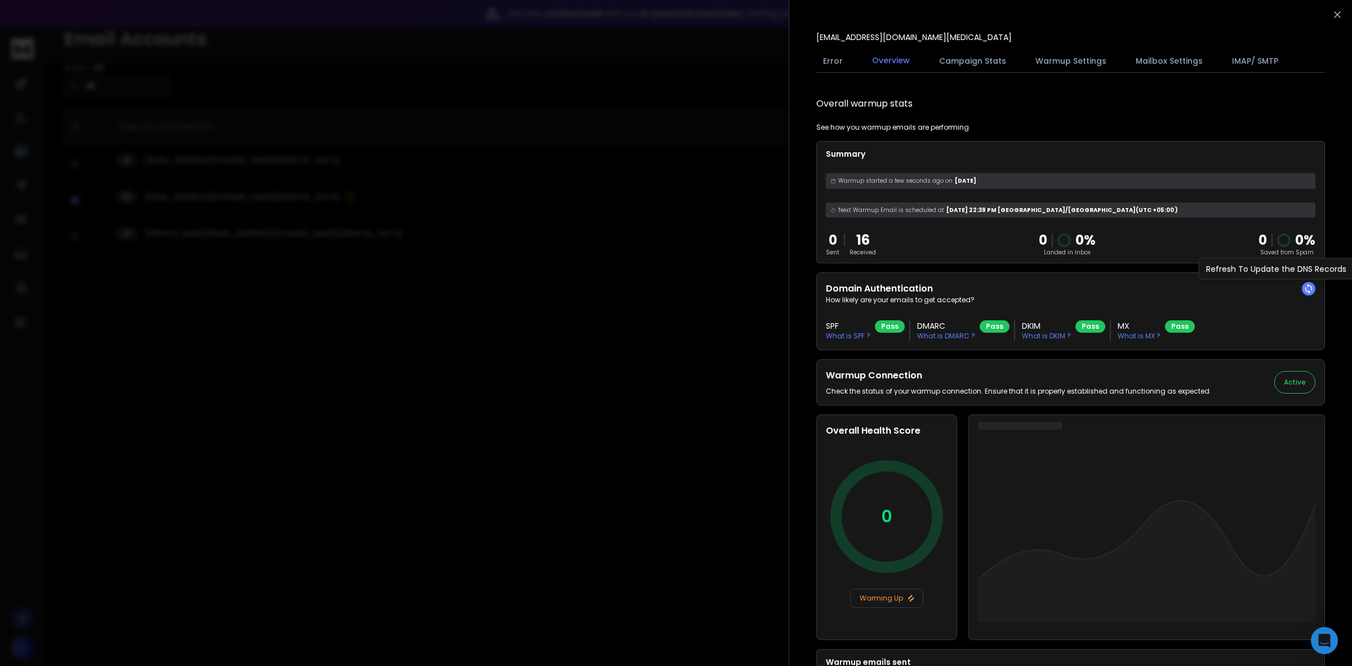
click at [1305, 283] on icon at bounding box center [1308, 288] width 11 height 11
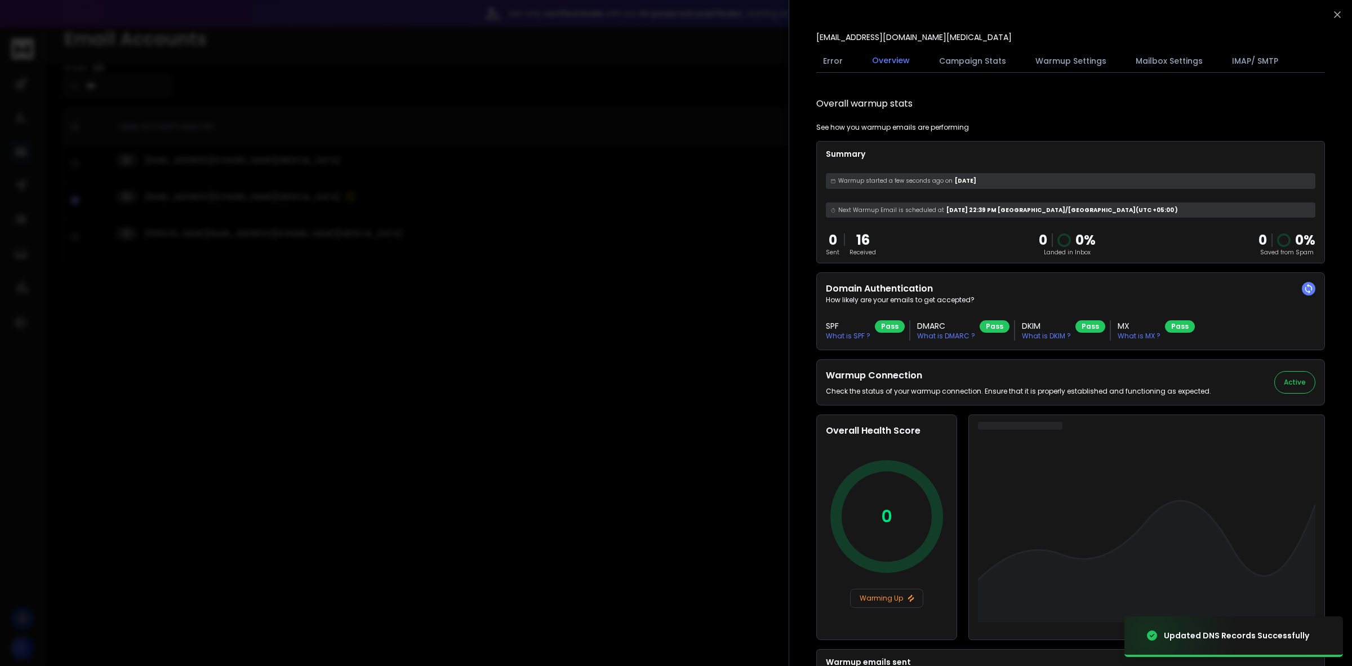
click at [827, 51] on button "Error" at bounding box center [833, 60] width 33 height 25
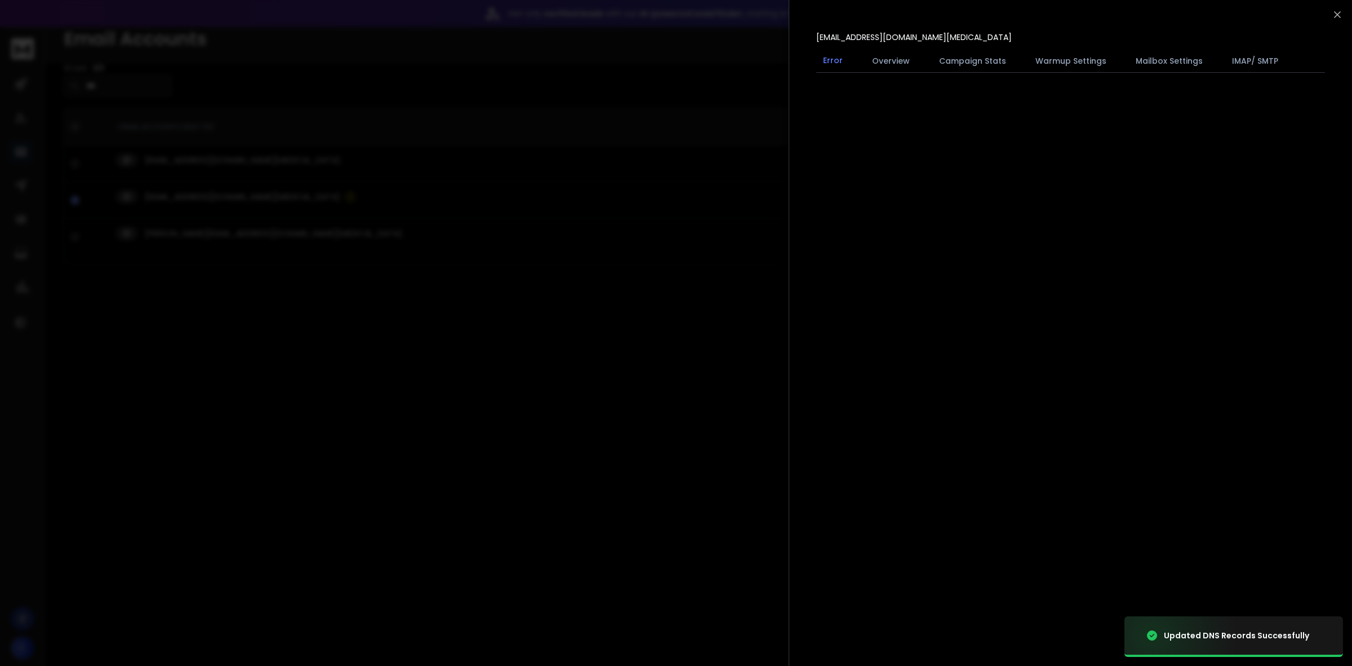
click at [957, 56] on button "Campaign Stats" at bounding box center [973, 60] width 81 height 25
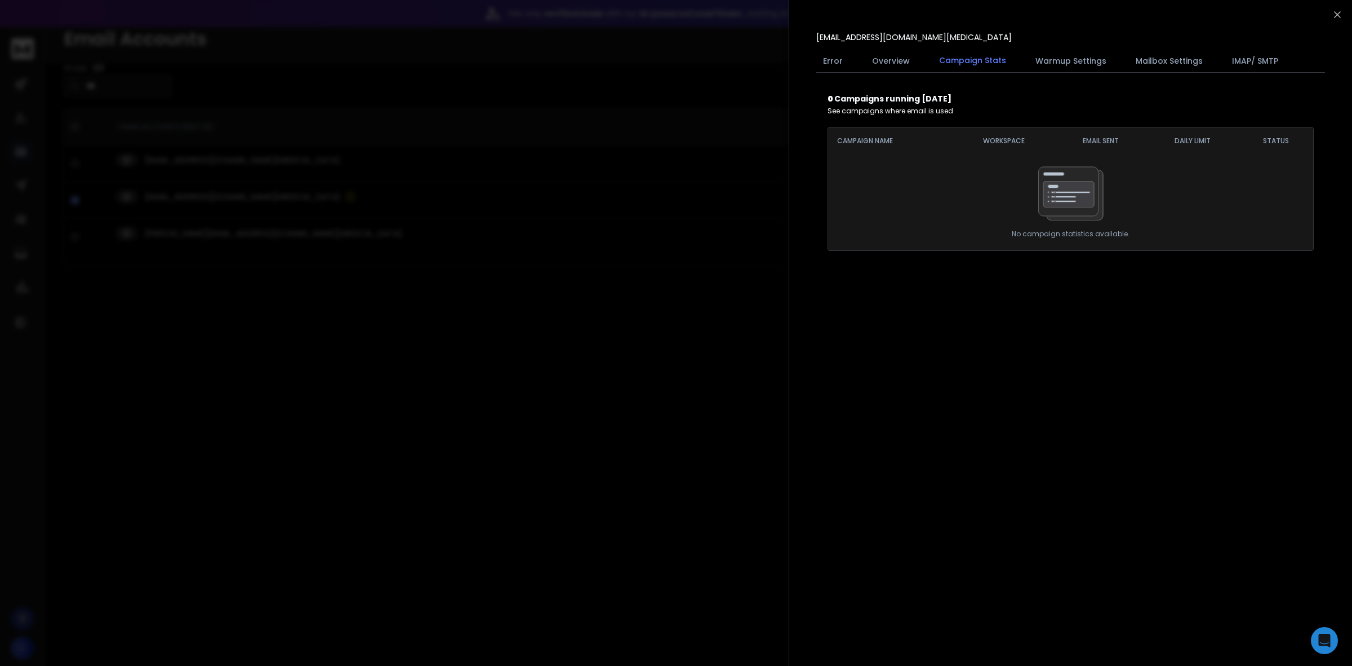
click at [1061, 56] on button "Warmup Settings" at bounding box center [1071, 60] width 85 height 25
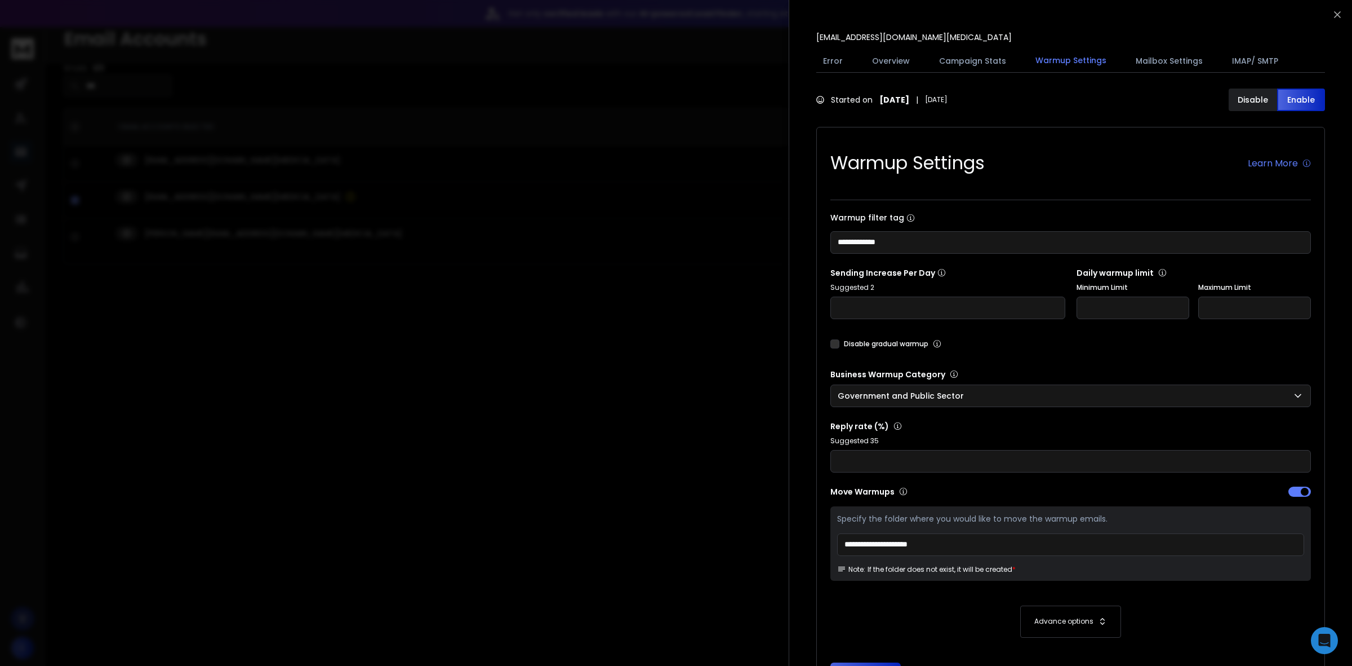
click at [1137, 58] on button "Mailbox Settings" at bounding box center [1169, 60] width 81 height 25
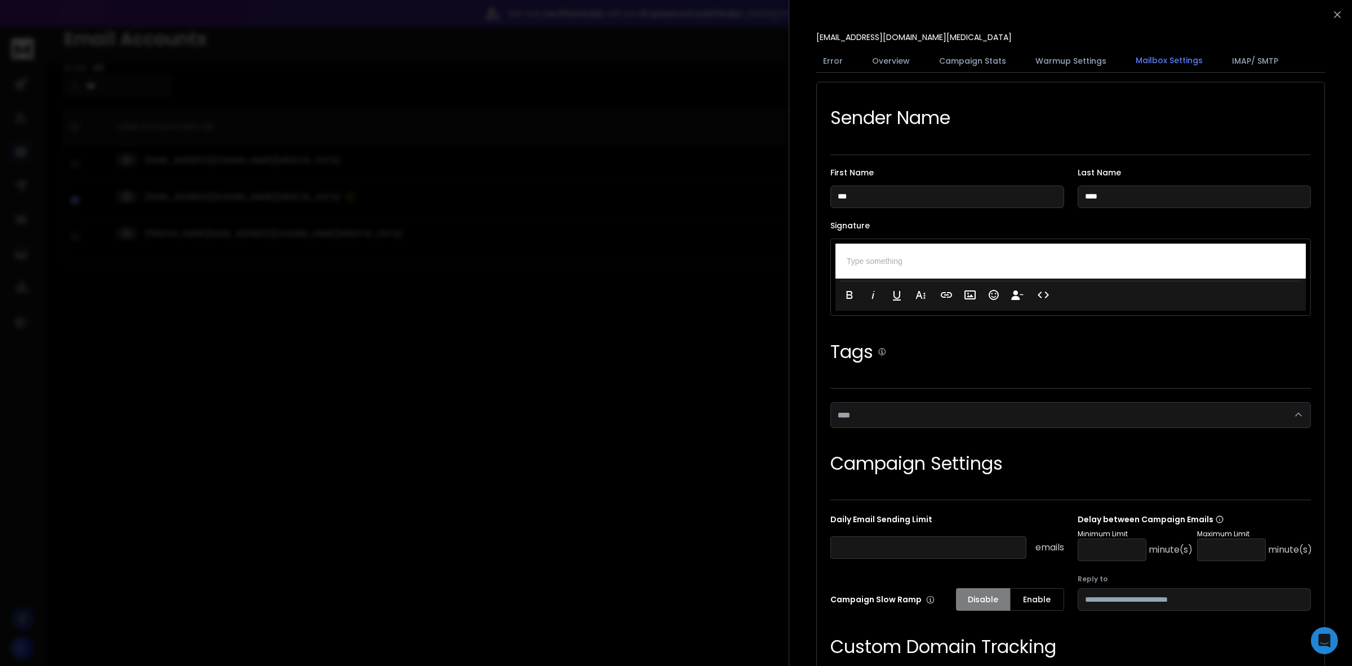
click at [1240, 50] on button "IMAP/ SMTP" at bounding box center [1256, 60] width 60 height 25
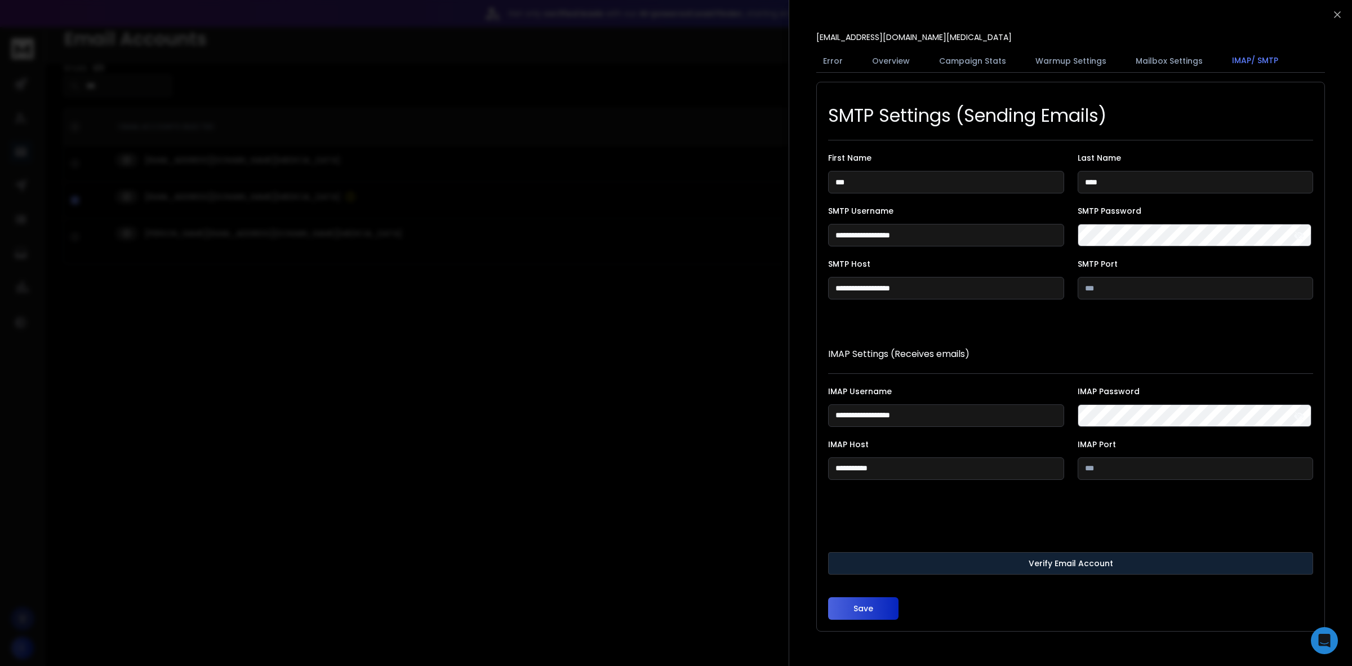
click at [970, 565] on button "Verify Email Account" at bounding box center [1070, 563] width 485 height 23
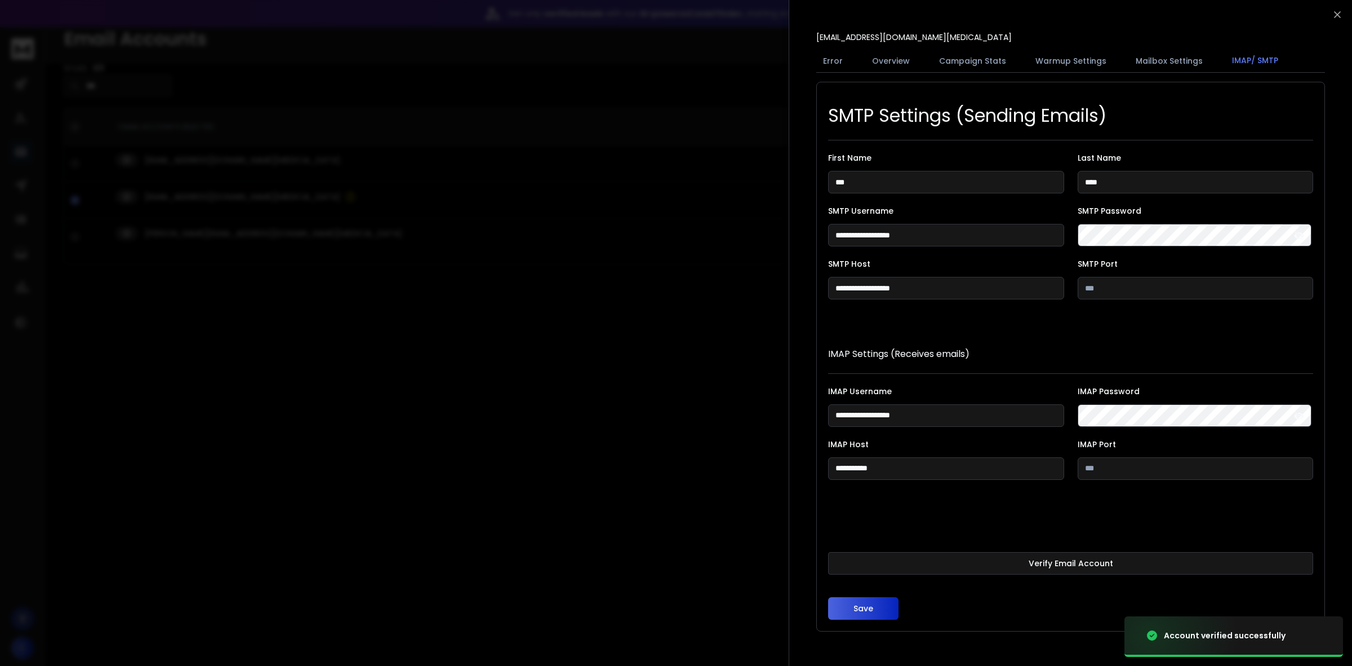
click at [891, 607] on button "Save" at bounding box center [863, 608] width 70 height 23
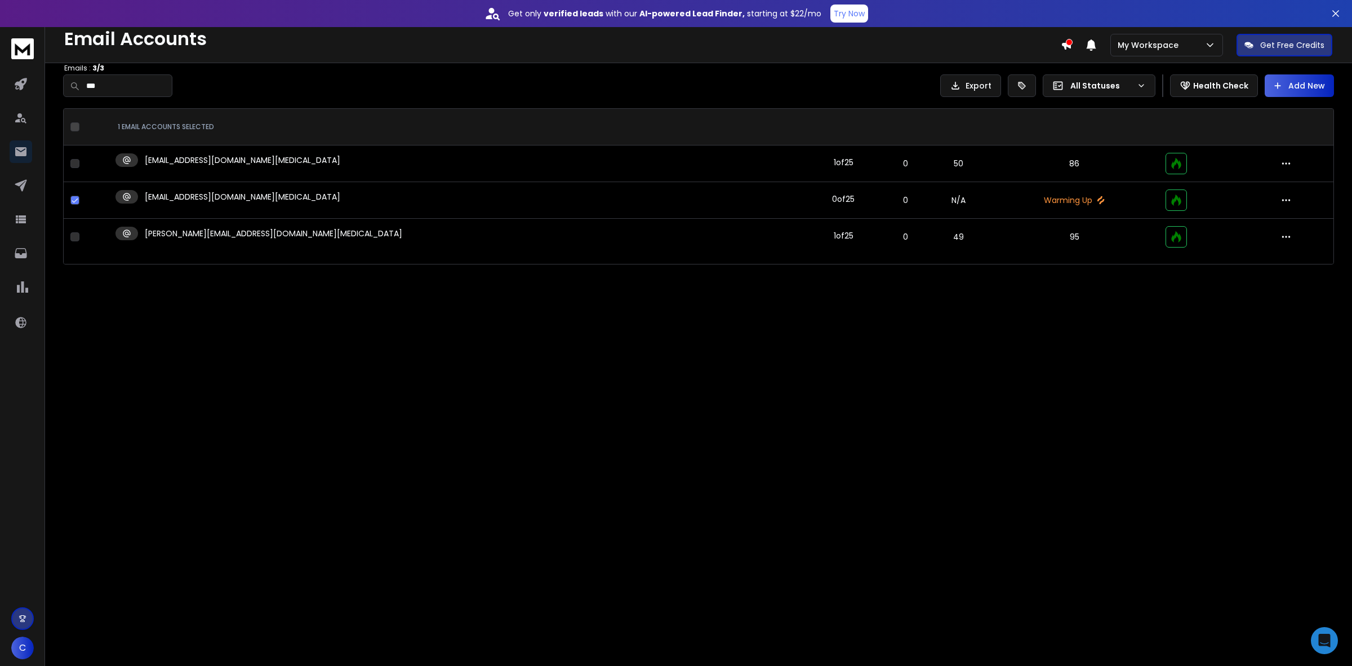
click at [74, 201] on button "button" at bounding box center [74, 200] width 9 height 9
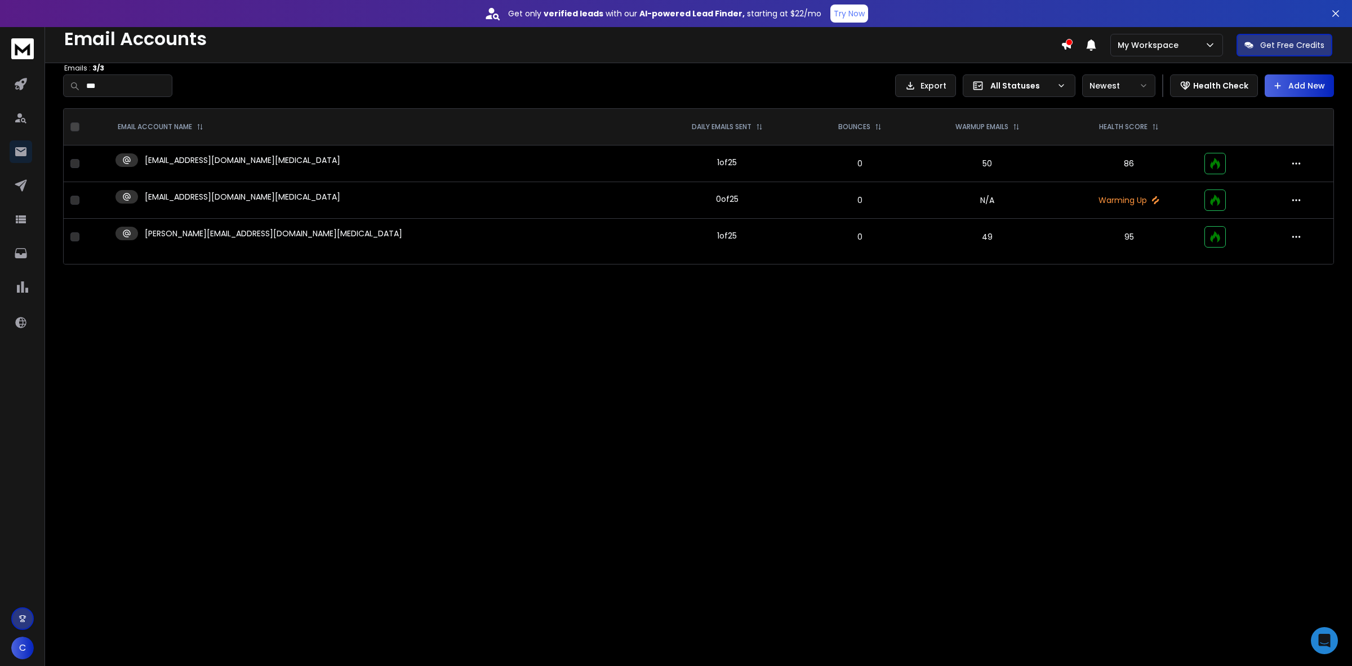
click at [155, 85] on input "***" at bounding box center [117, 85] width 109 height 23
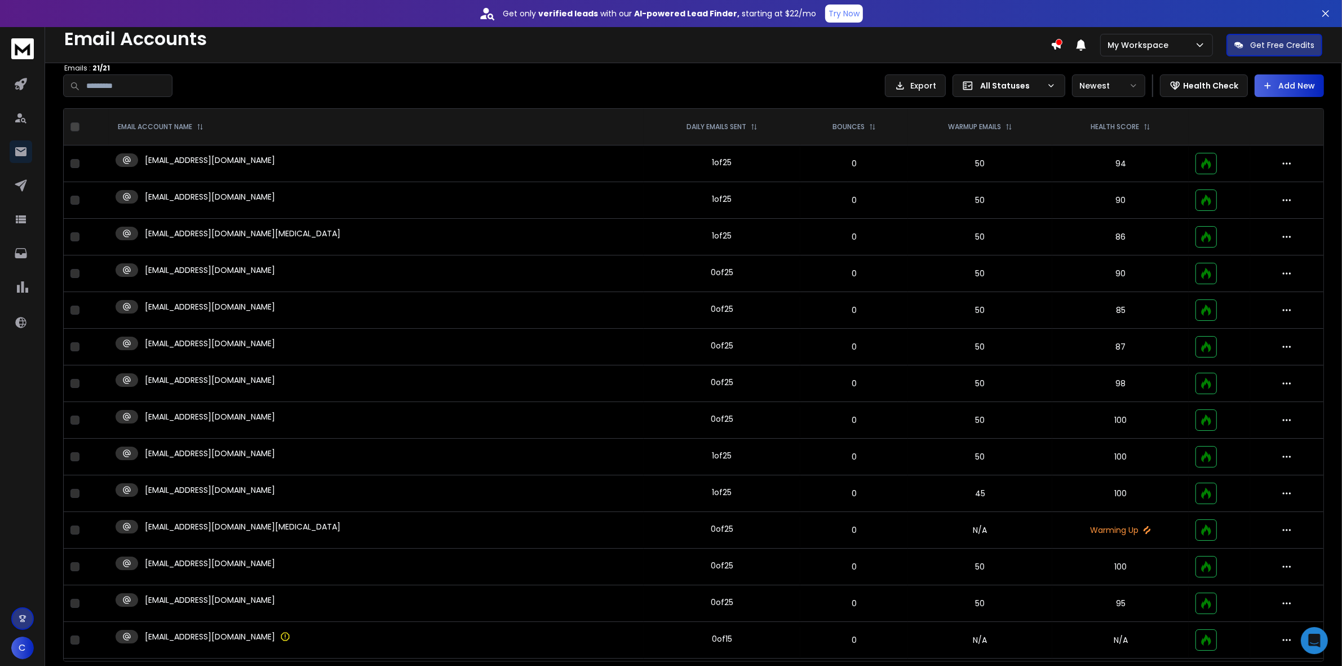
click at [162, 88] on input at bounding box center [117, 85] width 109 height 23
type input "*******"
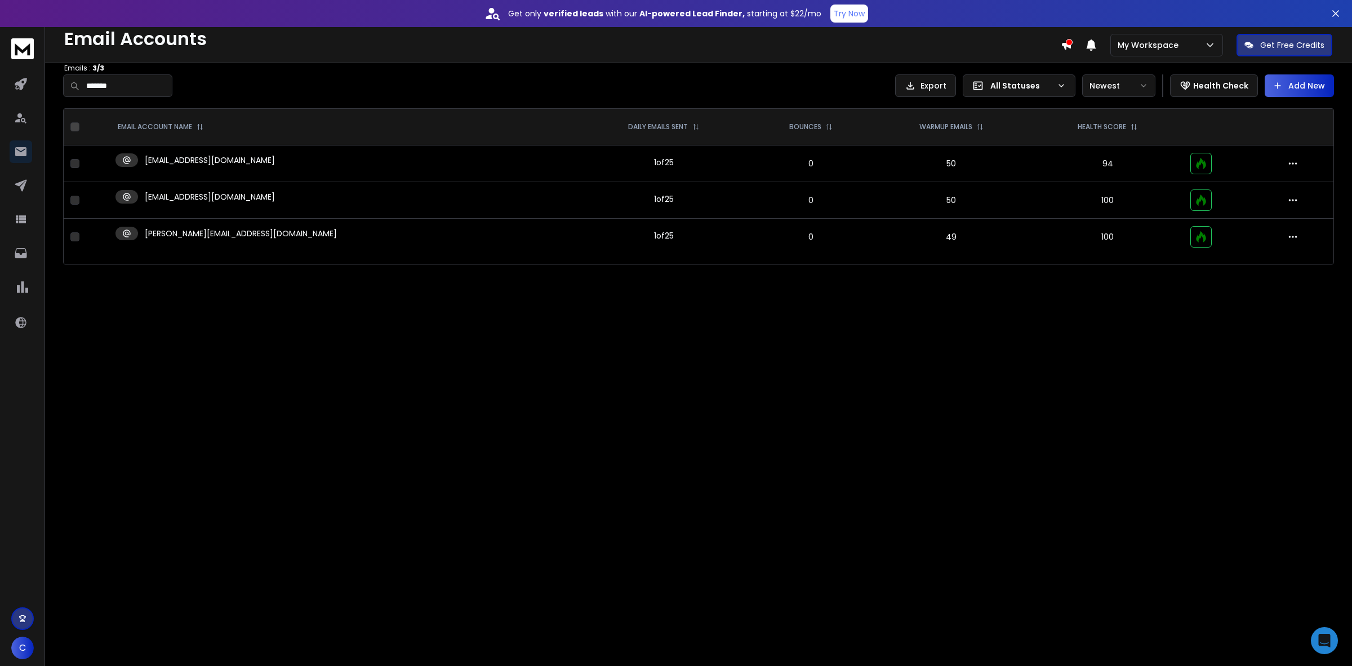
click at [141, 94] on input "*******" at bounding box center [117, 85] width 109 height 23
type input "*****"
click at [17, 152] on icon at bounding box center [20, 151] width 11 height 9
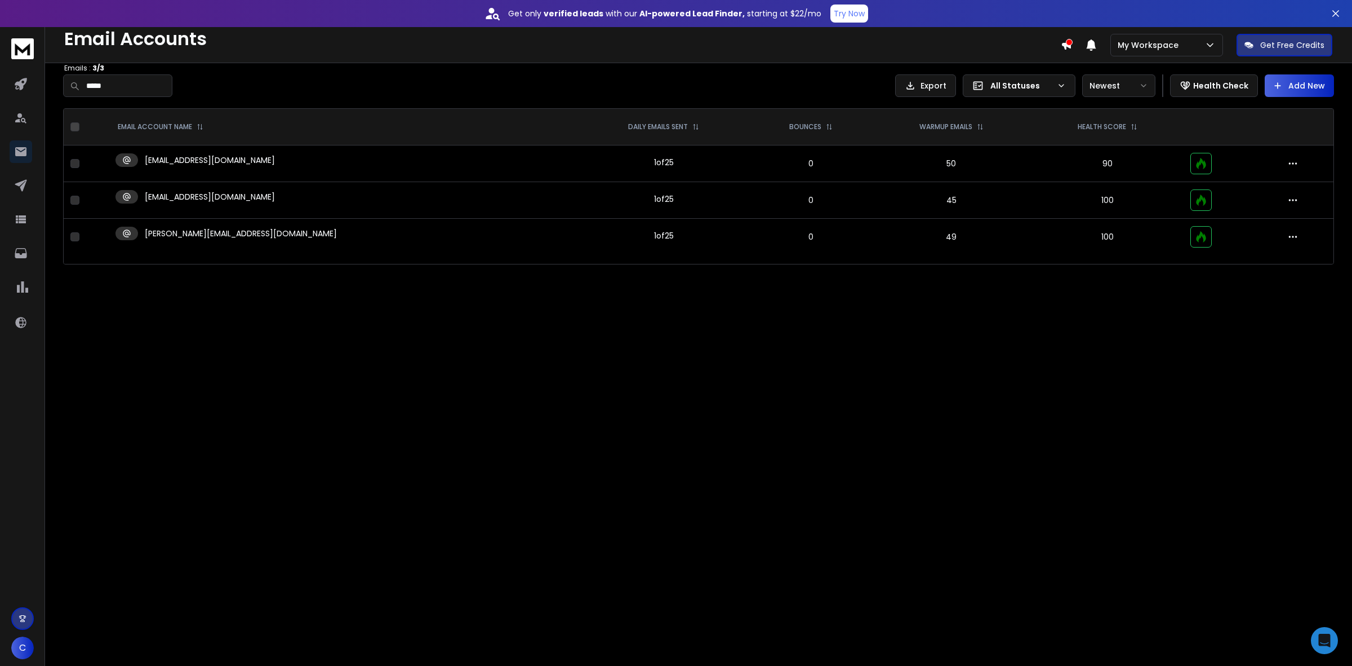
click at [117, 91] on input "*****" at bounding box center [117, 85] width 109 height 23
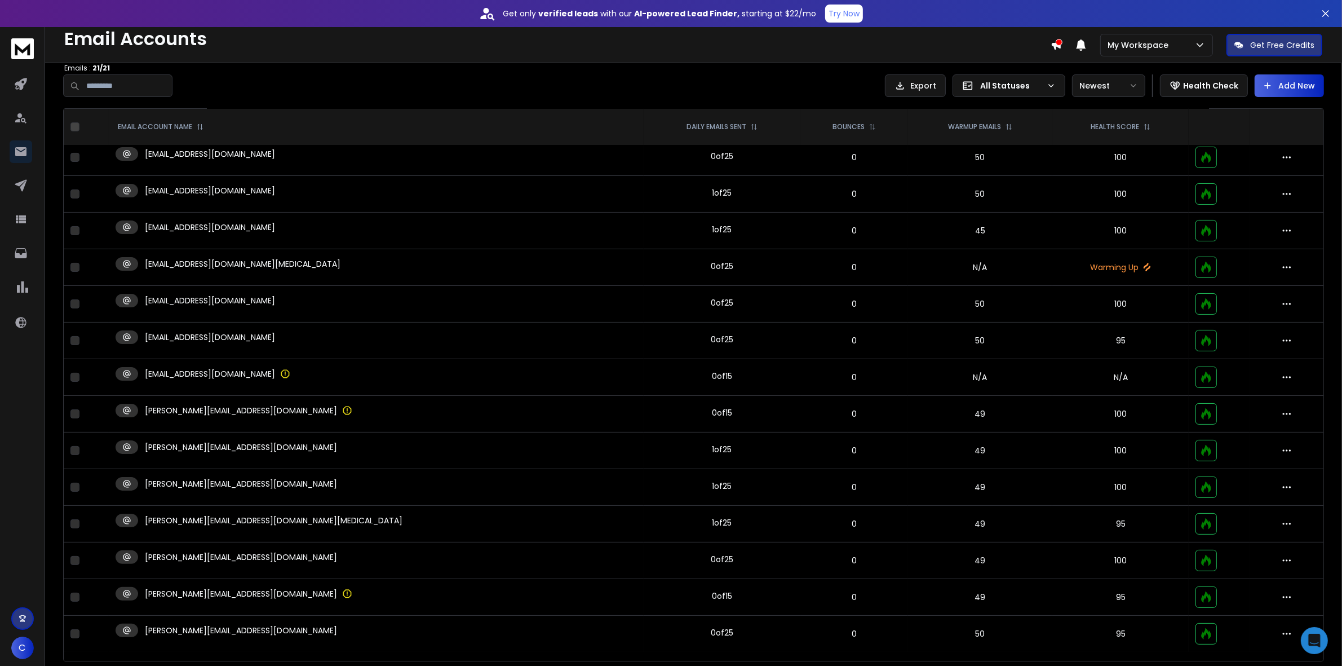
scroll to position [265, 0]
click at [1201, 379] on icon at bounding box center [1206, 376] width 10 height 11
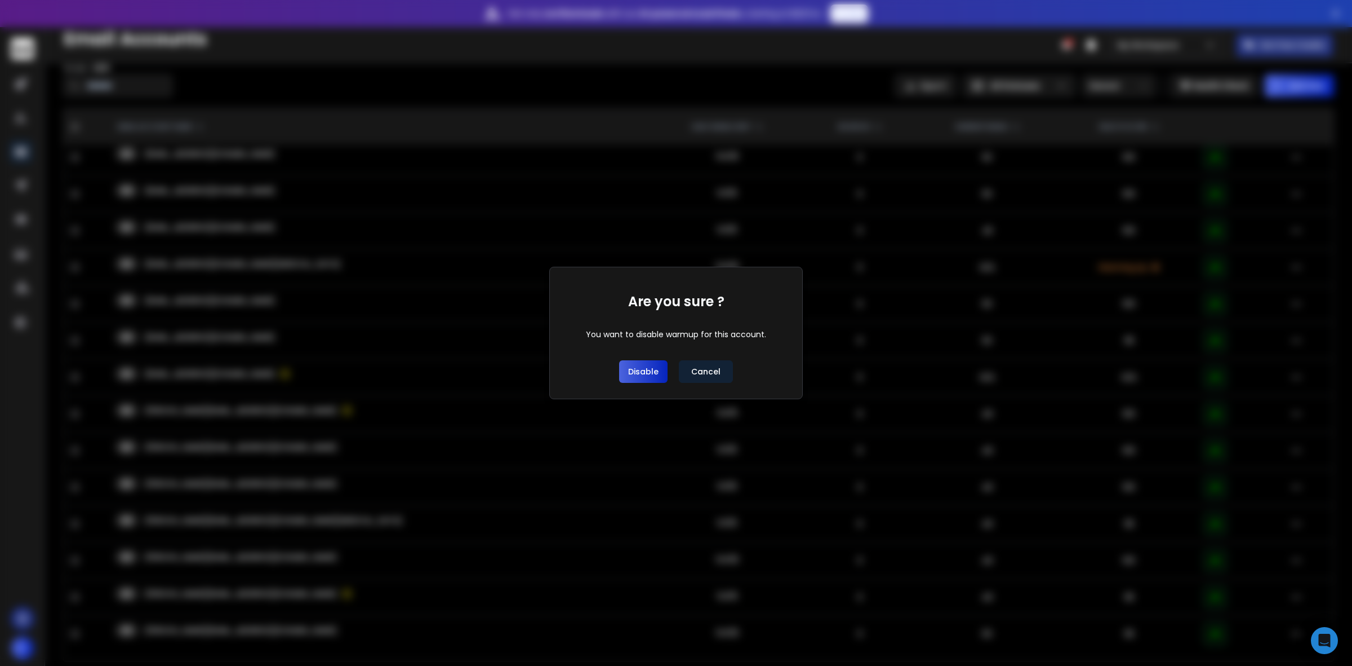
click at [632, 375] on button "Disable" at bounding box center [643, 371] width 48 height 23
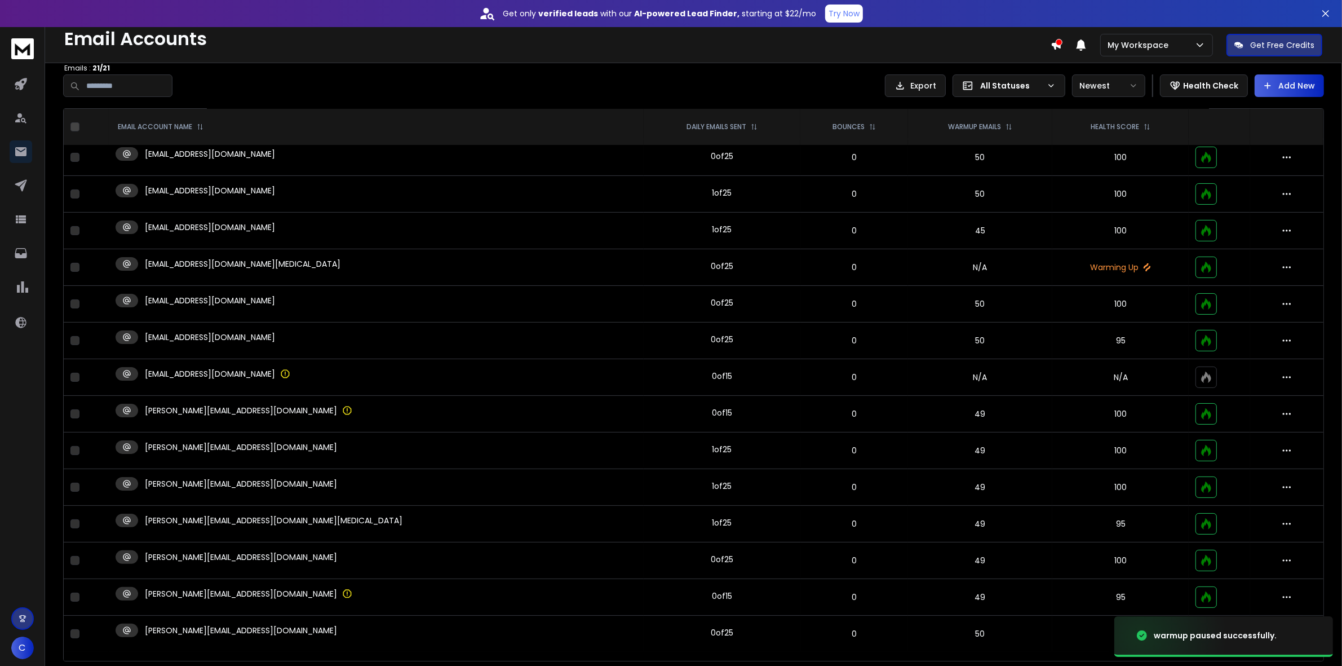
click at [187, 378] on p "timring@voiccom.online" at bounding box center [210, 373] width 130 height 11
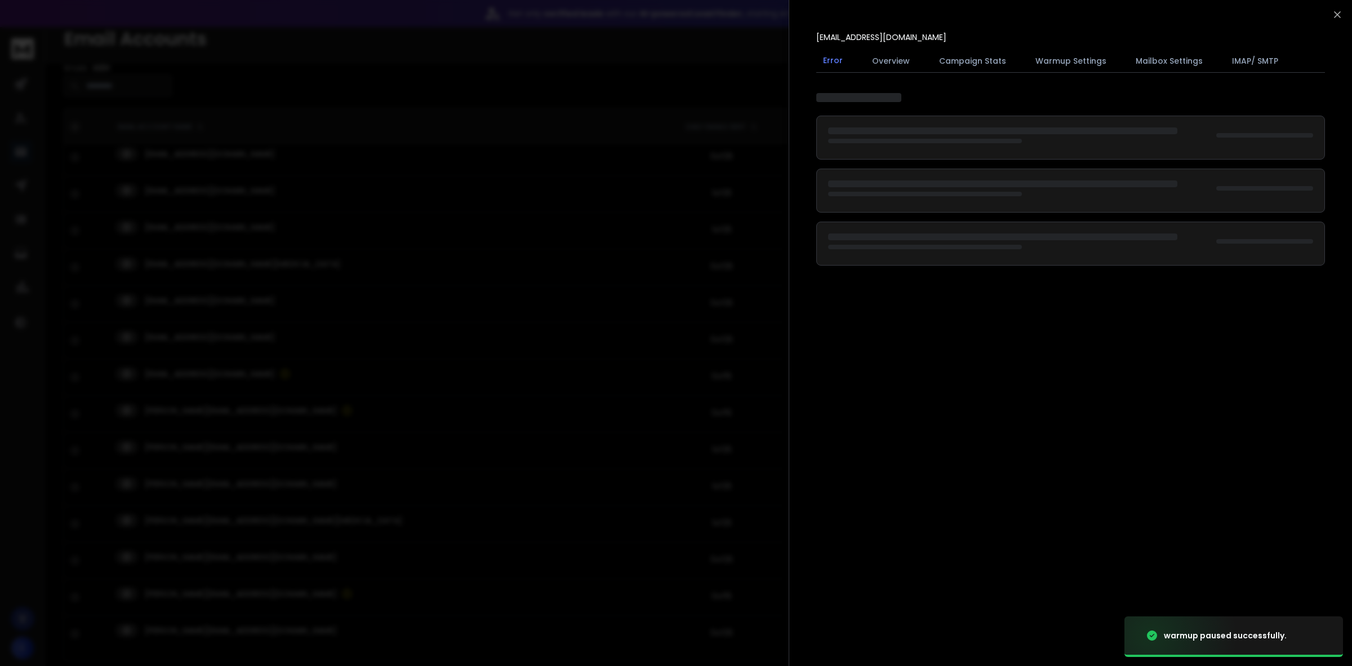
click at [1240, 52] on button "IMAP/ SMTP" at bounding box center [1256, 60] width 60 height 25
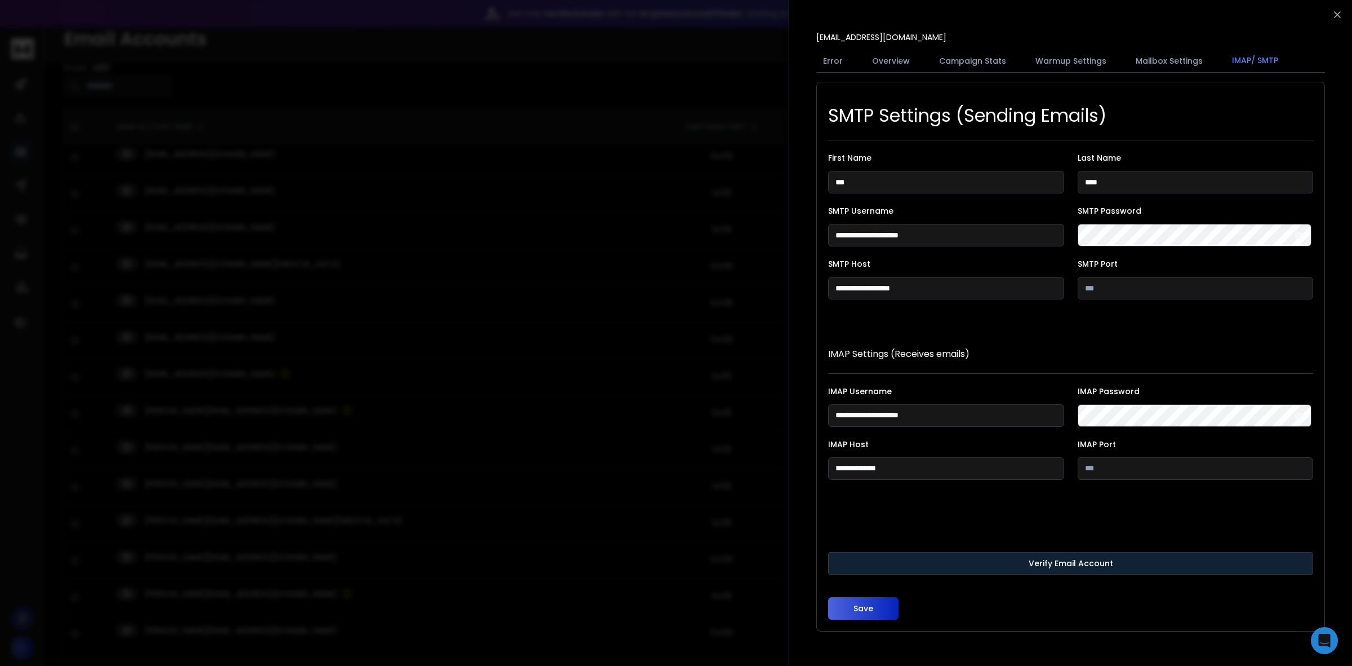
click at [1062, 552] on button "Verify Email Account" at bounding box center [1070, 563] width 485 height 23
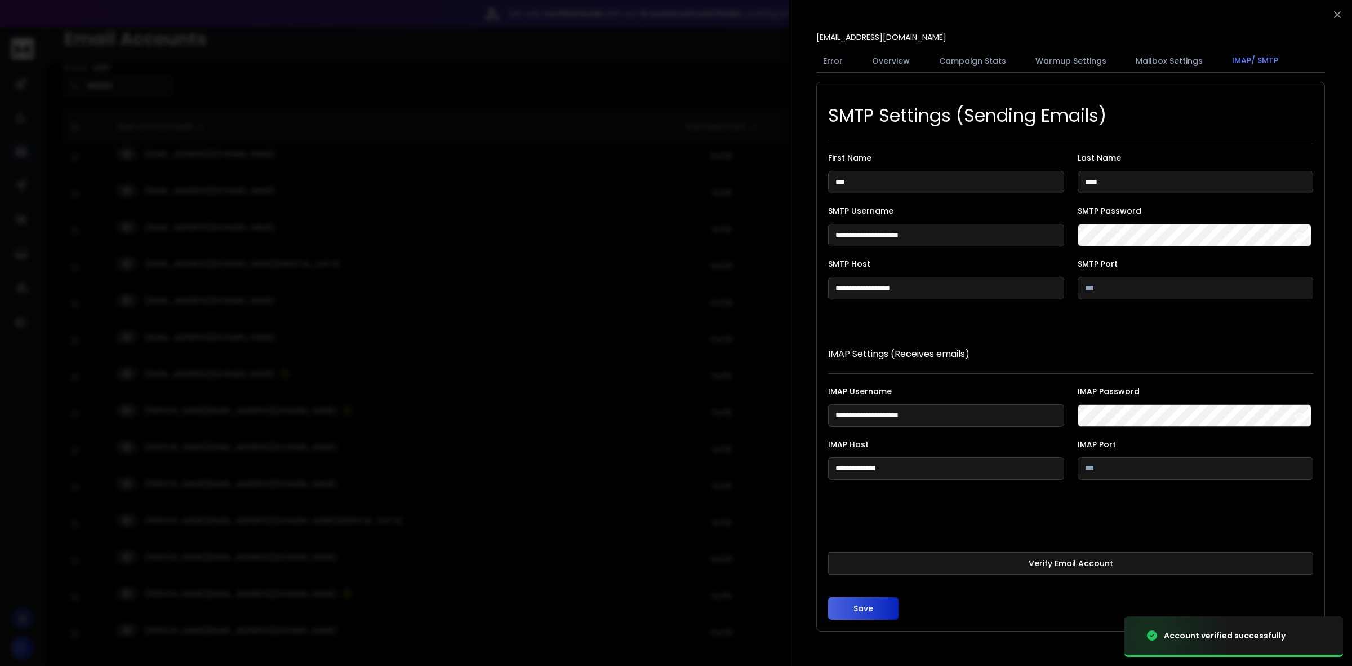
click at [882, 612] on button "Save" at bounding box center [863, 608] width 70 height 23
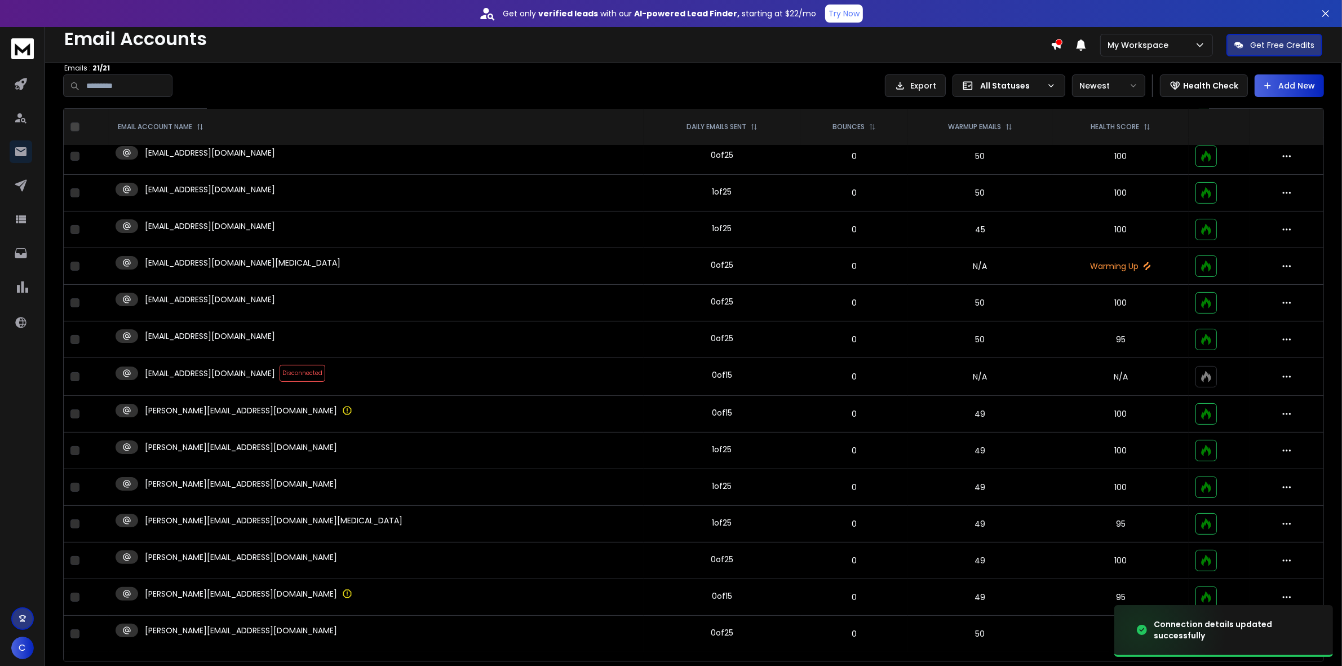
click at [201, 379] on p "timring@voiccom.online" at bounding box center [210, 372] width 130 height 11
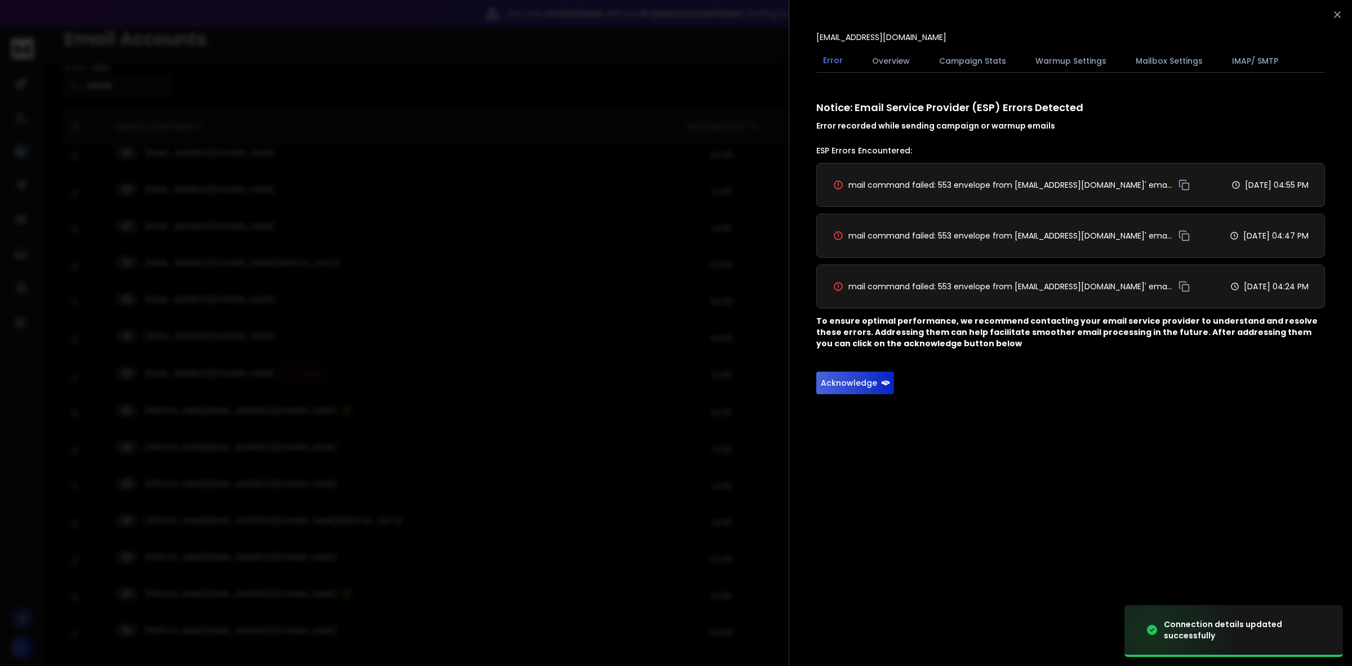
click at [855, 383] on button "Acknowledge" at bounding box center [856, 382] width 78 height 23
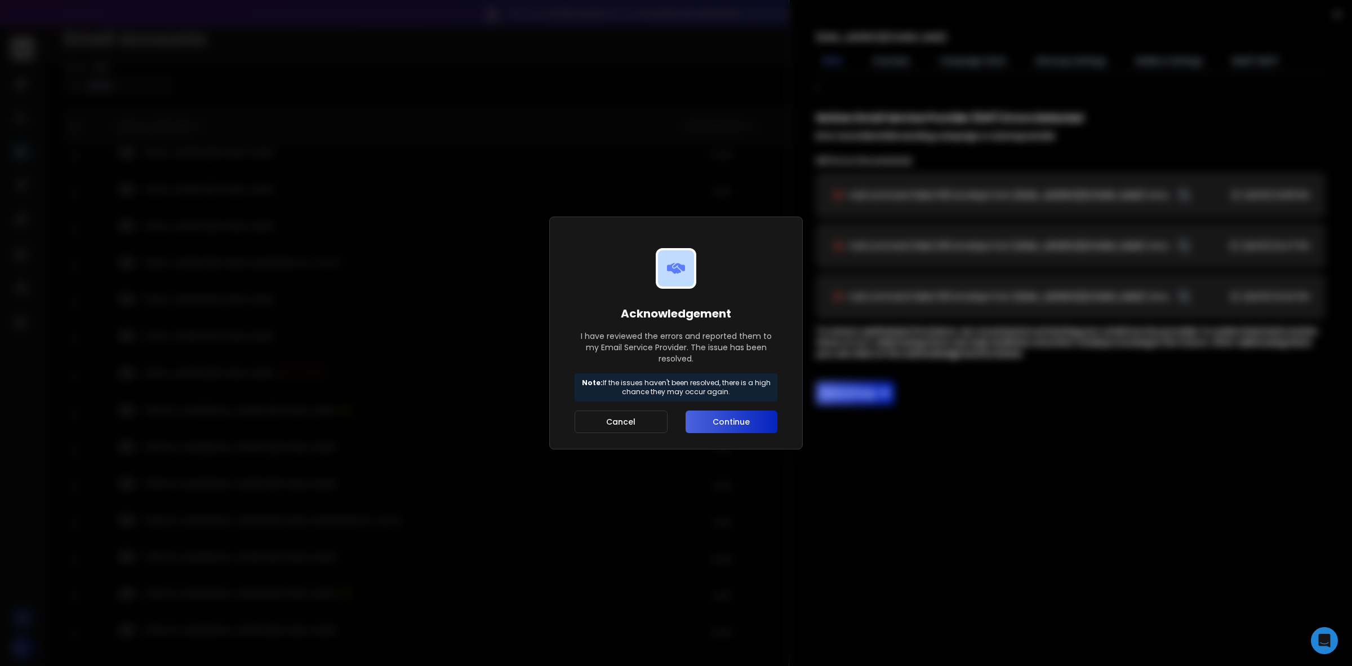
click at [702, 423] on button "Continue" at bounding box center [732, 421] width 92 height 23
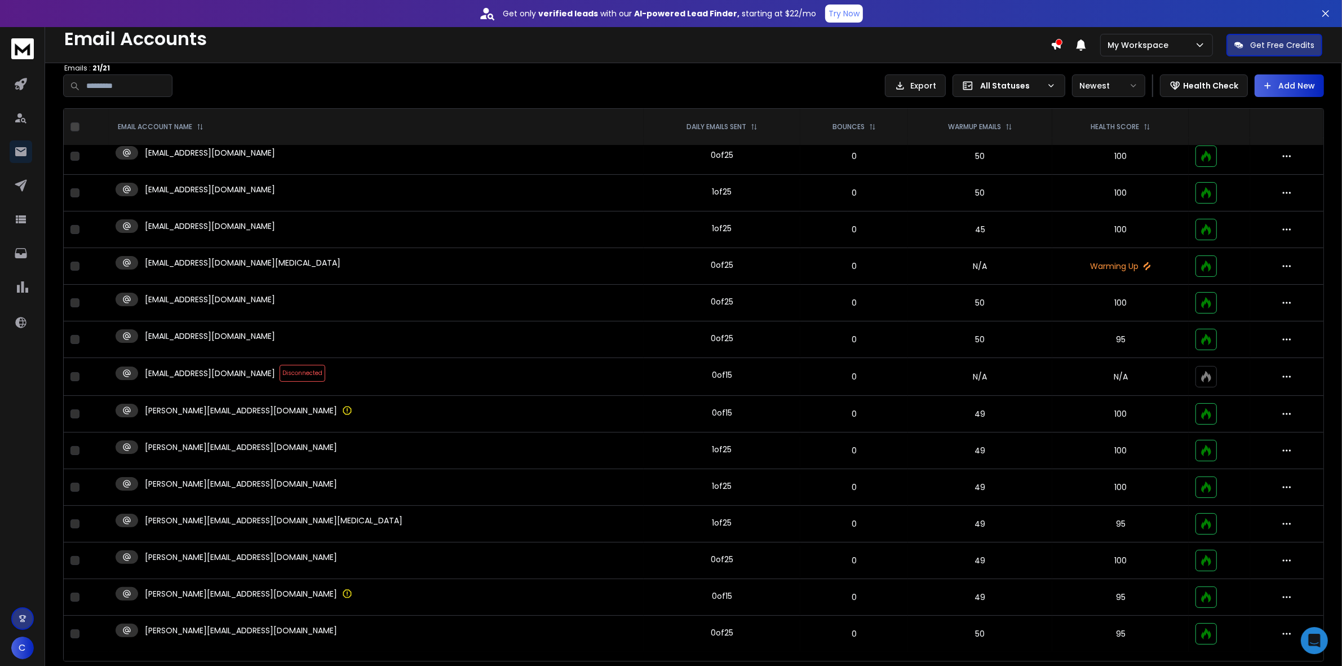
click at [1281, 375] on icon at bounding box center [1286, 376] width 10 height 10
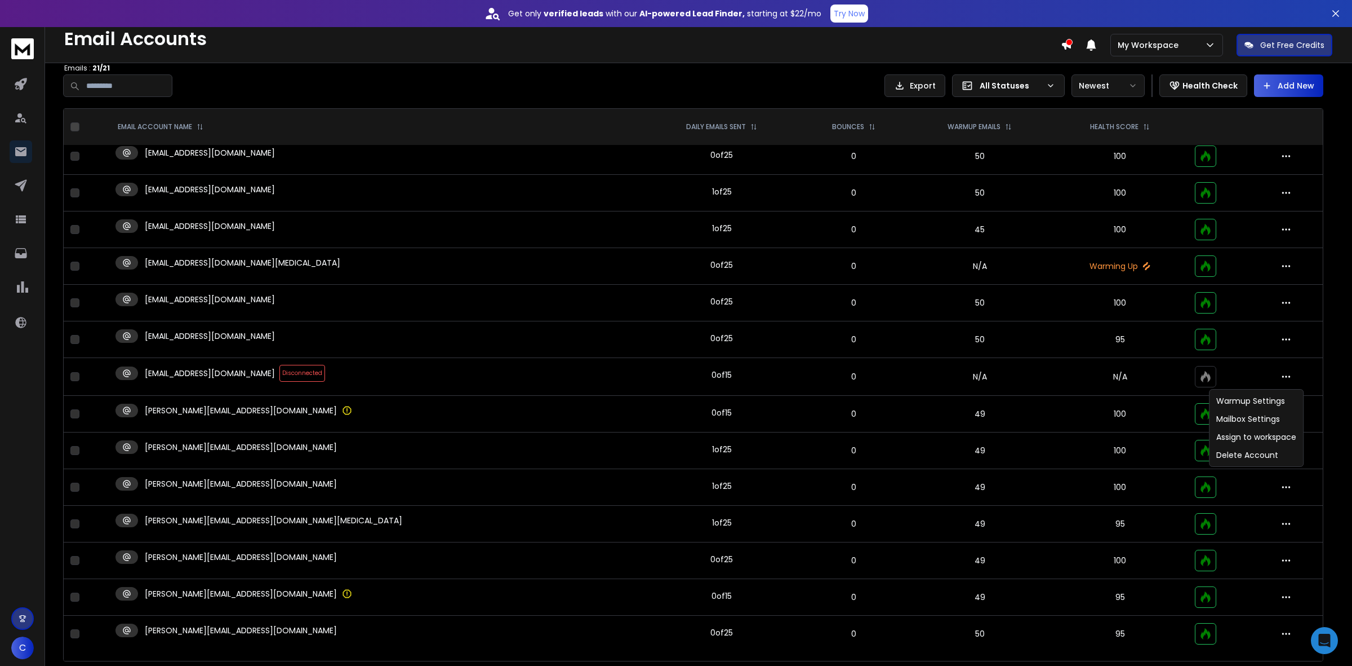
click at [1200, 380] on icon at bounding box center [1205, 376] width 11 height 11
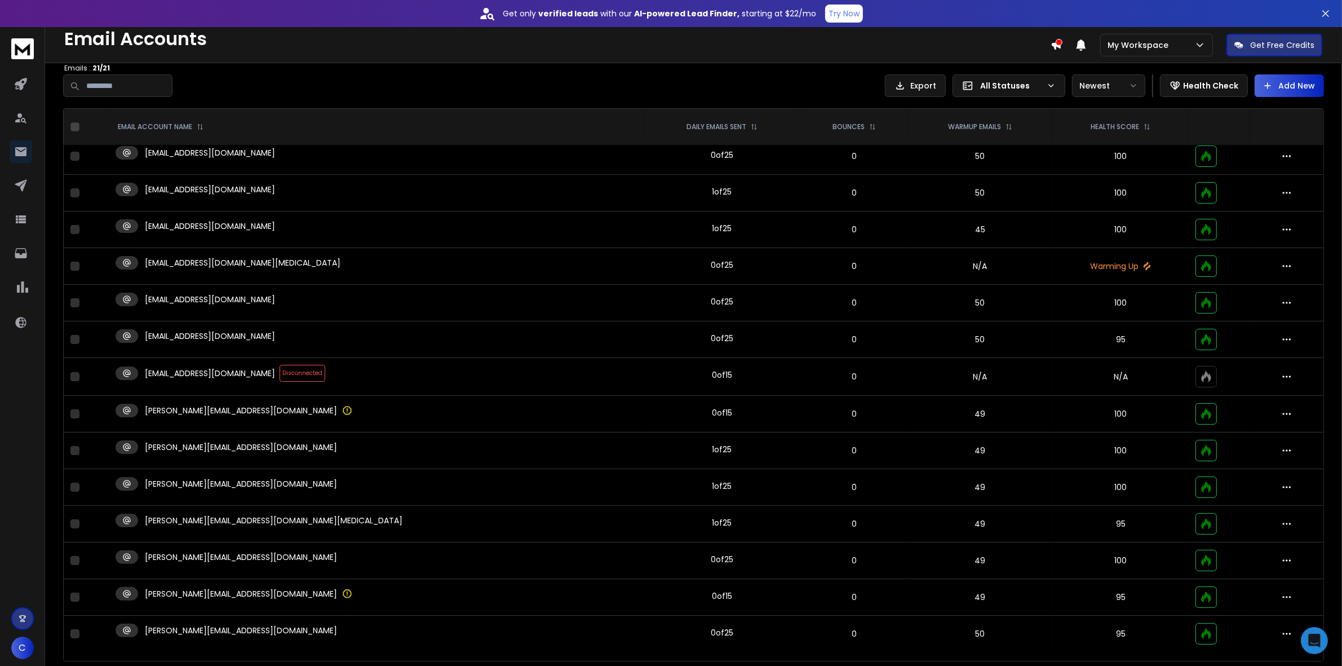
click at [1200, 381] on icon at bounding box center [1205, 376] width 11 height 11
click at [1169, 378] on body "Get only verified leads with our AI-powered Lead Finder, starting at $22/mo Try…" at bounding box center [671, 333] width 1342 height 666
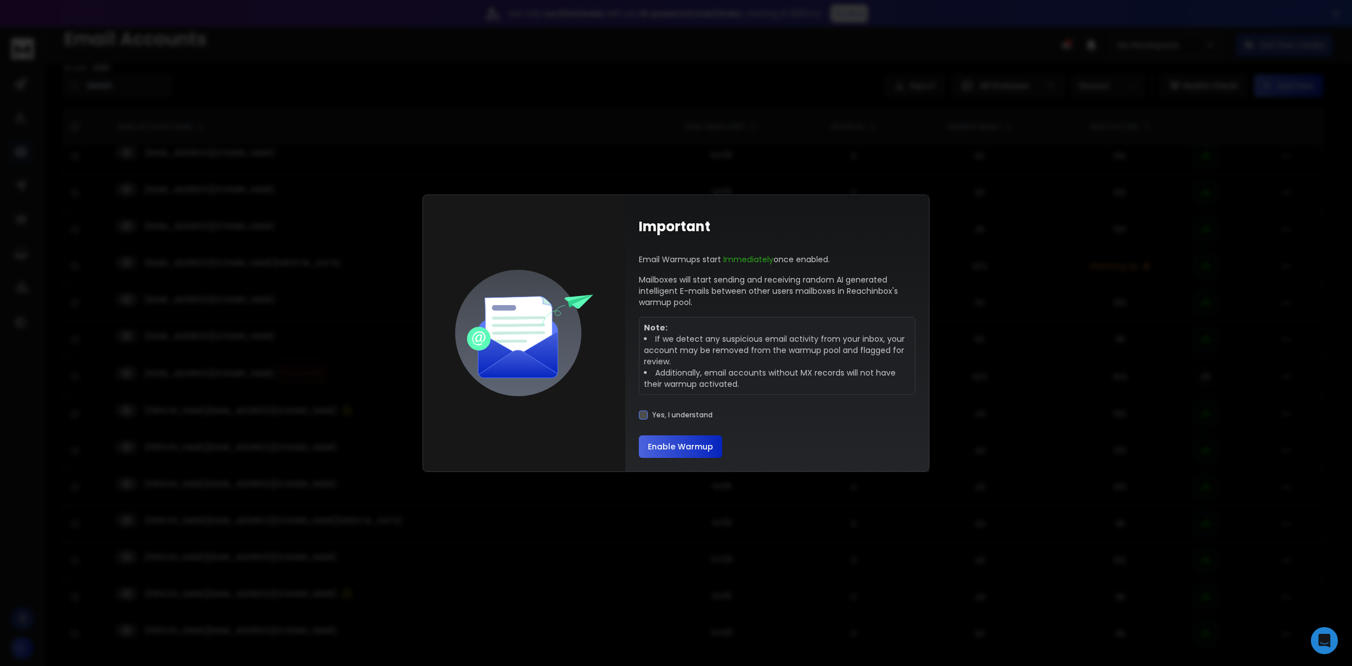
click at [660, 415] on label "Yes, I understand" at bounding box center [683, 414] width 60 height 9
click at [644, 412] on button "Yes, I understand" at bounding box center [643, 414] width 9 height 9
click at [664, 454] on button "Enable Warmup" at bounding box center [680, 446] width 83 height 23
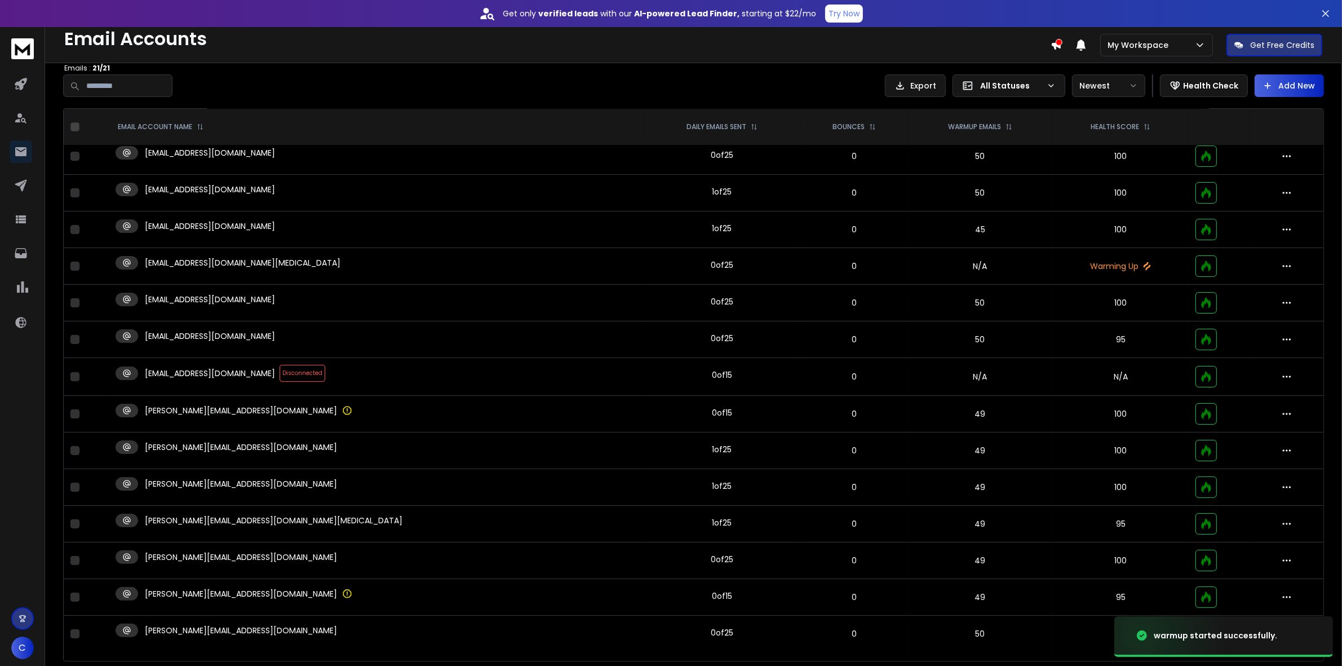
click at [74, 378] on button "button" at bounding box center [74, 376] width 9 height 9
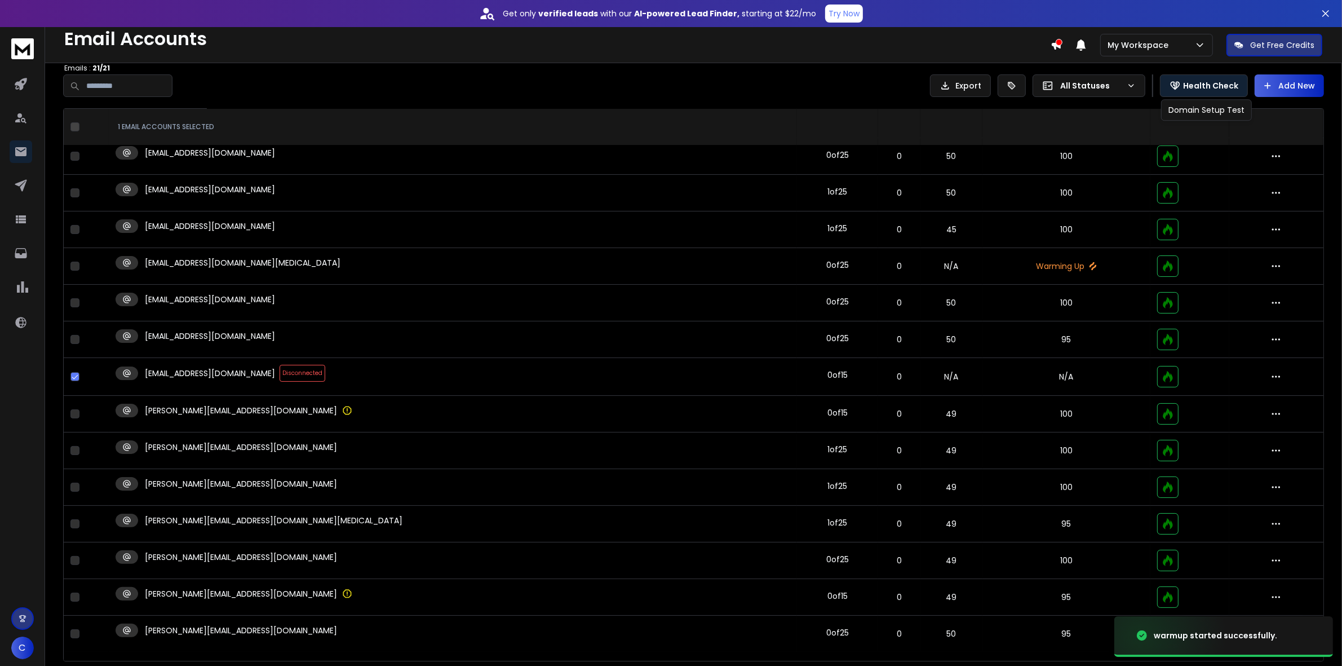
click at [1212, 85] on p "Health Check" at bounding box center [1210, 85] width 55 height 11
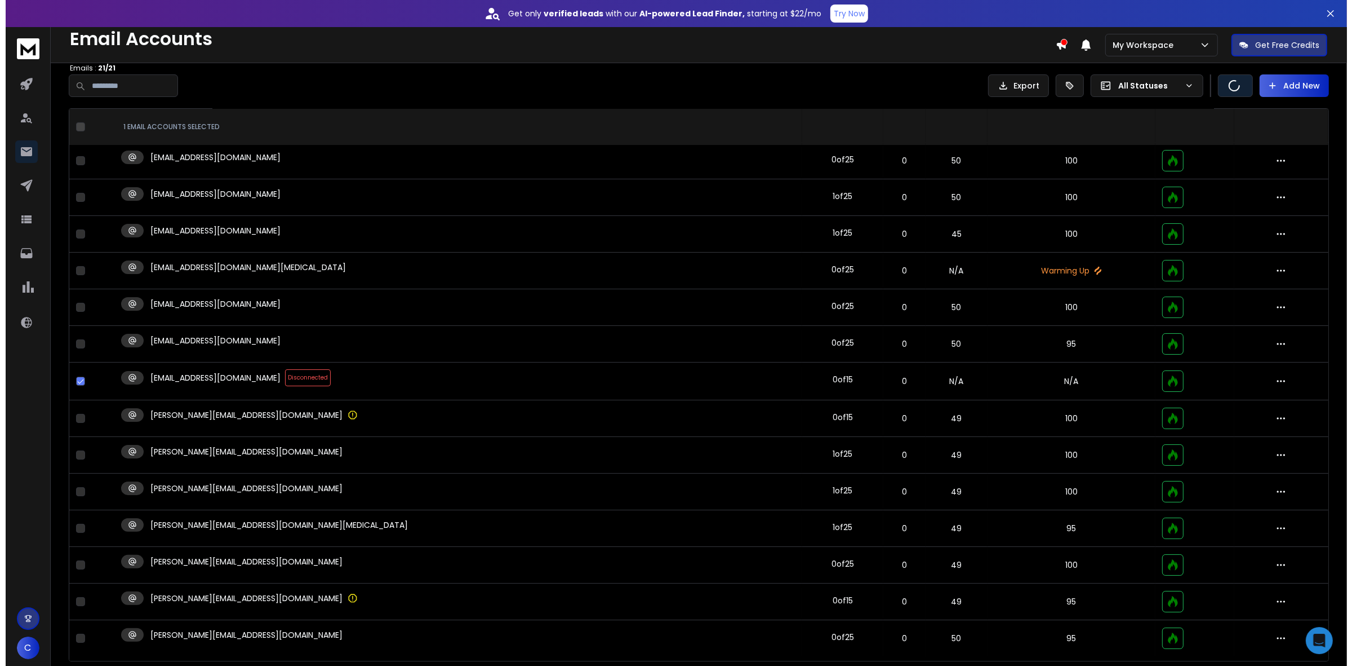
scroll to position [266, 0]
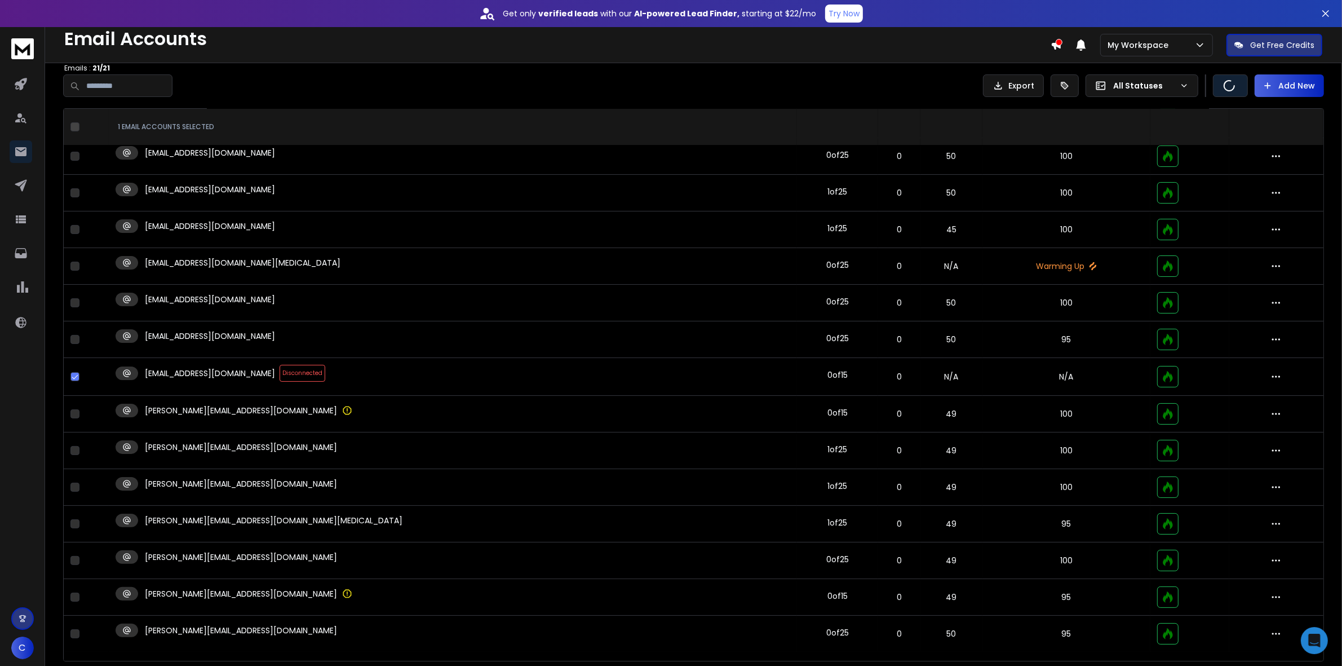
click at [307, 603] on td "tim@voiccom.link" at bounding box center [453, 597] width 688 height 37
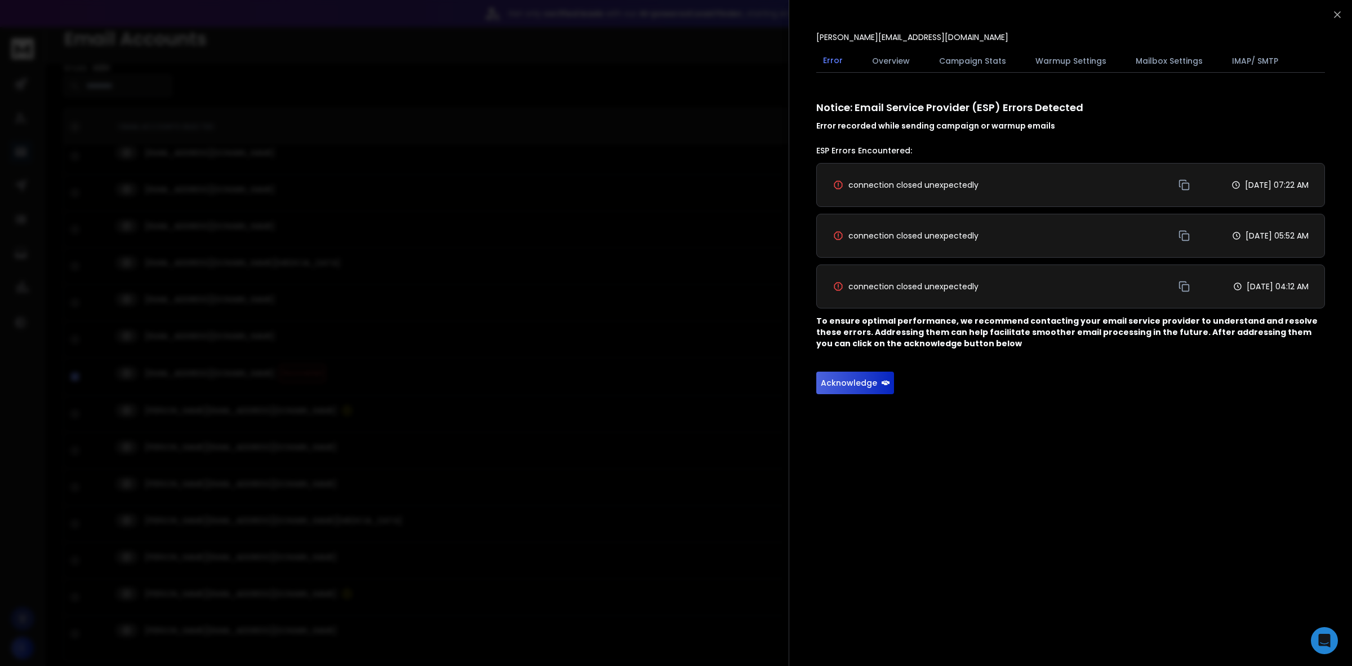
click at [1076, 57] on button "Warmup Settings" at bounding box center [1071, 60] width 85 height 25
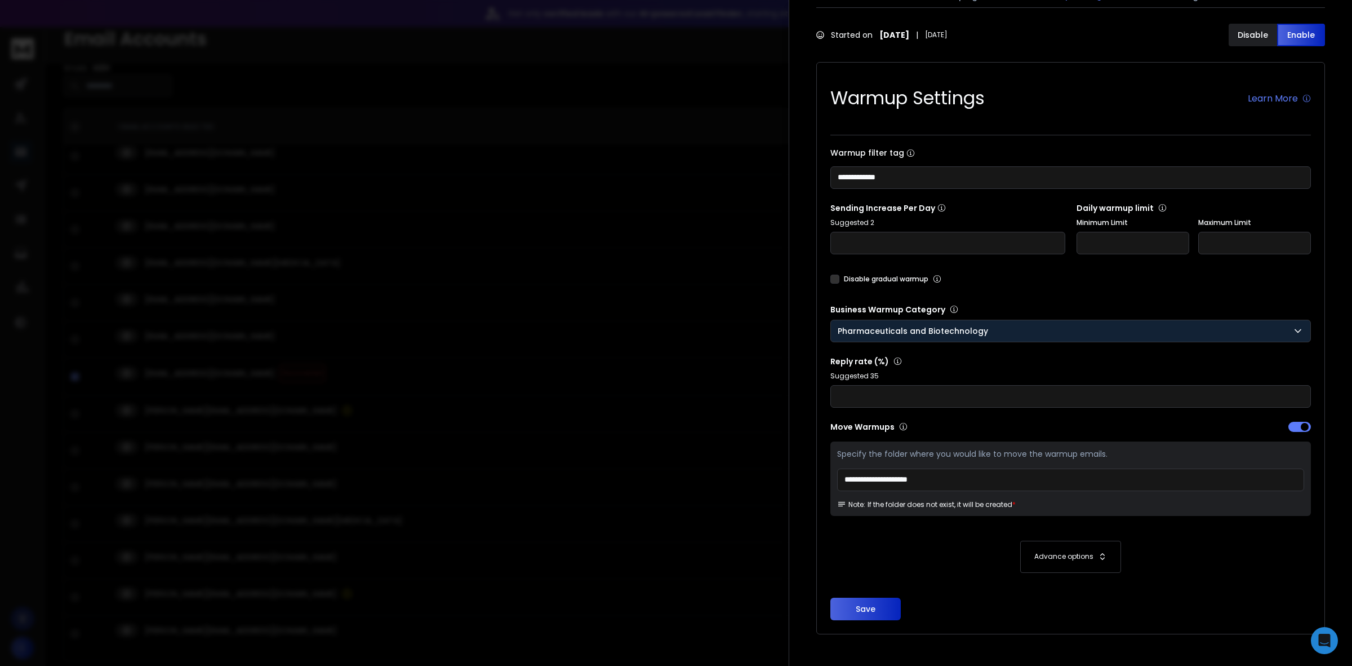
scroll to position [0, 0]
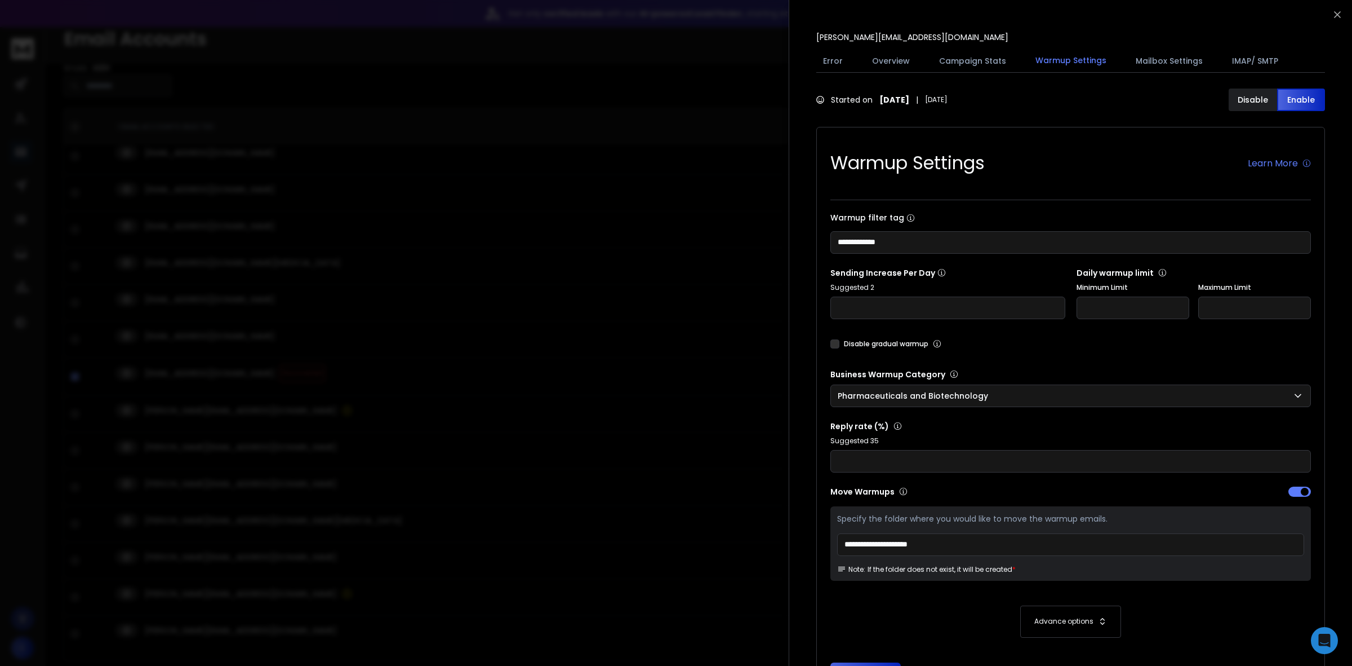
click at [885, 50] on button "Overview" at bounding box center [891, 60] width 51 height 25
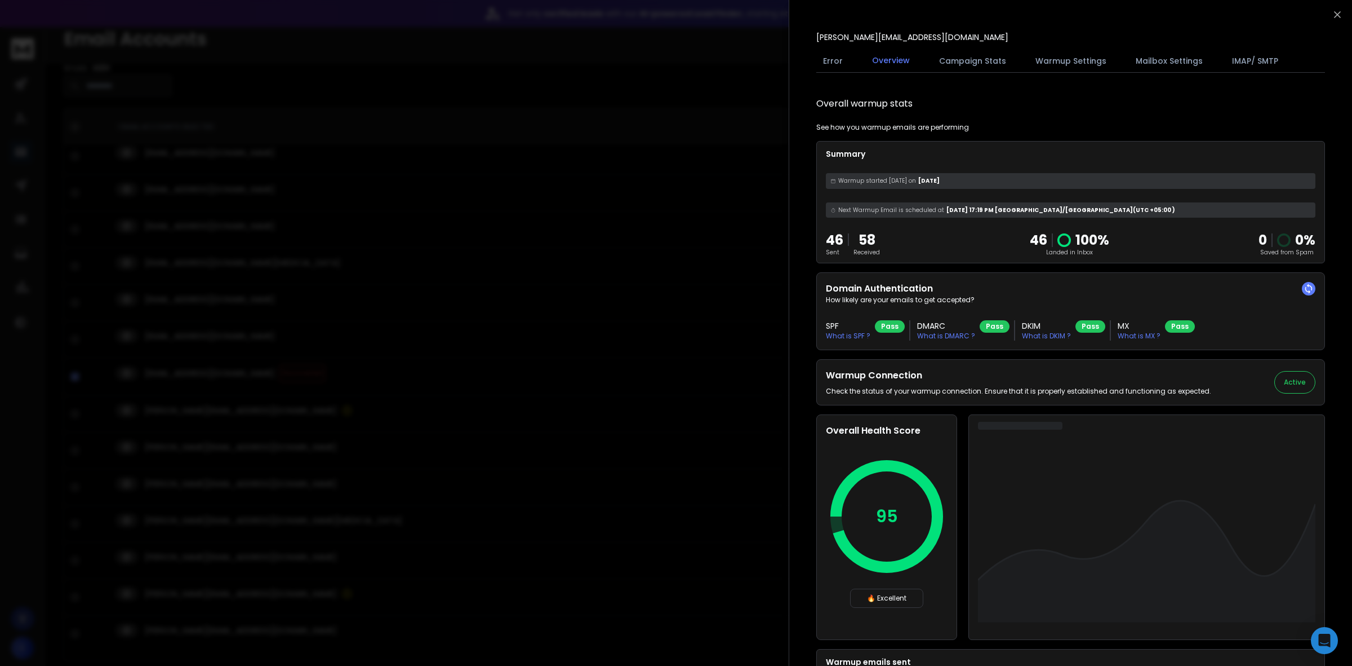
scroll to position [261, 0]
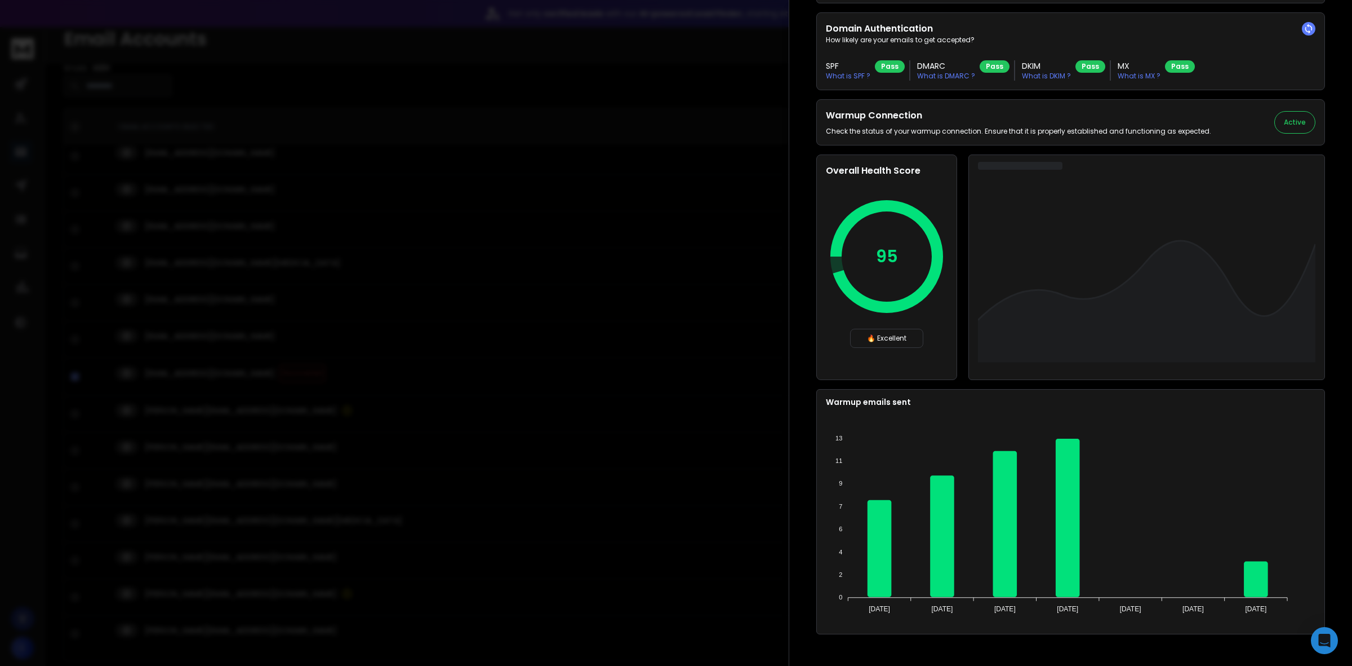
click at [458, 437] on div at bounding box center [676, 333] width 1352 height 666
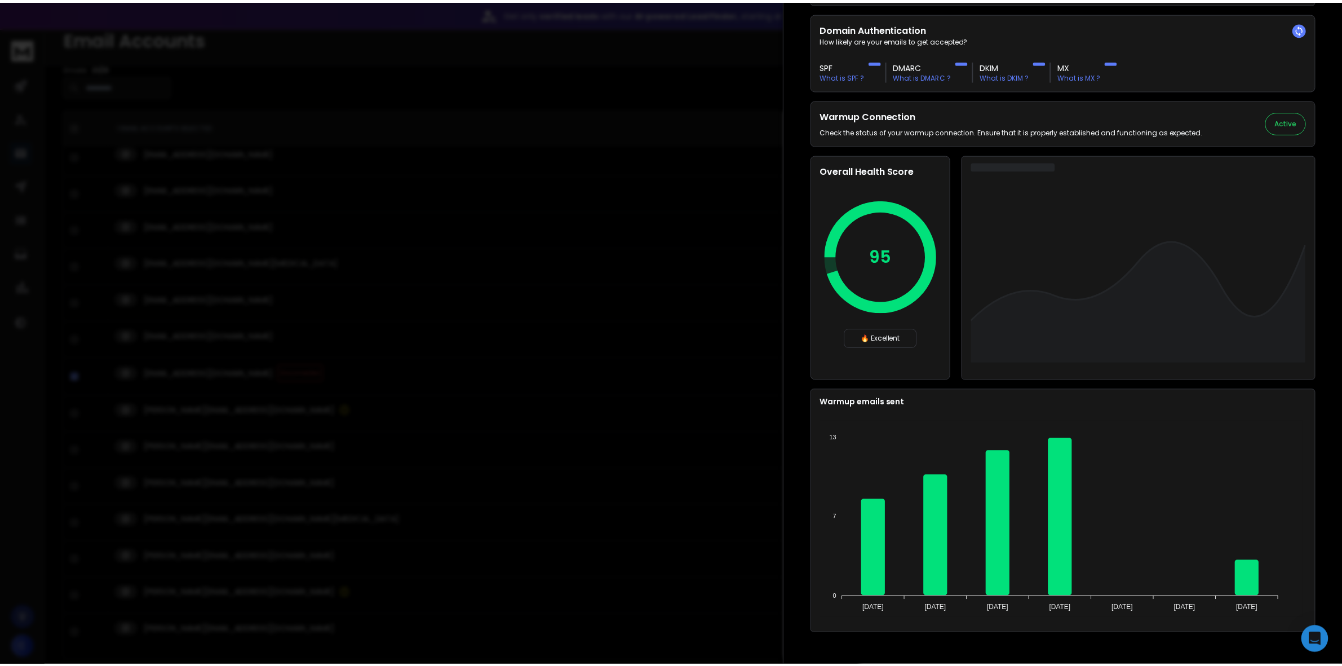
scroll to position [232, 0]
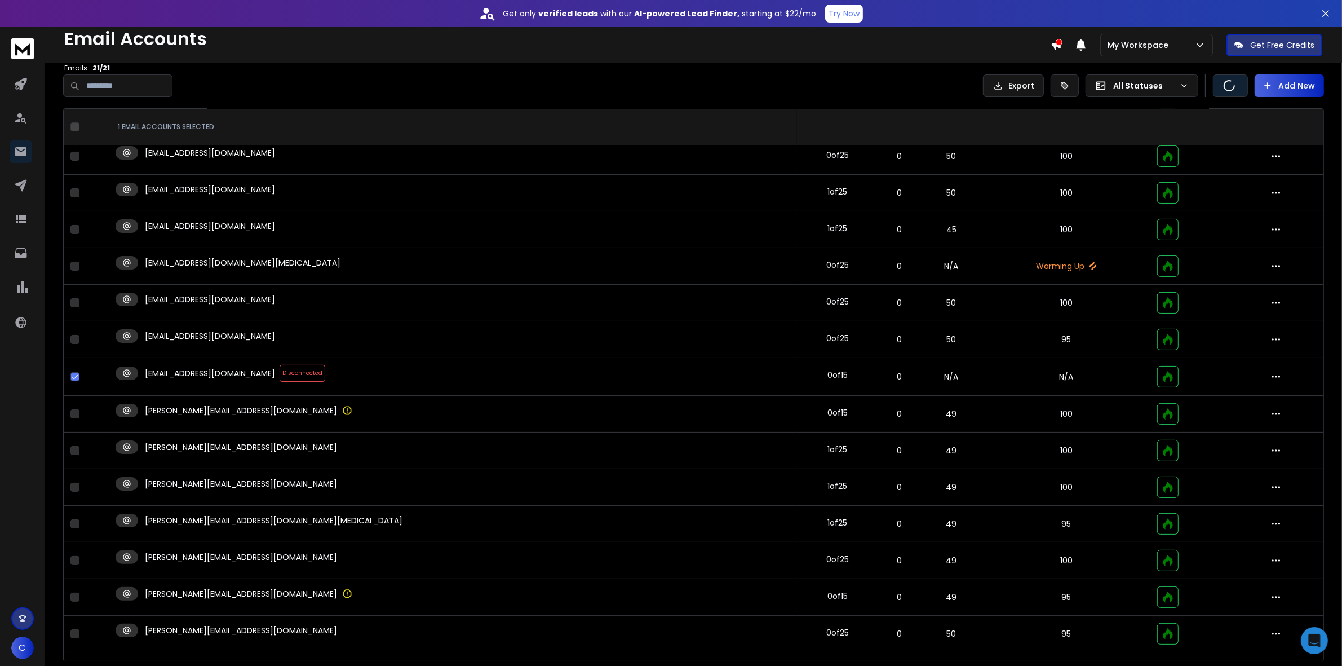
click at [1162, 416] on icon at bounding box center [1167, 413] width 11 height 11
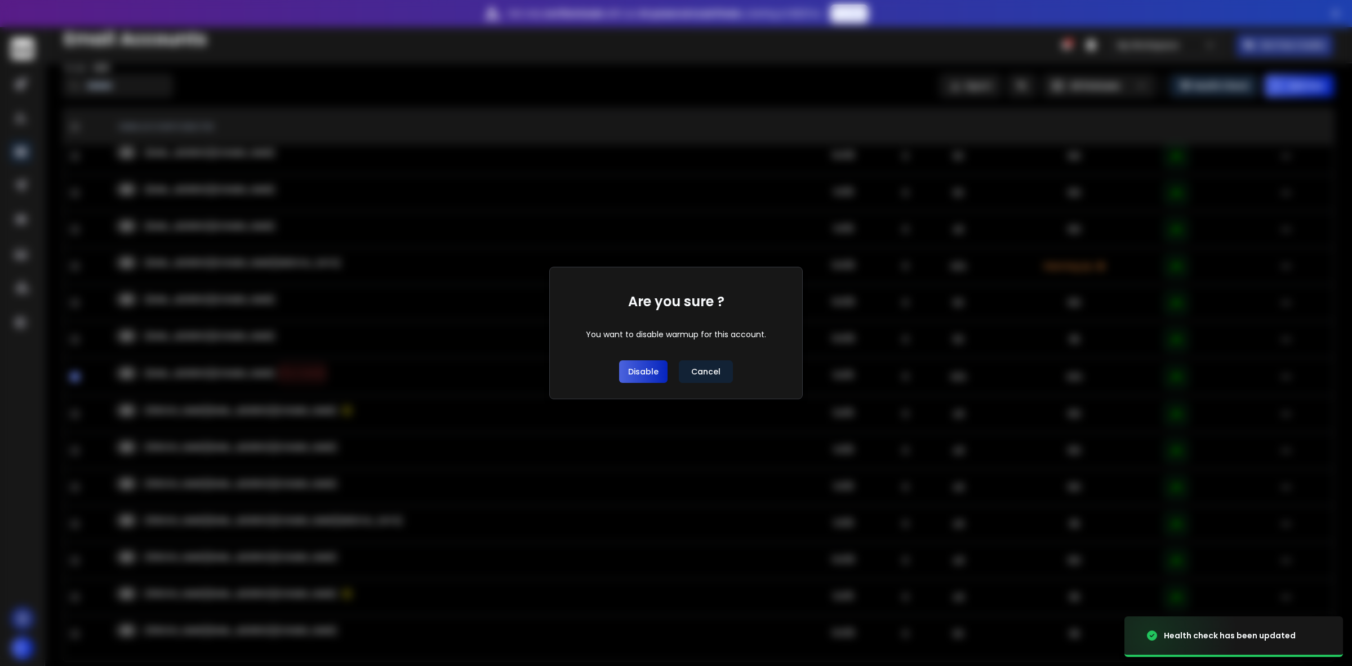
click at [637, 372] on button "Disable" at bounding box center [643, 371] width 48 height 23
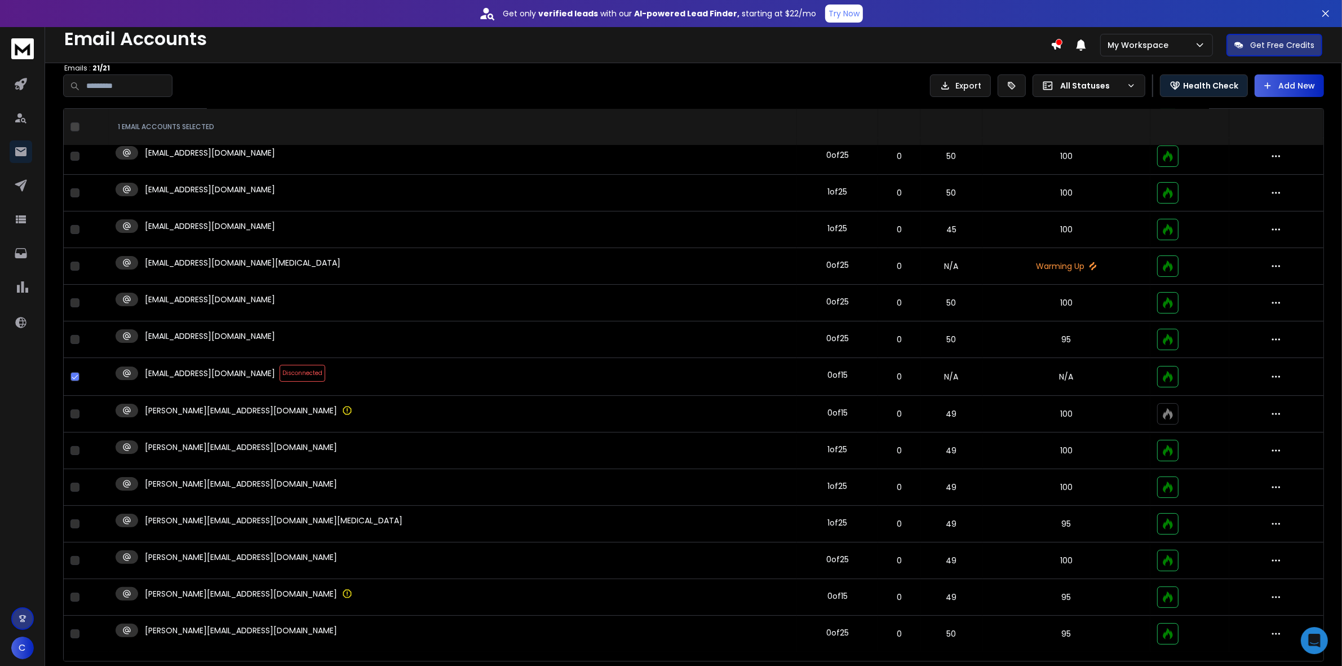
click at [157, 411] on p "tim@voic.online" at bounding box center [241, 410] width 192 height 11
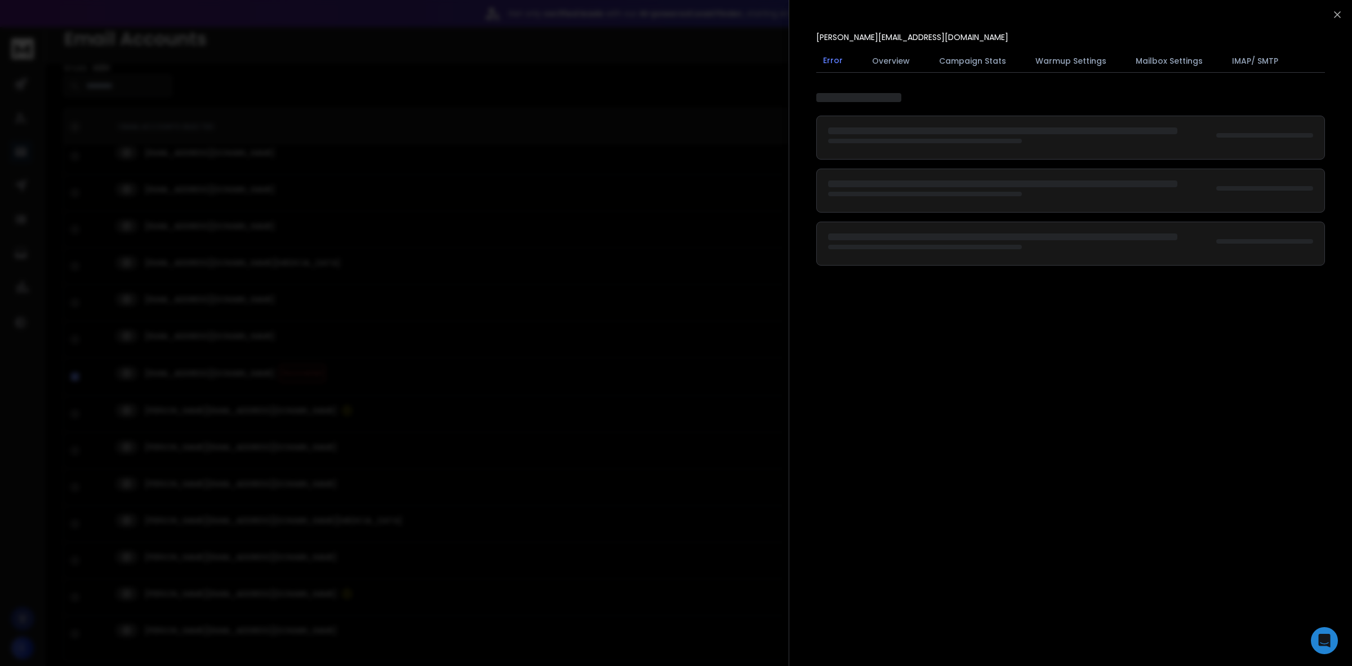
click at [1232, 55] on button "IMAP/ SMTP" at bounding box center [1256, 60] width 60 height 25
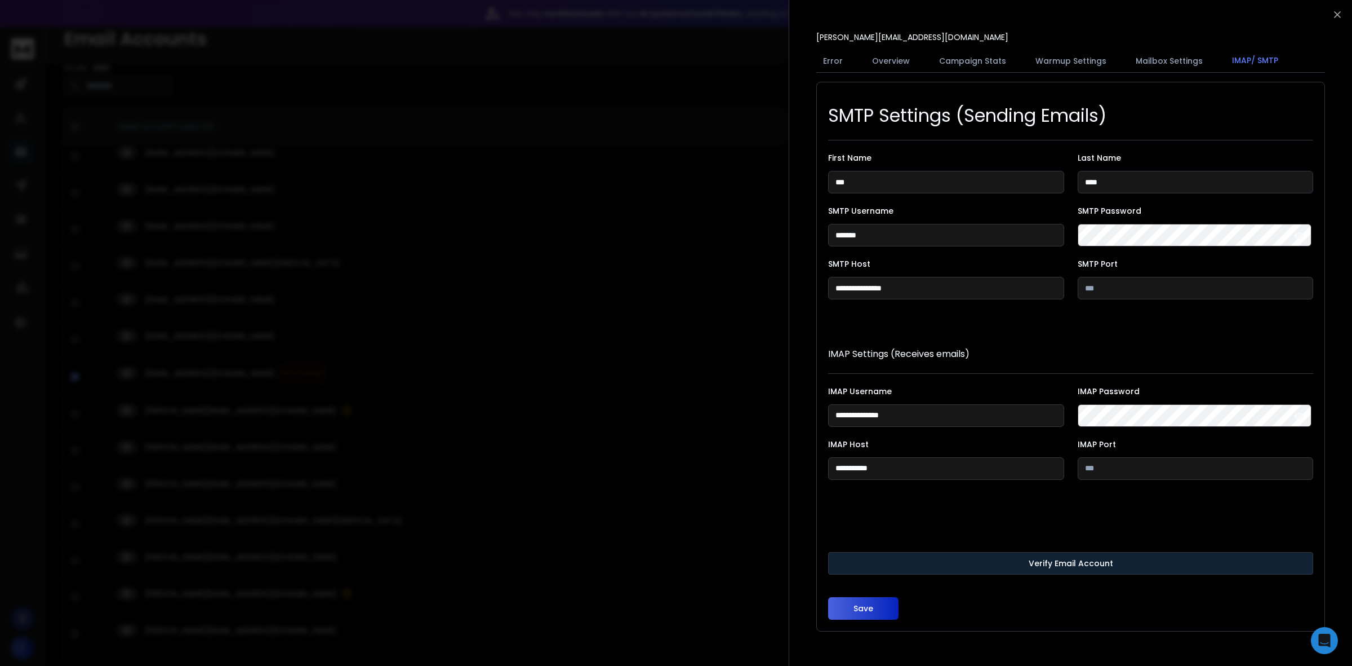
click at [1139, 568] on button "Verify Email Account" at bounding box center [1070, 563] width 485 height 23
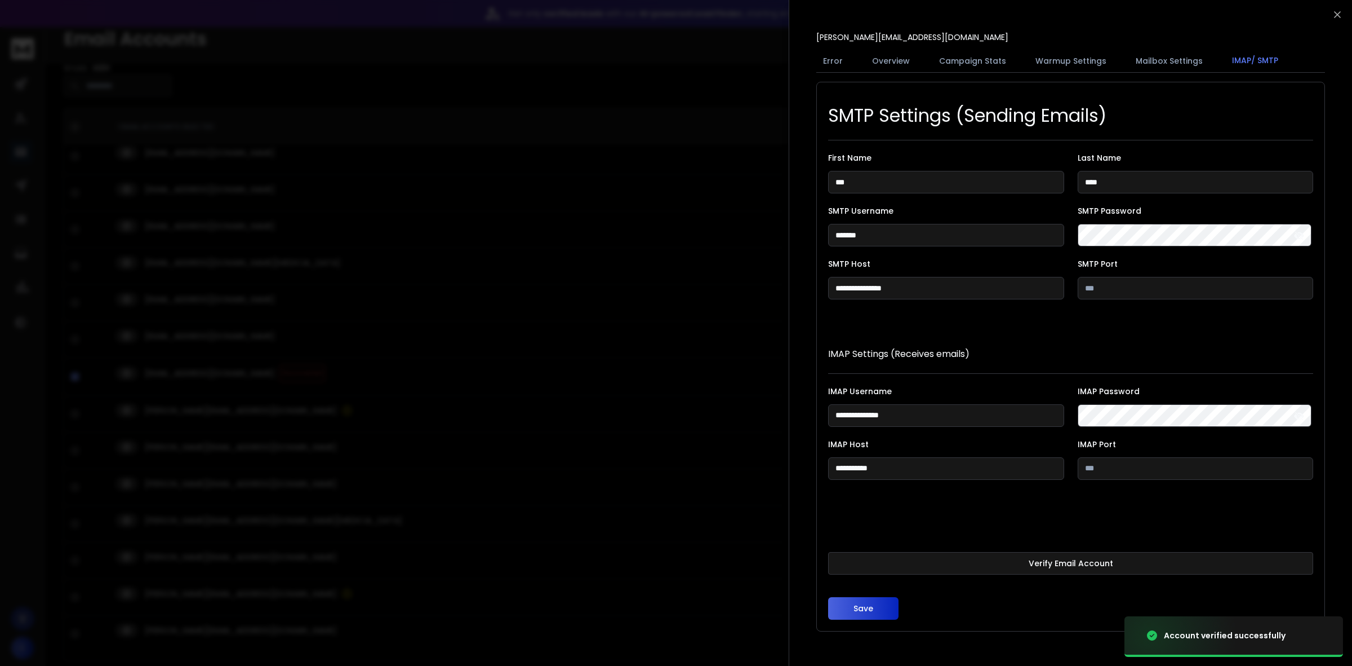
click at [829, 49] on button "Error" at bounding box center [833, 60] width 33 height 25
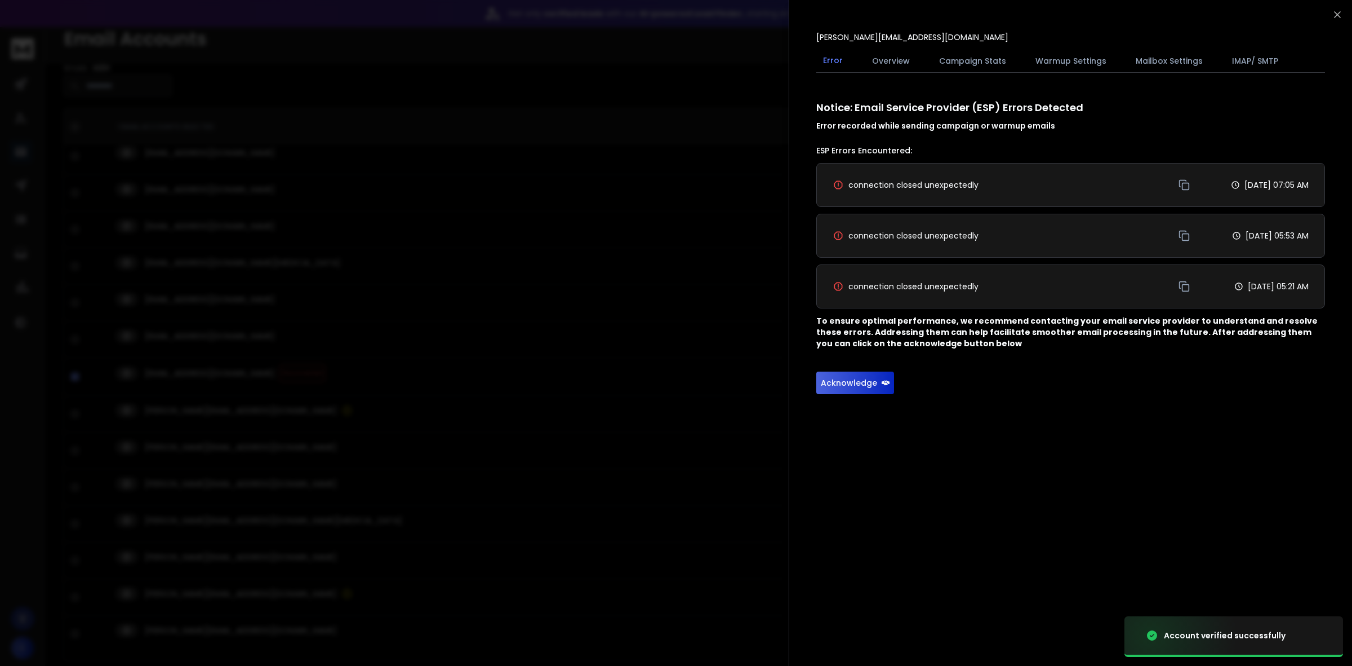
click at [851, 392] on button "Acknowledge" at bounding box center [856, 382] width 78 height 23
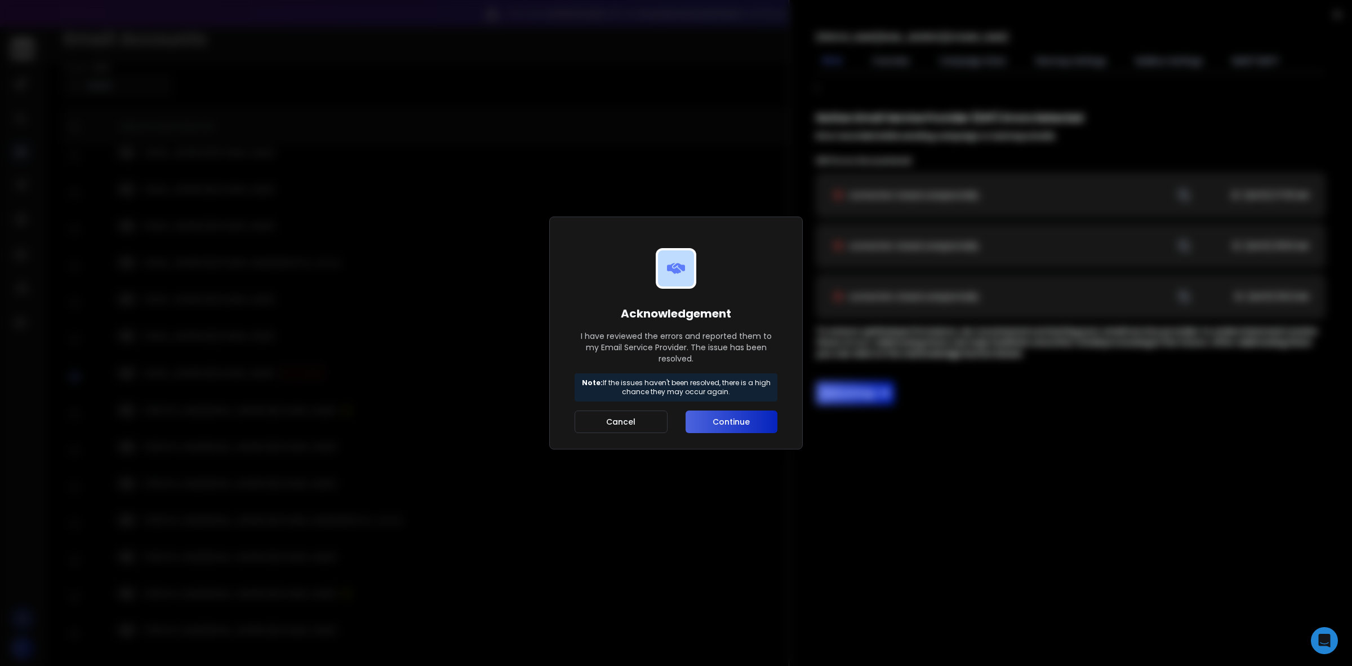
click at [698, 427] on button "Continue" at bounding box center [732, 421] width 92 height 23
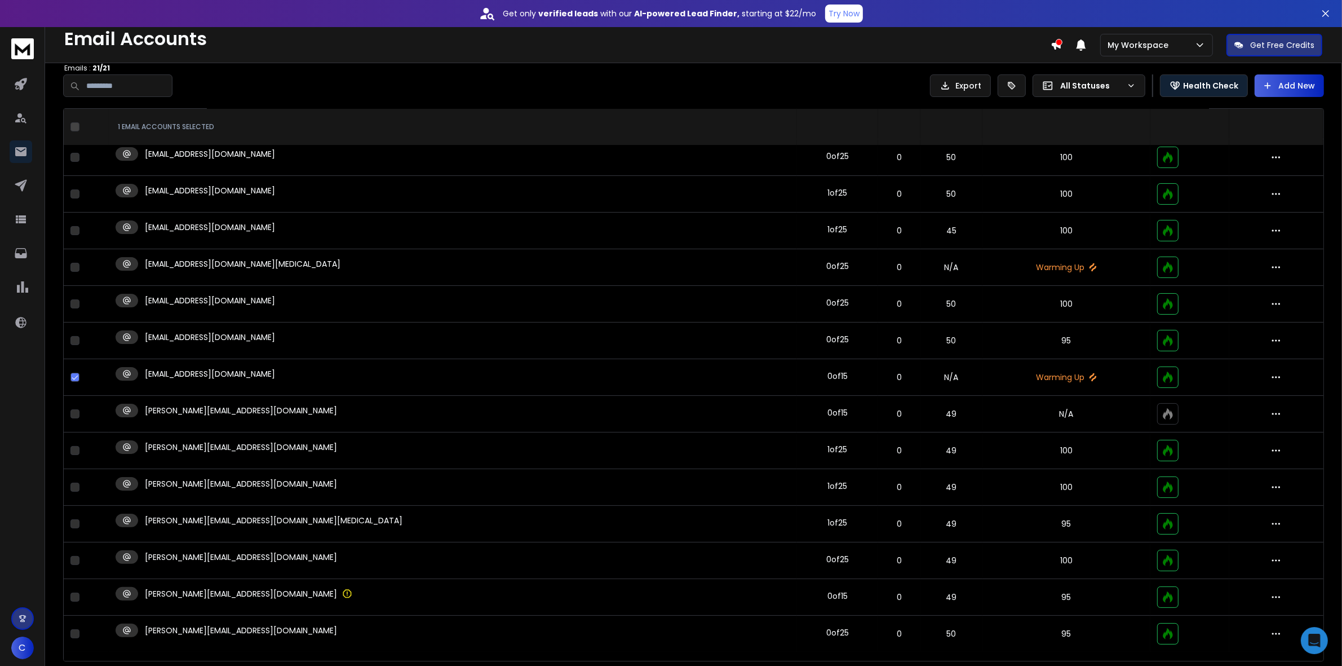
scroll to position [265, 0]
click at [1157, 418] on div at bounding box center [1167, 413] width 21 height 21
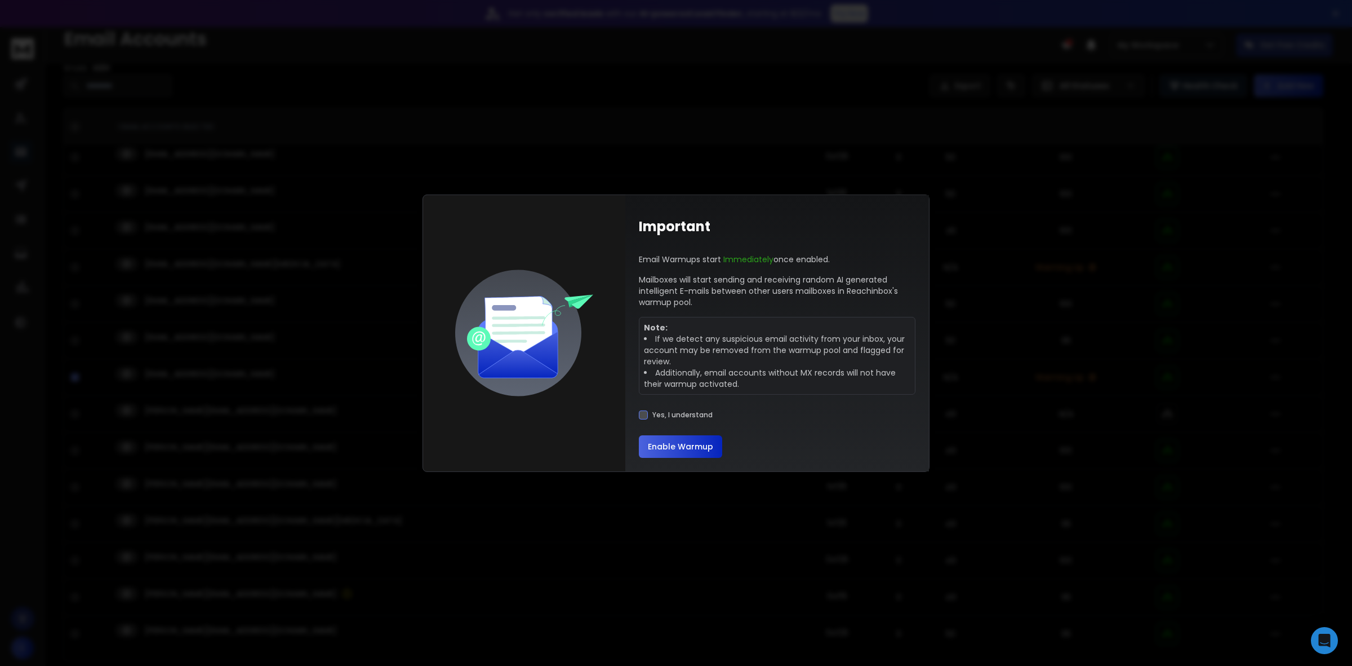
click at [698, 409] on div "Yes, I understand" at bounding box center [676, 414] width 74 height 23
drag, startPoint x: 680, startPoint y: 411, endPoint x: 677, endPoint y: 428, distance: 17.1
click at [680, 410] on label "Yes, I understand" at bounding box center [683, 414] width 60 height 9
drag, startPoint x: 642, startPoint y: 415, endPoint x: 647, endPoint y: 422, distance: 7.7
click at [643, 415] on button "Yes, I understand" at bounding box center [643, 414] width 9 height 9
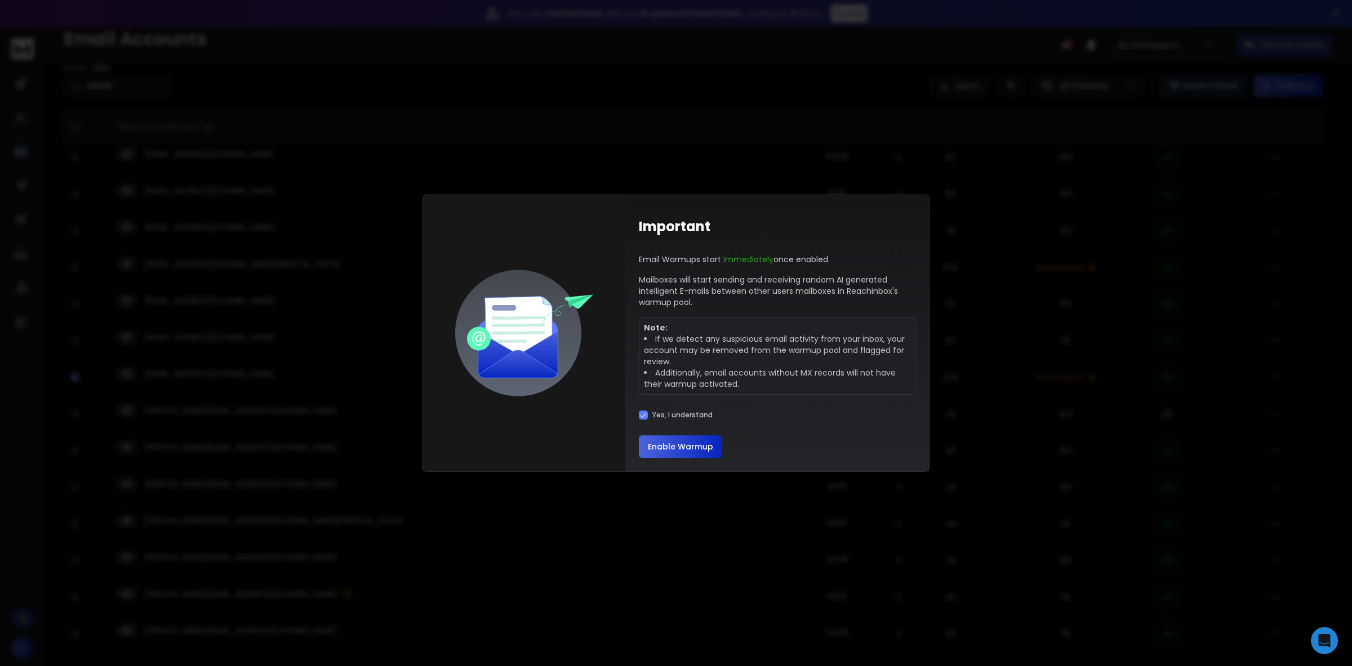
click at [669, 447] on button "Enable Warmup" at bounding box center [680, 446] width 83 height 23
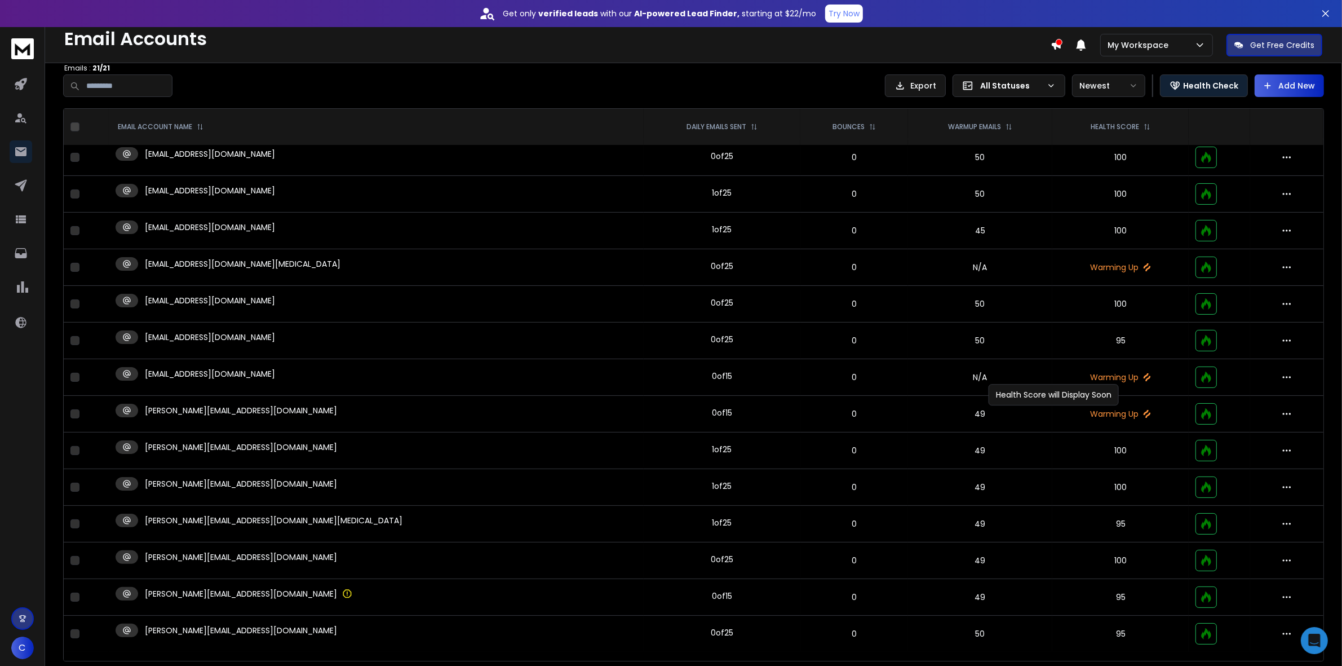
scroll to position [265, 0]
click at [1195, 600] on div at bounding box center [1205, 596] width 21 height 21
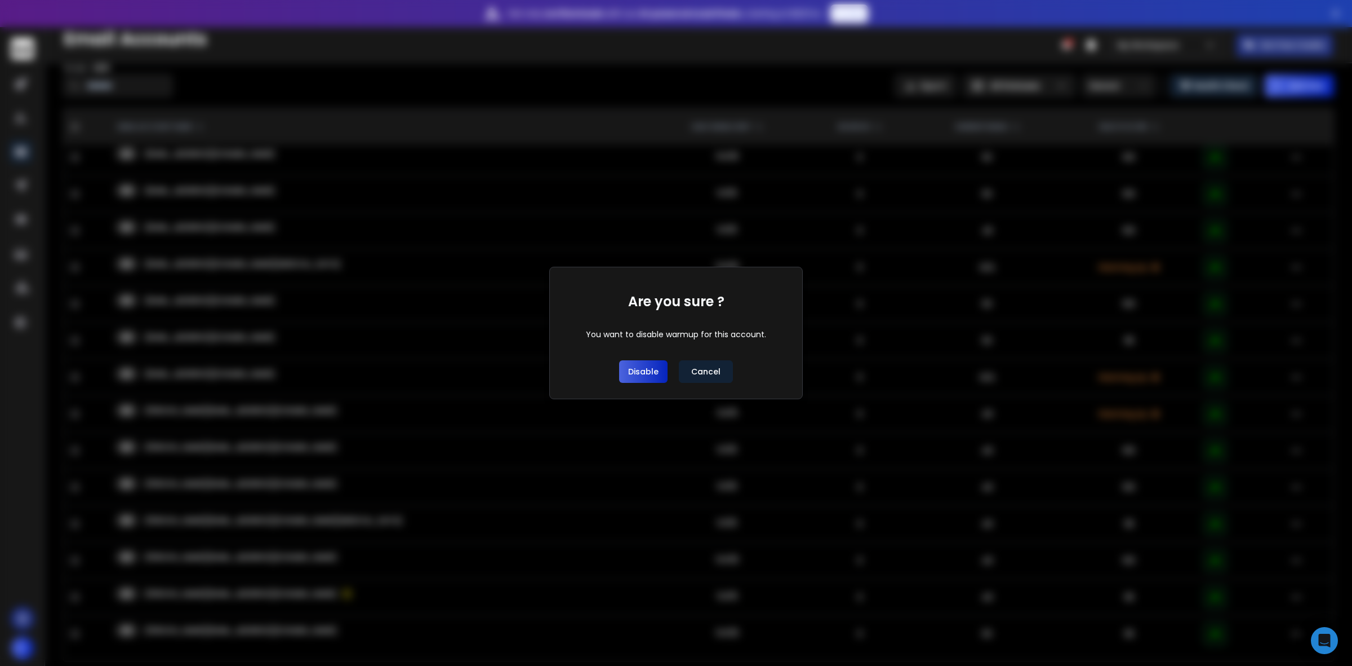
click at [635, 367] on button "Disable" at bounding box center [643, 371] width 48 height 23
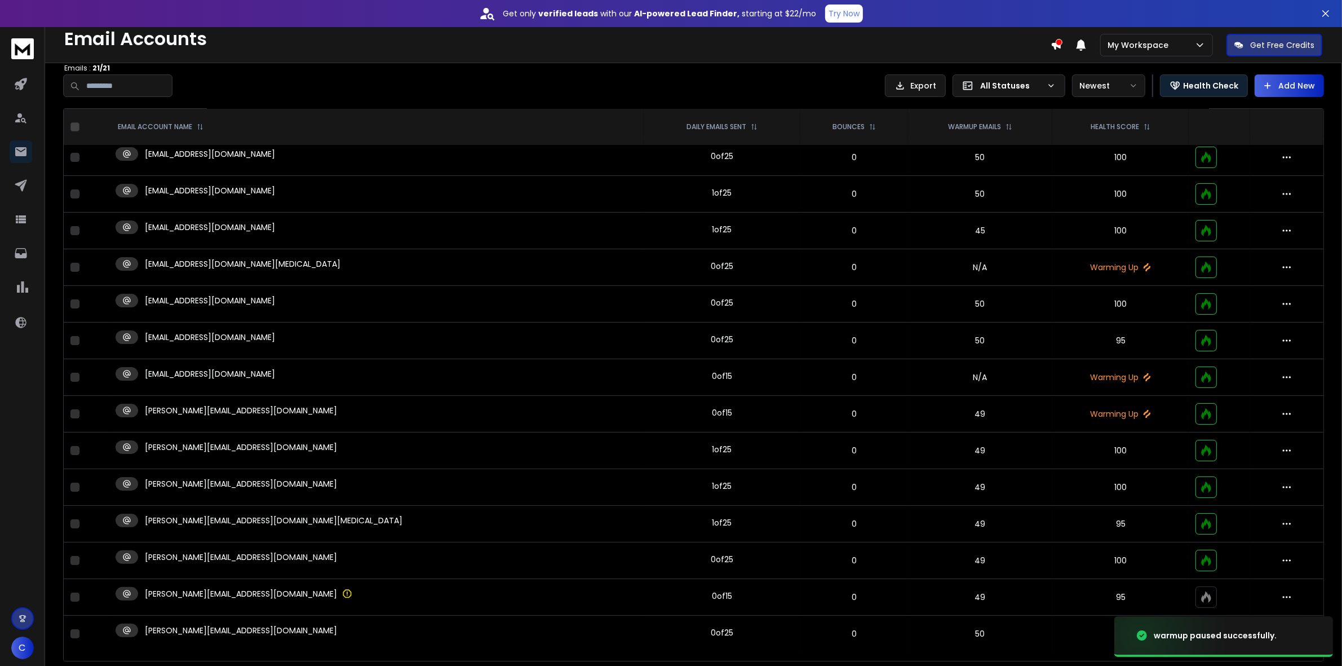
click at [174, 599] on div "tim@voiccom.link" at bounding box center [226, 594] width 221 height 14
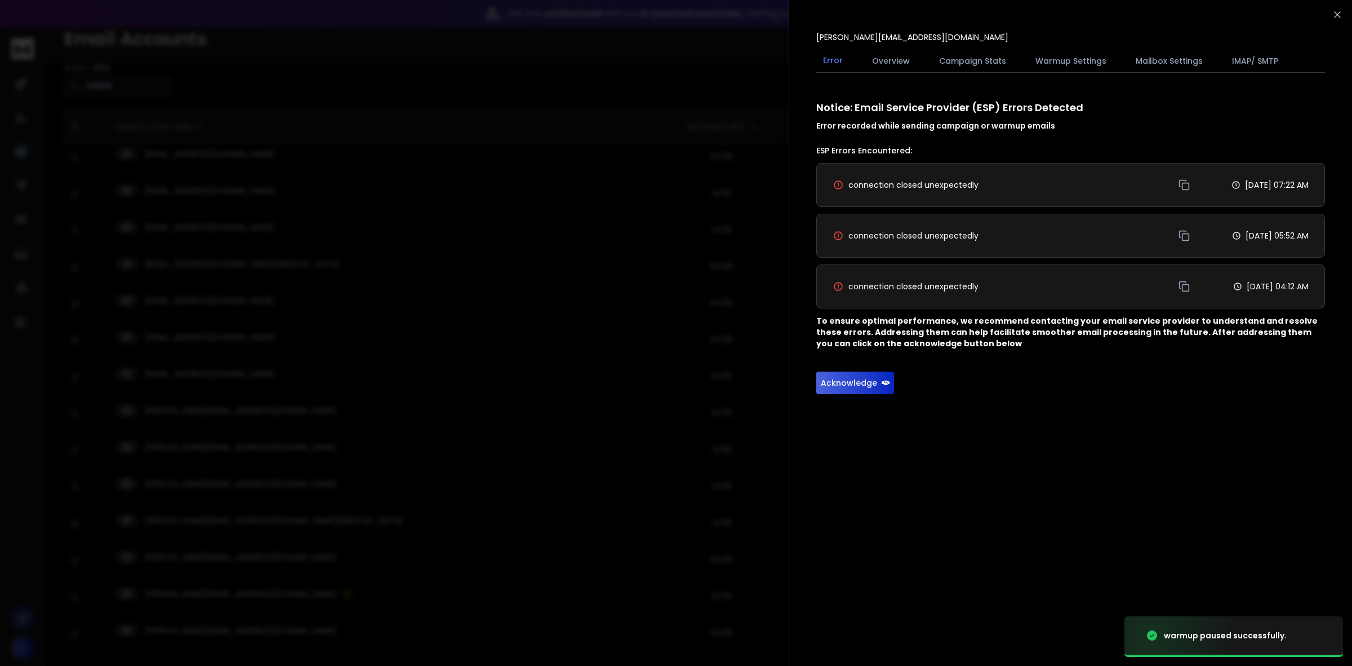
click at [849, 394] on button "Acknowledge" at bounding box center [856, 382] width 78 height 23
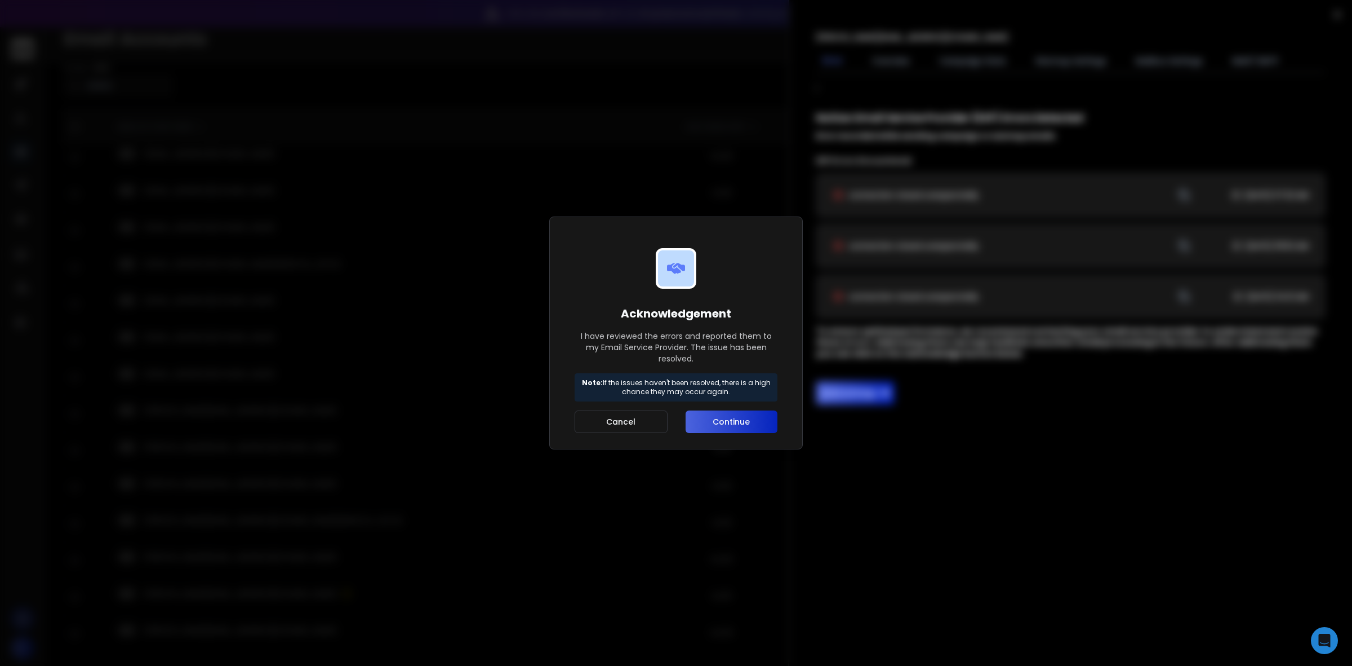
click at [699, 422] on button "Continue" at bounding box center [732, 421] width 92 height 23
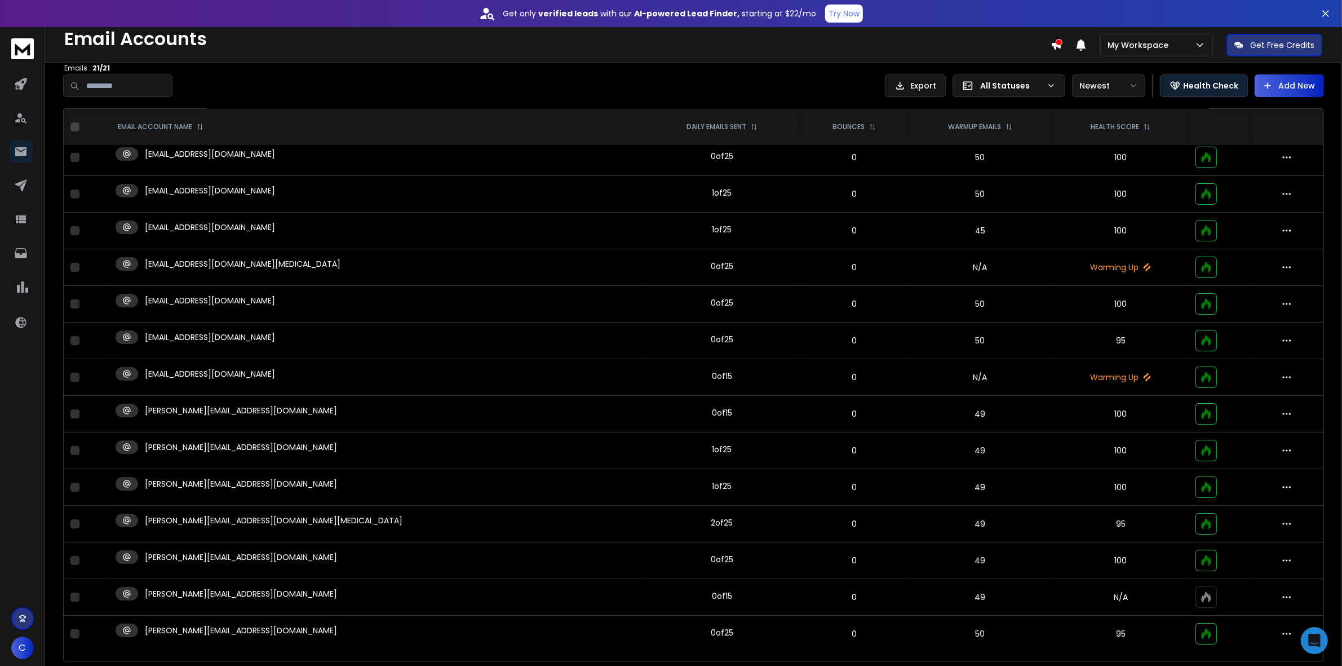
click at [1200, 602] on icon at bounding box center [1205, 596] width 11 height 11
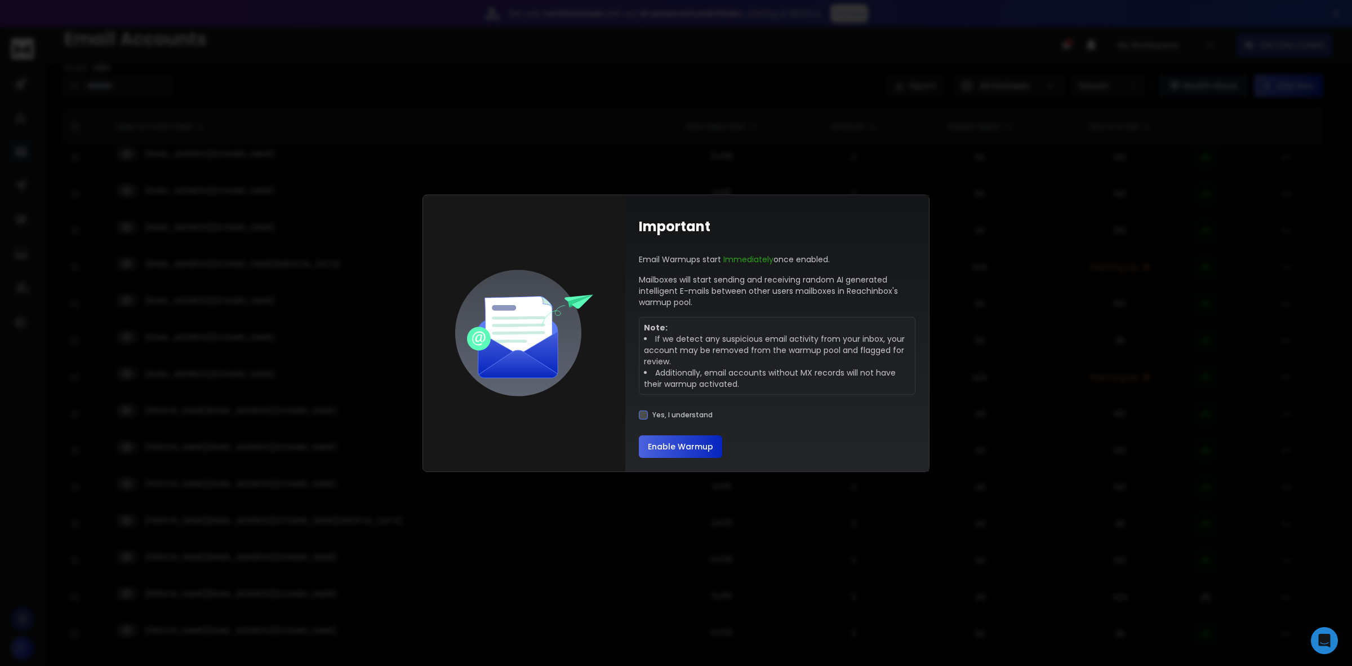
click at [677, 416] on label "Yes, I understand" at bounding box center [683, 414] width 60 height 9
click at [642, 417] on button "Yes, I understand" at bounding box center [643, 414] width 9 height 9
click at [661, 451] on button "Enable Warmup" at bounding box center [680, 446] width 83 height 23
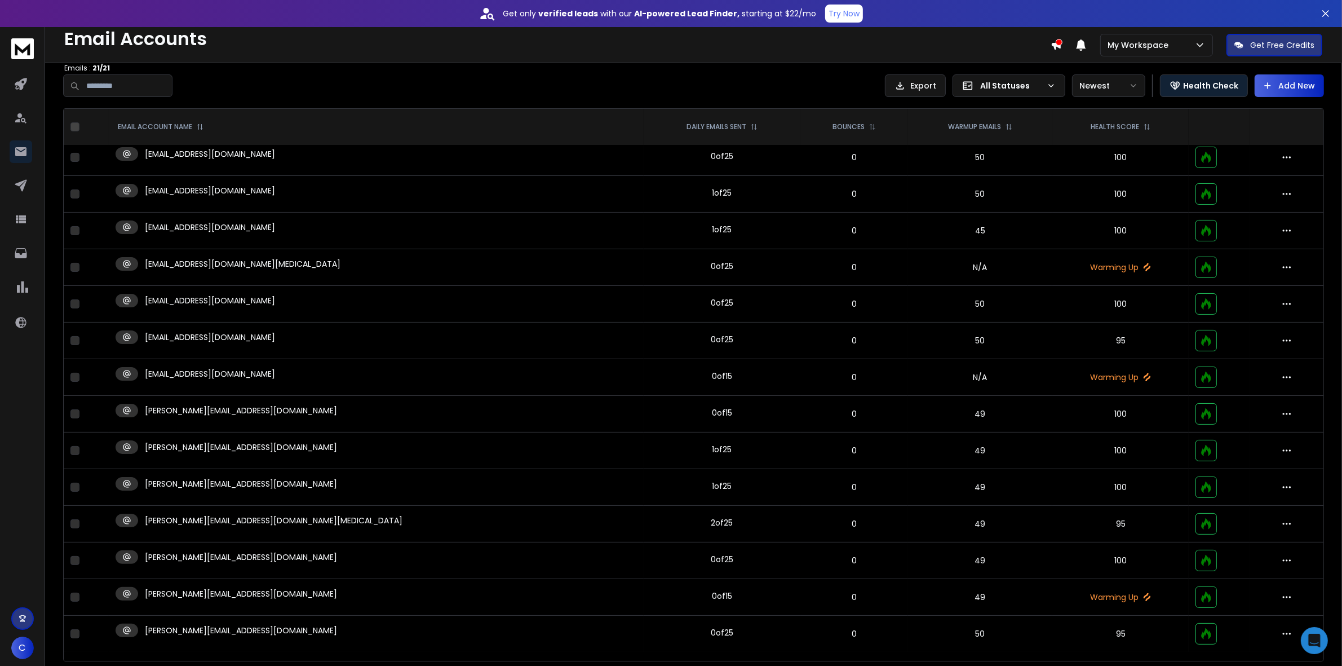
scroll to position [0, 0]
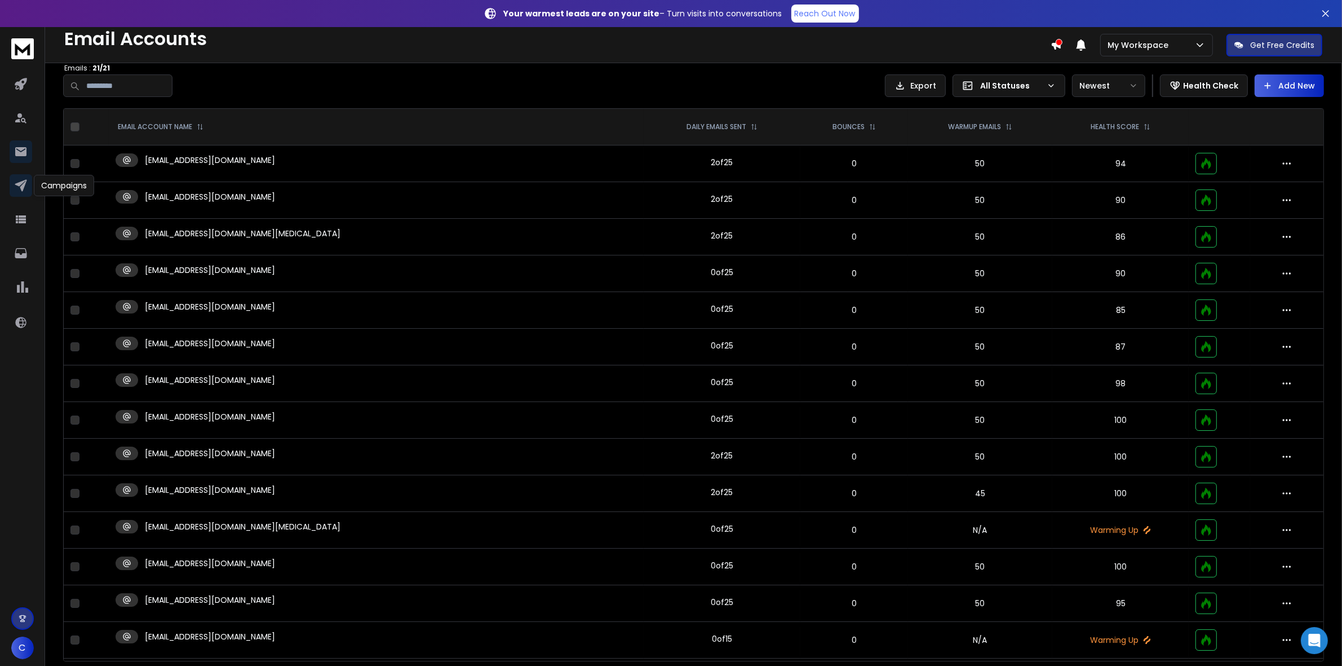
click at [19, 190] on icon at bounding box center [21, 186] width 14 height 14
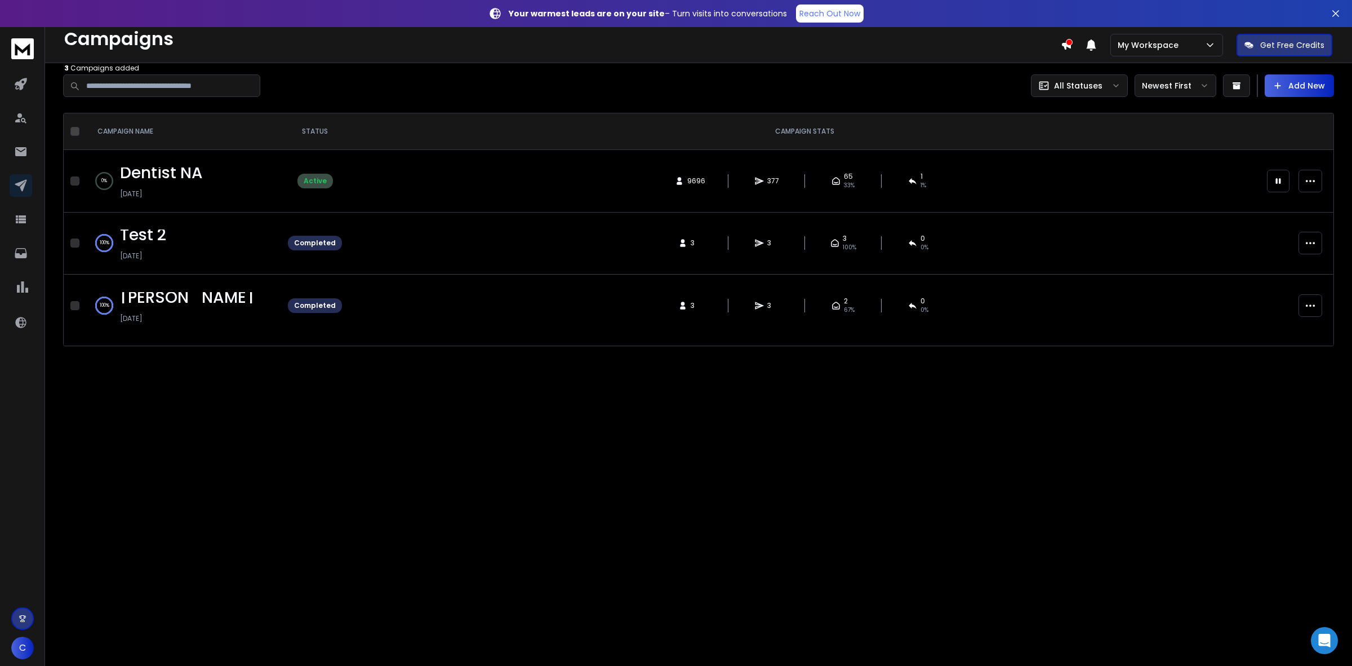
click at [231, 161] on div "0 % Dentist NA 6 days ago" at bounding box center [182, 181] width 175 height 48
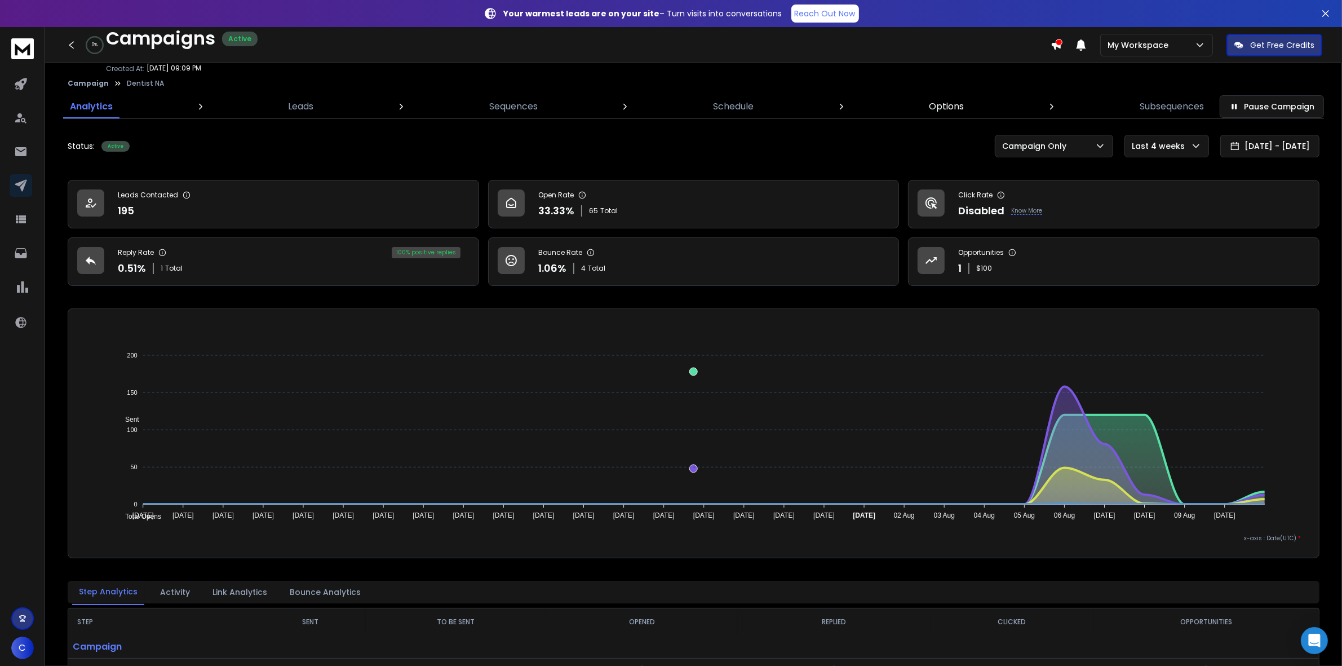
click at [946, 103] on p "Options" at bounding box center [946, 106] width 35 height 10
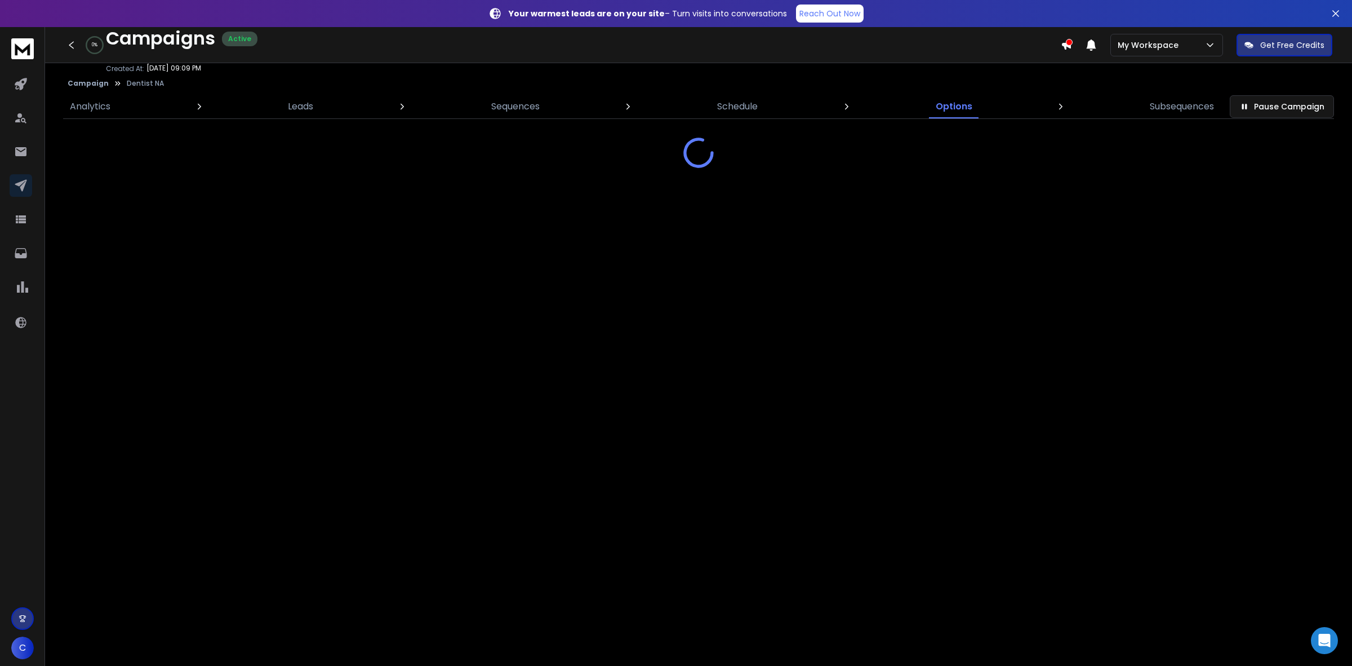
select select "*********"
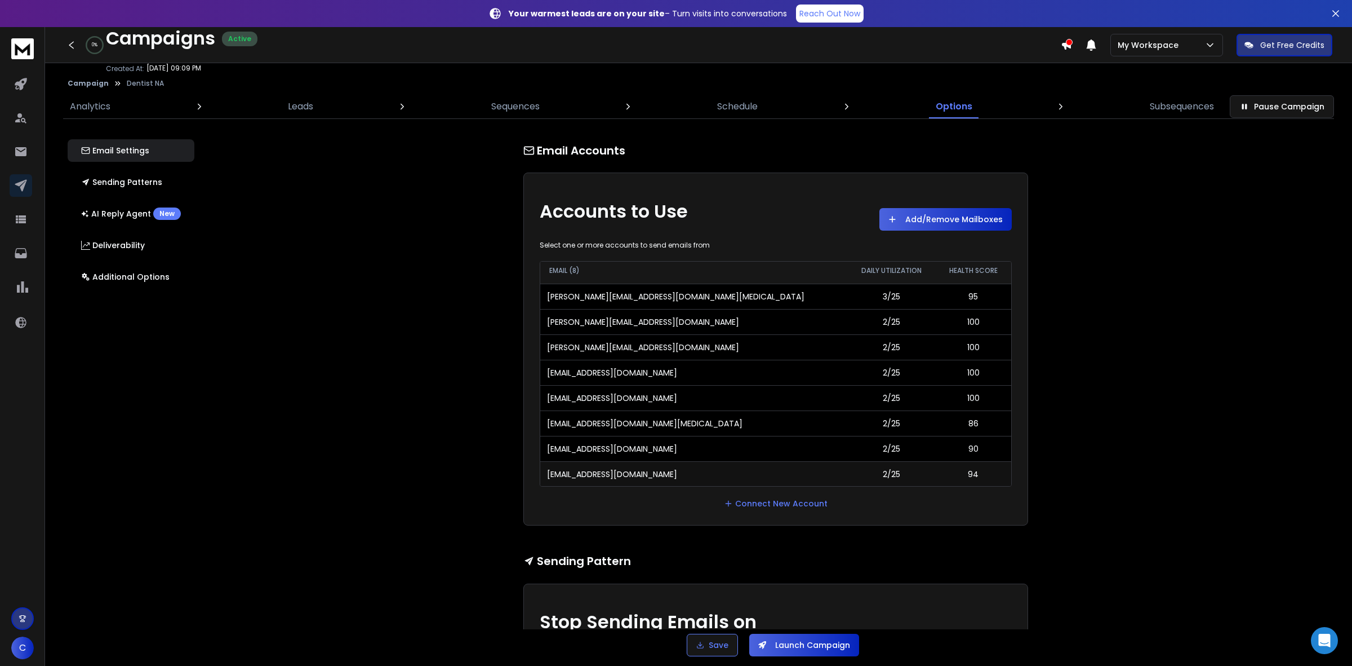
scroll to position [6, 0]
click at [20, 188] on icon at bounding box center [21, 186] width 14 height 14
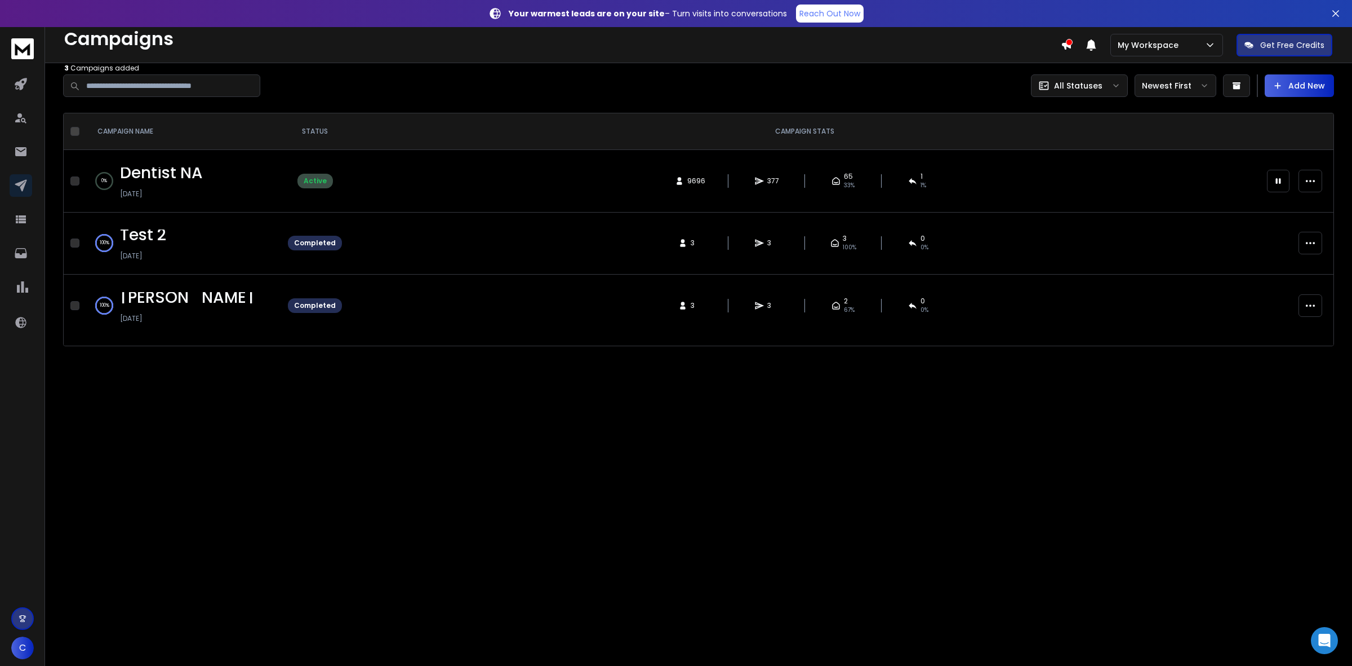
drag, startPoint x: 702, startPoint y: 562, endPoint x: 658, endPoint y: 569, distance: 45.1
click at [702, 564] on div "Your warmest leads are on your site – Turn visits into conversations Reach Out …" at bounding box center [676, 333] width 1352 height 666
click at [11, 652] on button "C" at bounding box center [22, 647] width 23 height 23
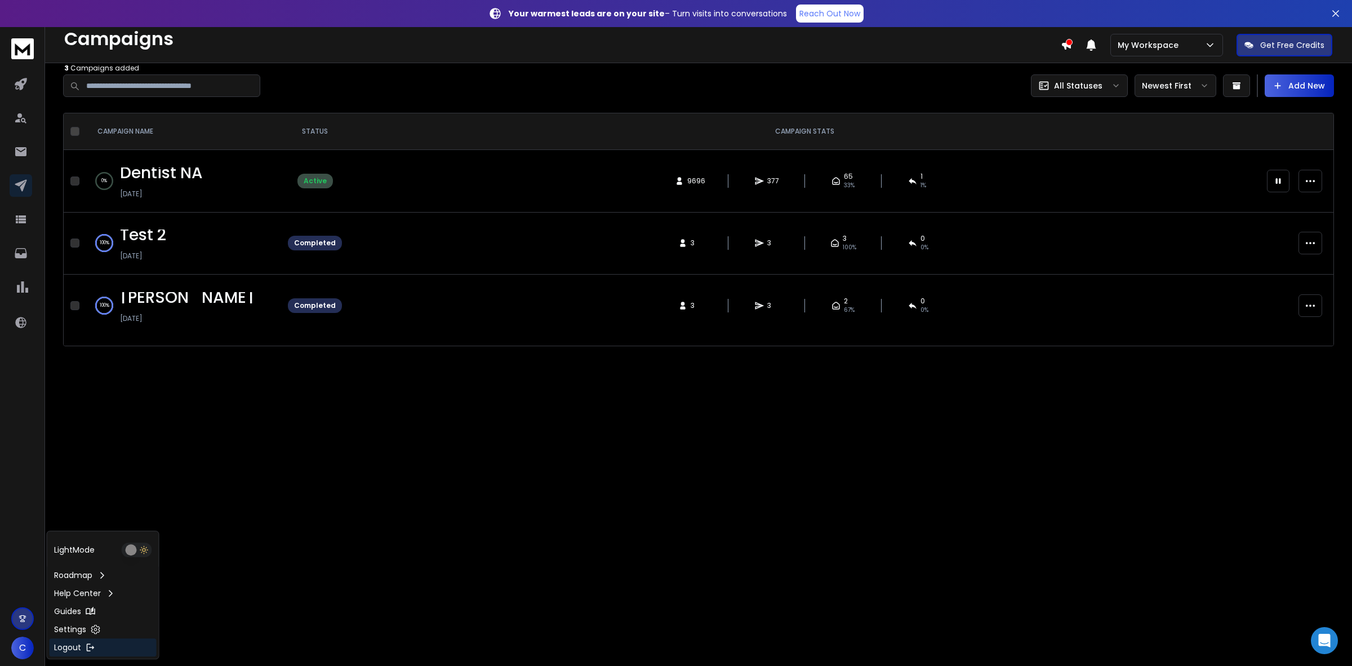
click at [59, 647] on p "Logout" at bounding box center [67, 646] width 27 height 11
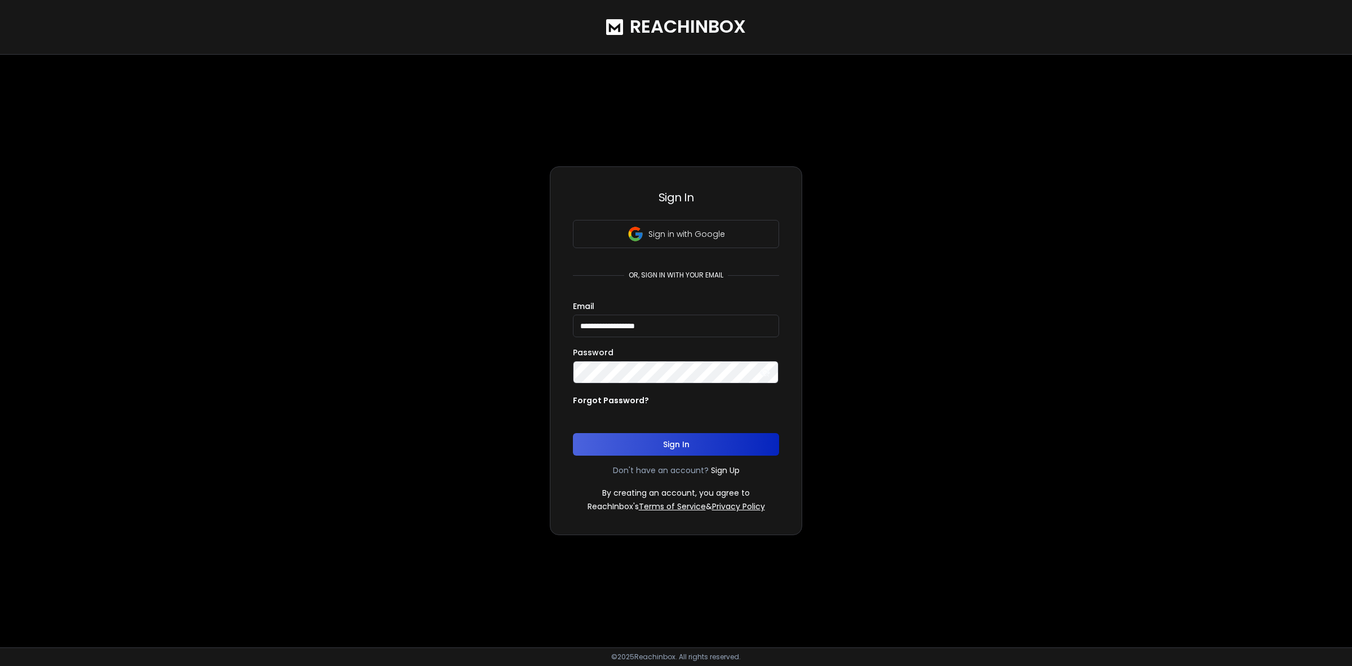
click at [643, 331] on input "**********" at bounding box center [676, 325] width 206 height 23
type input "**********"
click at [669, 235] on p "Sign in with Google" at bounding box center [687, 233] width 77 height 11
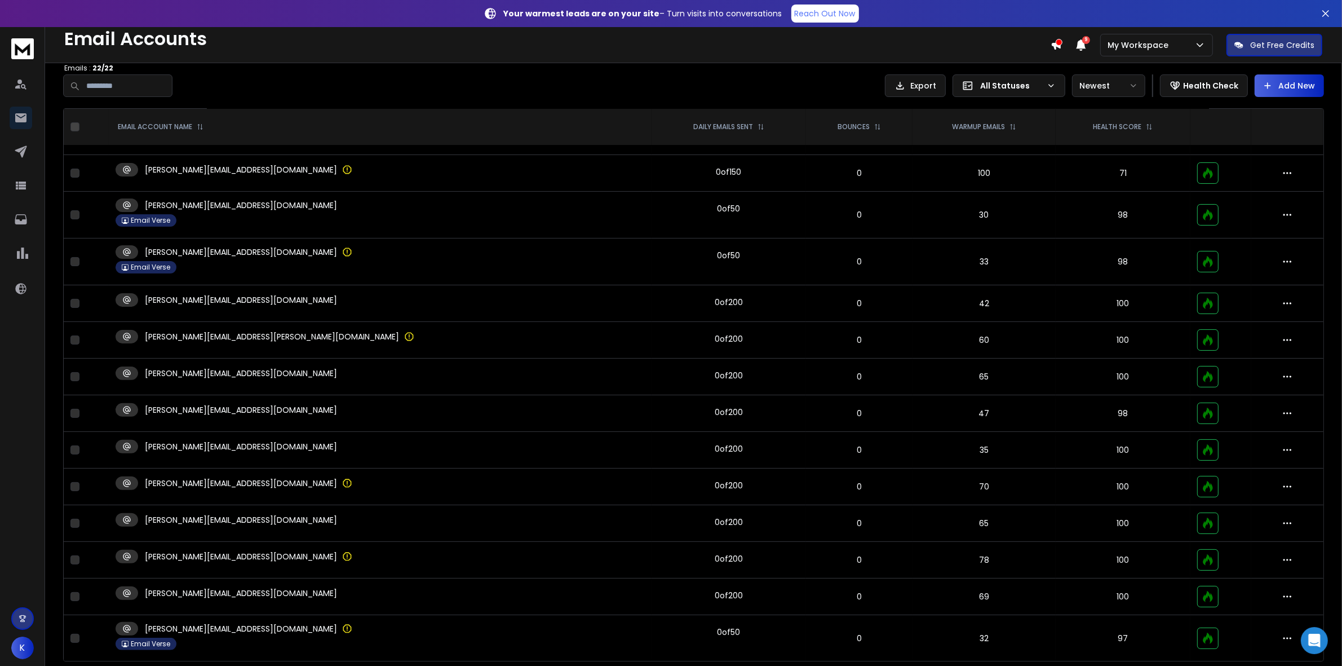
scroll to position [426, 0]
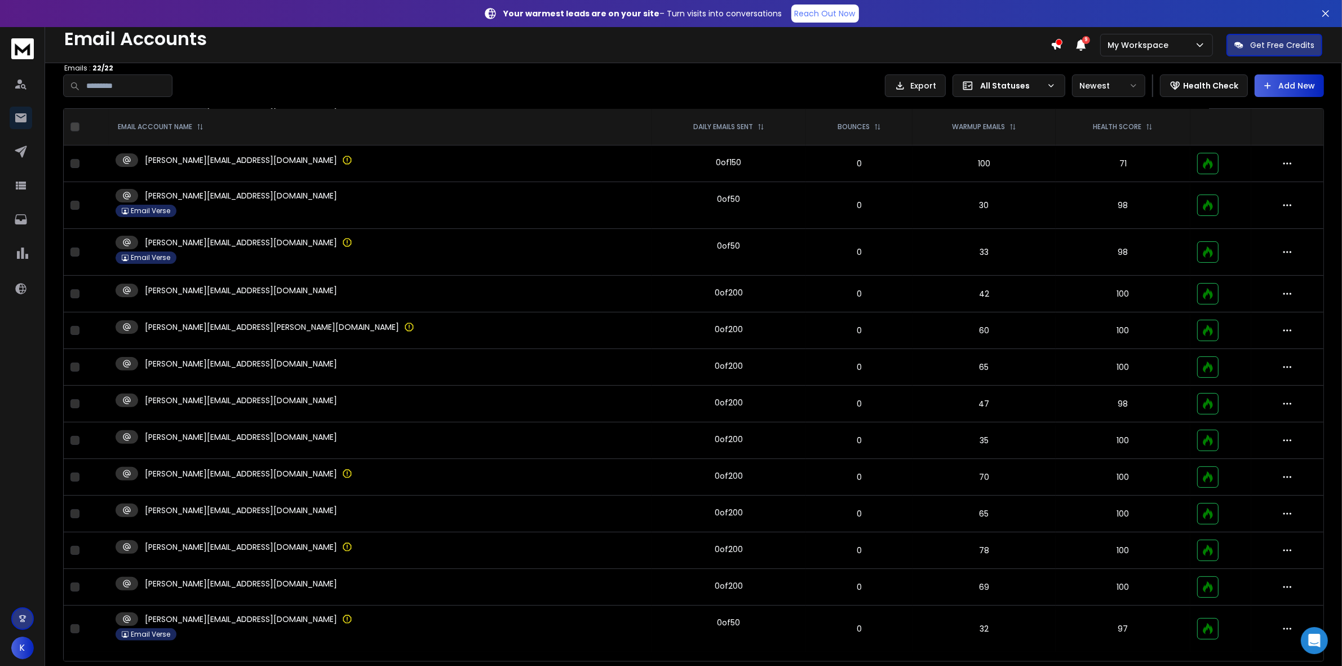
click at [225, 621] on p "[PERSON_NAME][EMAIL_ADDRESS][DOMAIN_NAME]" at bounding box center [241, 618] width 192 height 11
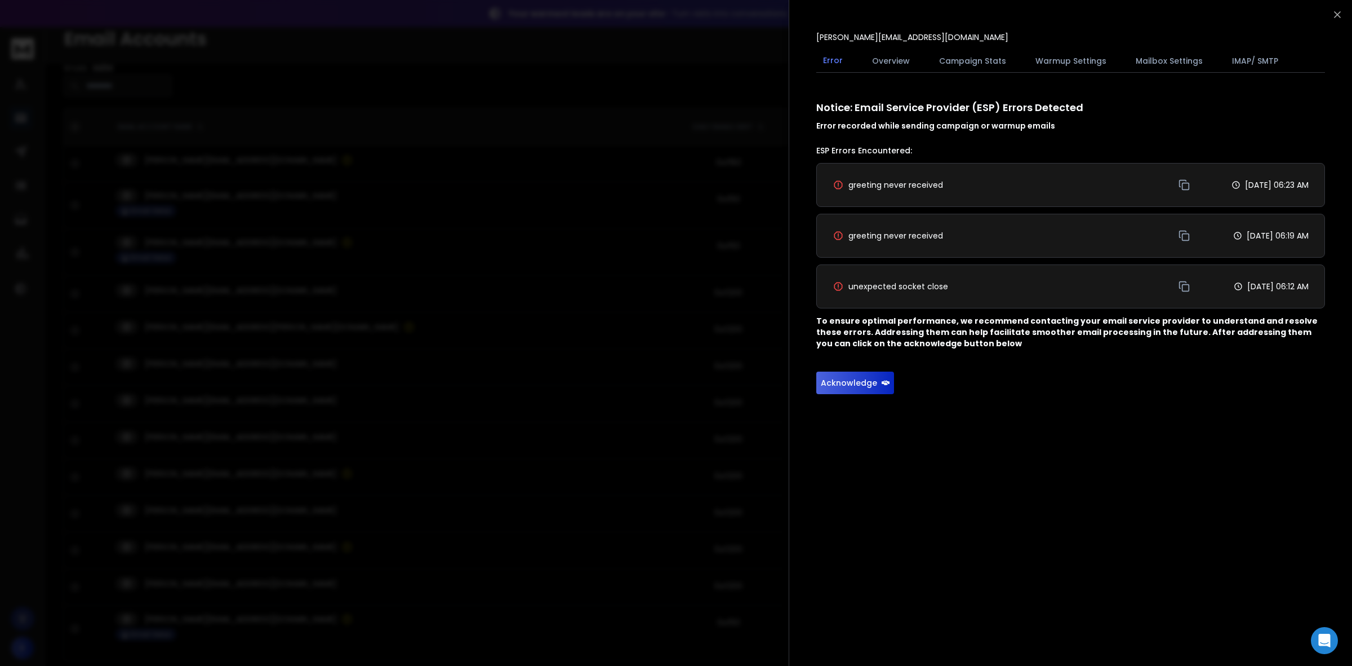
click at [877, 384] on button "Acknowledge" at bounding box center [856, 382] width 78 height 23
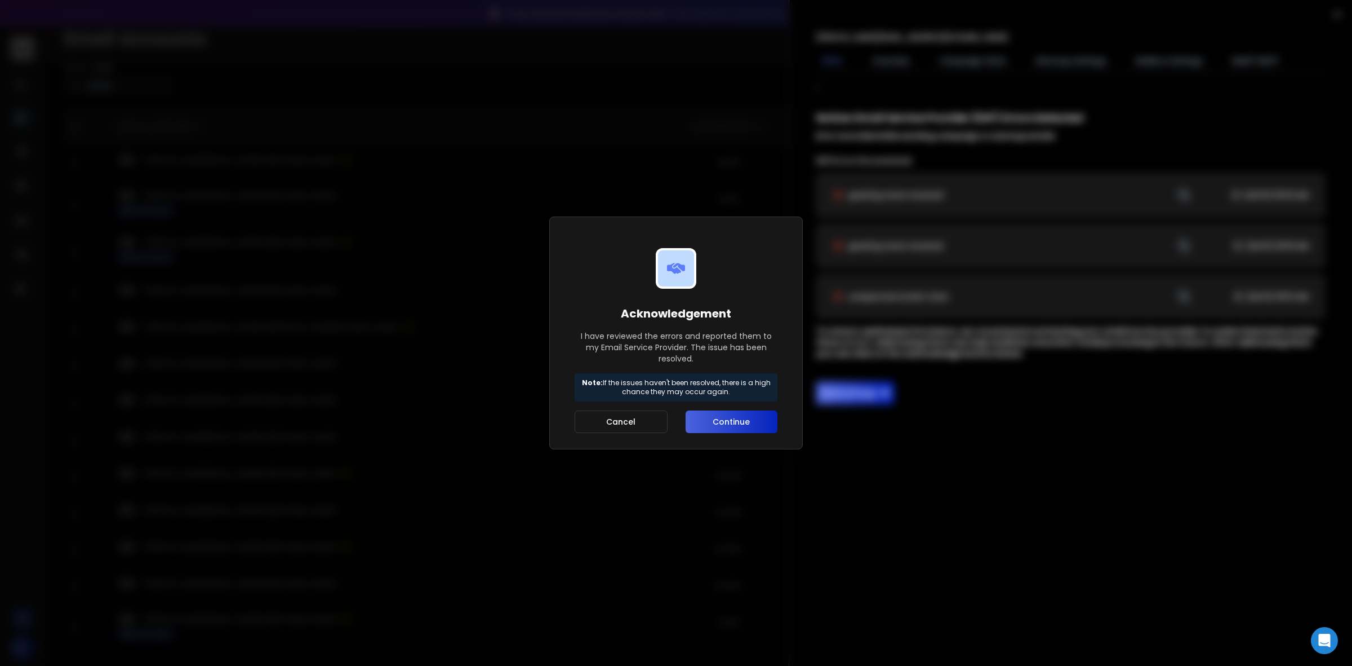
click at [714, 420] on button "Continue" at bounding box center [732, 421] width 92 height 23
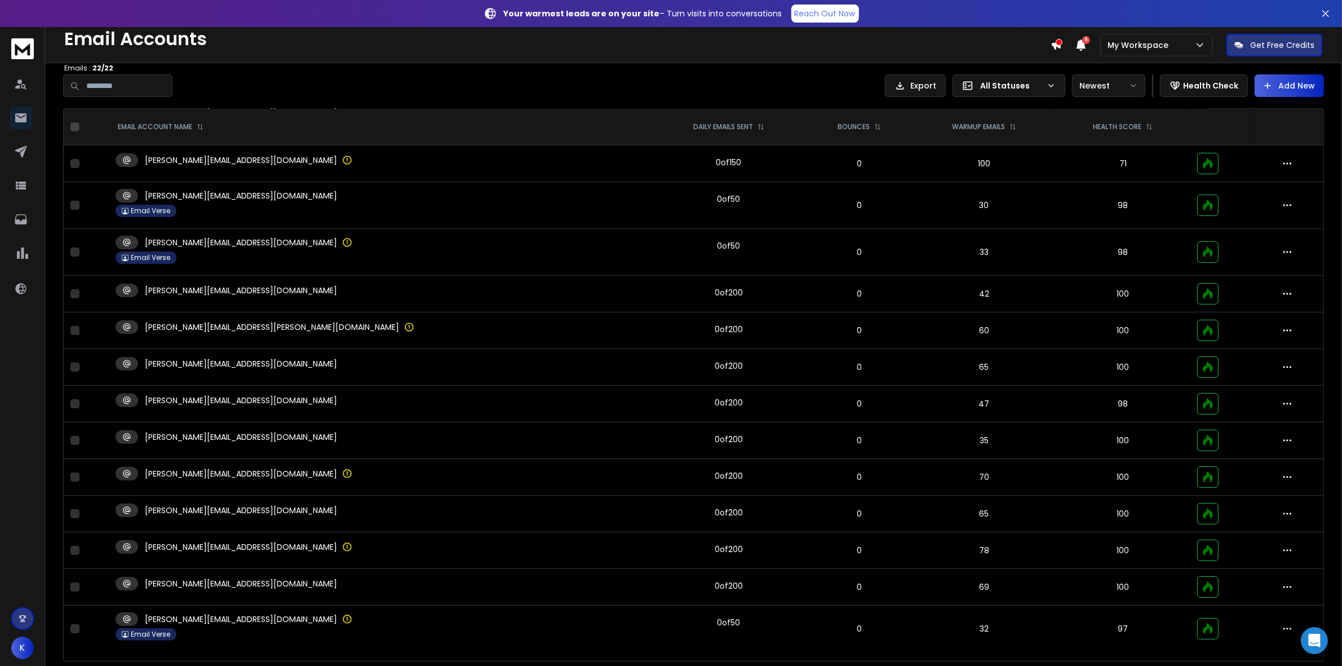
click at [1197, 620] on div at bounding box center [1207, 628] width 21 height 21
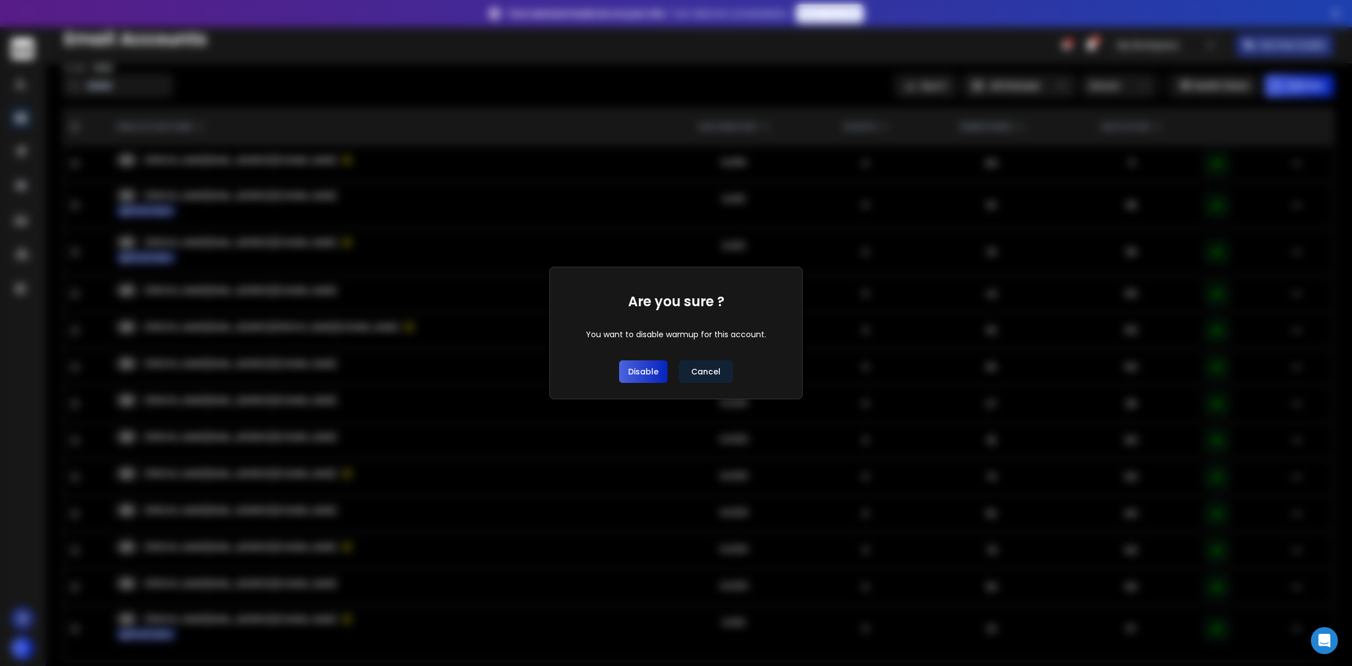
click at [641, 376] on button "Disable" at bounding box center [643, 371] width 48 height 23
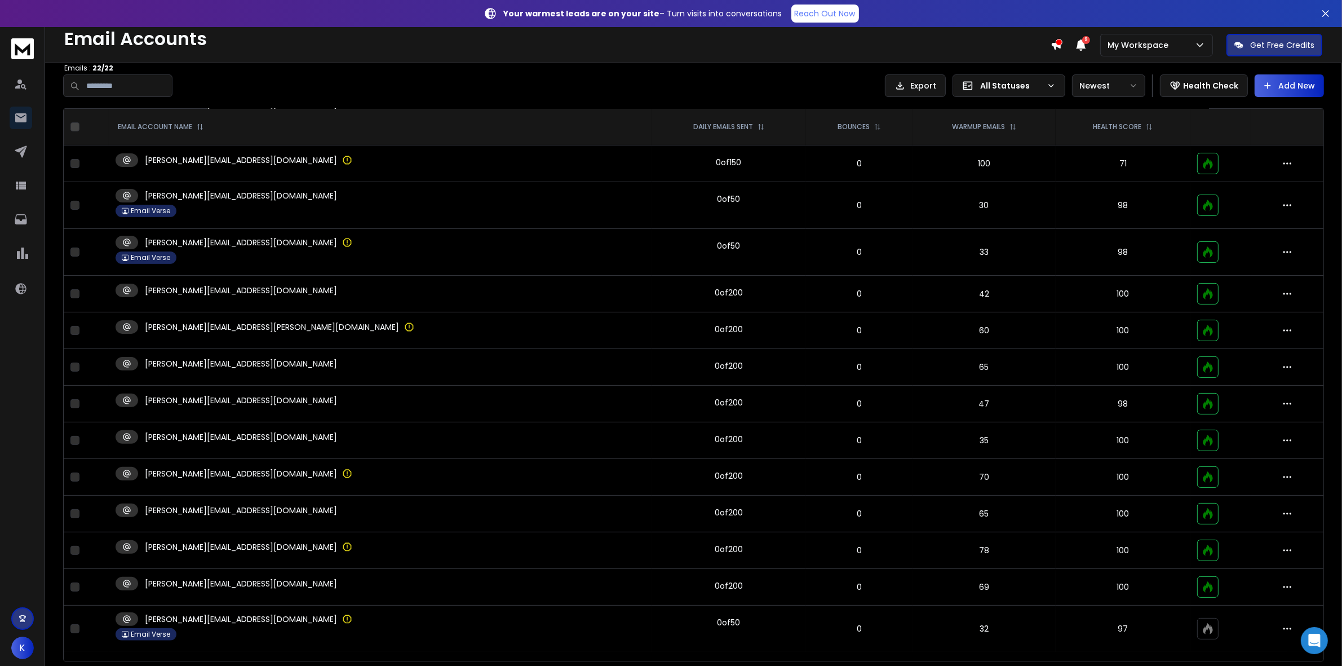
click at [1202, 630] on icon at bounding box center [1207, 628] width 11 height 11
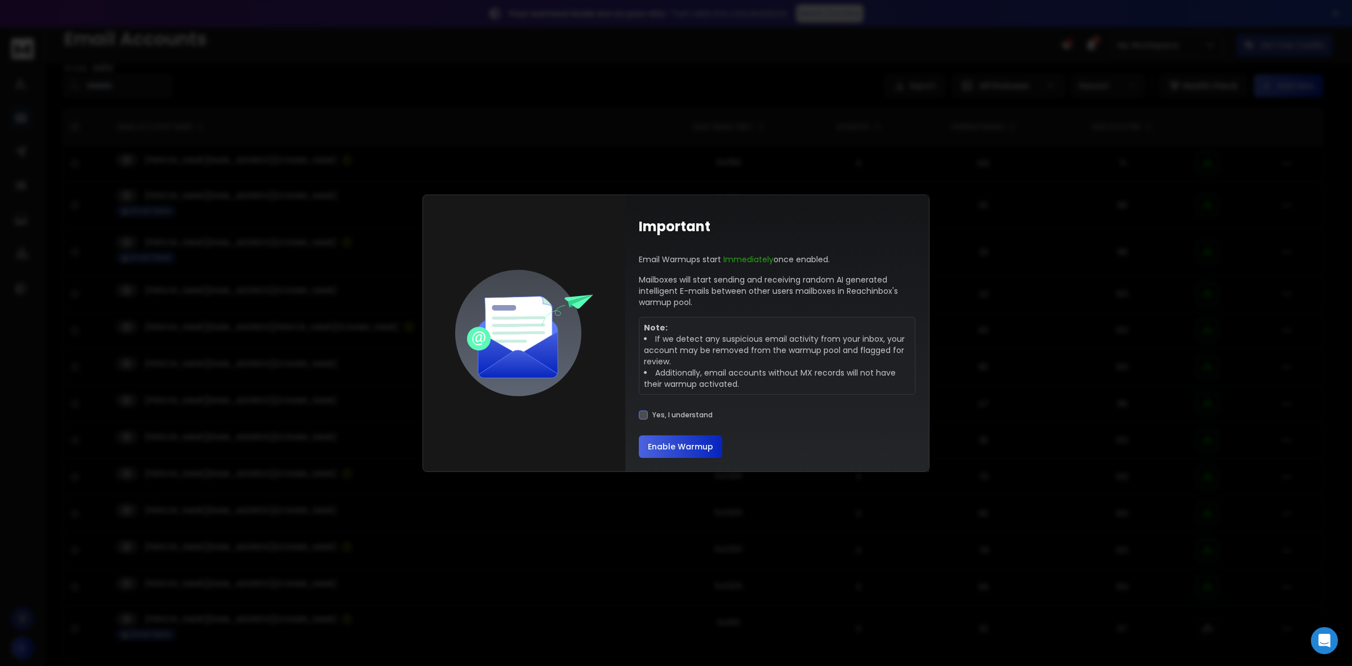
click at [682, 410] on label "Yes, I understand" at bounding box center [683, 414] width 60 height 9
click at [644, 417] on button "Yes, I understand" at bounding box center [643, 414] width 9 height 9
click at [654, 438] on button "Enable Warmup" at bounding box center [680, 446] width 83 height 23
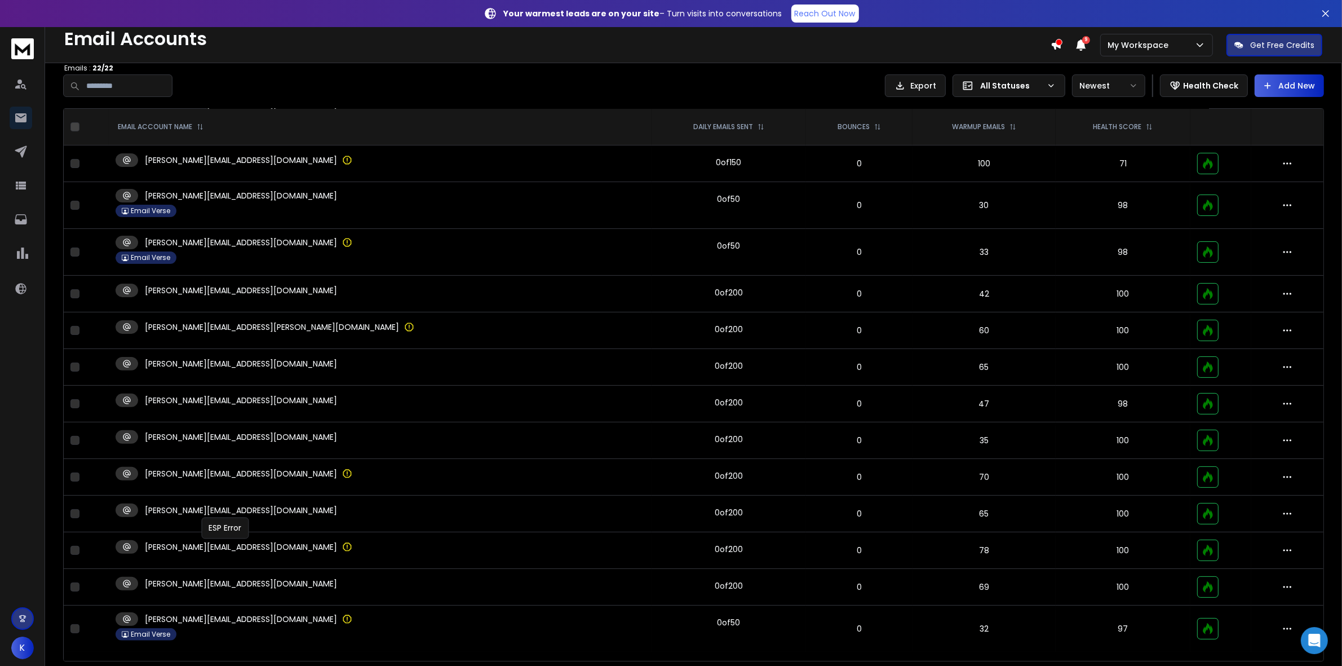
click at [341, 544] on icon at bounding box center [346, 546] width 11 height 11
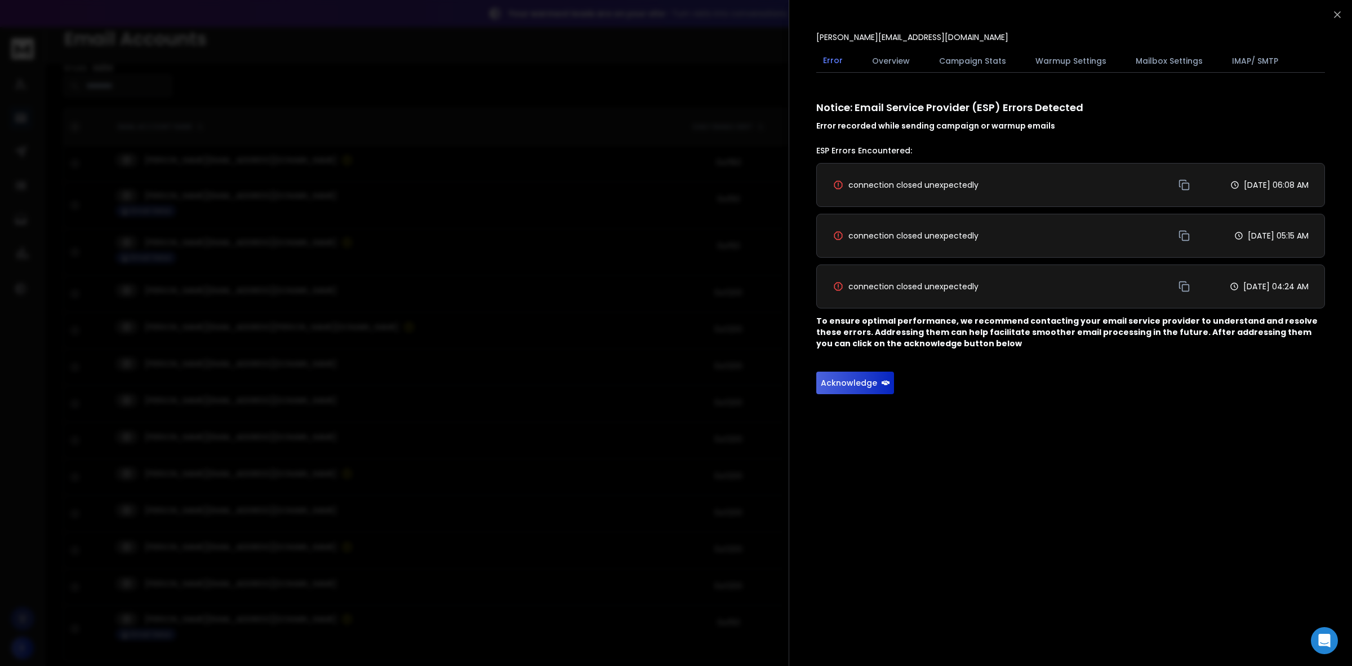
click at [859, 374] on button "Acknowledge" at bounding box center [856, 382] width 78 height 23
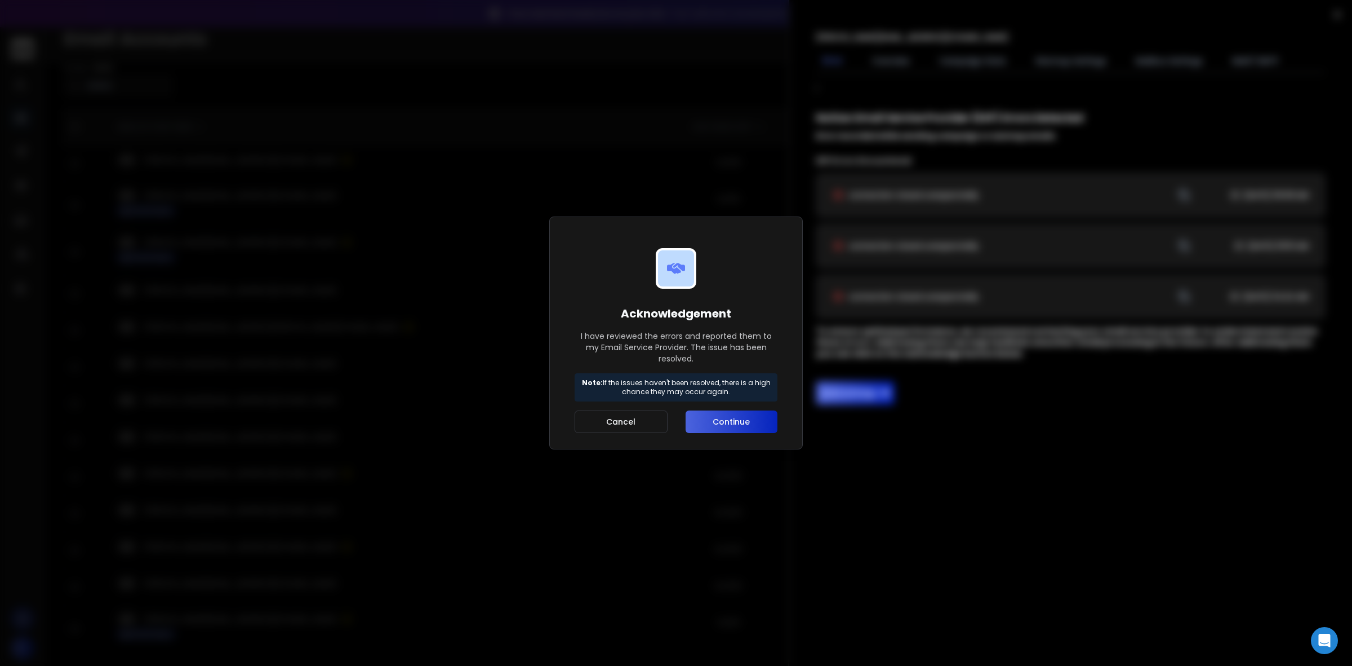
click at [710, 420] on button "Continue" at bounding box center [732, 421] width 92 height 23
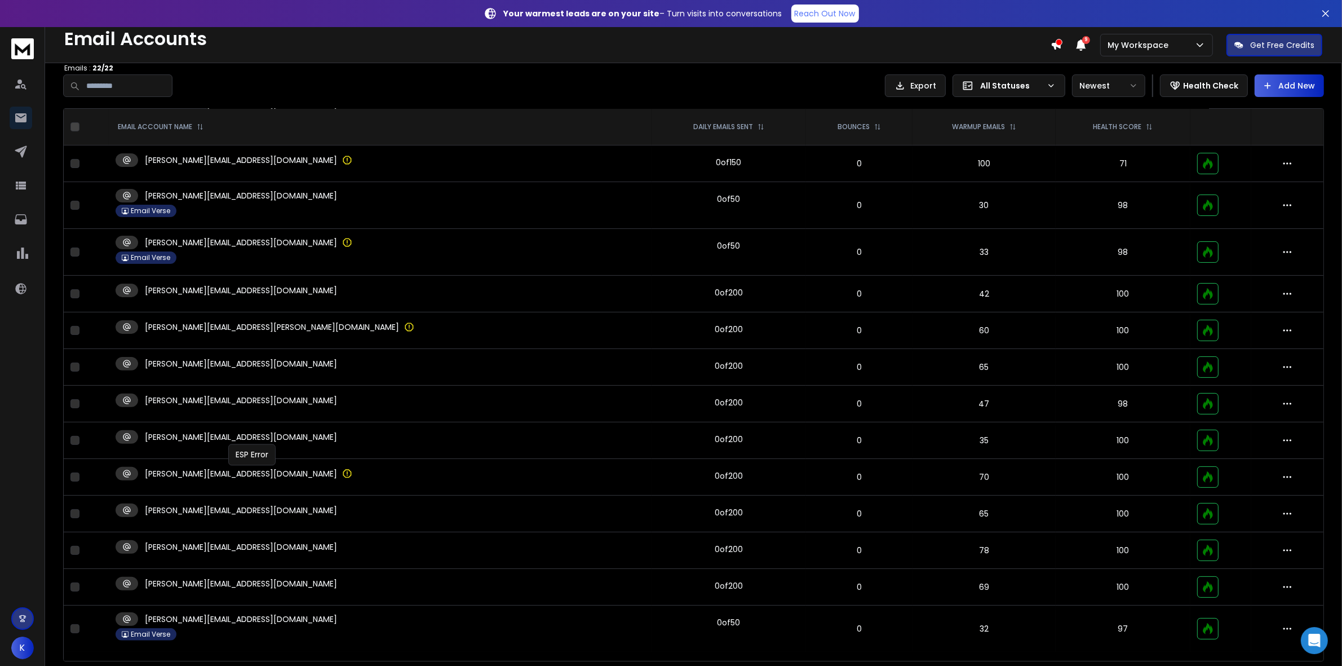
click at [343, 473] on icon at bounding box center [347, 473] width 8 height 8
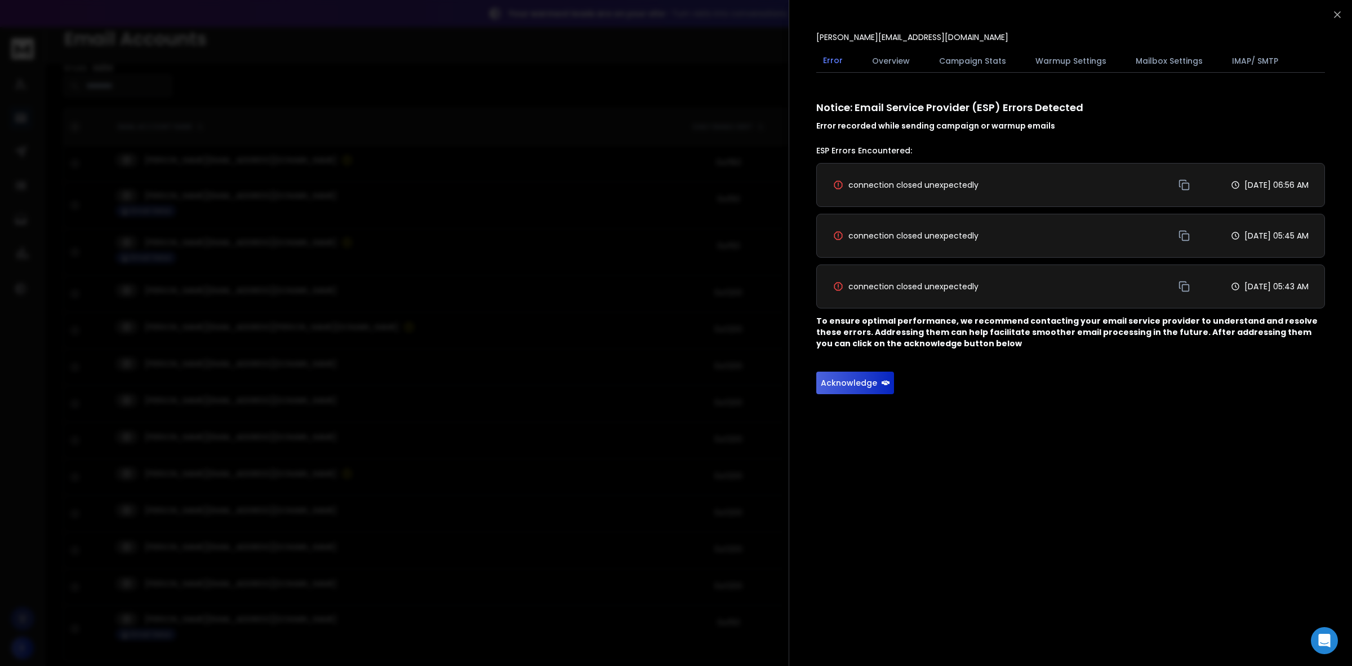
click at [873, 395] on div "clara@legal-advert.com Error Overview Campaign Stats Warmup Settings Mailbox Se…" at bounding box center [1071, 213] width 536 height 398
click at [875, 389] on button "Acknowledge" at bounding box center [856, 382] width 78 height 23
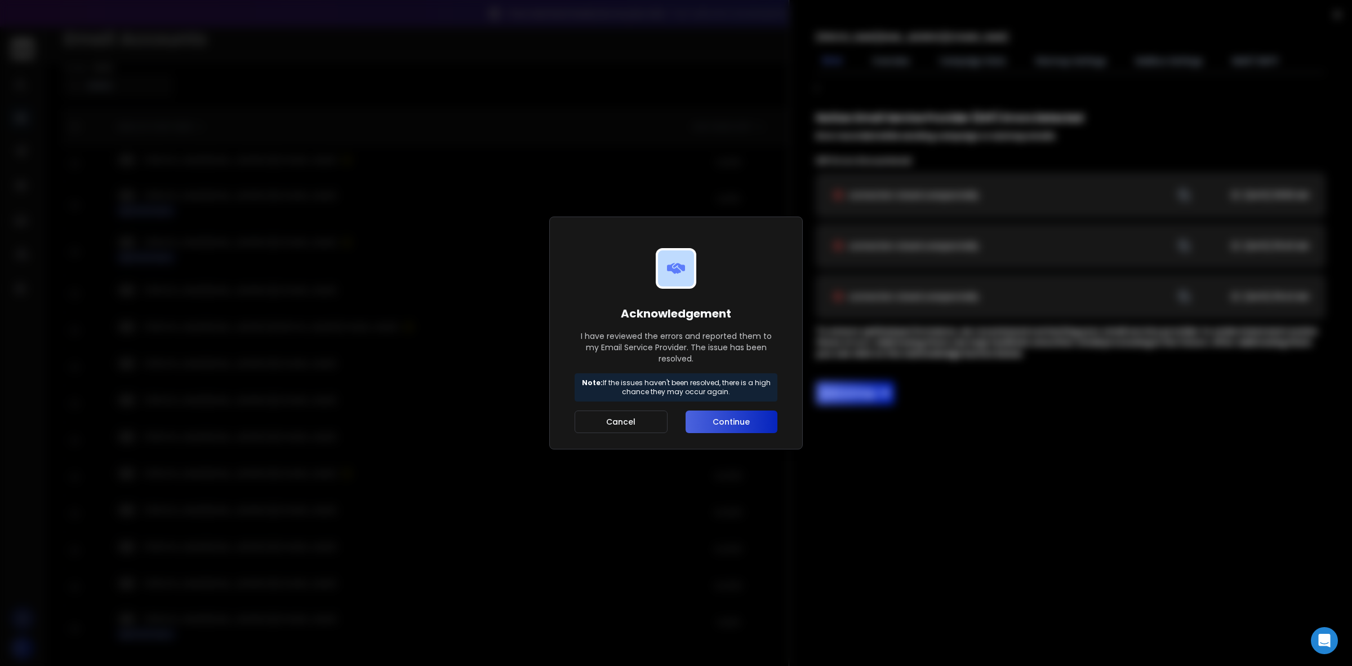
click at [720, 412] on button "Continue" at bounding box center [732, 421] width 92 height 23
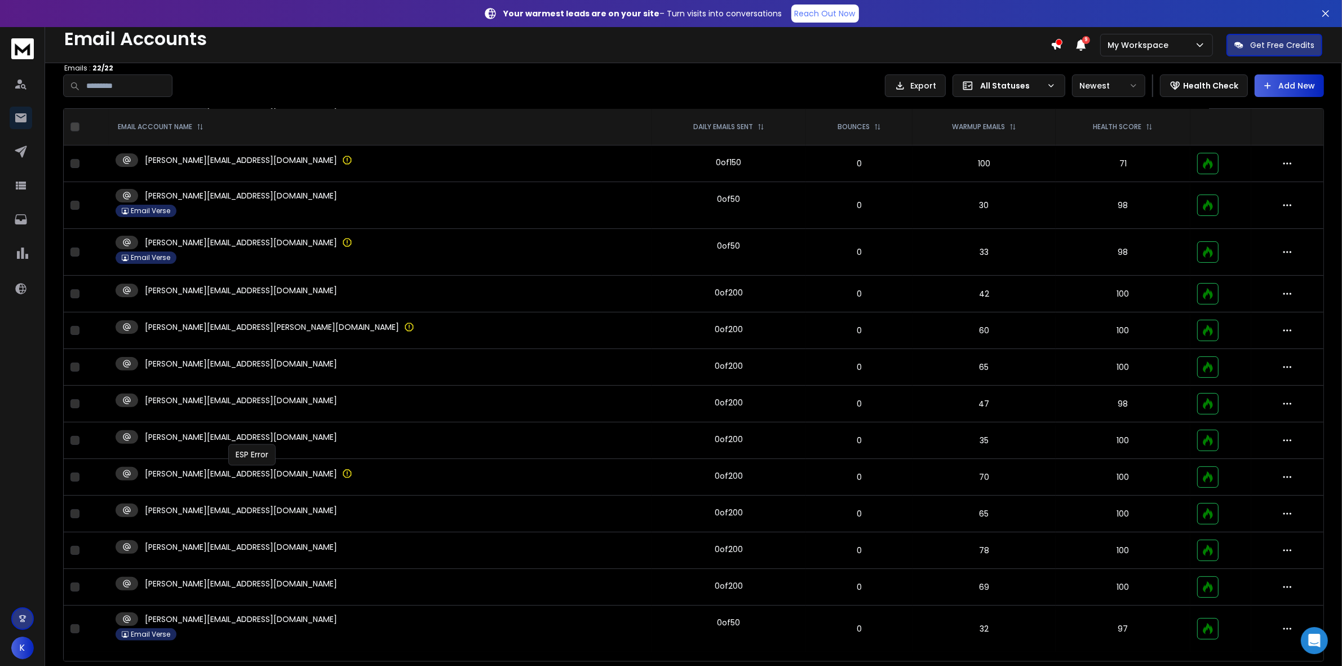
click at [341, 472] on icon at bounding box center [346, 473] width 11 height 11
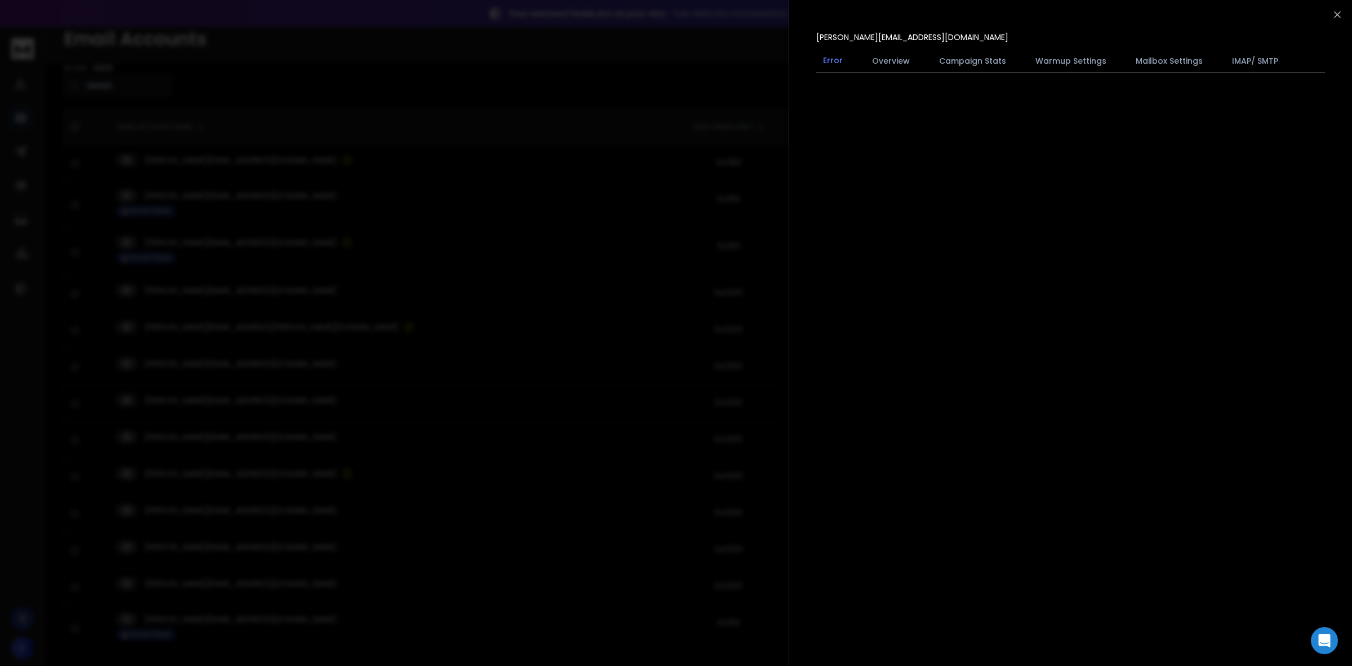
click at [557, 268] on div at bounding box center [676, 333] width 1352 height 666
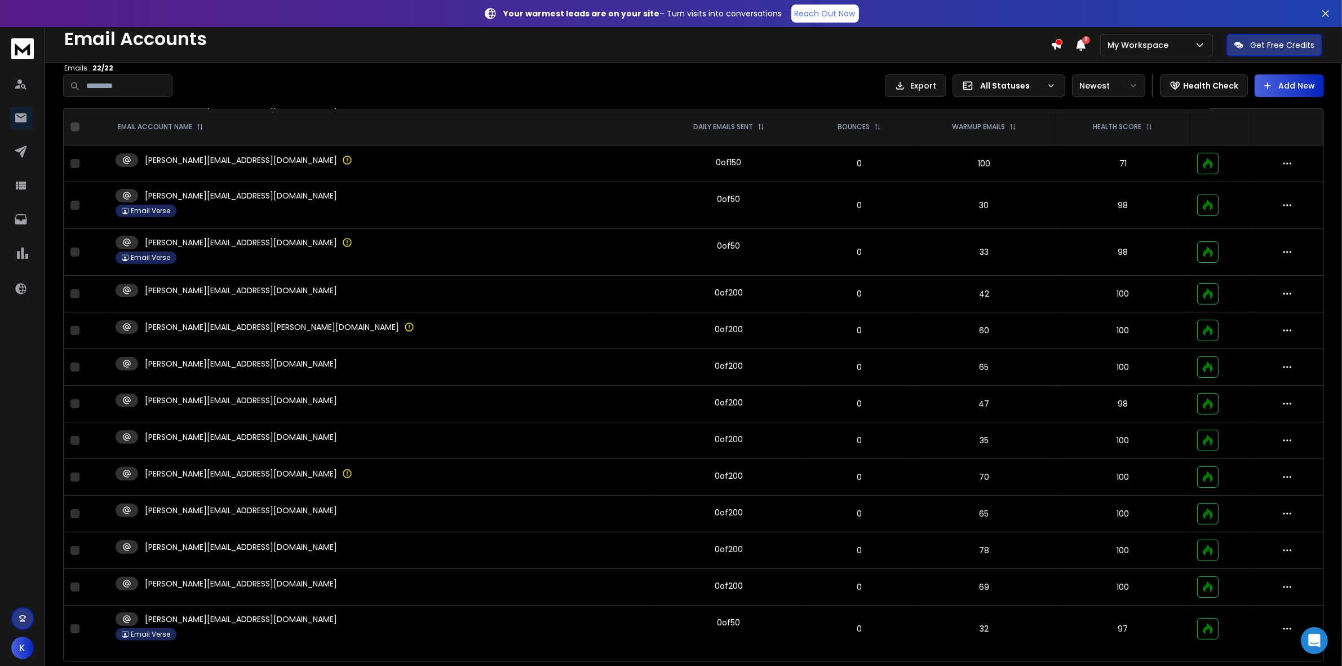
click at [239, 330] on p "[PERSON_NAME][EMAIL_ADDRESS][PERSON_NAME][DOMAIN_NAME]" at bounding box center [272, 326] width 254 height 11
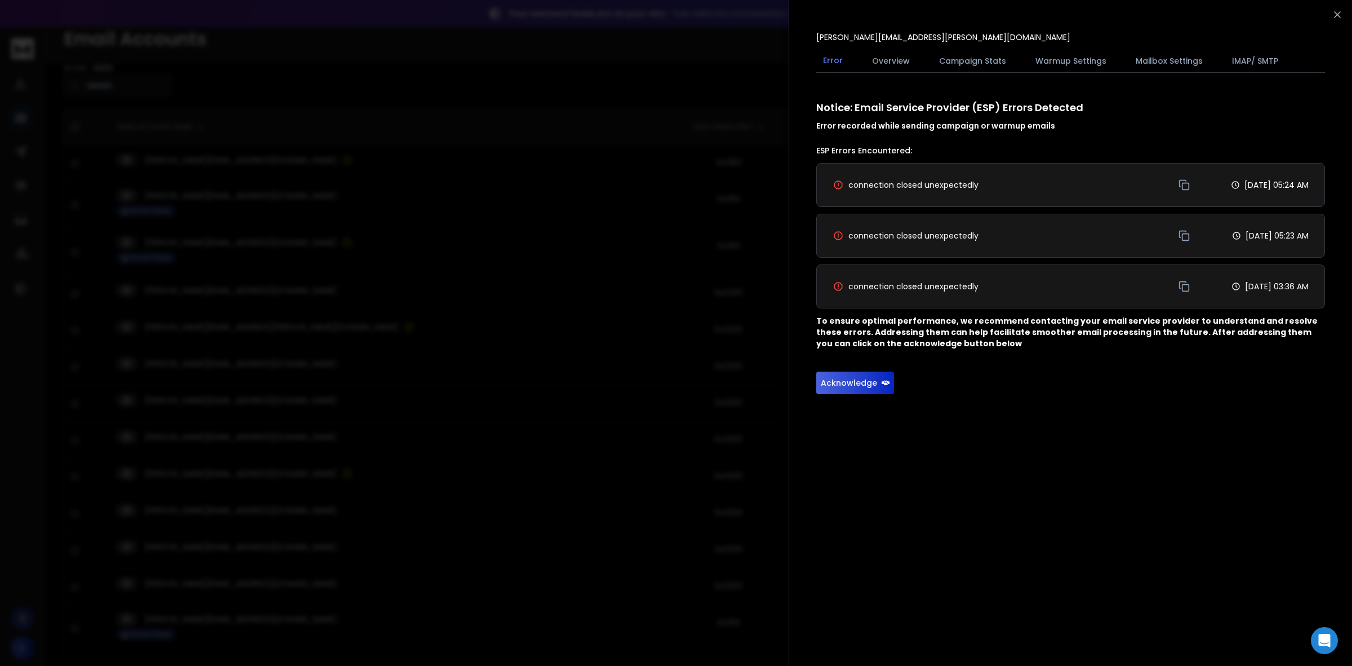
click at [866, 386] on button "Acknowledge" at bounding box center [856, 382] width 78 height 23
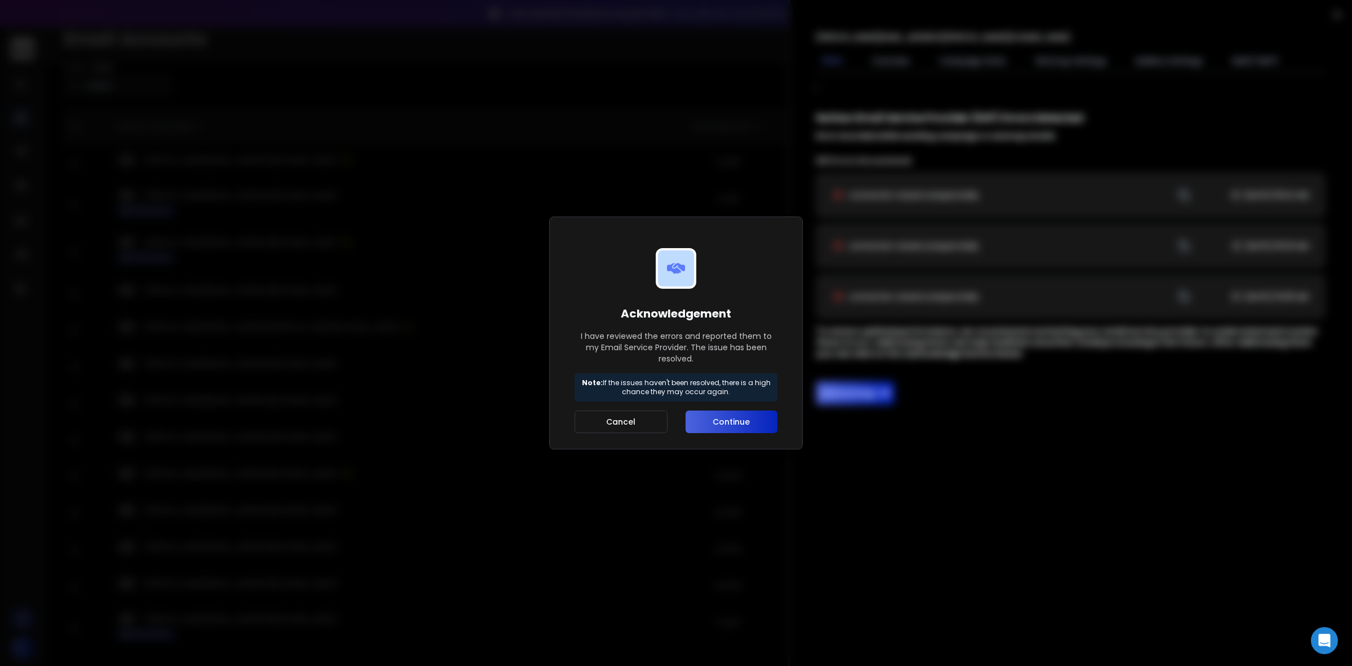
click at [736, 420] on button "Continue" at bounding box center [732, 421] width 92 height 23
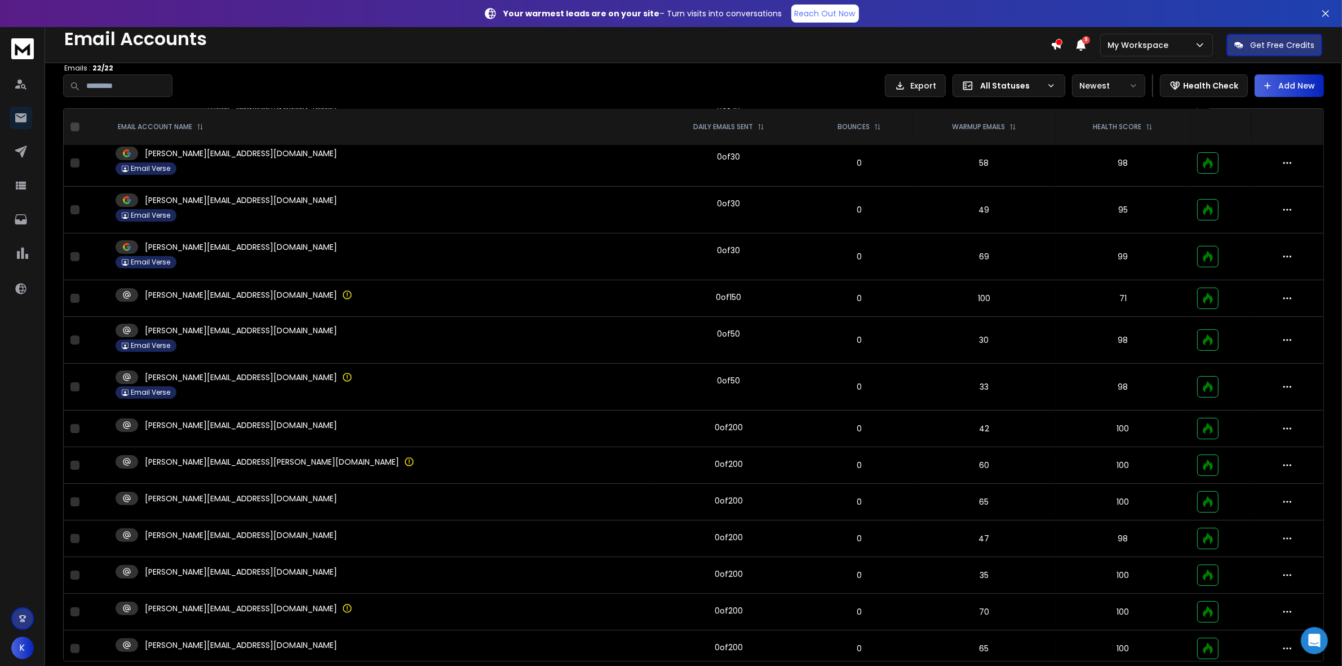
scroll to position [285, 0]
click at [227, 384] on p "[PERSON_NAME][EMAIL_ADDRESS][DOMAIN_NAME]" at bounding box center [241, 377] width 192 height 11
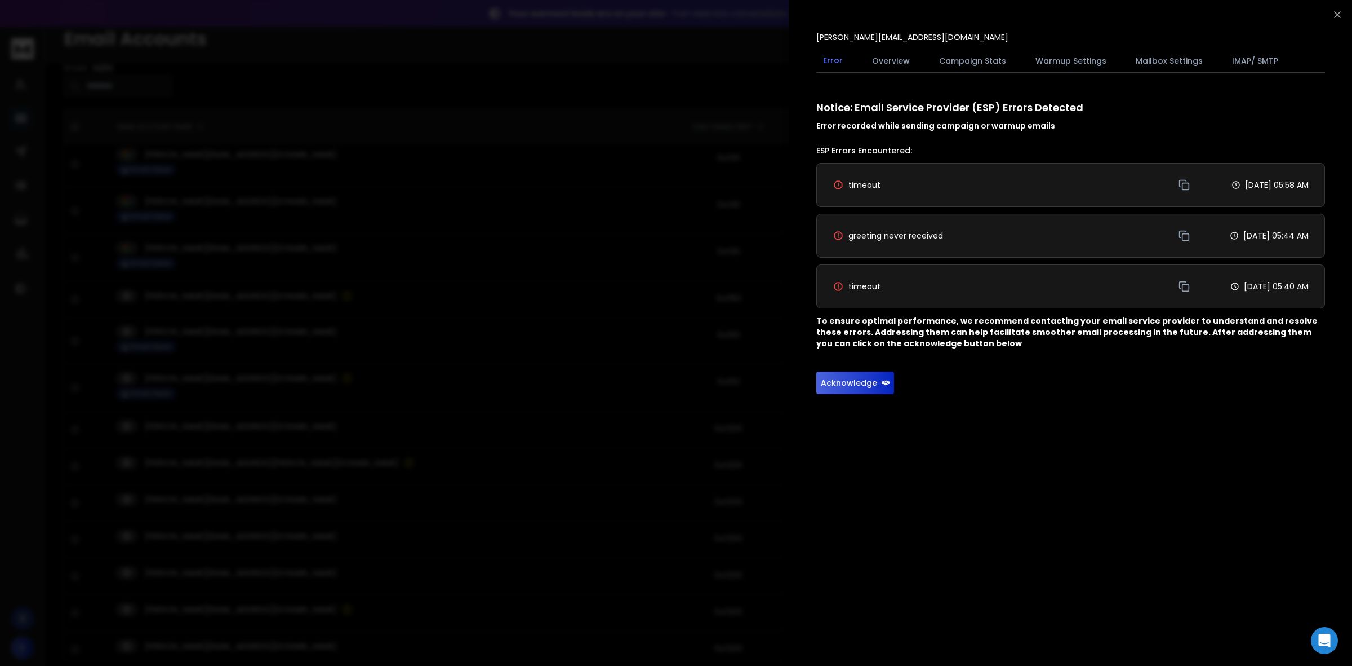
click at [873, 384] on button "Acknowledge" at bounding box center [856, 382] width 78 height 23
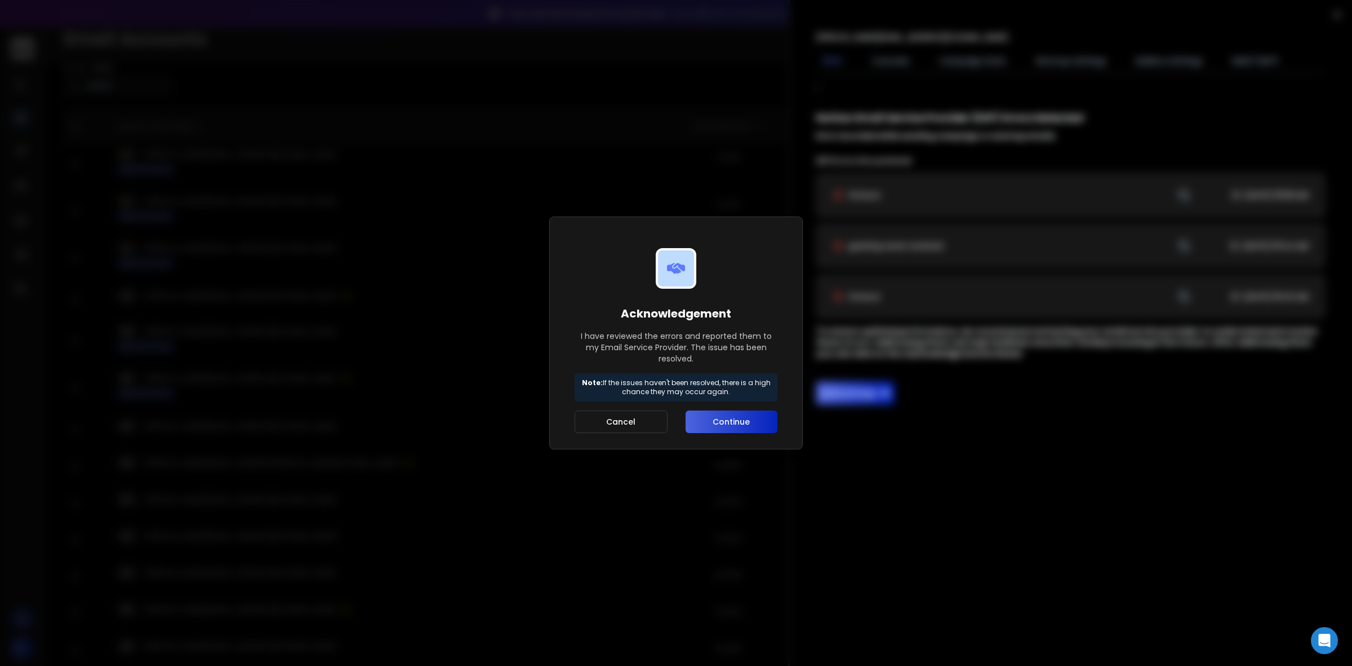
click at [713, 424] on button "Continue" at bounding box center [732, 421] width 92 height 23
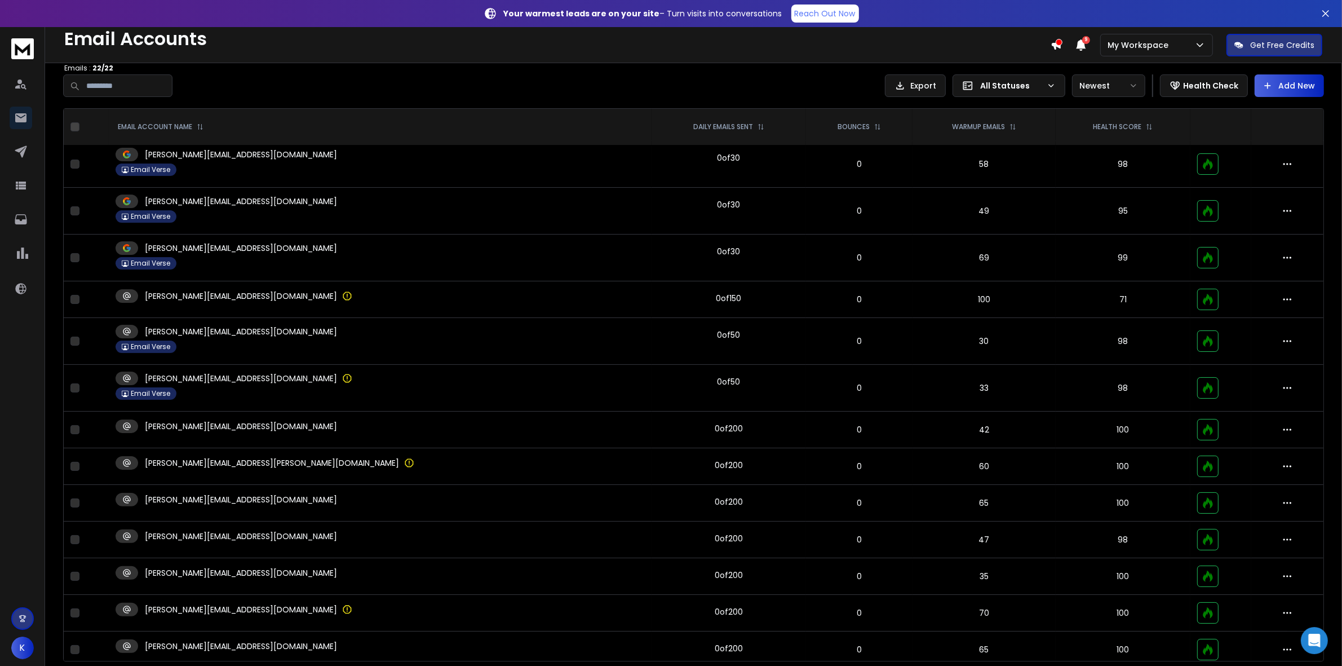
click at [242, 299] on p "[PERSON_NAME][EMAIL_ADDRESS][DOMAIN_NAME]" at bounding box center [241, 295] width 192 height 11
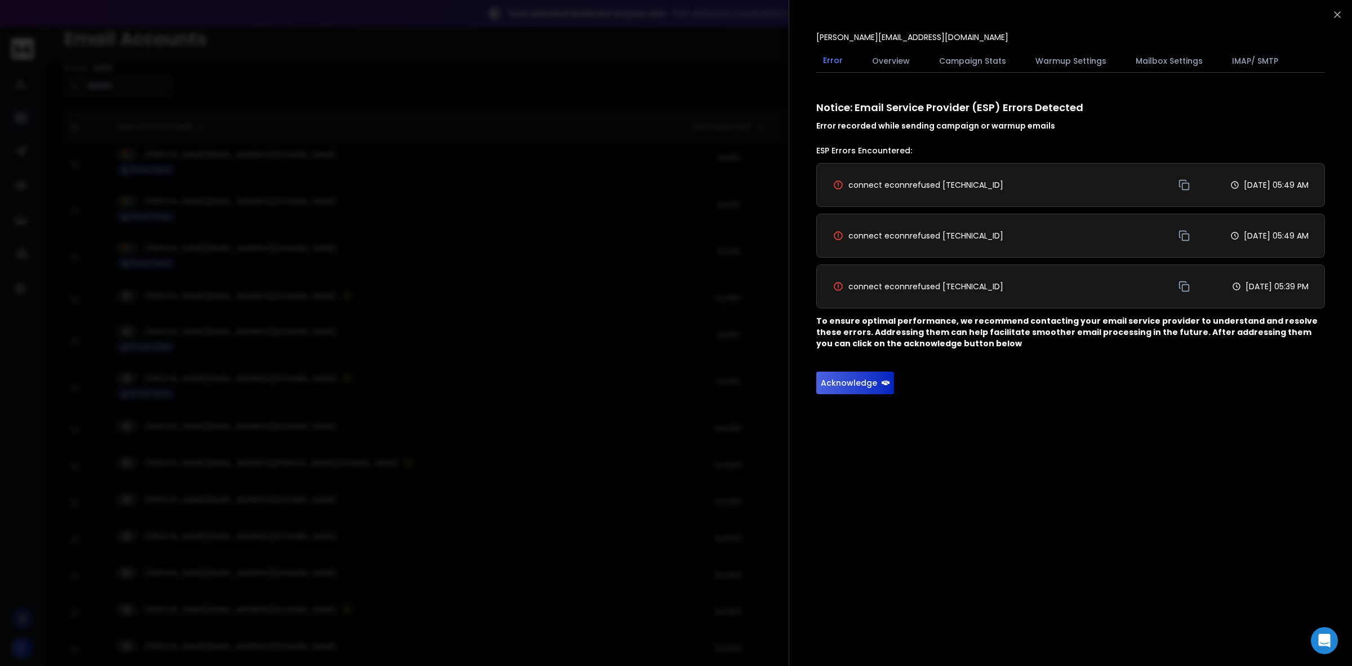
click at [709, 413] on div at bounding box center [676, 333] width 1352 height 666
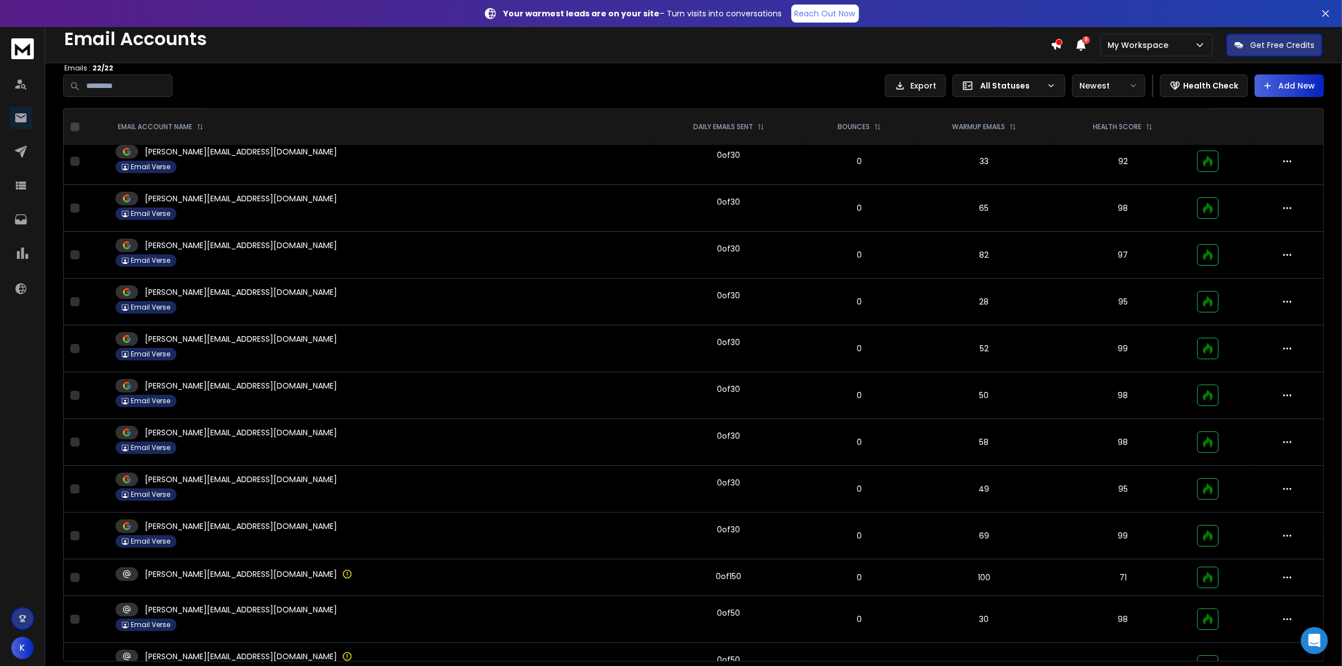
scroll to position [0, 0]
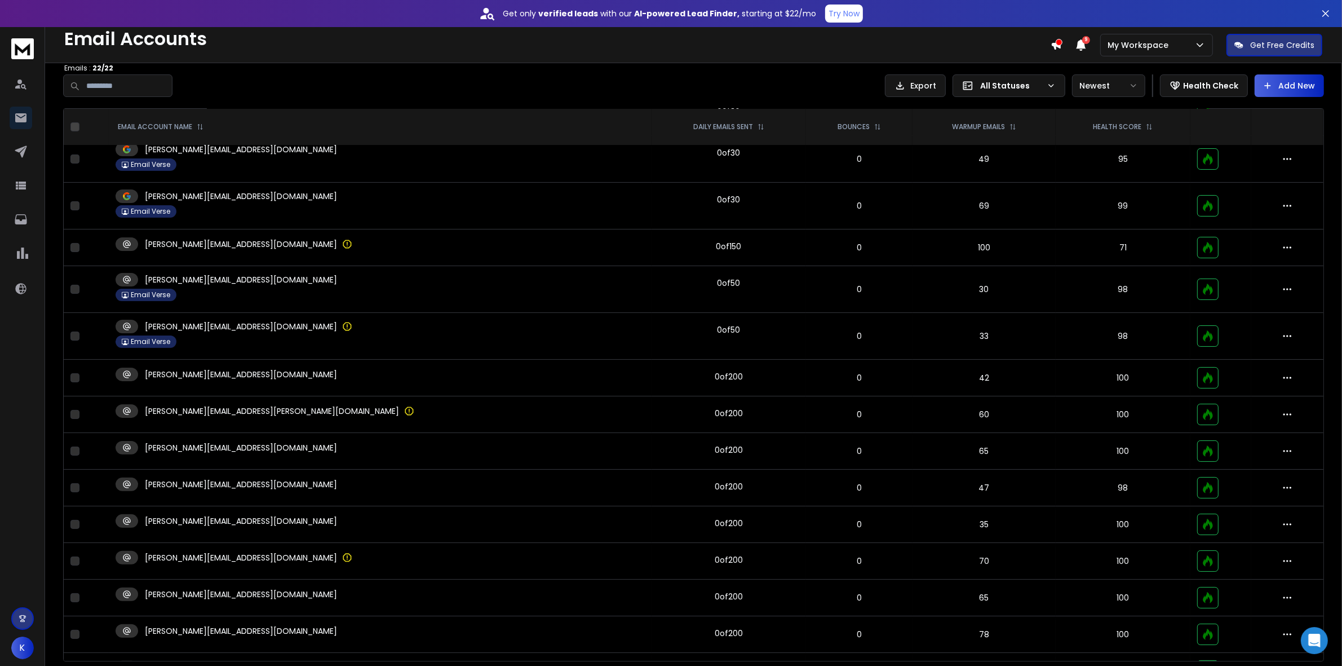
scroll to position [426, 0]
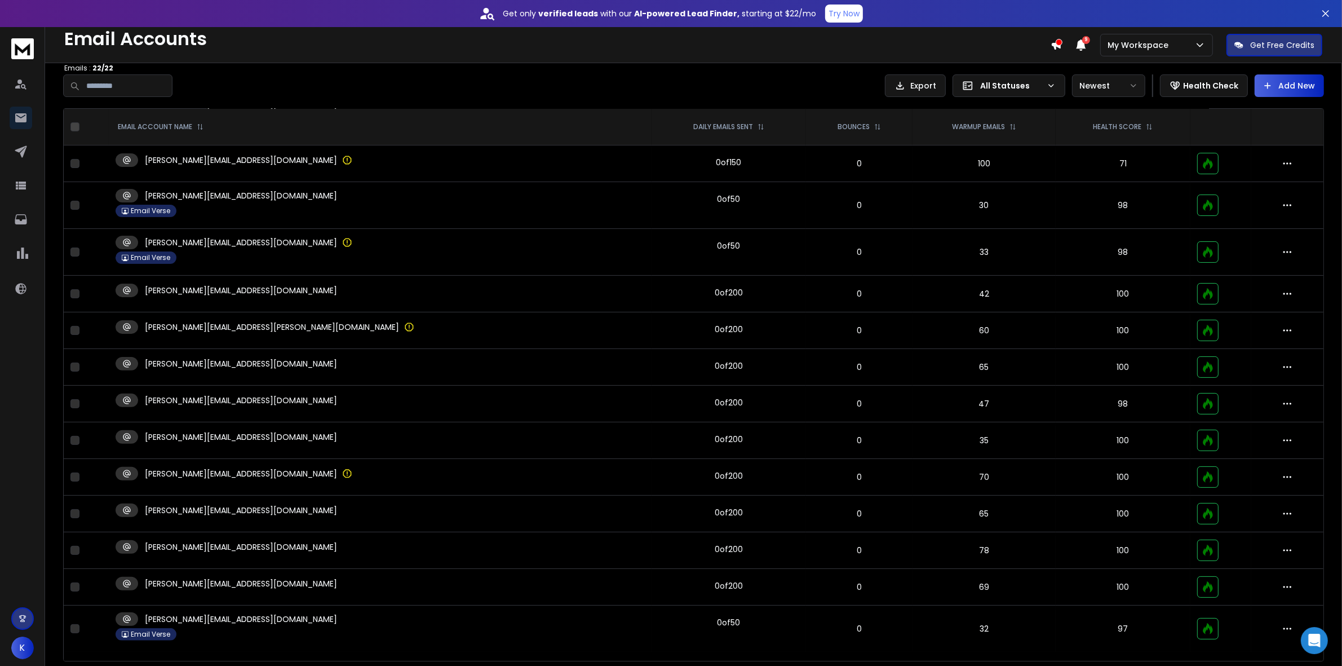
click at [230, 475] on p "[PERSON_NAME][EMAIL_ADDRESS][DOMAIN_NAME]" at bounding box center [241, 473] width 192 height 11
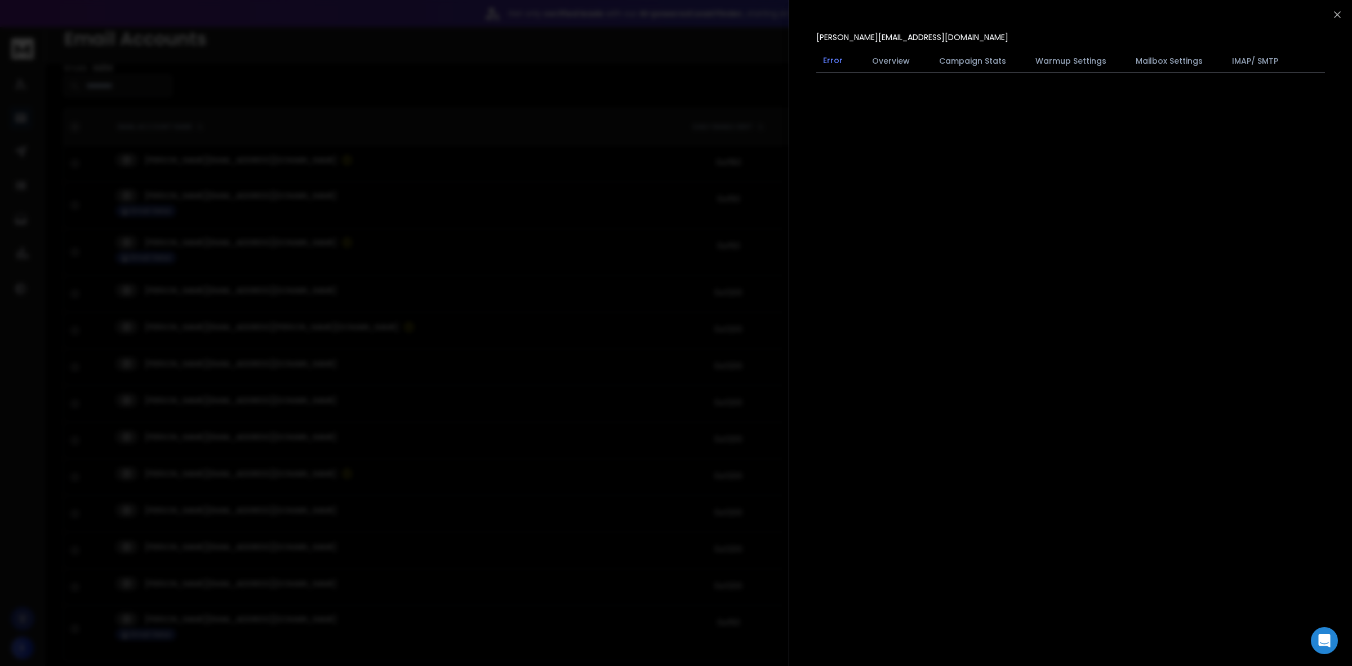
click at [886, 55] on button "Overview" at bounding box center [891, 60] width 51 height 25
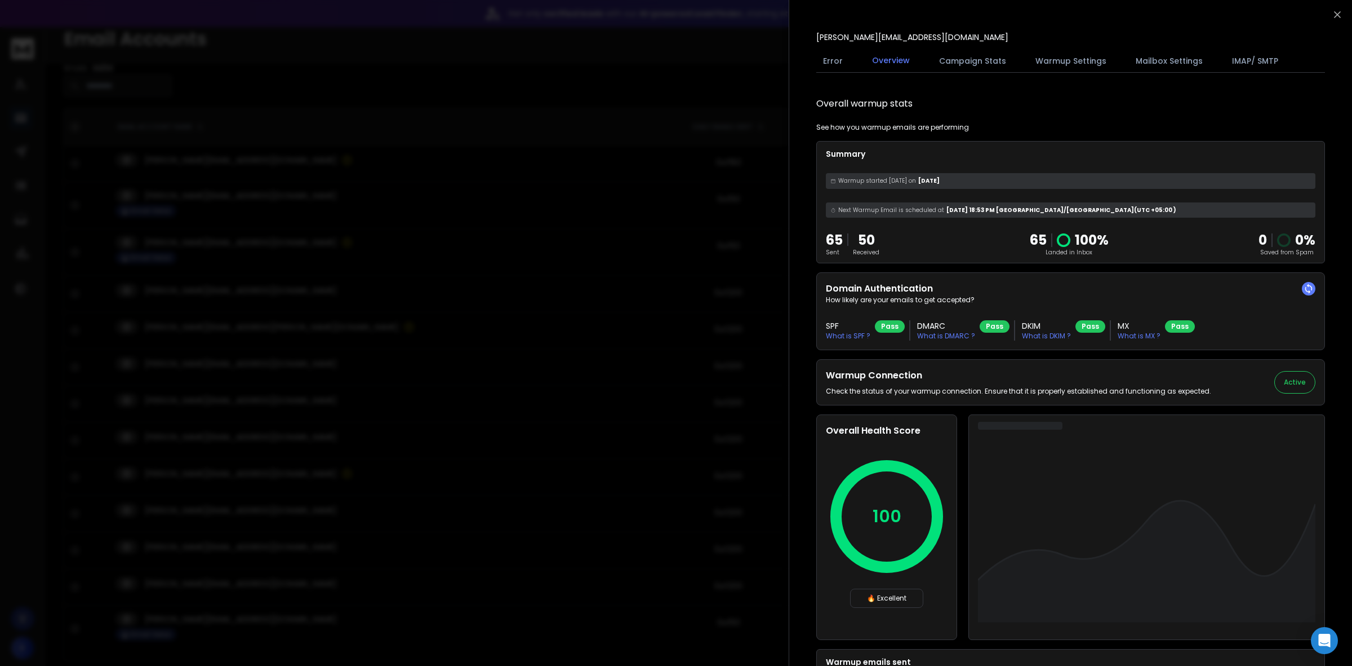
click at [1243, 60] on button "IMAP/ SMTP" at bounding box center [1256, 60] width 60 height 25
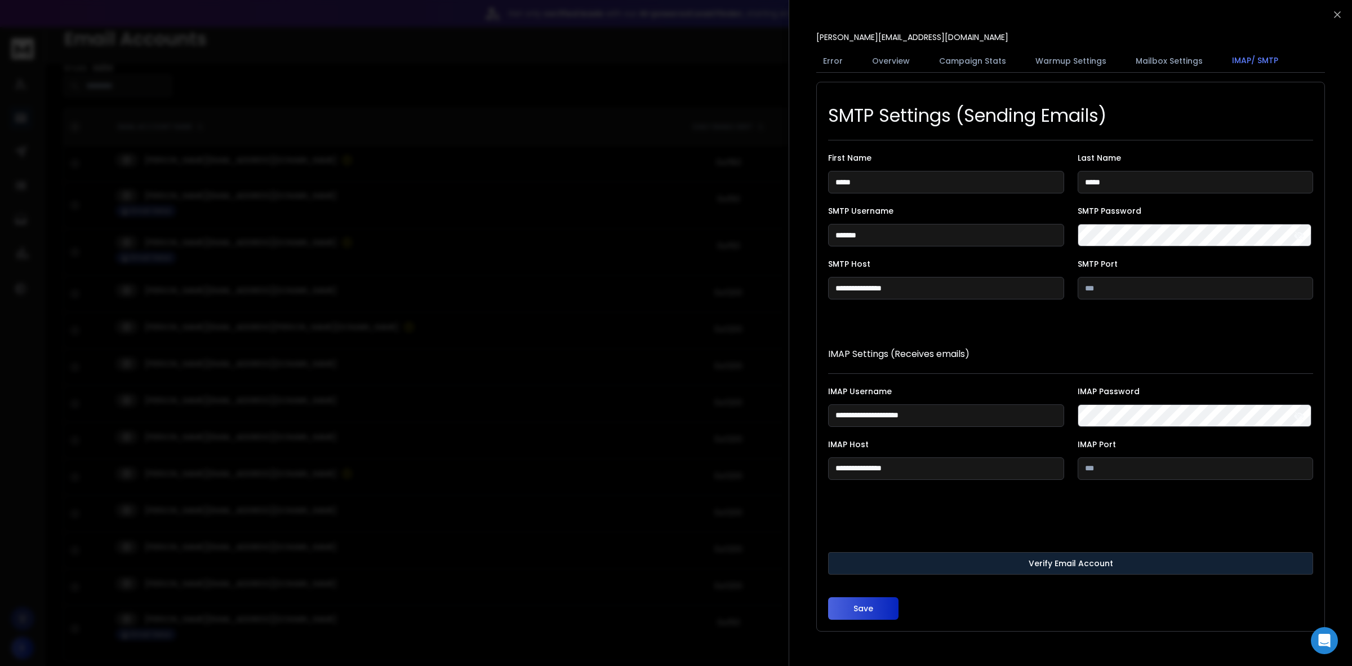
click at [995, 562] on button "Verify Email Account" at bounding box center [1070, 563] width 485 height 23
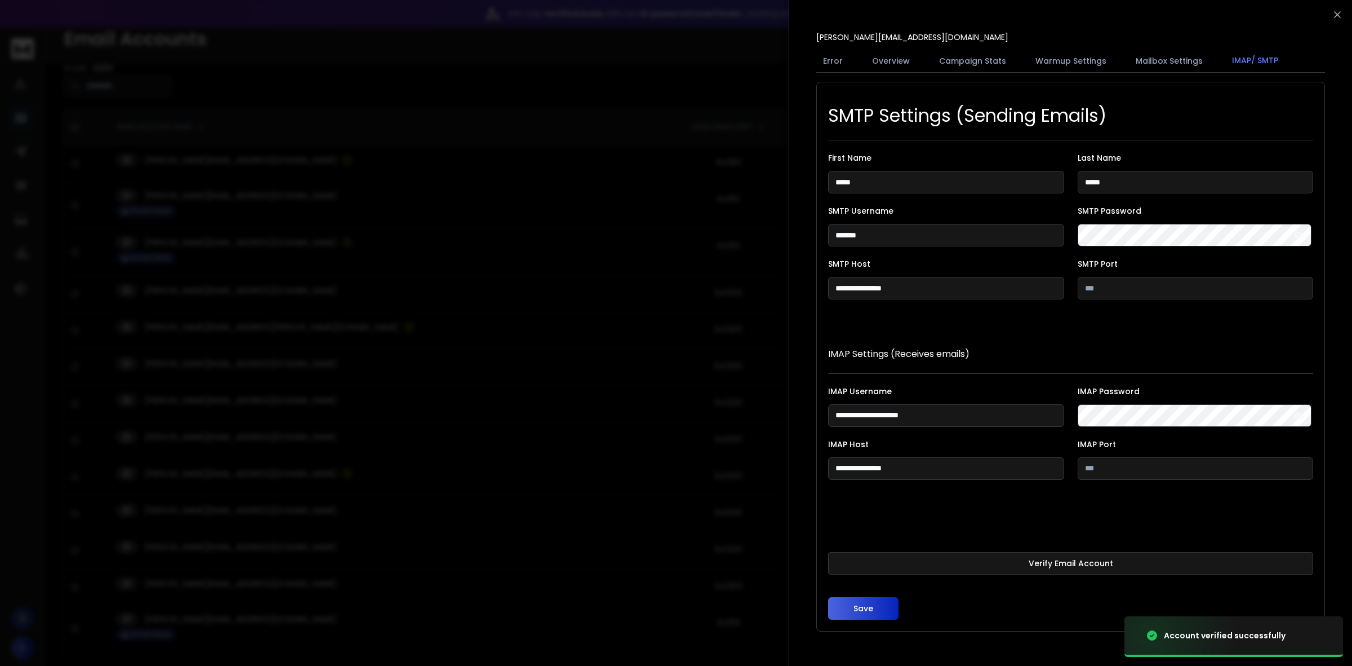
click at [882, 603] on button "Save" at bounding box center [863, 608] width 70 height 23
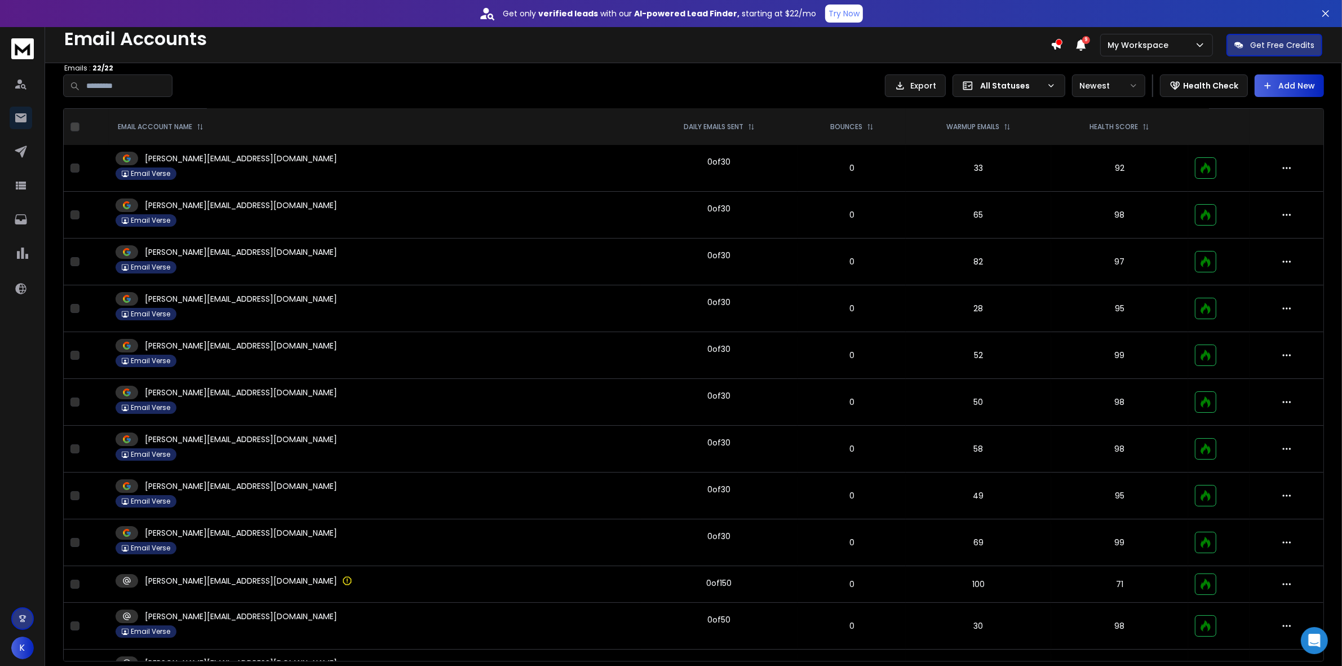
scroll to position [0, 0]
click at [21, 220] on icon at bounding box center [21, 219] width 14 height 14
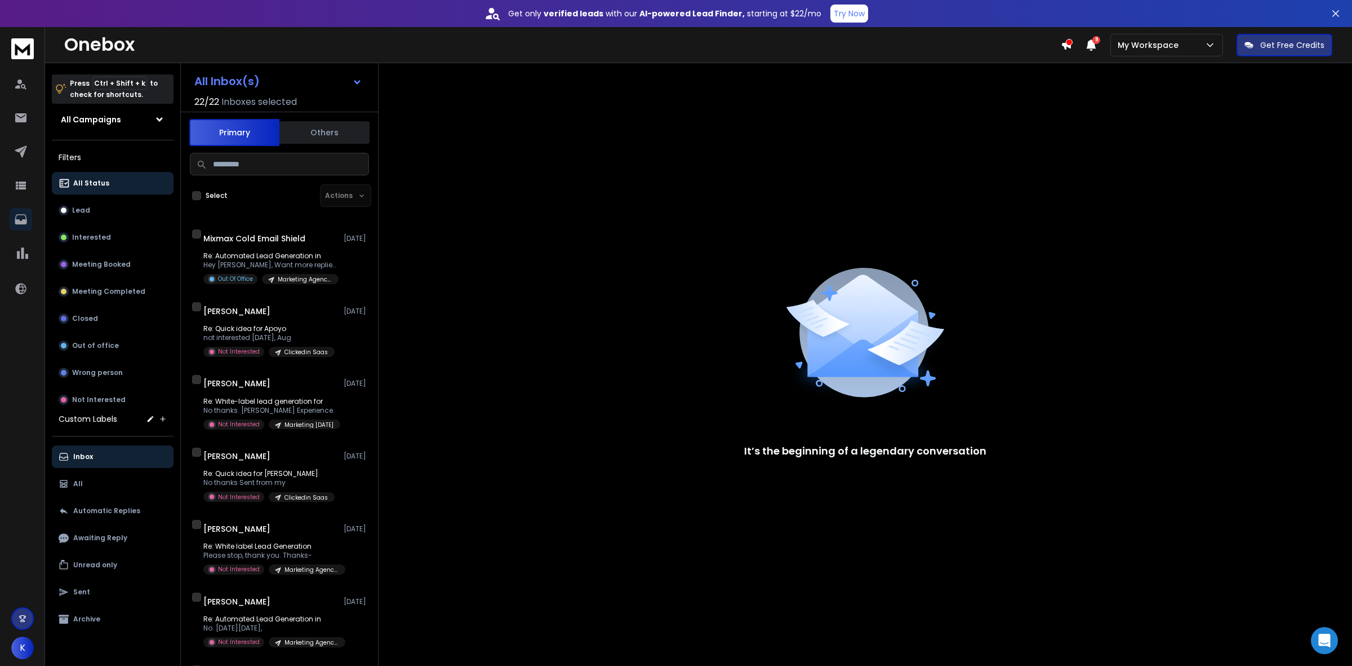
click at [333, 131] on button "Others" at bounding box center [325, 132] width 90 height 25
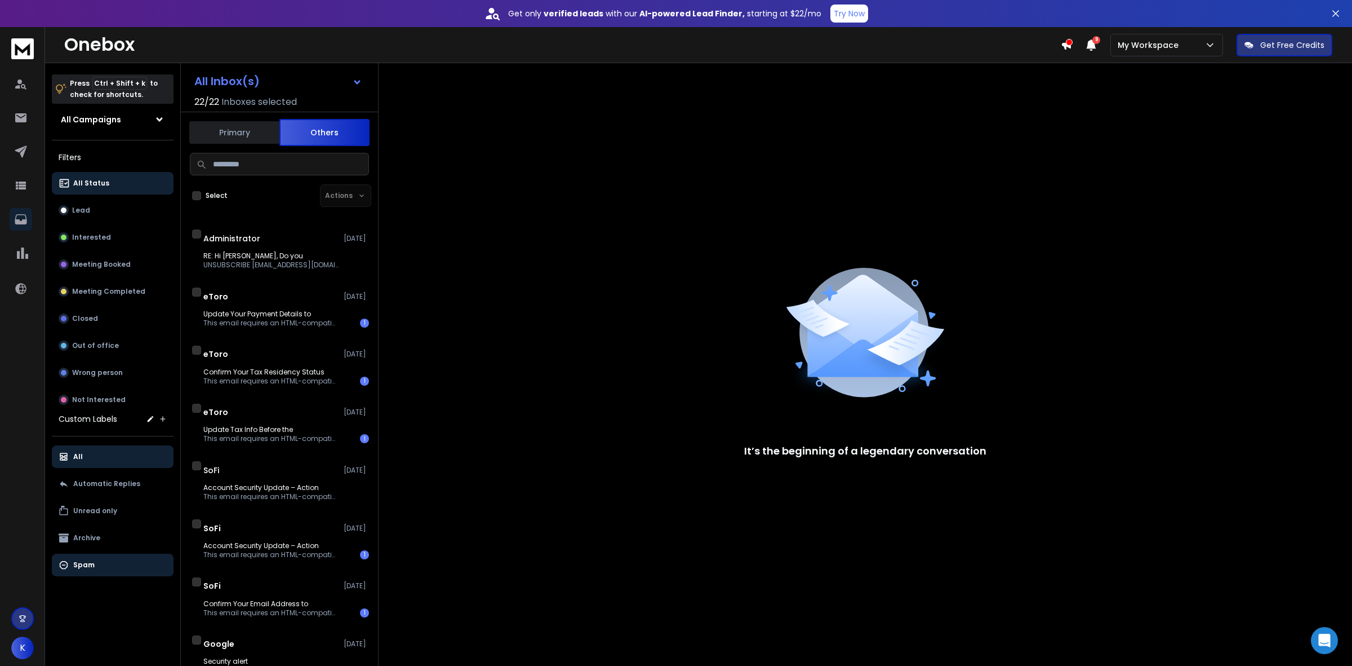
click at [89, 569] on div "Spam" at bounding box center [77, 565] width 36 height 14
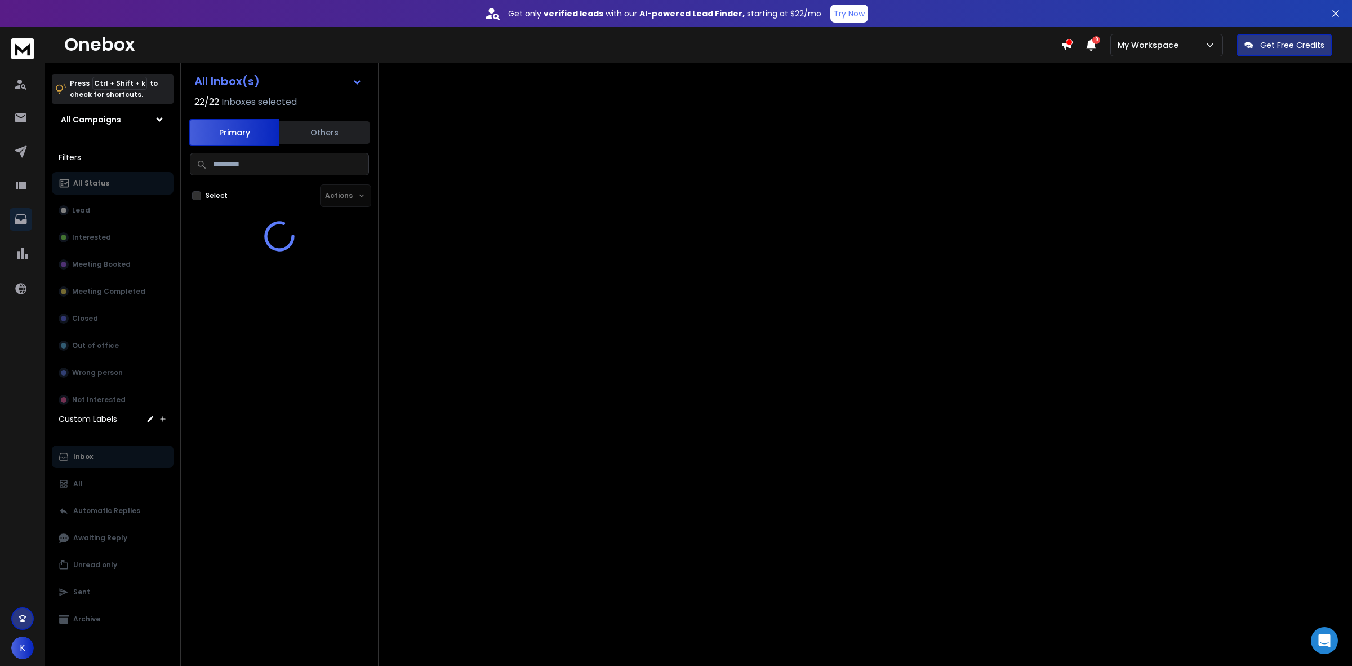
click at [227, 136] on button "Primary" at bounding box center [234, 132] width 90 height 27
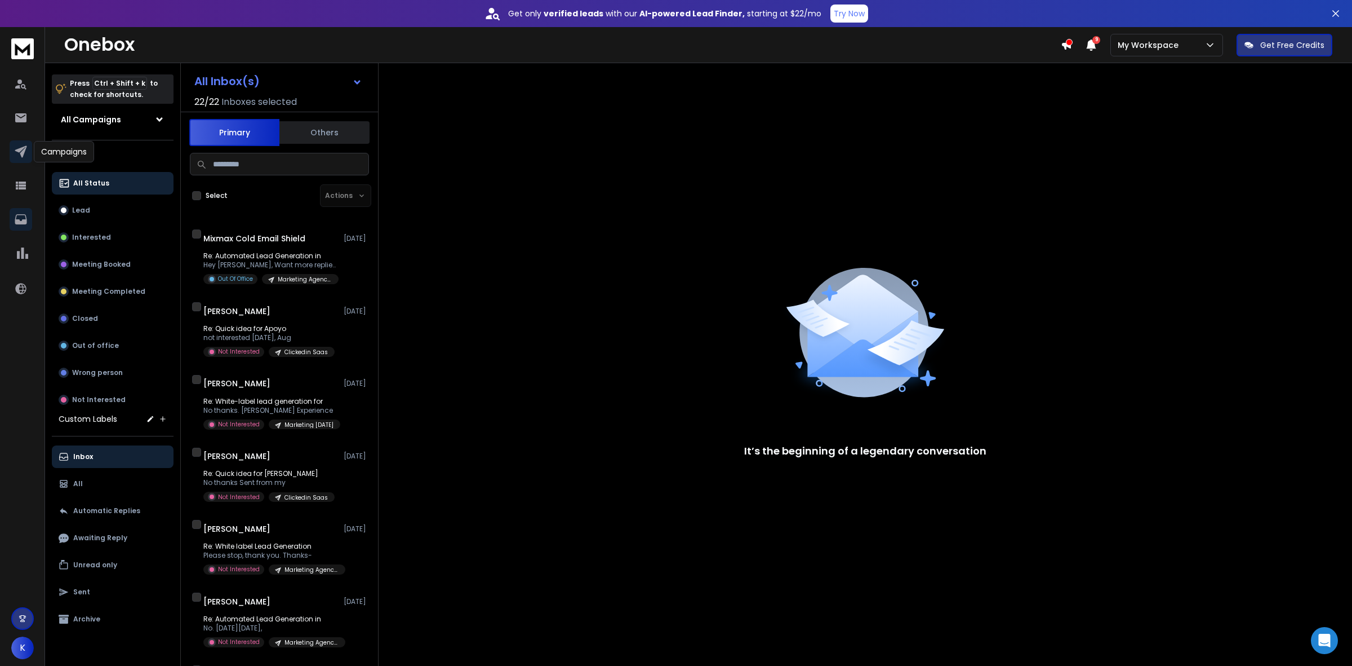
click at [16, 150] on icon at bounding box center [21, 151] width 12 height 12
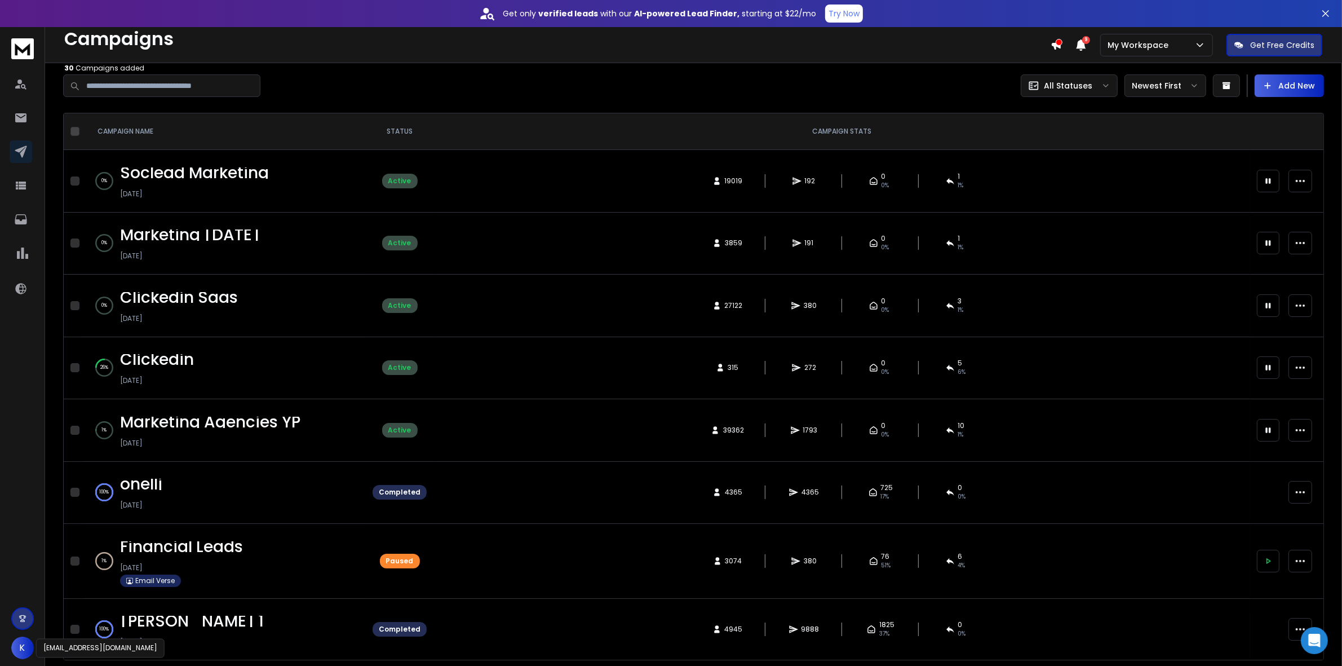
click at [24, 646] on span "K" at bounding box center [22, 647] width 23 height 23
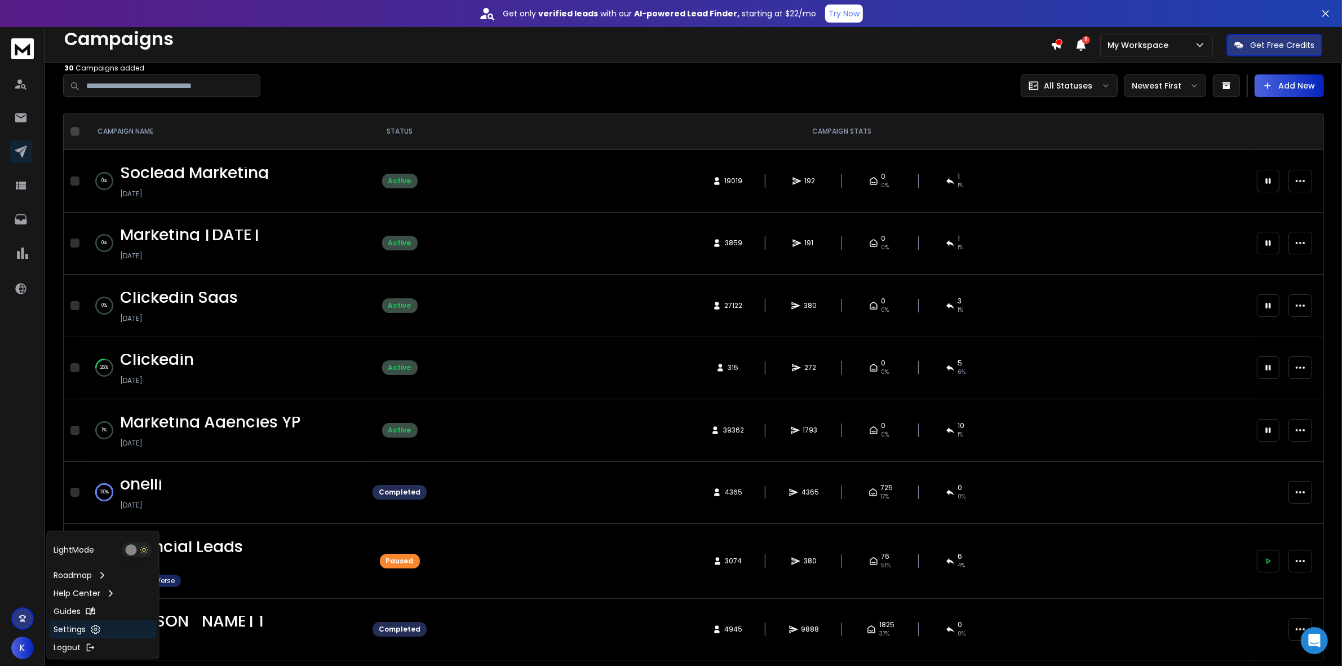
click at [79, 626] on p "Settings" at bounding box center [70, 628] width 32 height 11
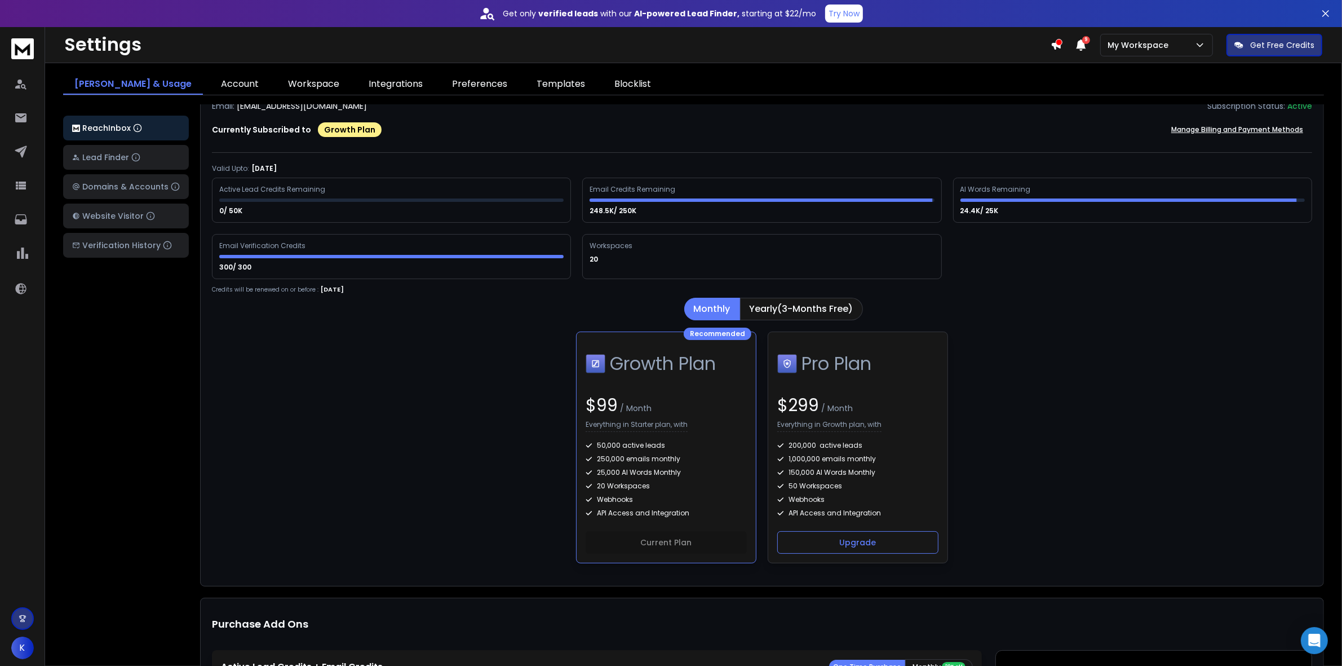
scroll to position [69, 0]
